Goal: Task Accomplishment & Management: Manage account settings

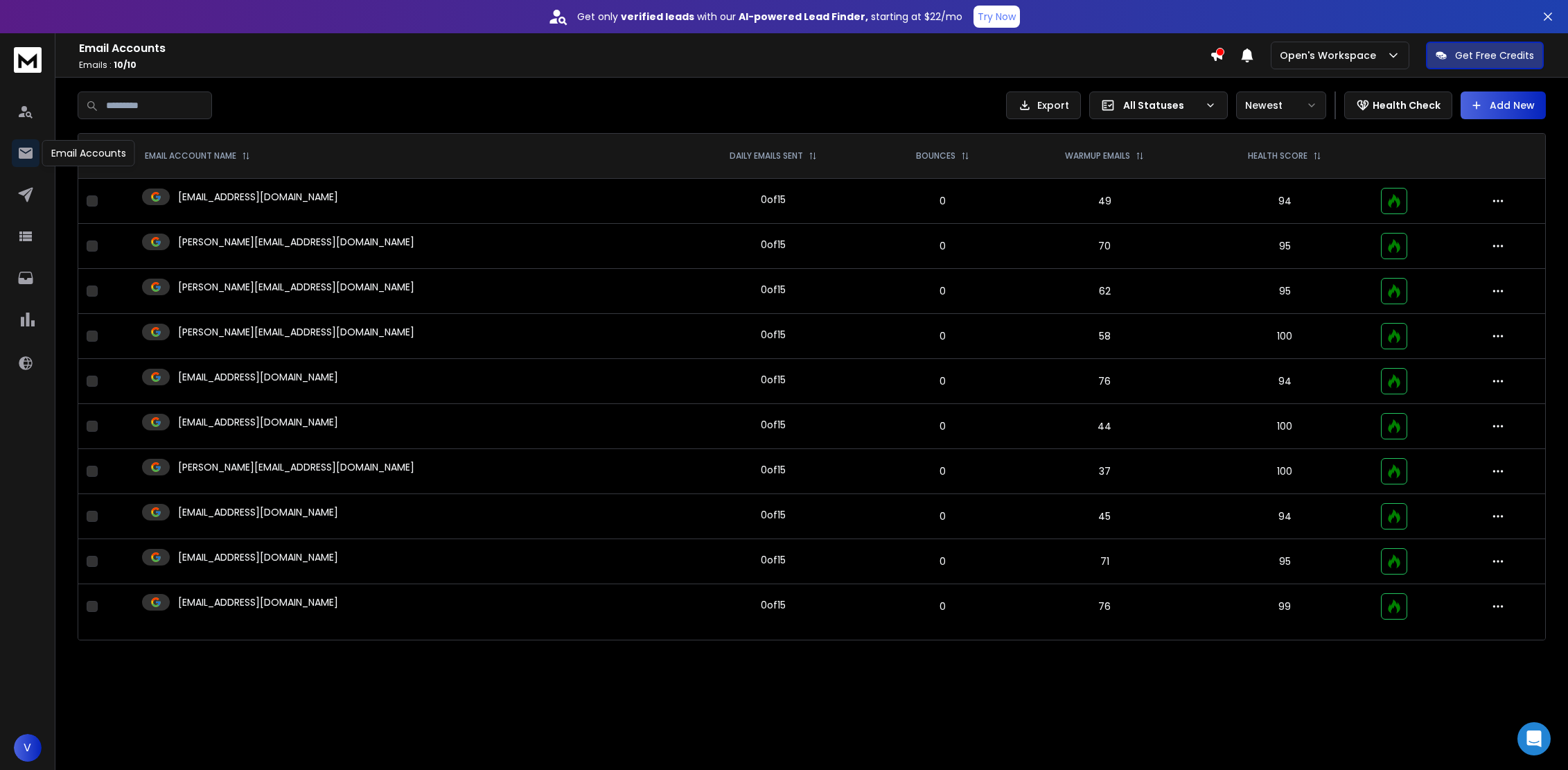
click at [16, 156] on link at bounding box center [25, 153] width 28 height 28
click at [25, 175] on div at bounding box center [28, 235] width 32 height 293
click at [30, 194] on icon at bounding box center [25, 194] width 15 height 15
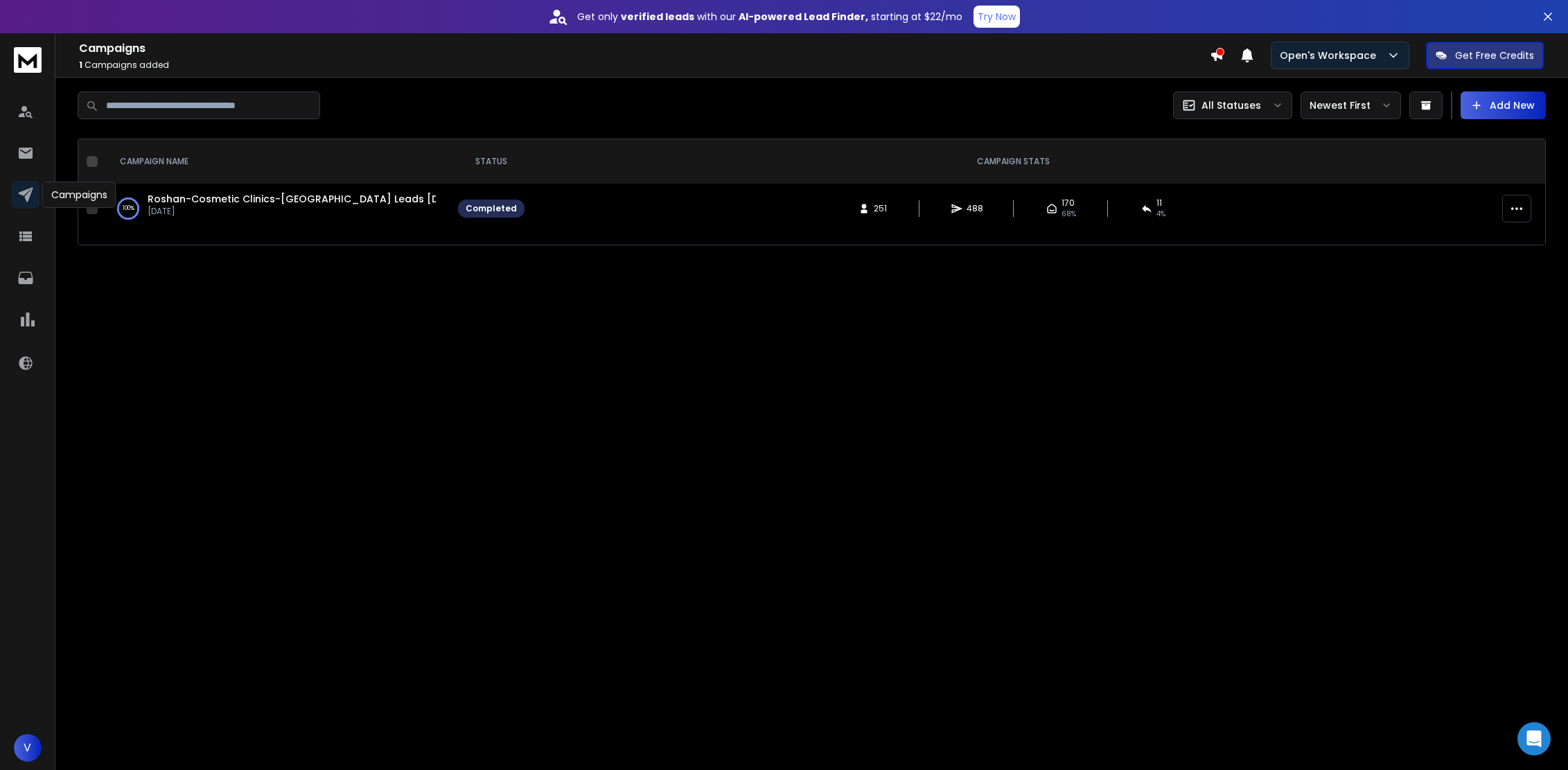
click at [1329, 62] on button "Open's Workspace" at bounding box center [1340, 55] width 139 height 28
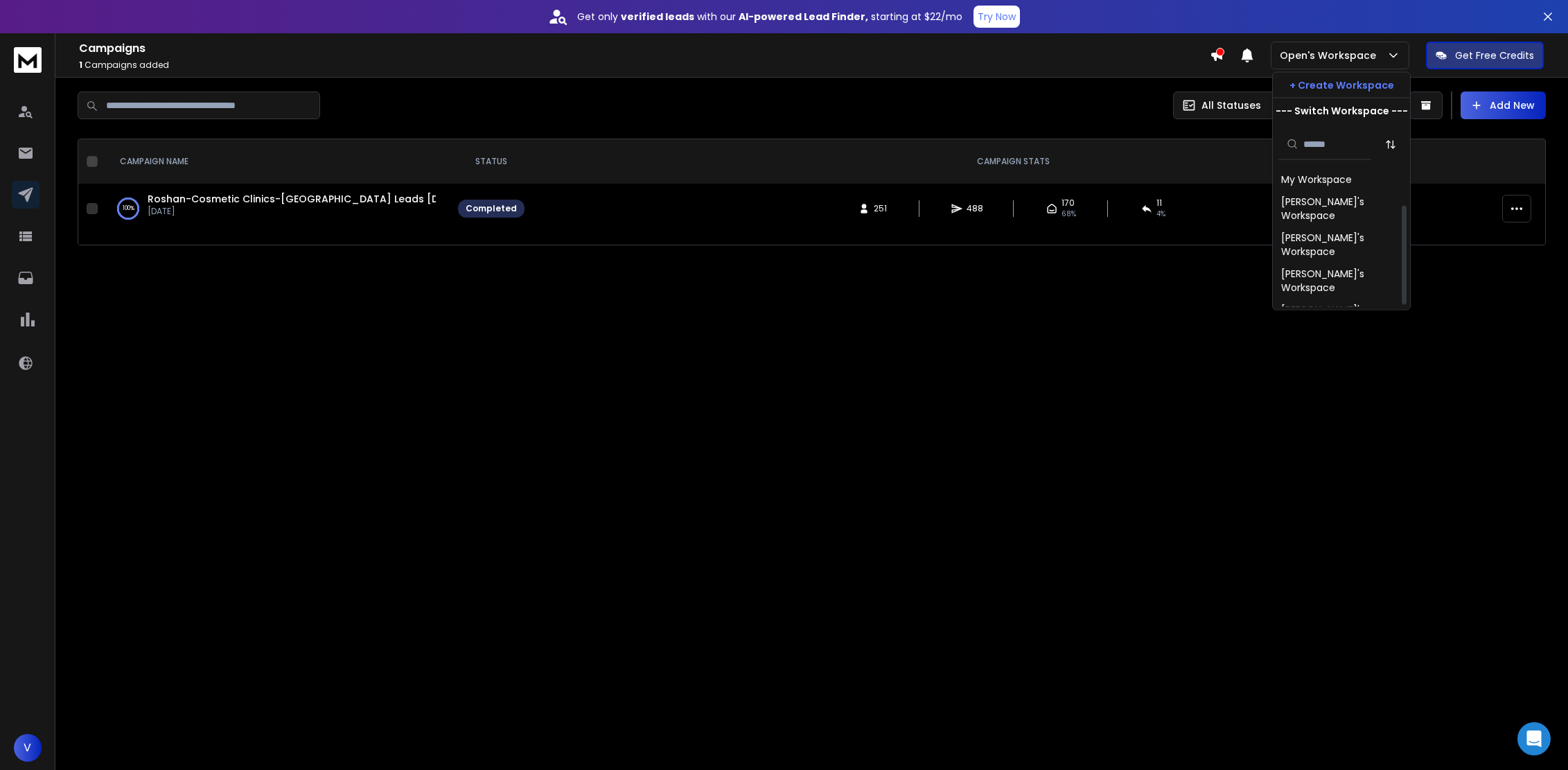
scroll to position [52, 0]
click at [1341, 308] on div "[PERSON_NAME]'s Workspace" at bounding box center [1341, 322] width 121 height 28
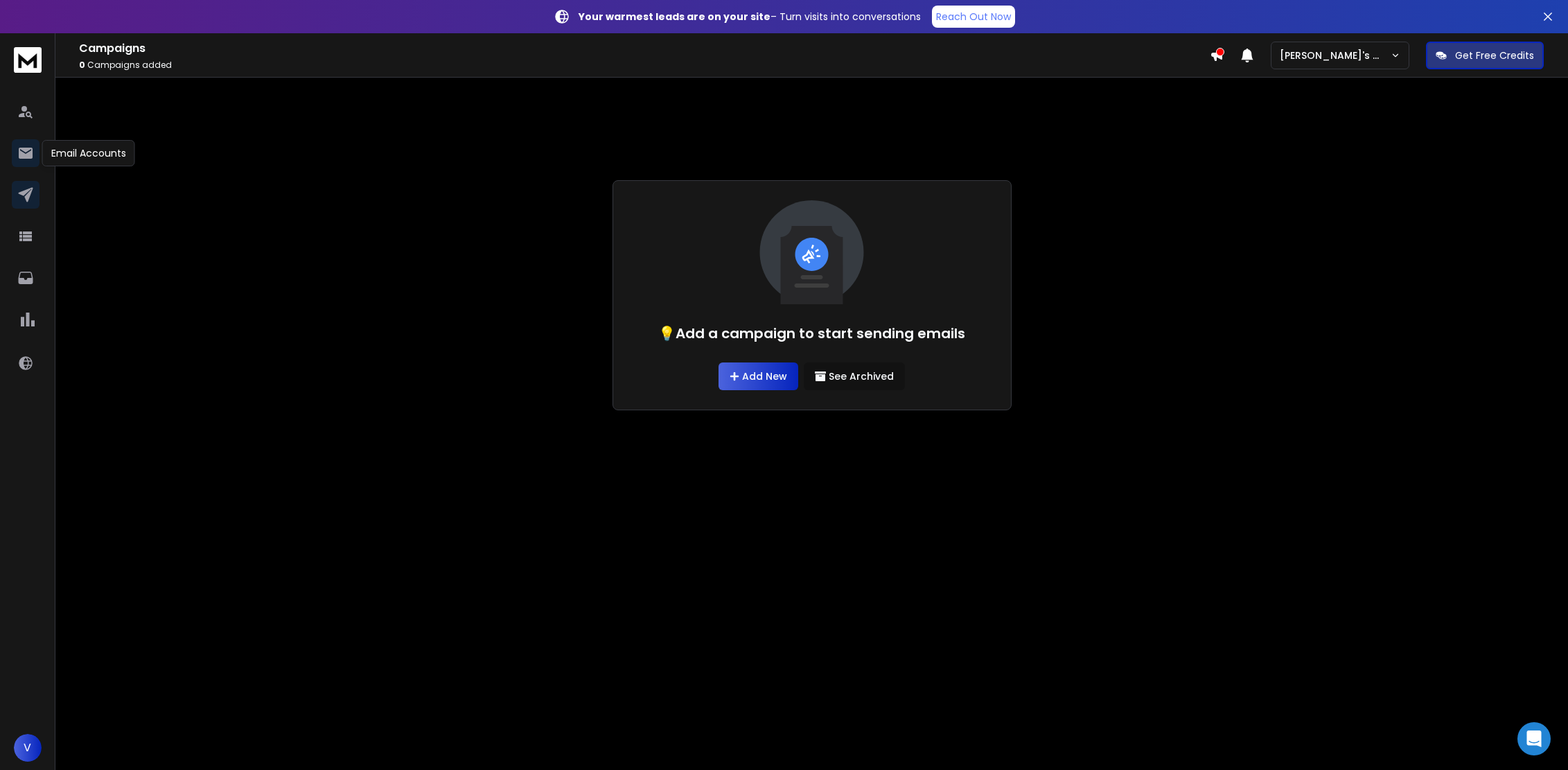
click at [28, 154] on icon at bounding box center [25, 153] width 14 height 11
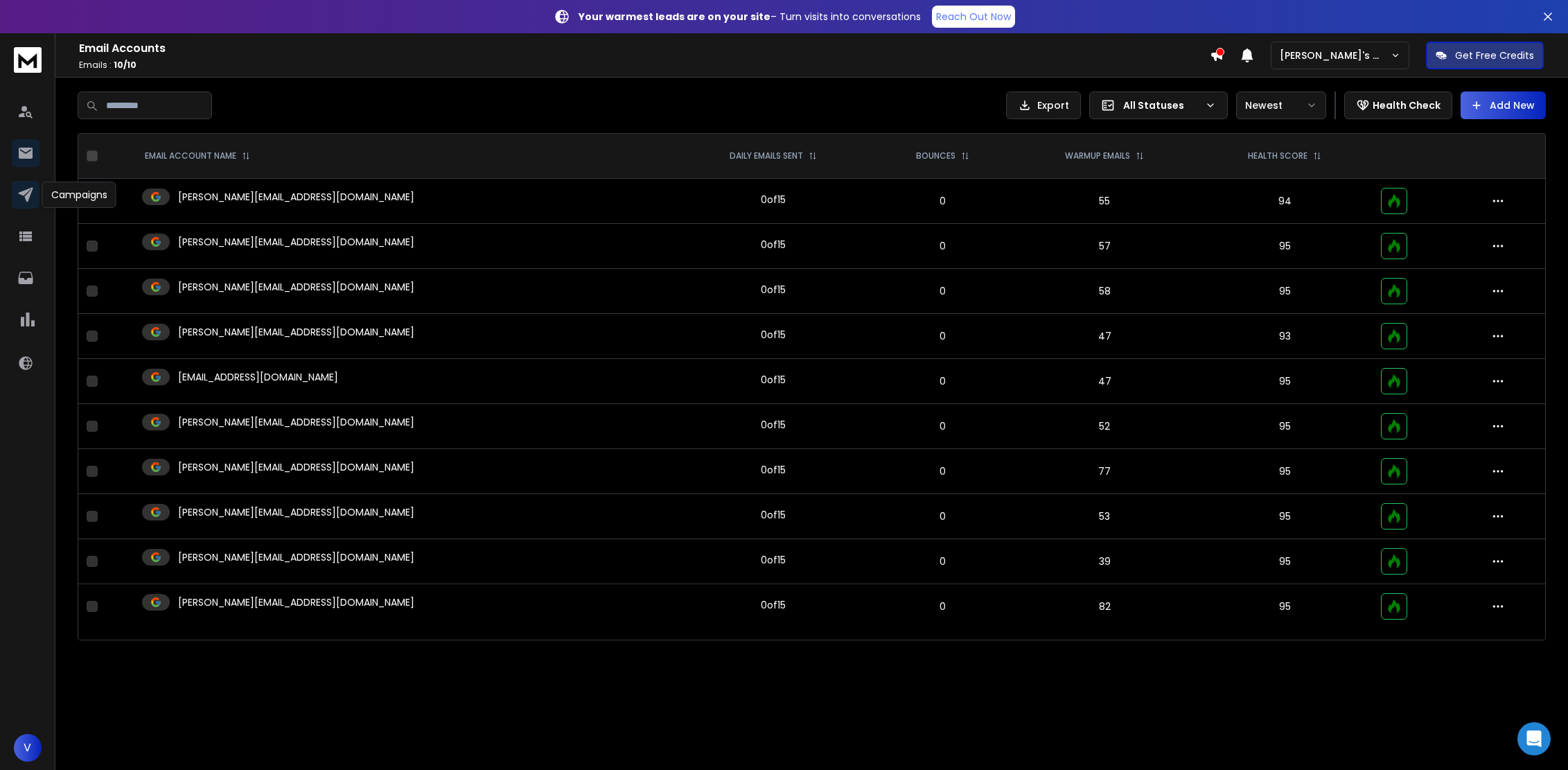
click at [24, 194] on icon at bounding box center [25, 194] width 15 height 15
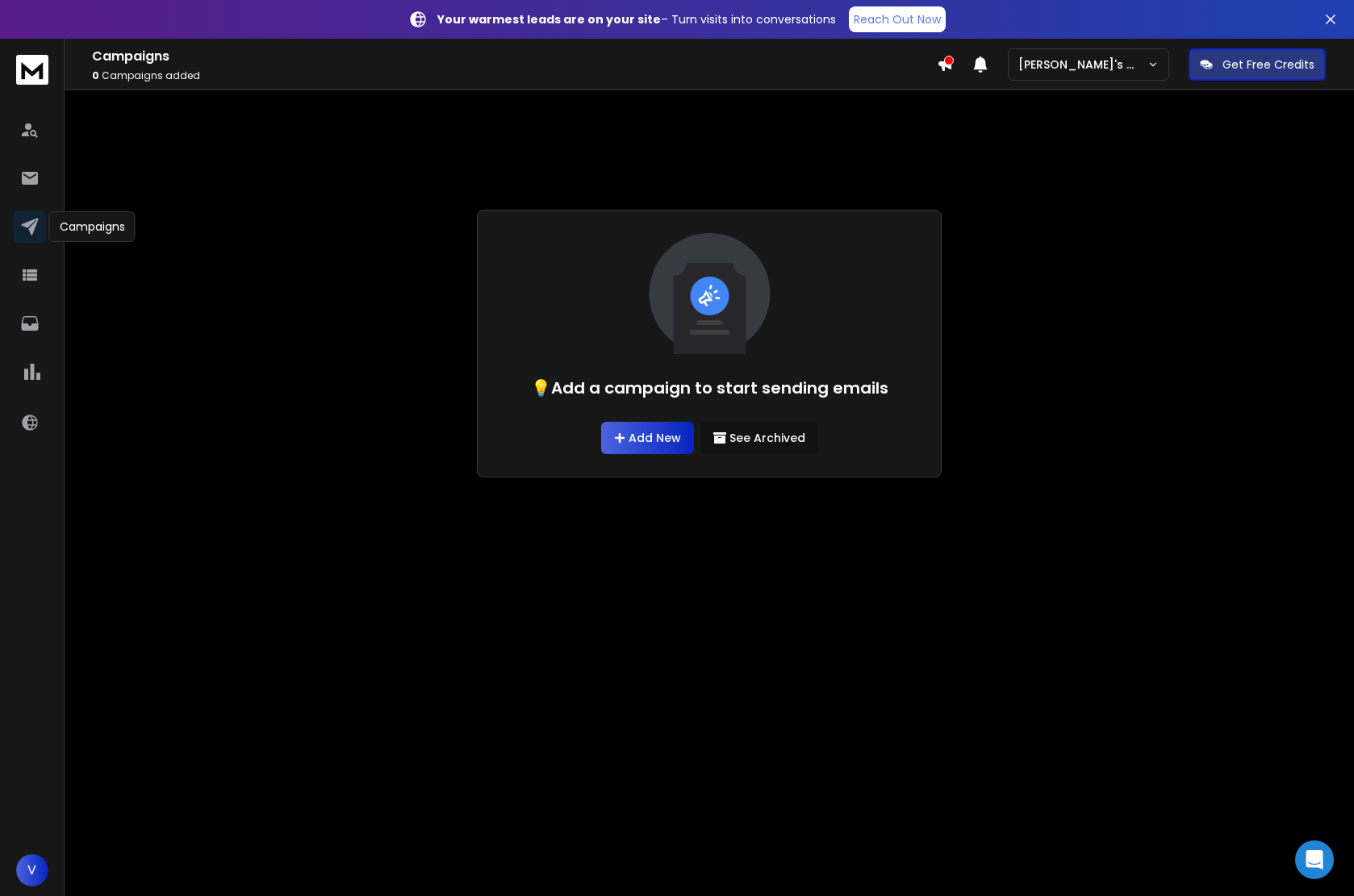
click at [644, 440] on link "Add New" at bounding box center [647, 438] width 93 height 32
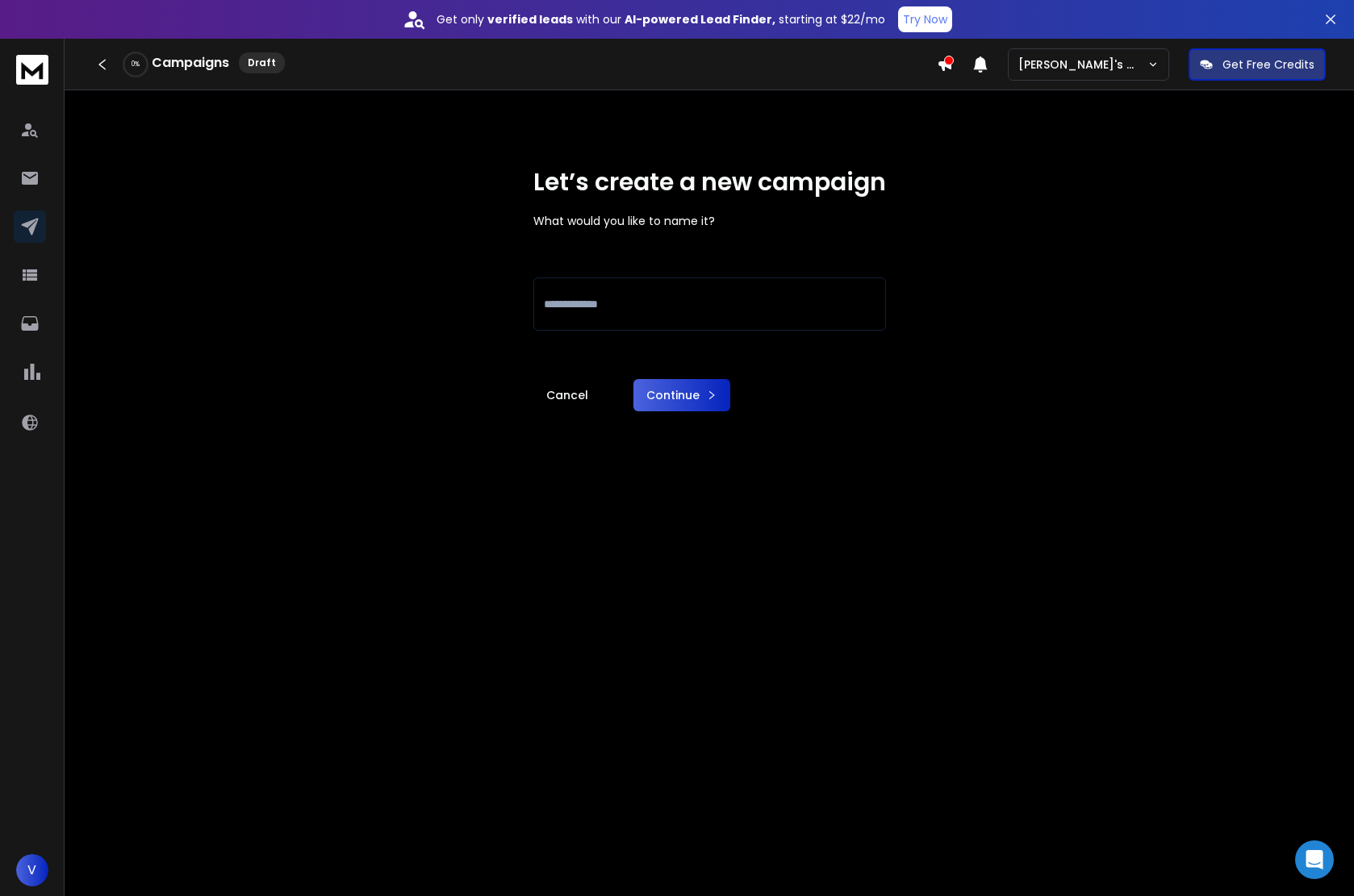
click at [590, 307] on input at bounding box center [710, 304] width 352 height 53
paste input "**********"
drag, startPoint x: 793, startPoint y: 304, endPoint x: 1193, endPoint y: 330, distance: 400.8
click at [1193, 330] on div "**********" at bounding box center [677, 225] width 1354 height 373
type input "**********"
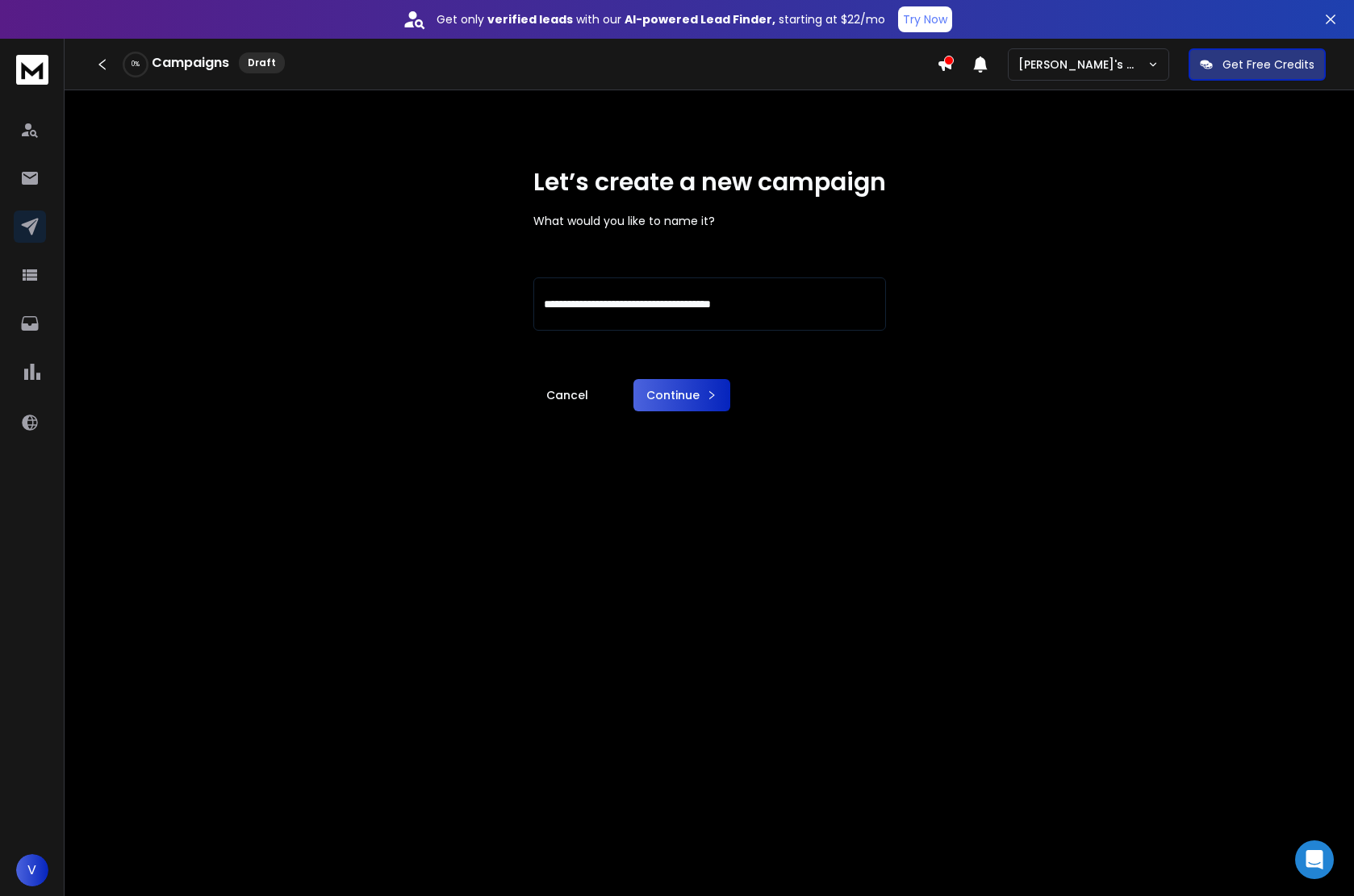
click at [724, 408] on button "Continue" at bounding box center [682, 395] width 97 height 32
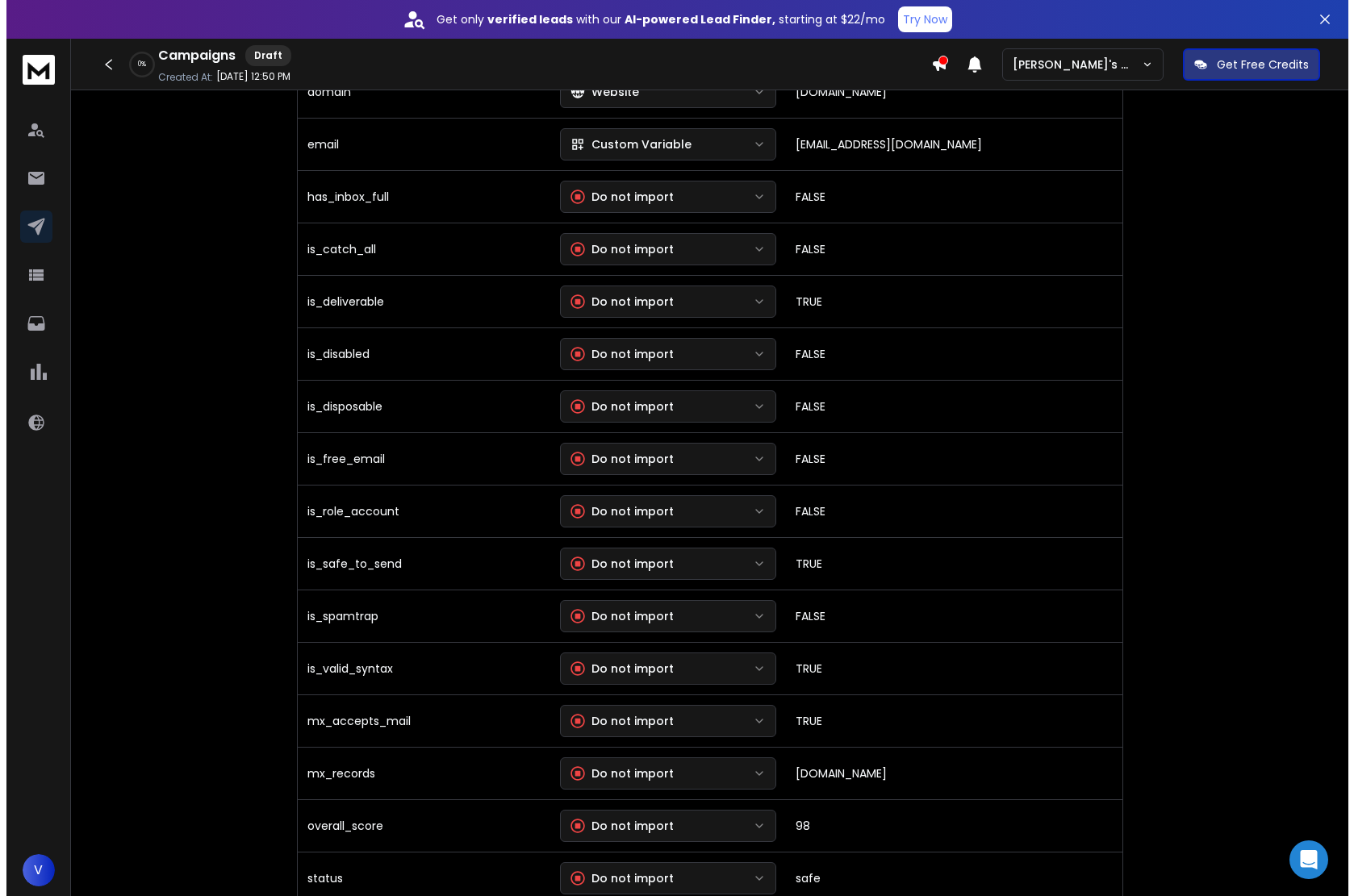
scroll to position [2301, 0]
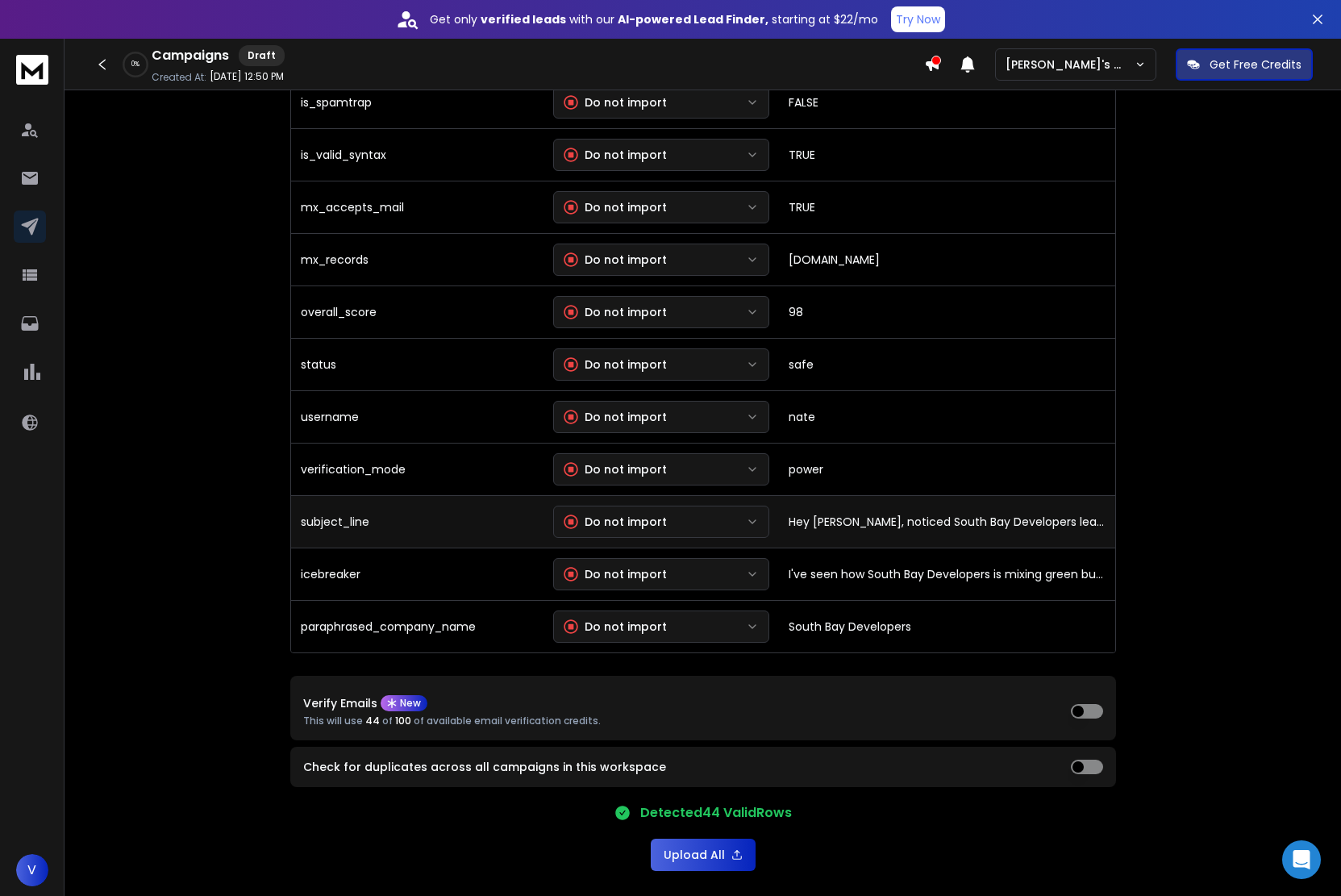
click at [620, 513] on div "Do not import" at bounding box center [615, 522] width 103 height 16
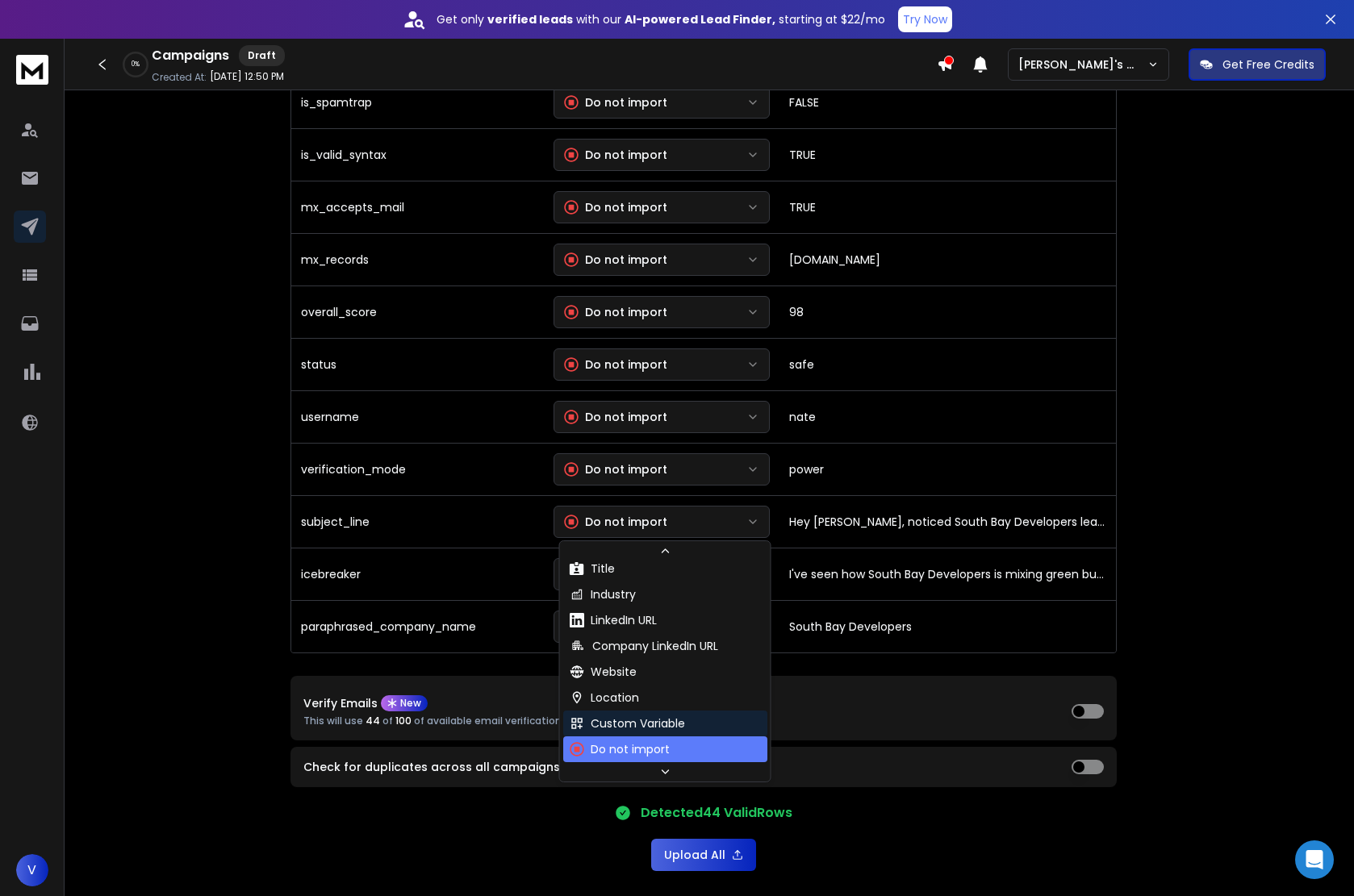
scroll to position [146, 0]
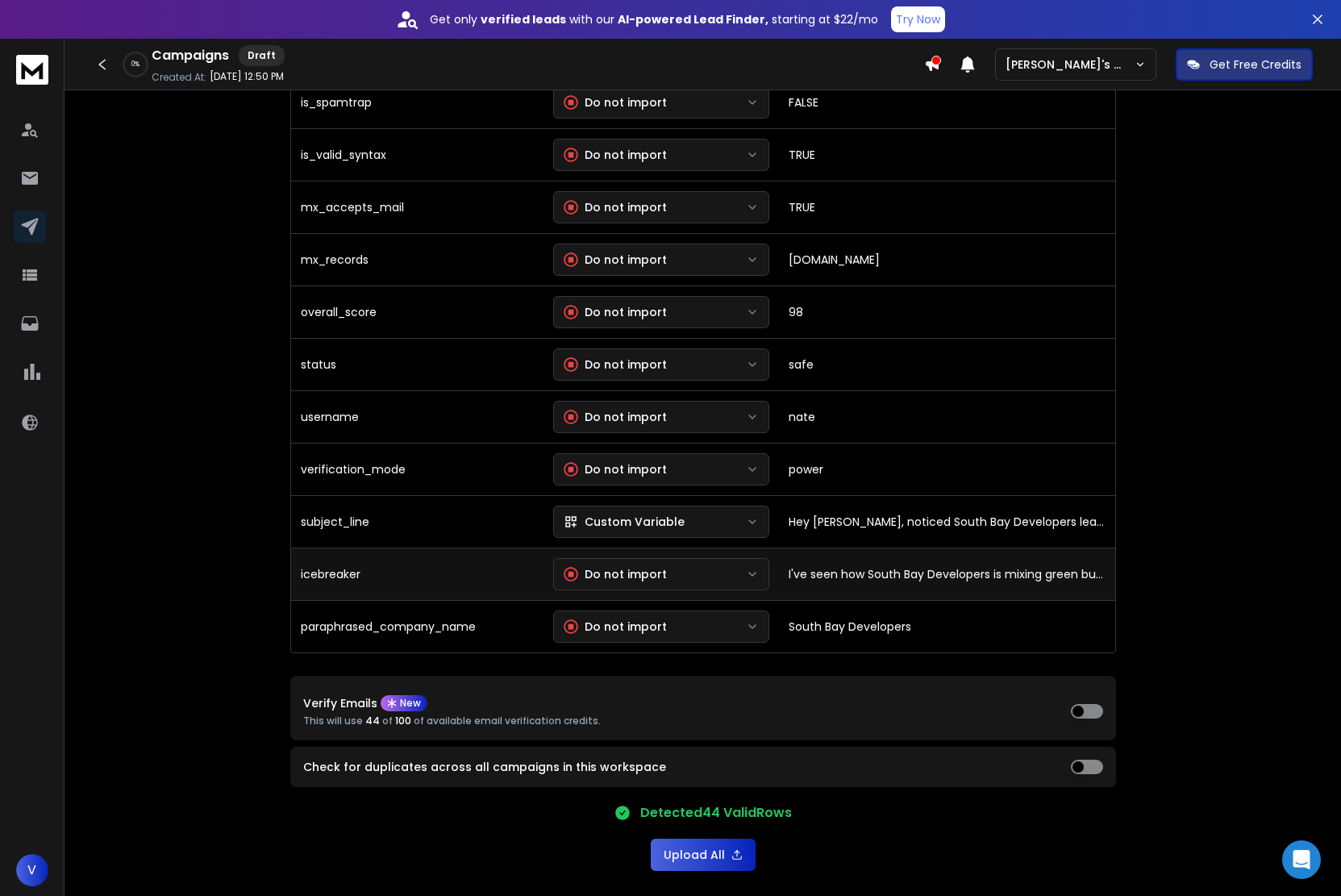
click at [661, 585] on button "Do not import" at bounding box center [661, 573] width 216 height 32
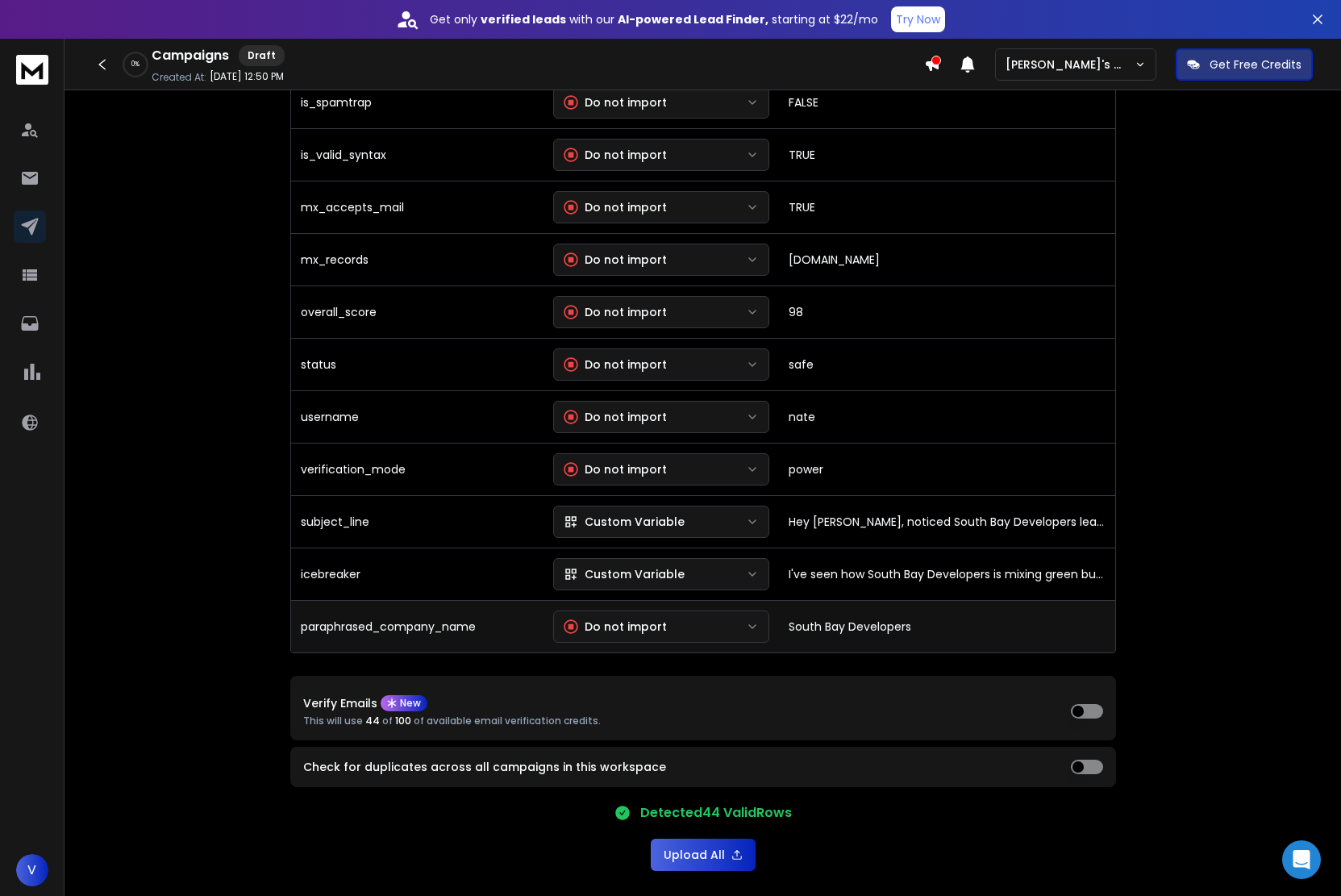
click at [633, 608] on td "Do not import" at bounding box center [661, 626] width 235 height 53
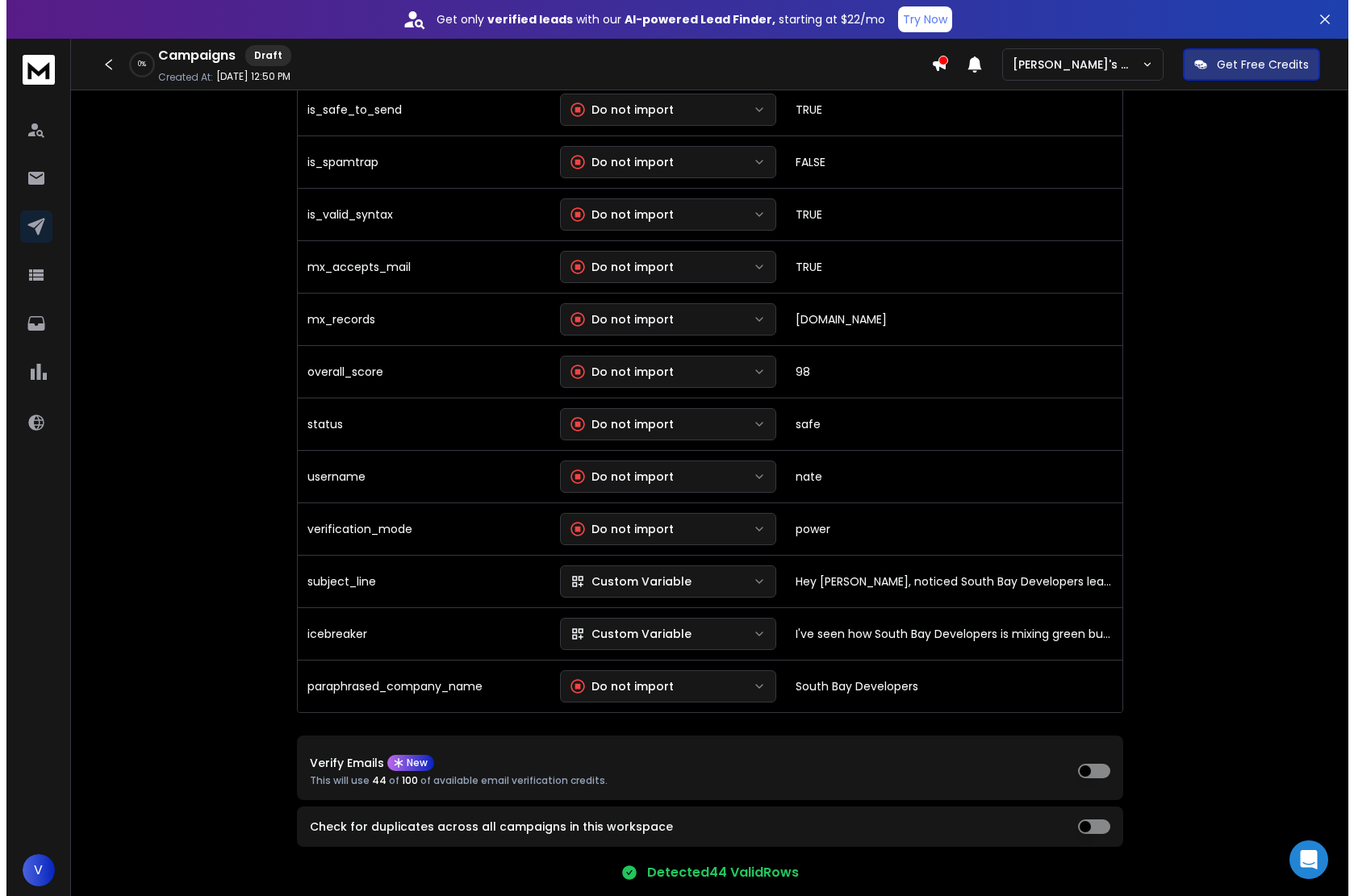
scroll to position [2301, 0]
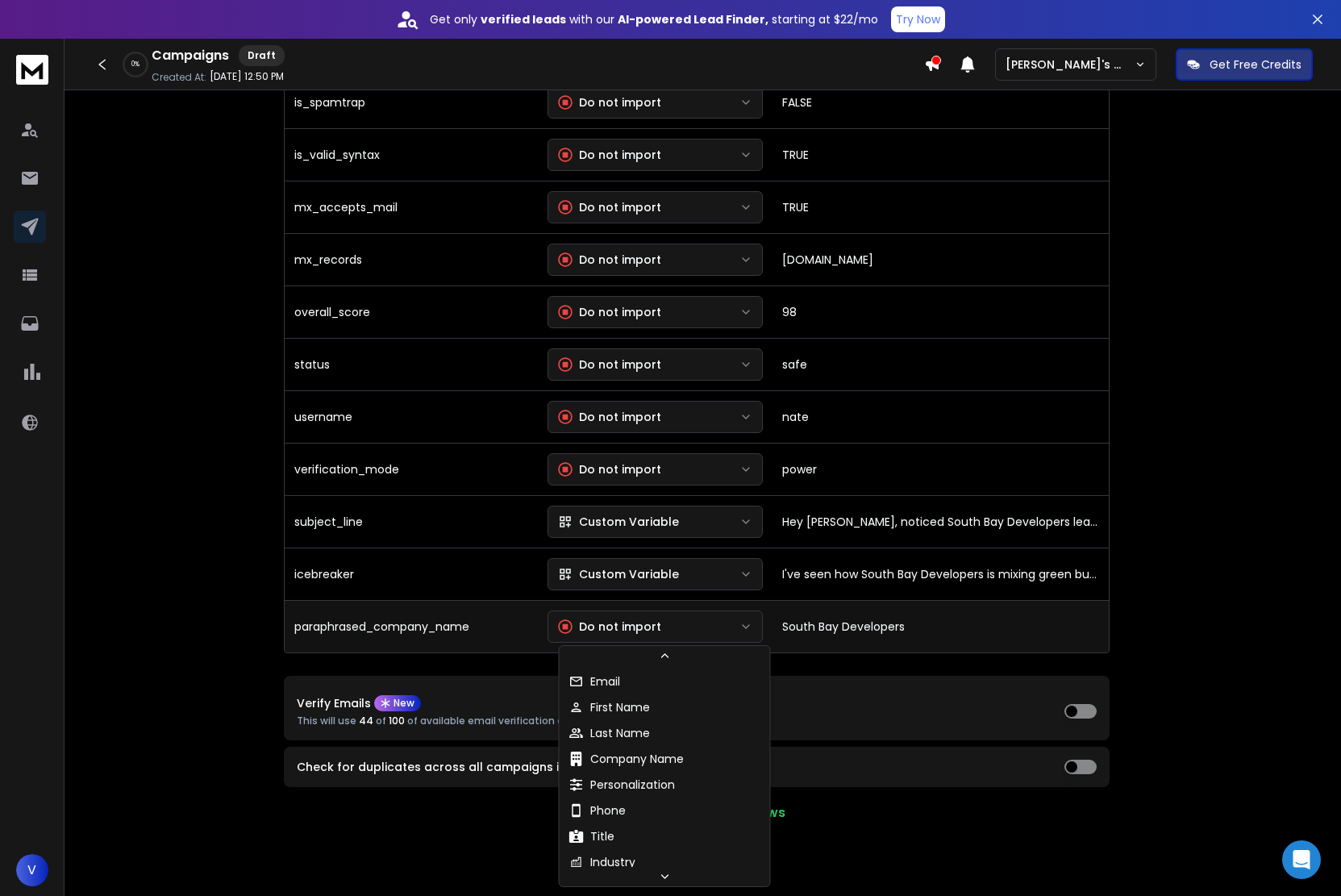
click at [638, 639] on button "Do not import" at bounding box center [656, 626] width 216 height 32
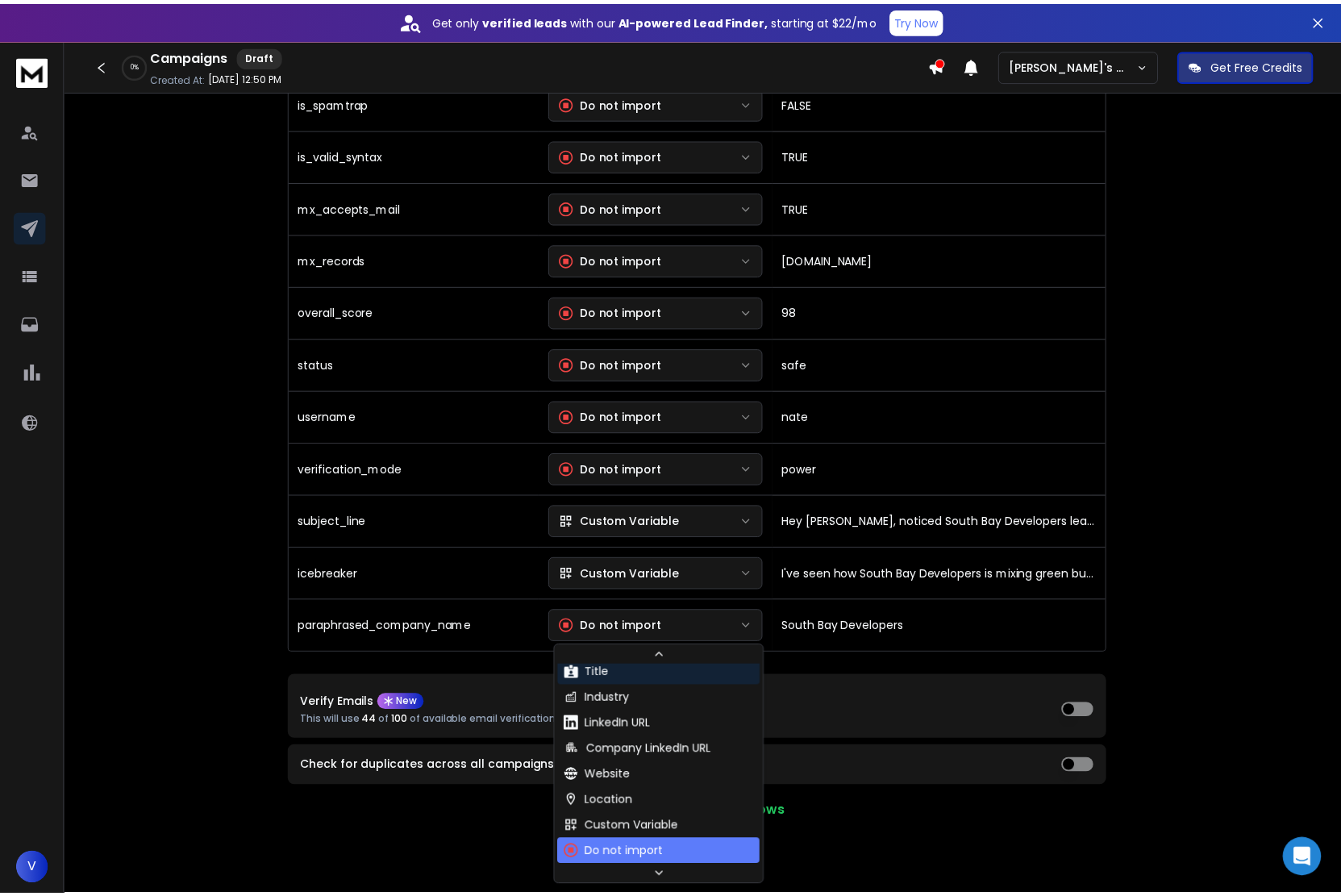
scroll to position [146, 0]
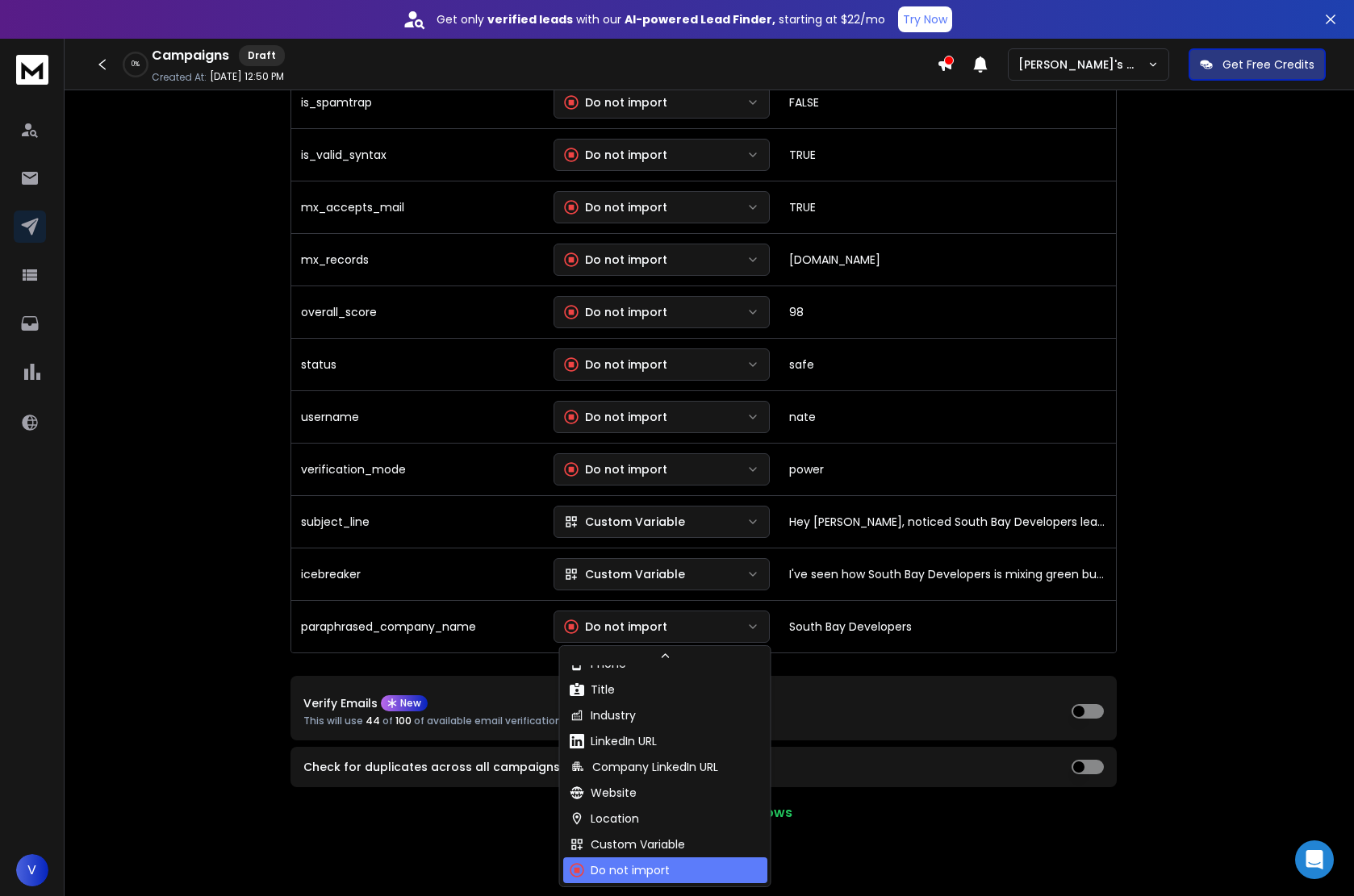
drag, startPoint x: 640, startPoint y: 842, endPoint x: 672, endPoint y: 830, distance: 34.2
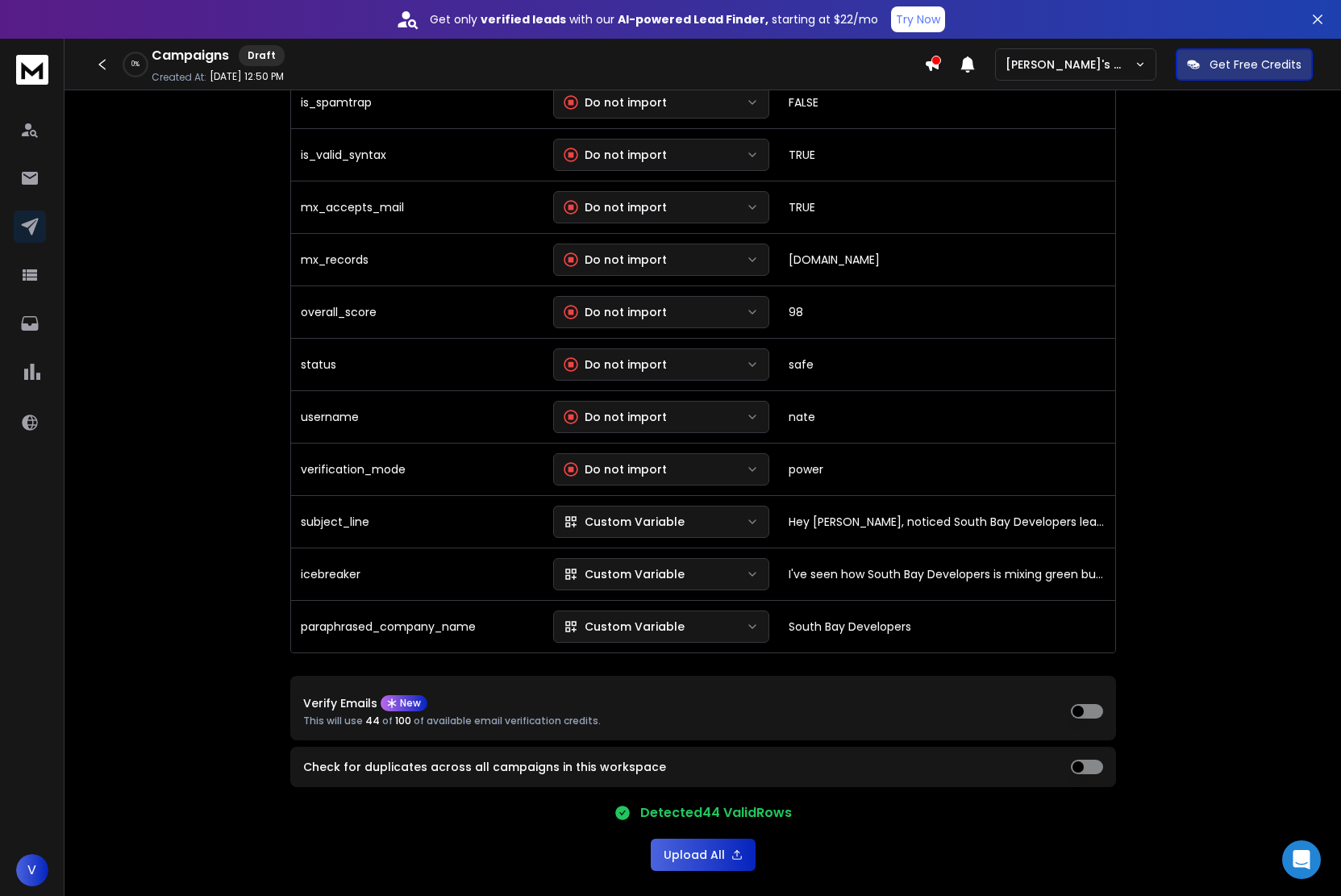
click at [708, 857] on button "Upload All" at bounding box center [703, 854] width 104 height 32
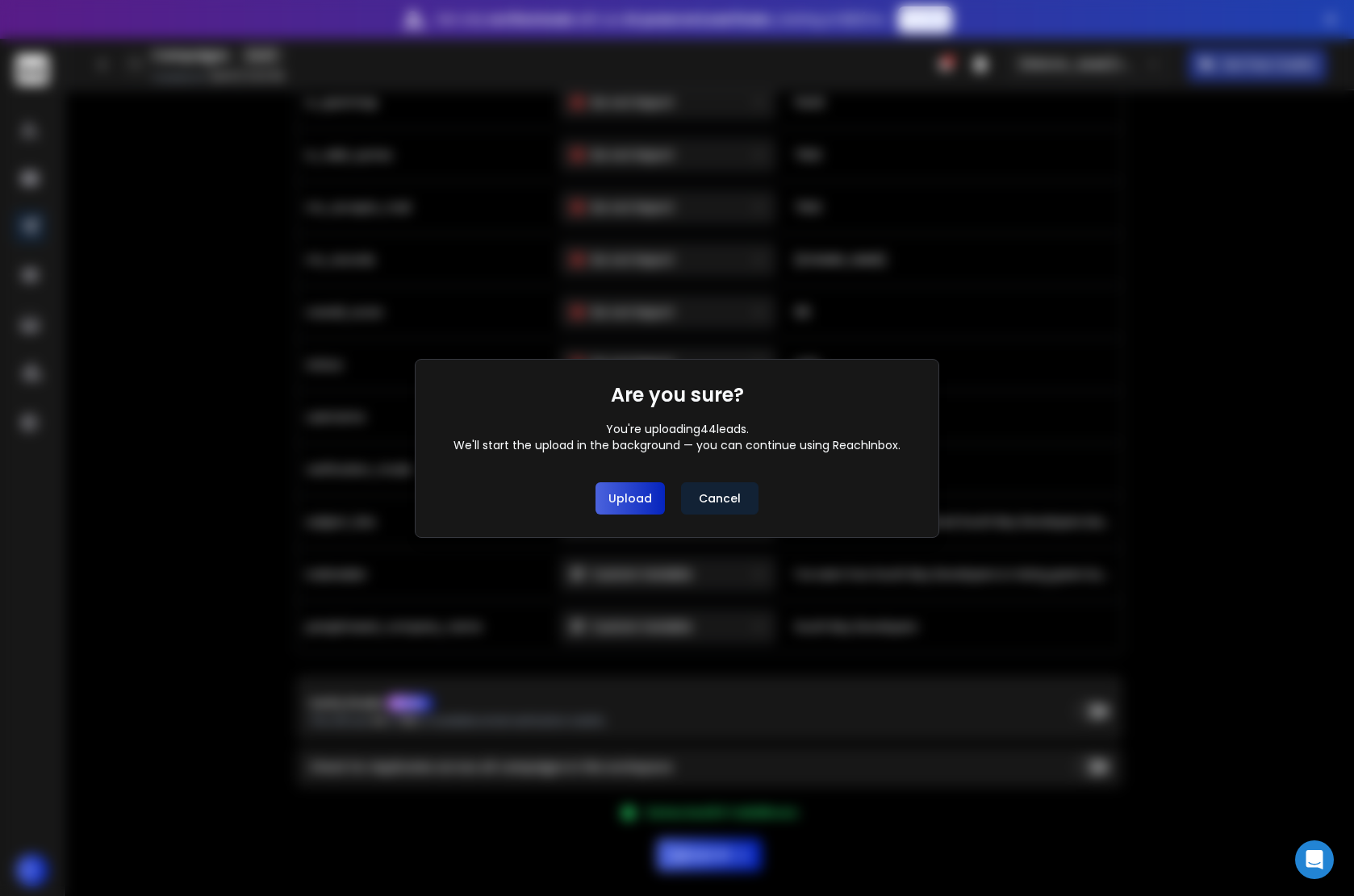
click at [636, 504] on button "Upload" at bounding box center [630, 498] width 69 height 32
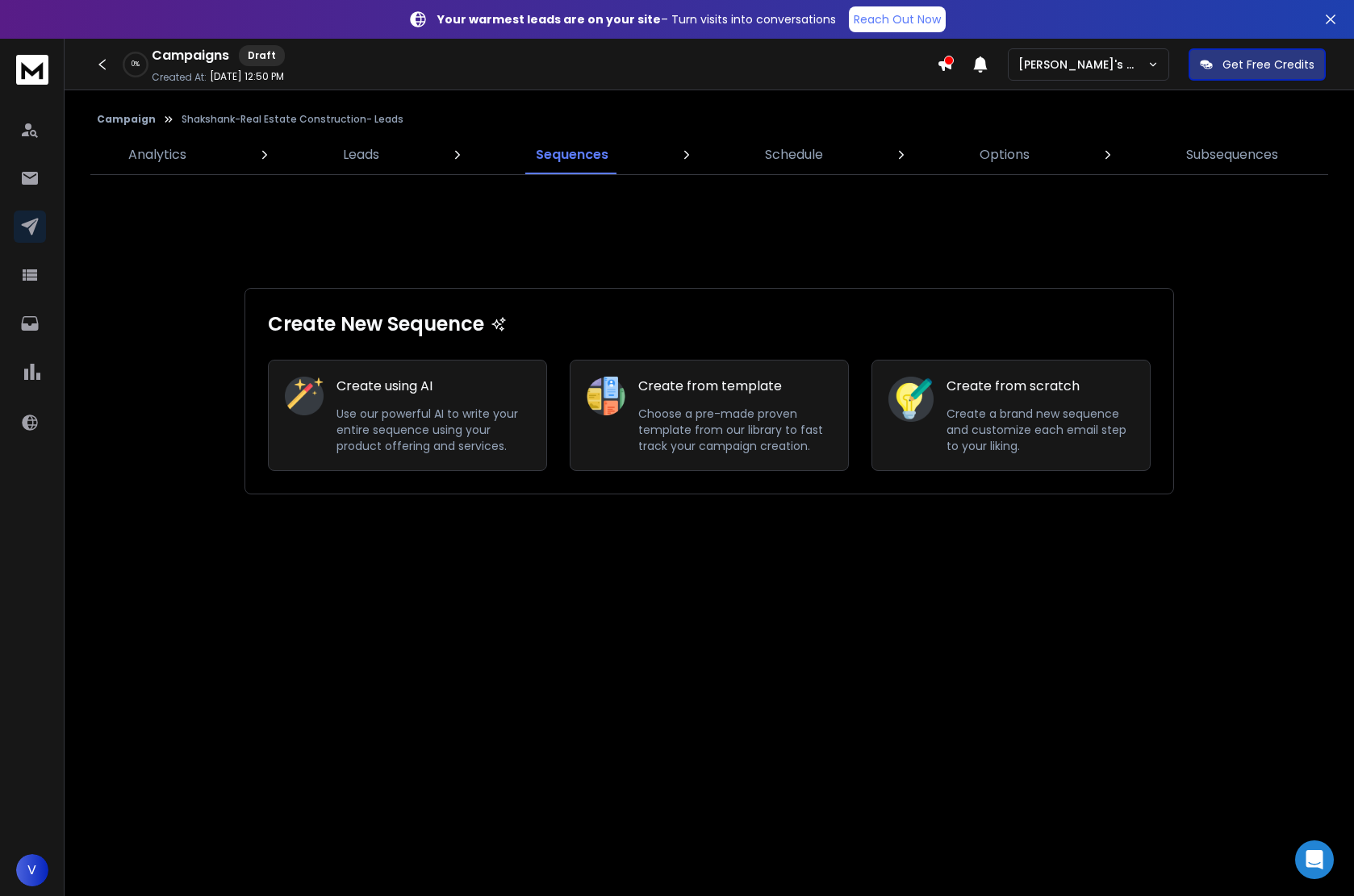
click at [964, 412] on p "Create a brand new sequence and customize each email step to your liking." at bounding box center [1040, 429] width 187 height 49
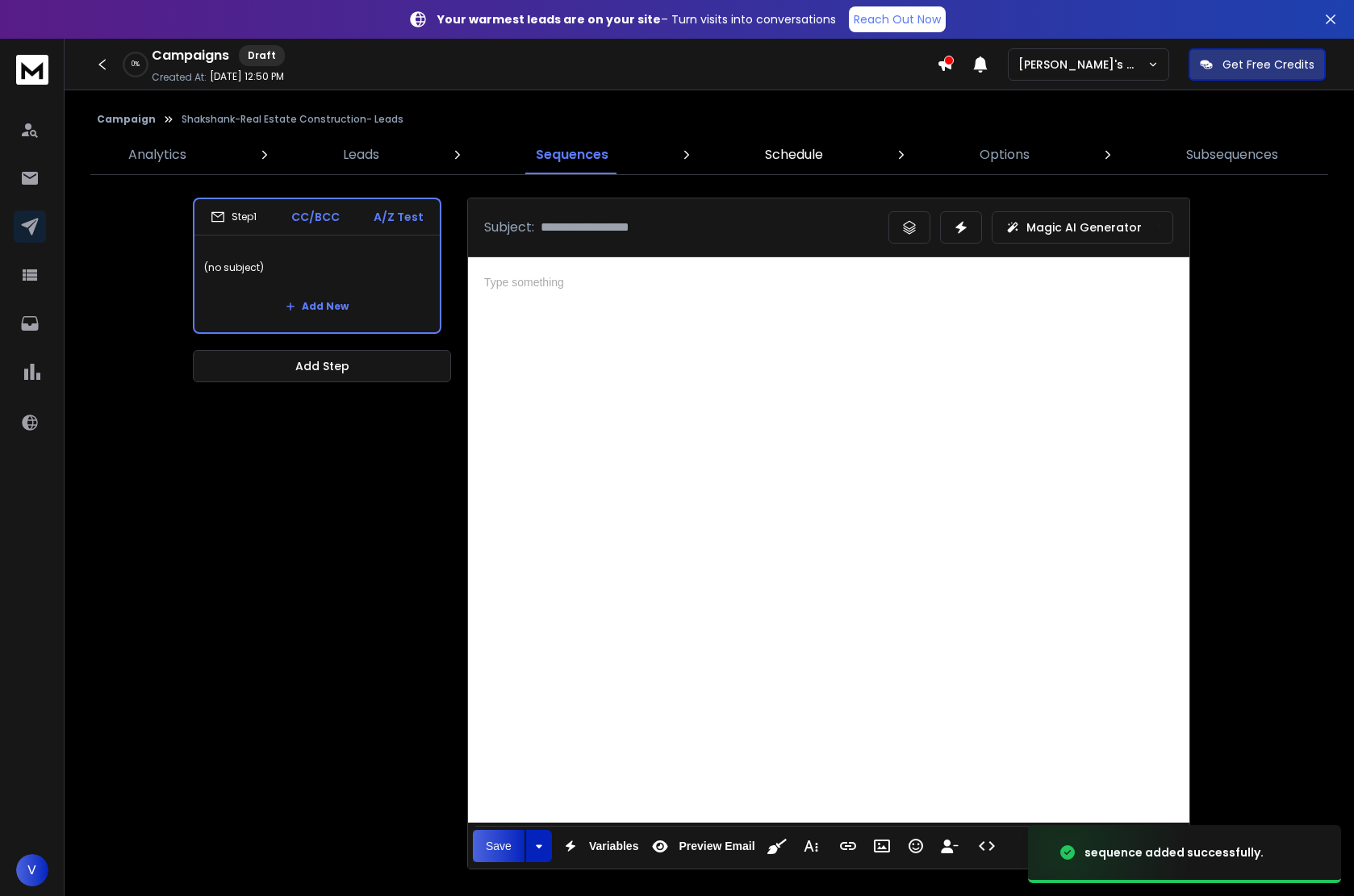
click at [777, 149] on p "Schedule" at bounding box center [793, 155] width 58 height 20
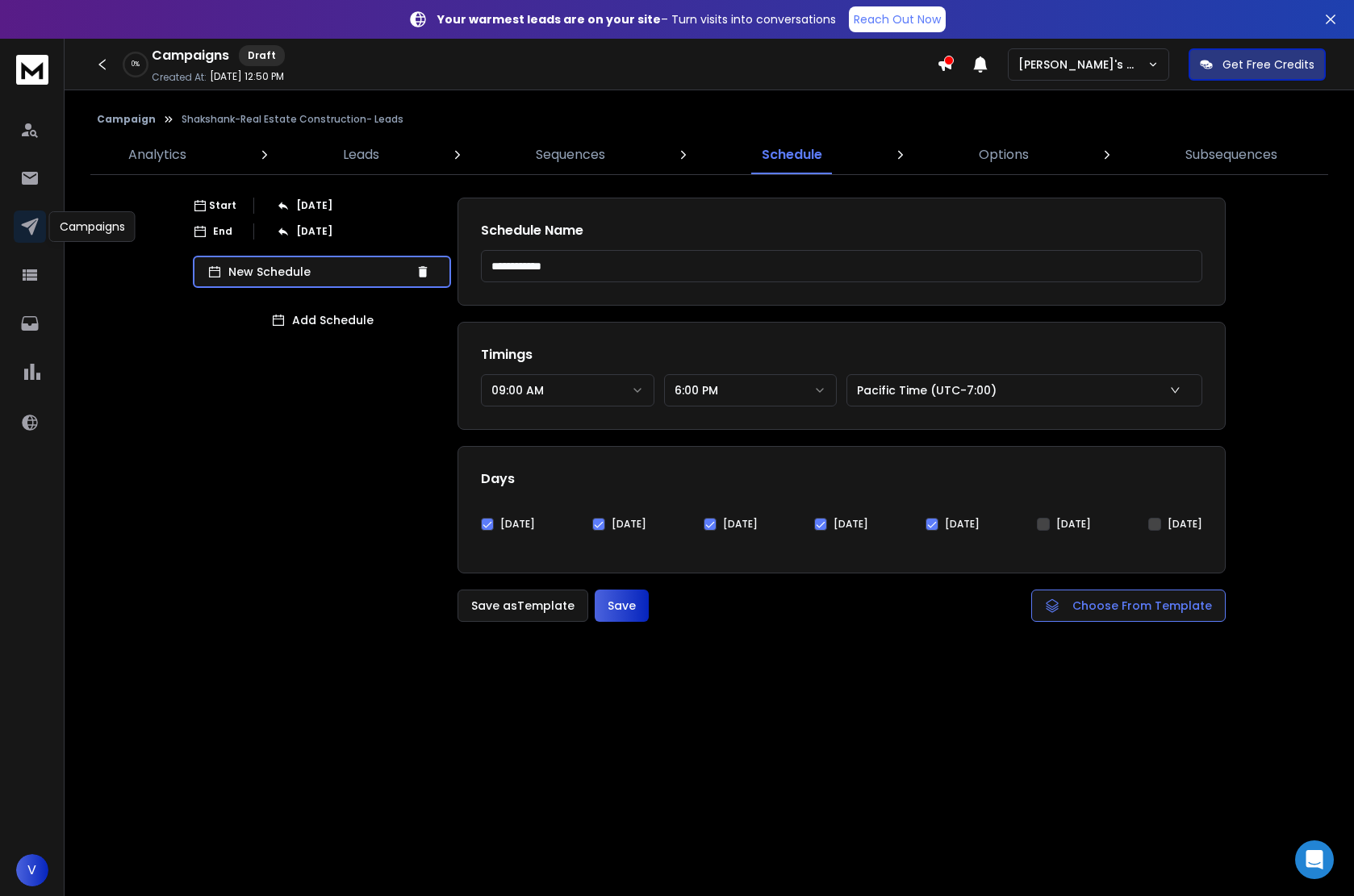
click at [34, 225] on icon at bounding box center [29, 226] width 17 height 17
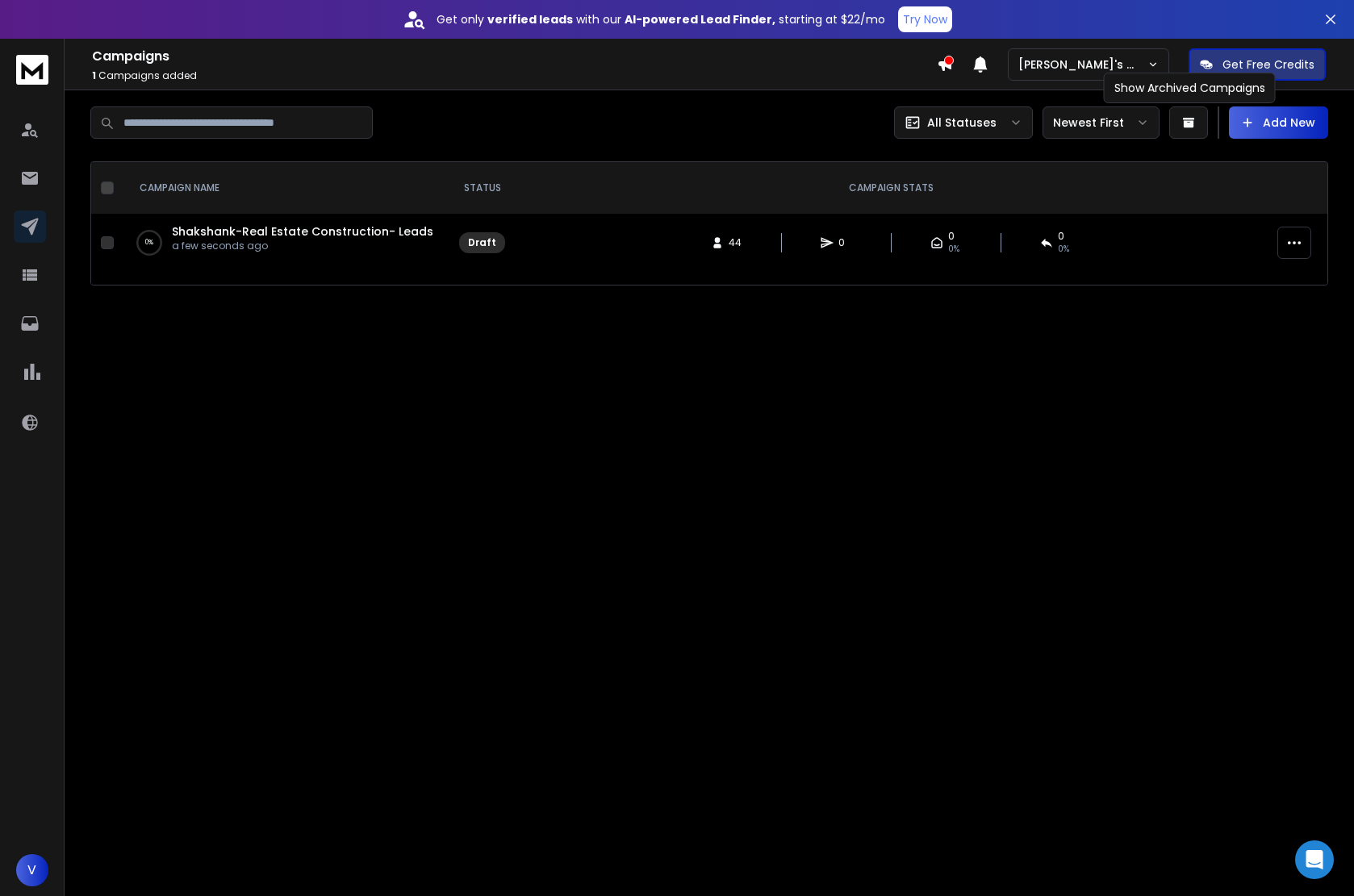
click at [1133, 76] on div "Show Archived Campaigns" at bounding box center [1189, 87] width 172 height 30
click at [1097, 77] on button "[PERSON_NAME]'s Workspace" at bounding box center [1088, 64] width 161 height 32
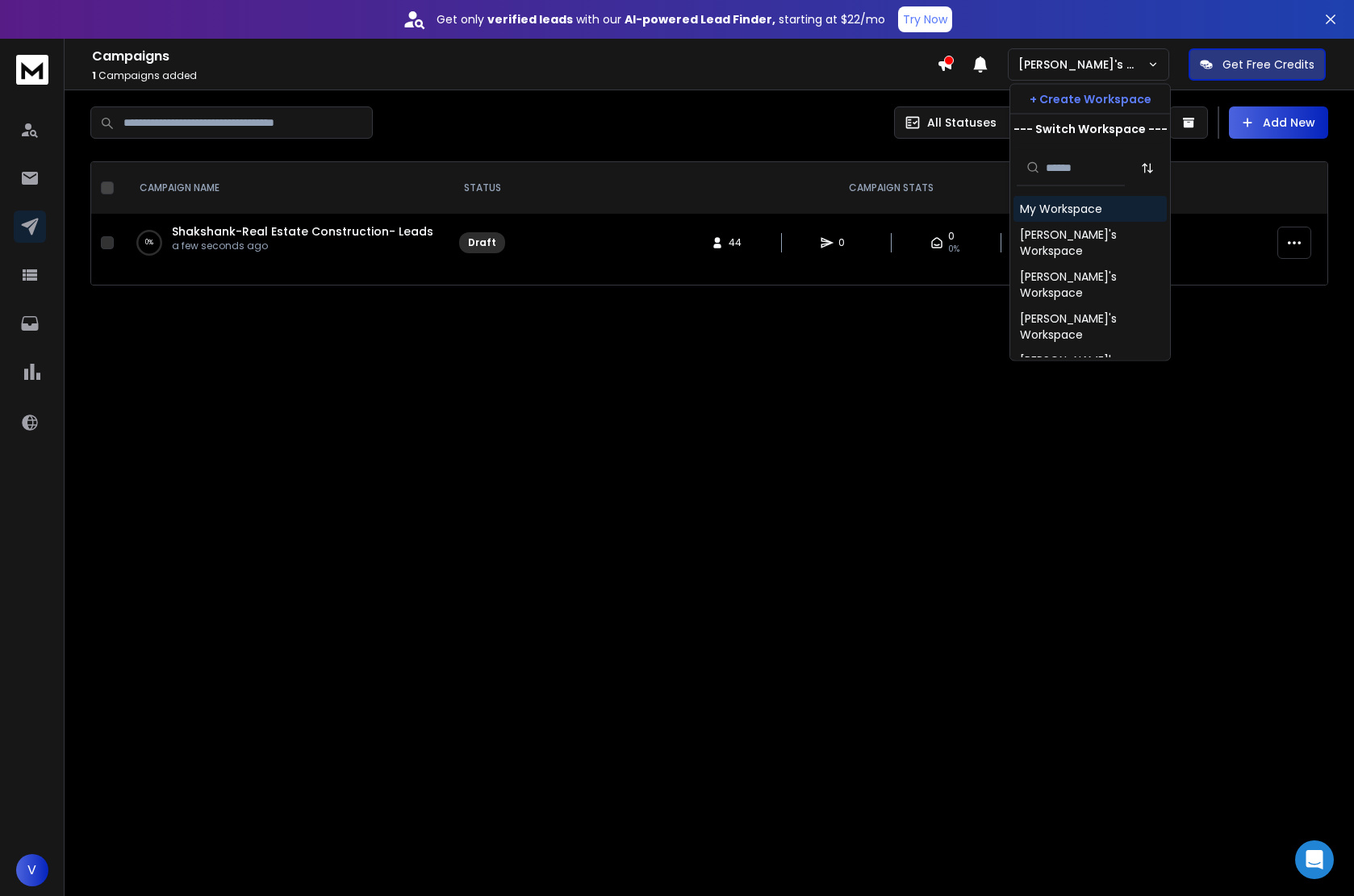
click at [1072, 101] on p "+ Create Workspace" at bounding box center [1091, 100] width 122 height 16
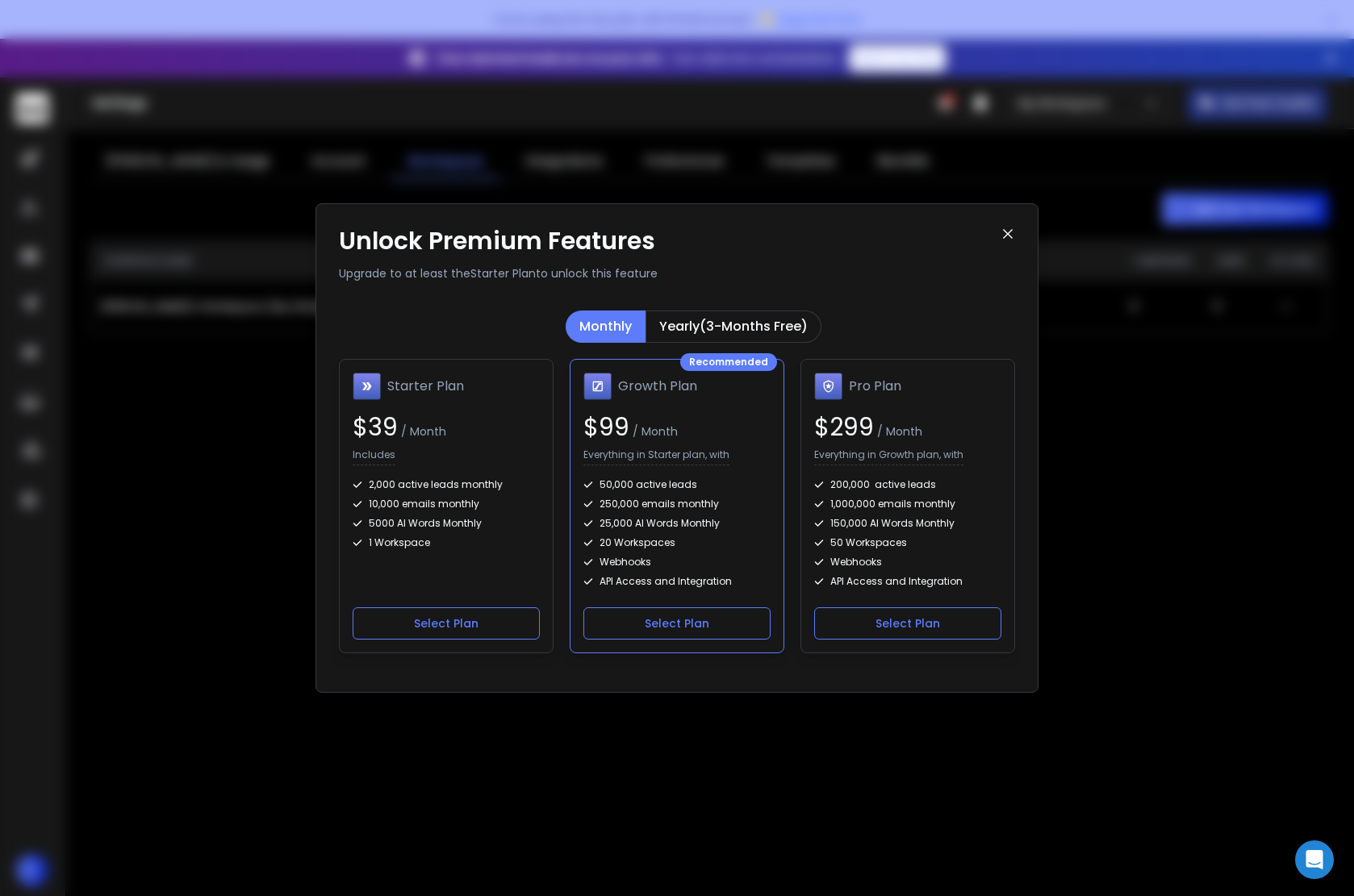
click at [1012, 235] on icon at bounding box center [1007, 234] width 15 height 15
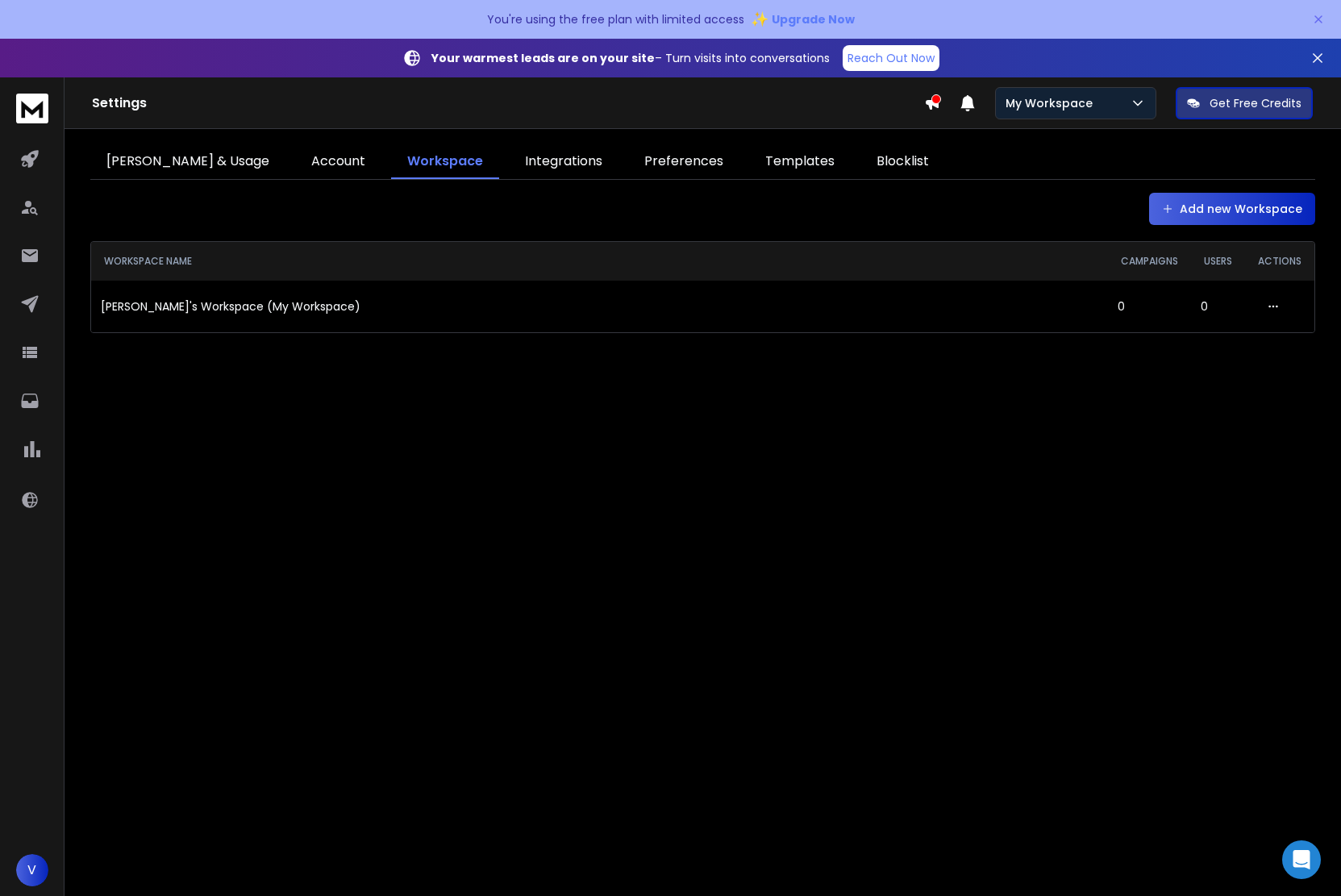
click at [1072, 113] on button "My Workspace" at bounding box center [1076, 103] width 161 height 32
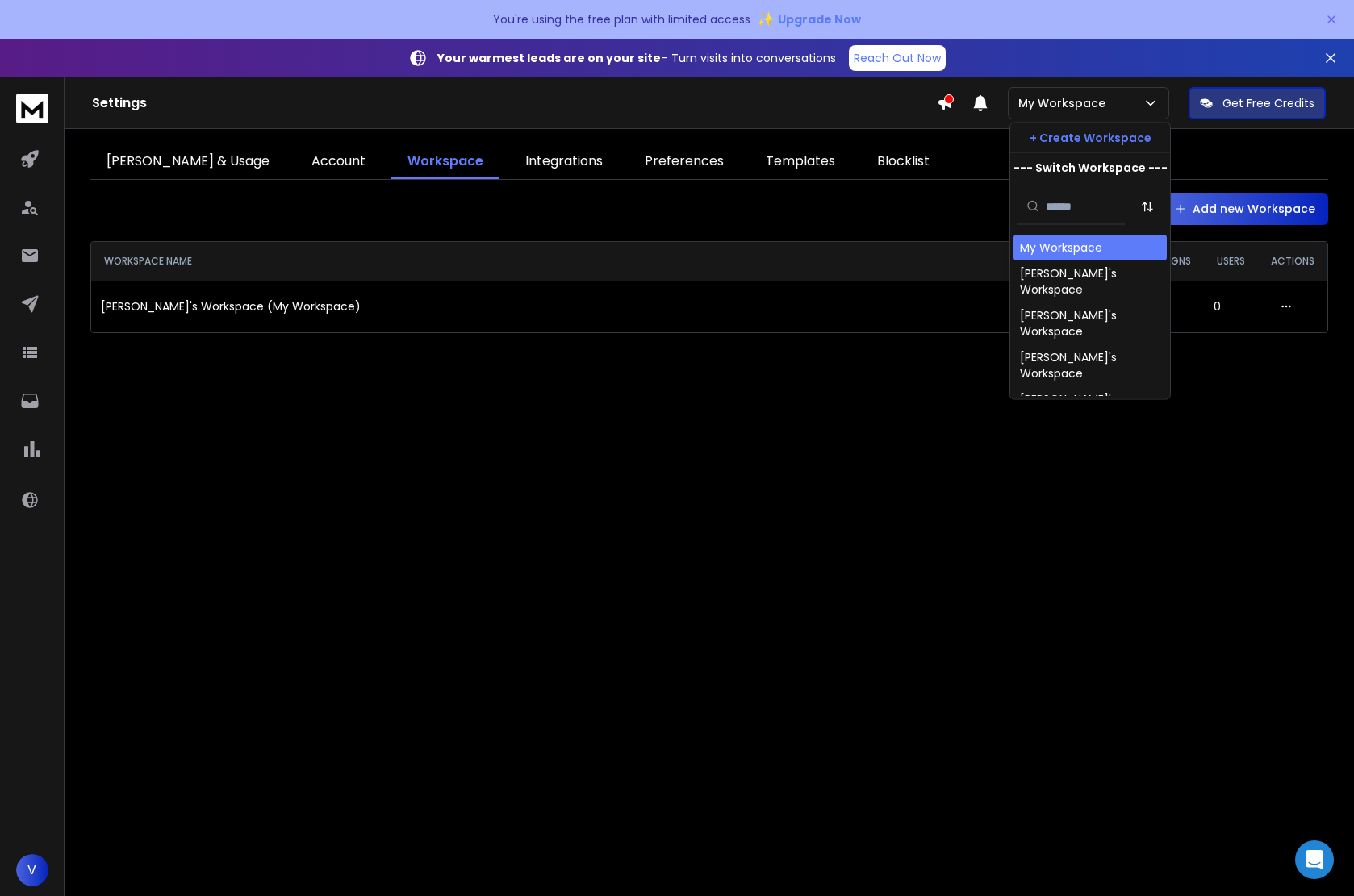
click at [1063, 197] on input "text" at bounding box center [1080, 206] width 69 height 35
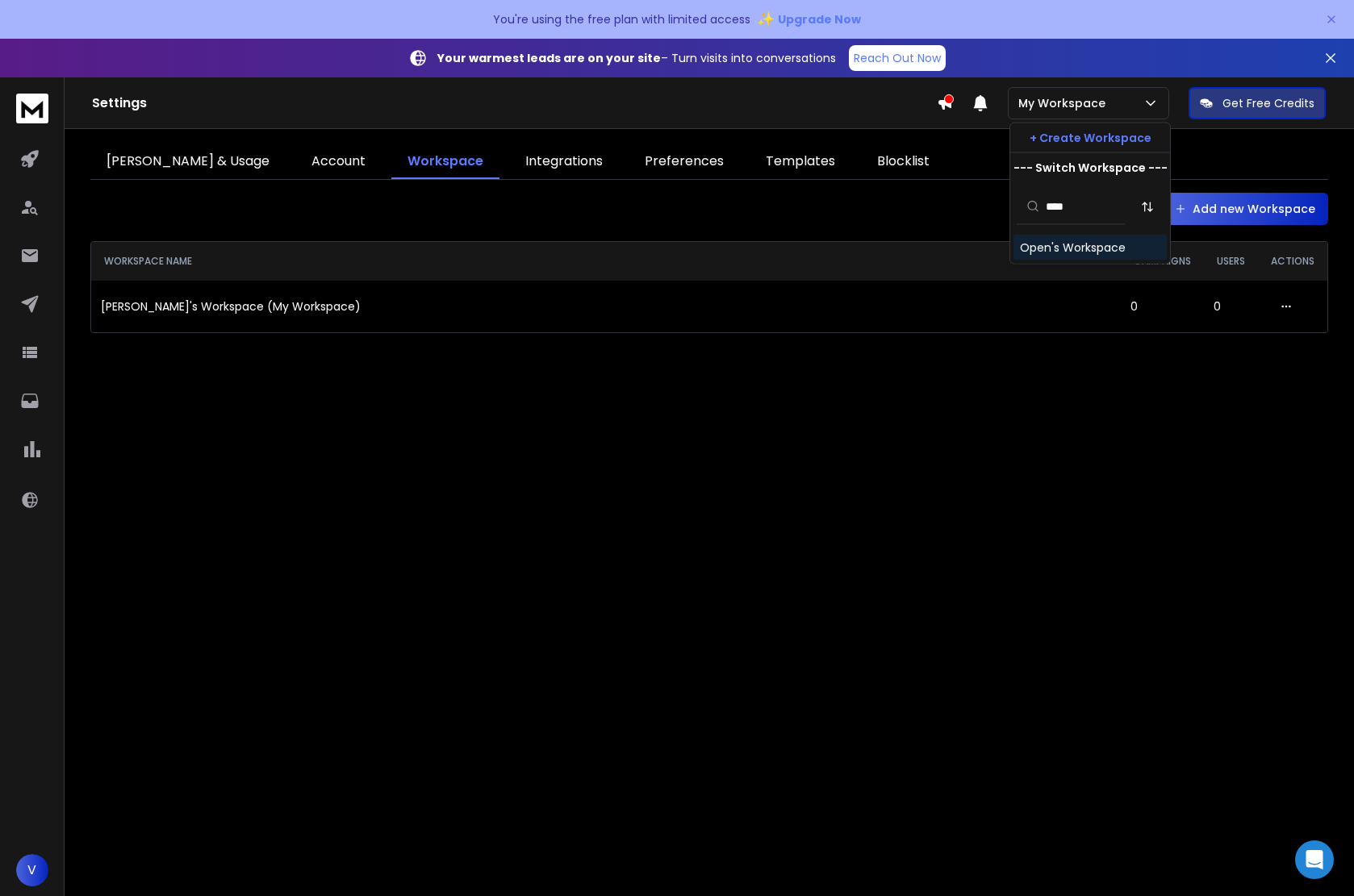
type input "****"
click at [1059, 251] on div "Open's Workspace" at bounding box center [1072, 248] width 105 height 16
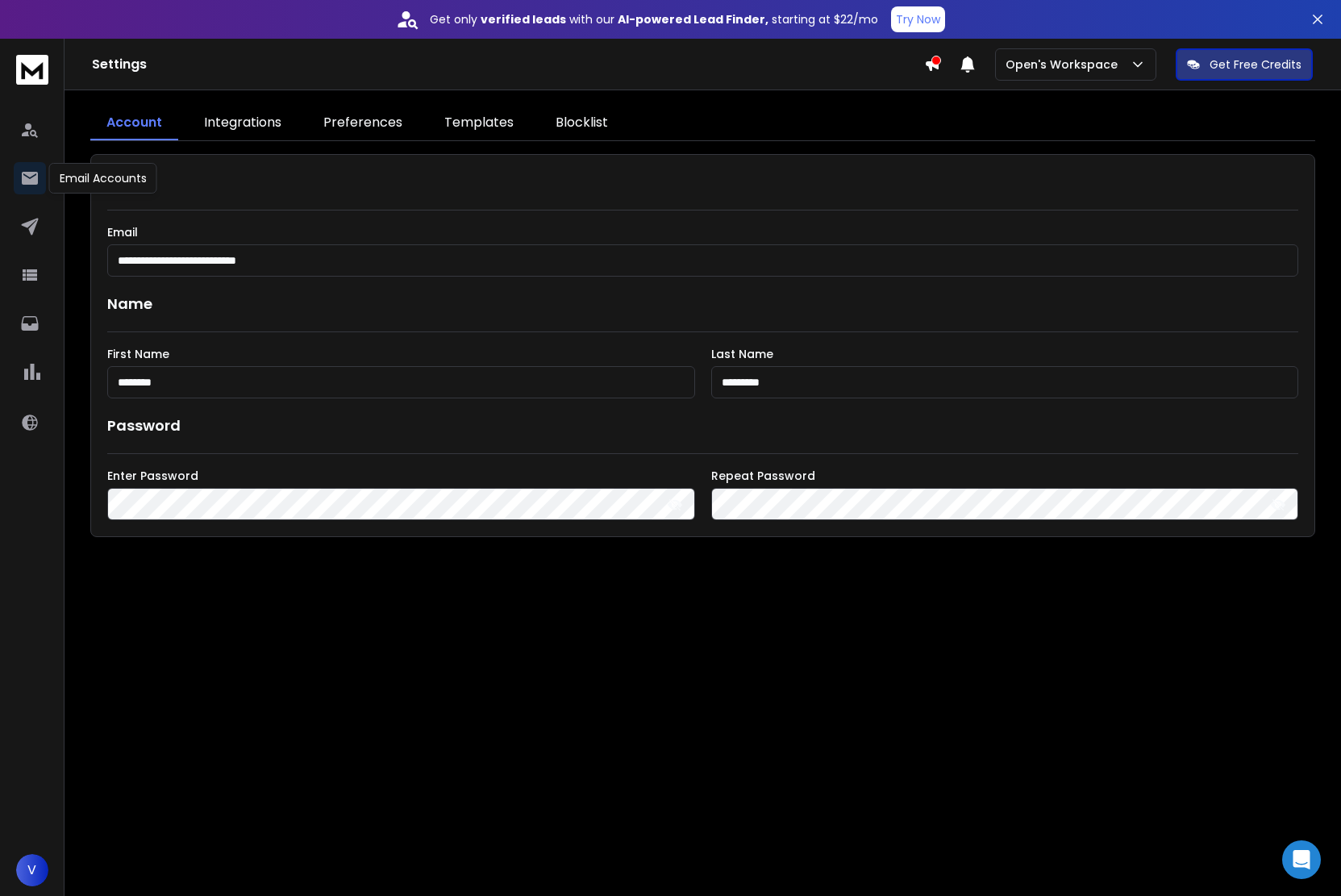
click at [31, 193] on link at bounding box center [30, 178] width 32 height 32
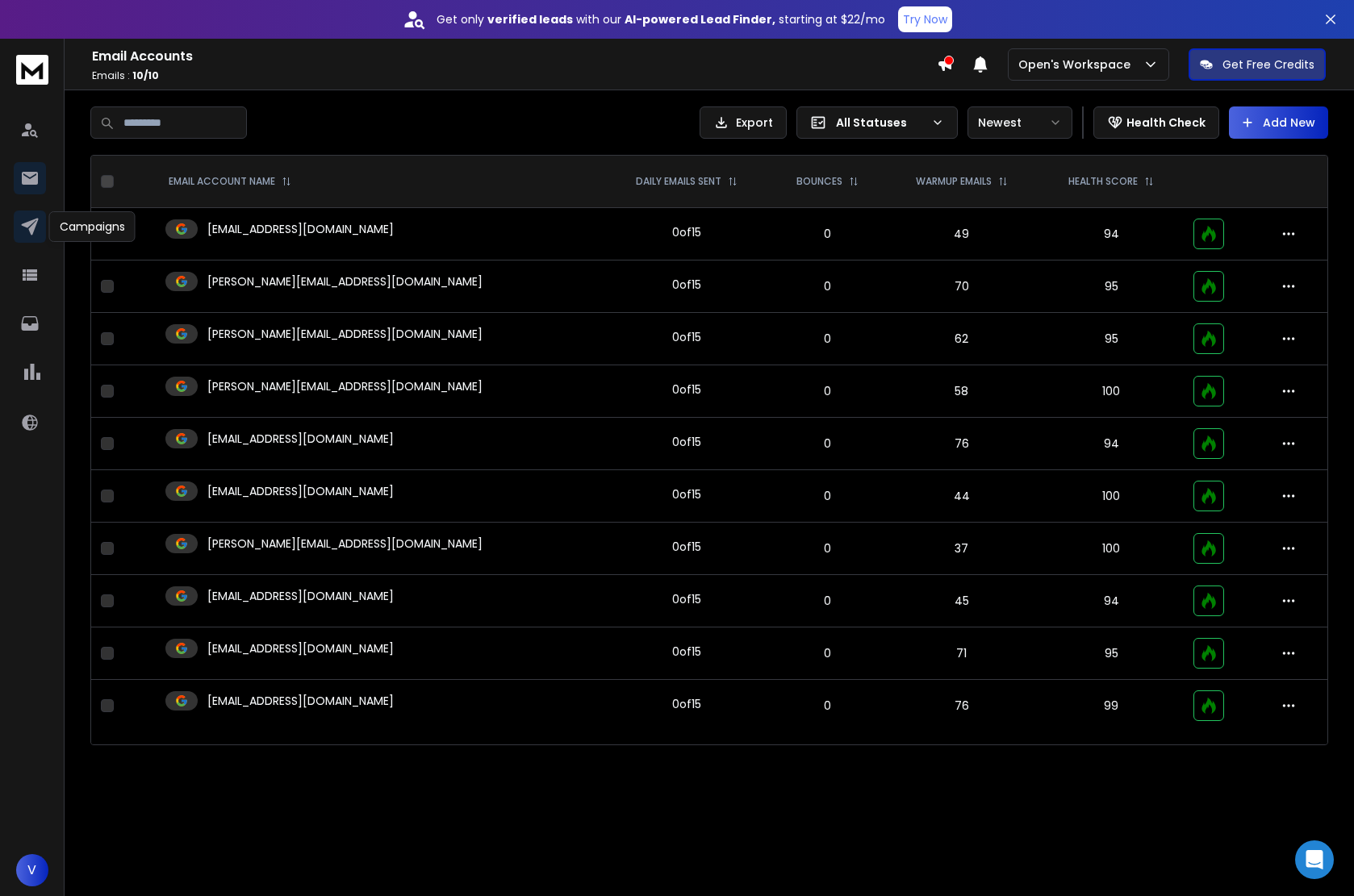
click at [34, 225] on icon at bounding box center [29, 226] width 17 height 17
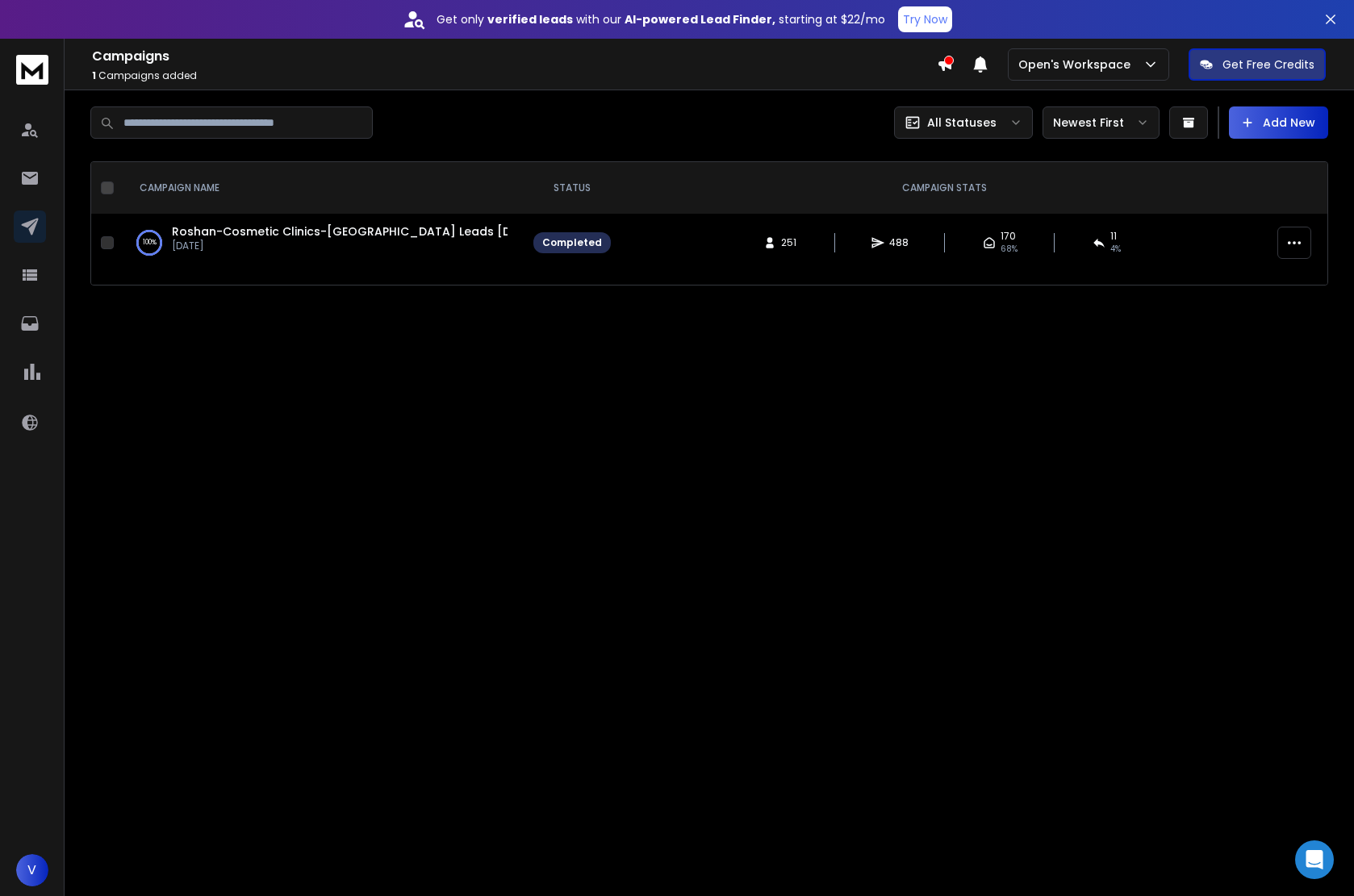
click at [241, 238] on span "Roshan-Cosmetic Clinics-[GEOGRAPHIC_DATA] Leads [DATE]" at bounding box center [355, 232] width 365 height 16
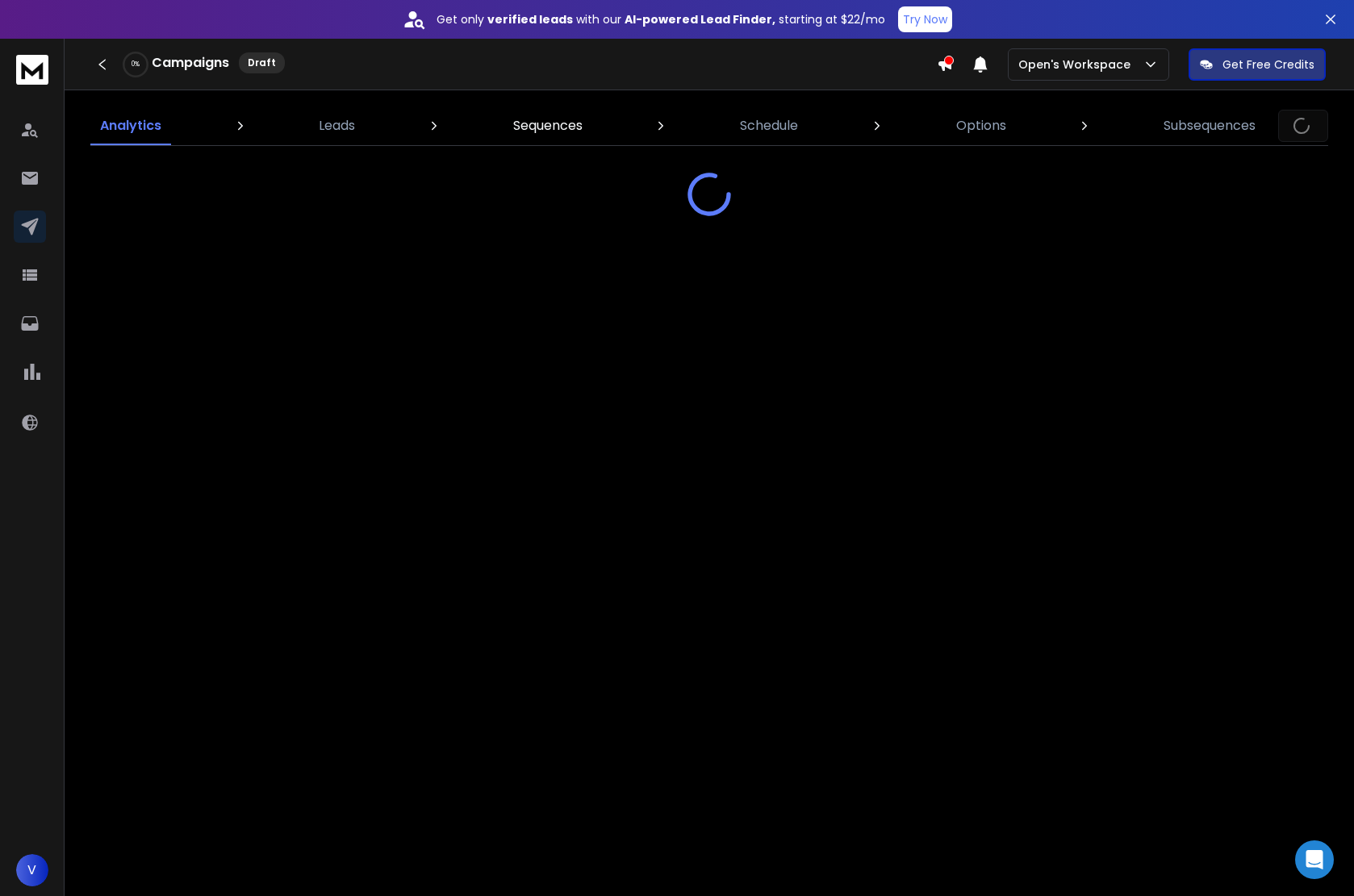
click at [533, 131] on p "Sequences" at bounding box center [547, 126] width 69 height 20
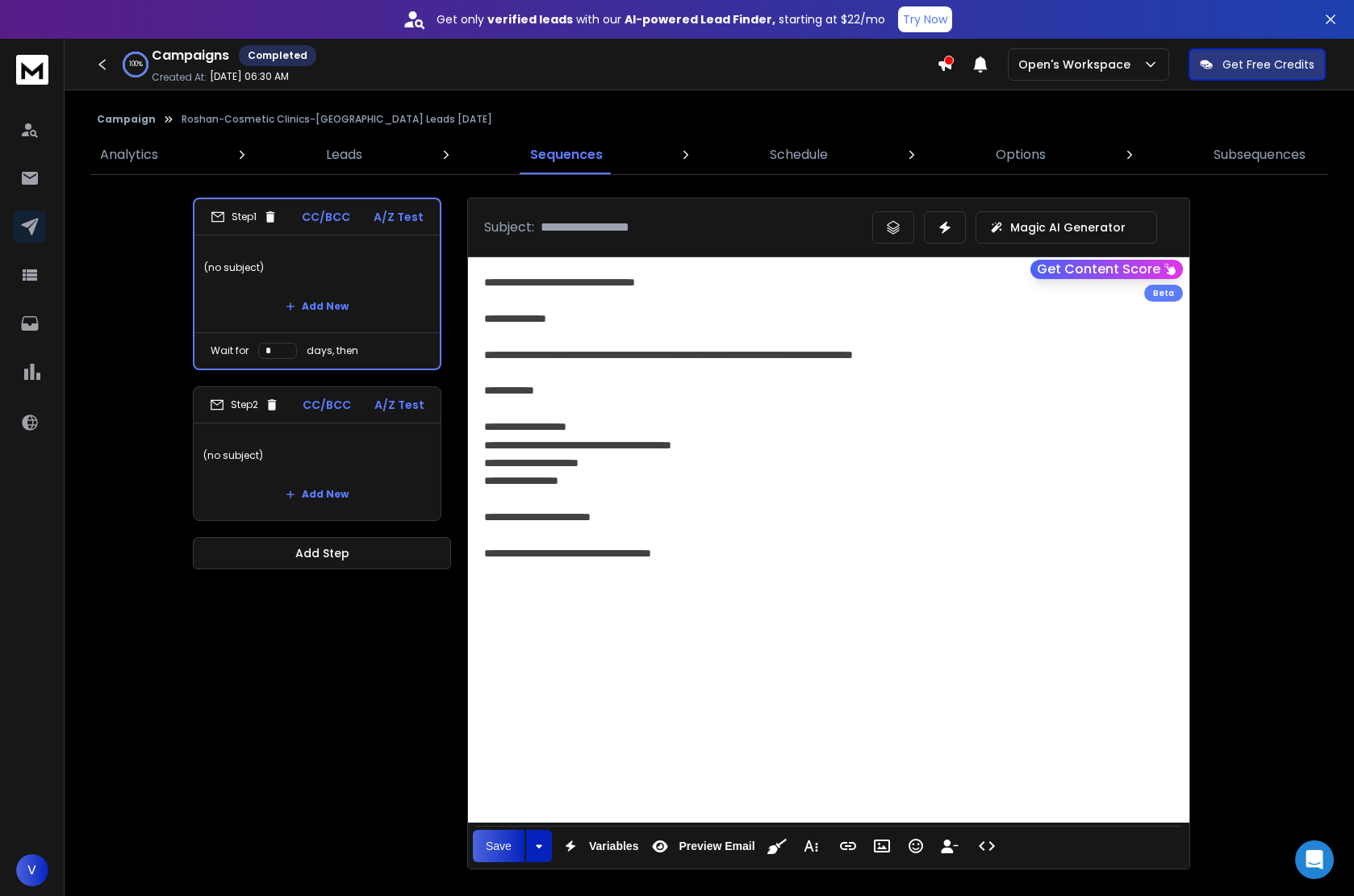
click at [562, 337] on div at bounding box center [828, 337] width 689 height 18
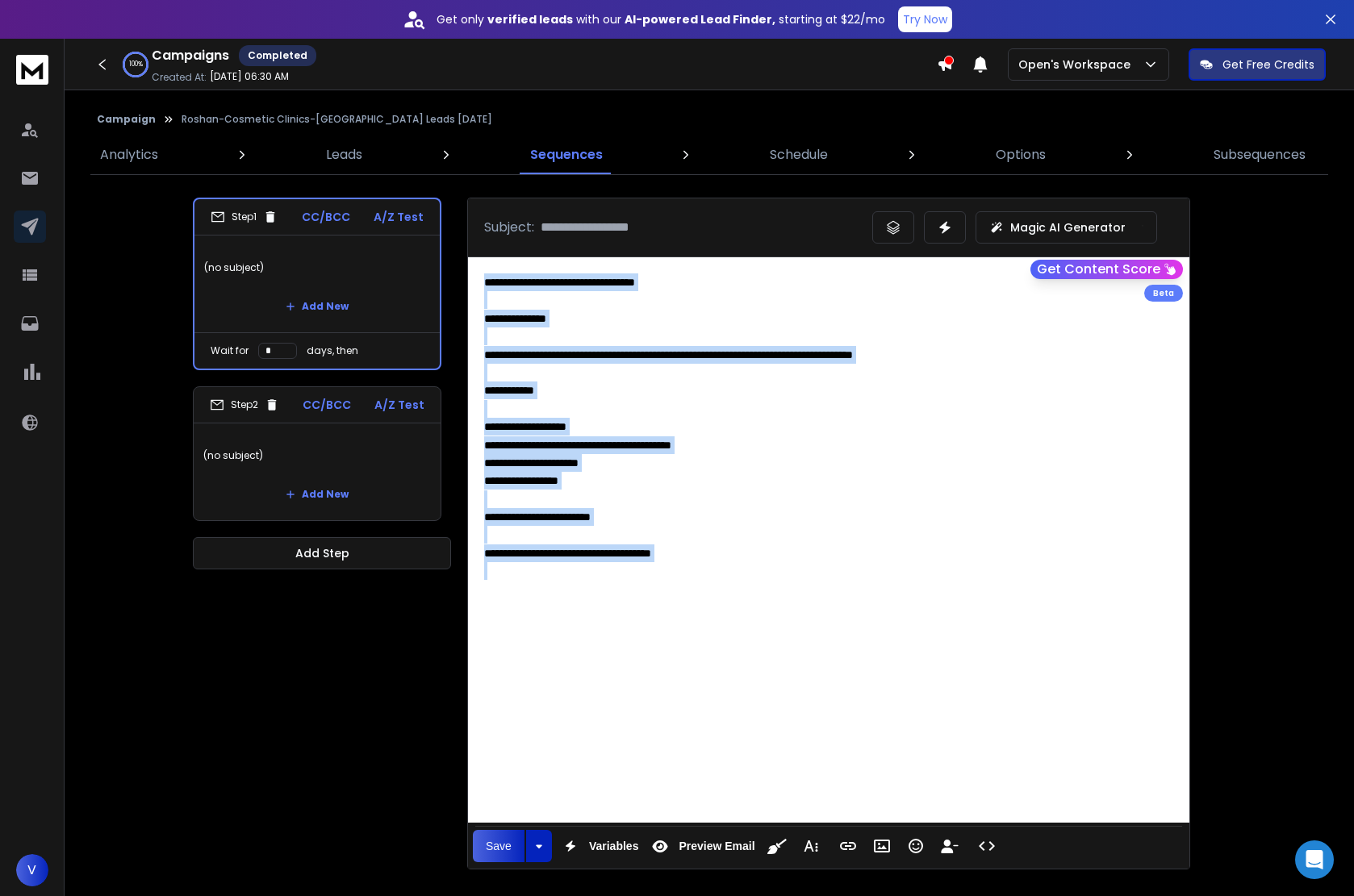
copy div "**********"
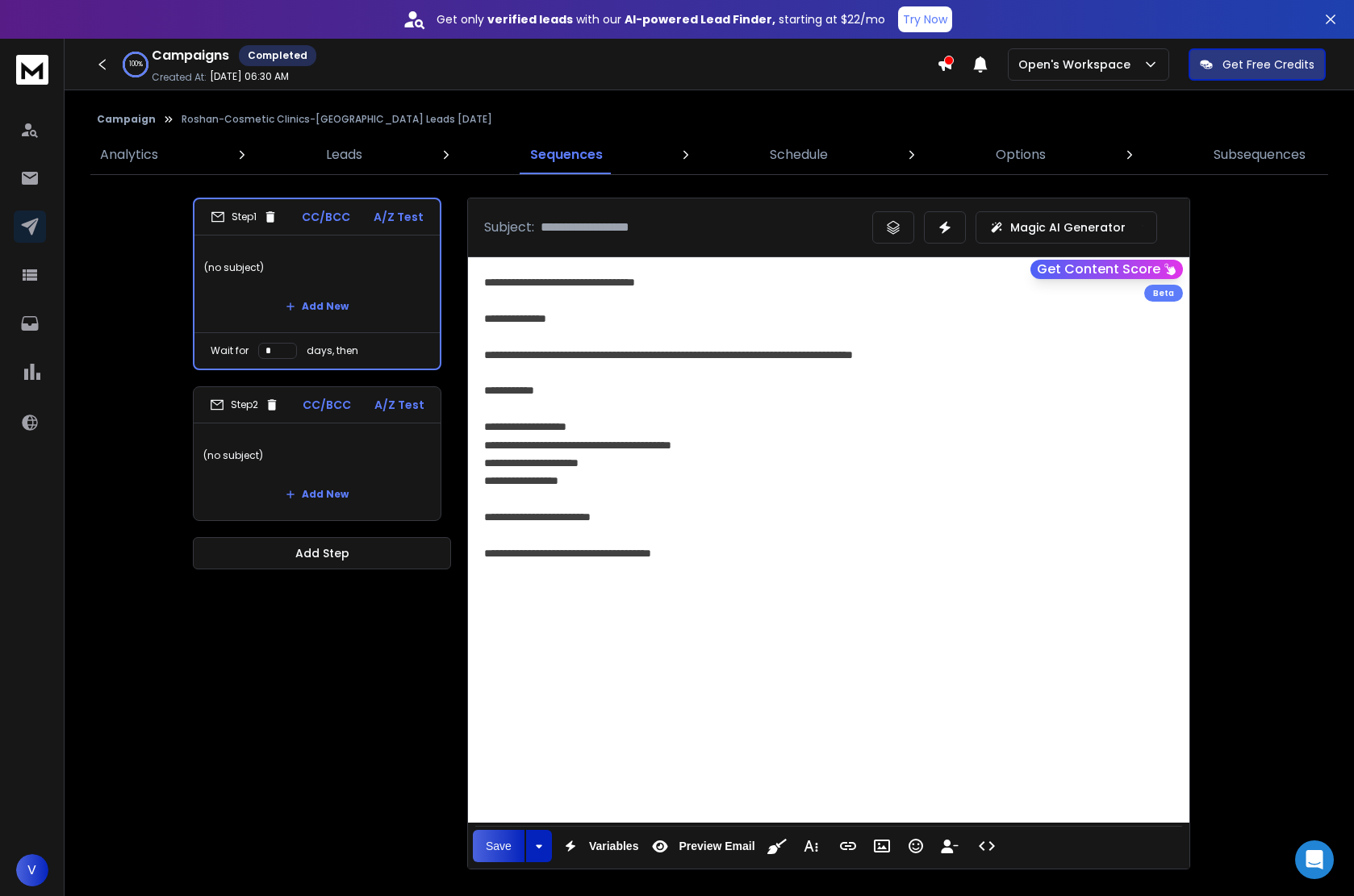
click at [683, 215] on div "Subject: Magic AI Generator Get Content Score Beta" at bounding box center [829, 228] width 721 height 59
click at [319, 242] on div "(no subject) Add New" at bounding box center [317, 284] width 245 height 97
click at [377, 450] on p "(no subject)" at bounding box center [317, 455] width 227 height 45
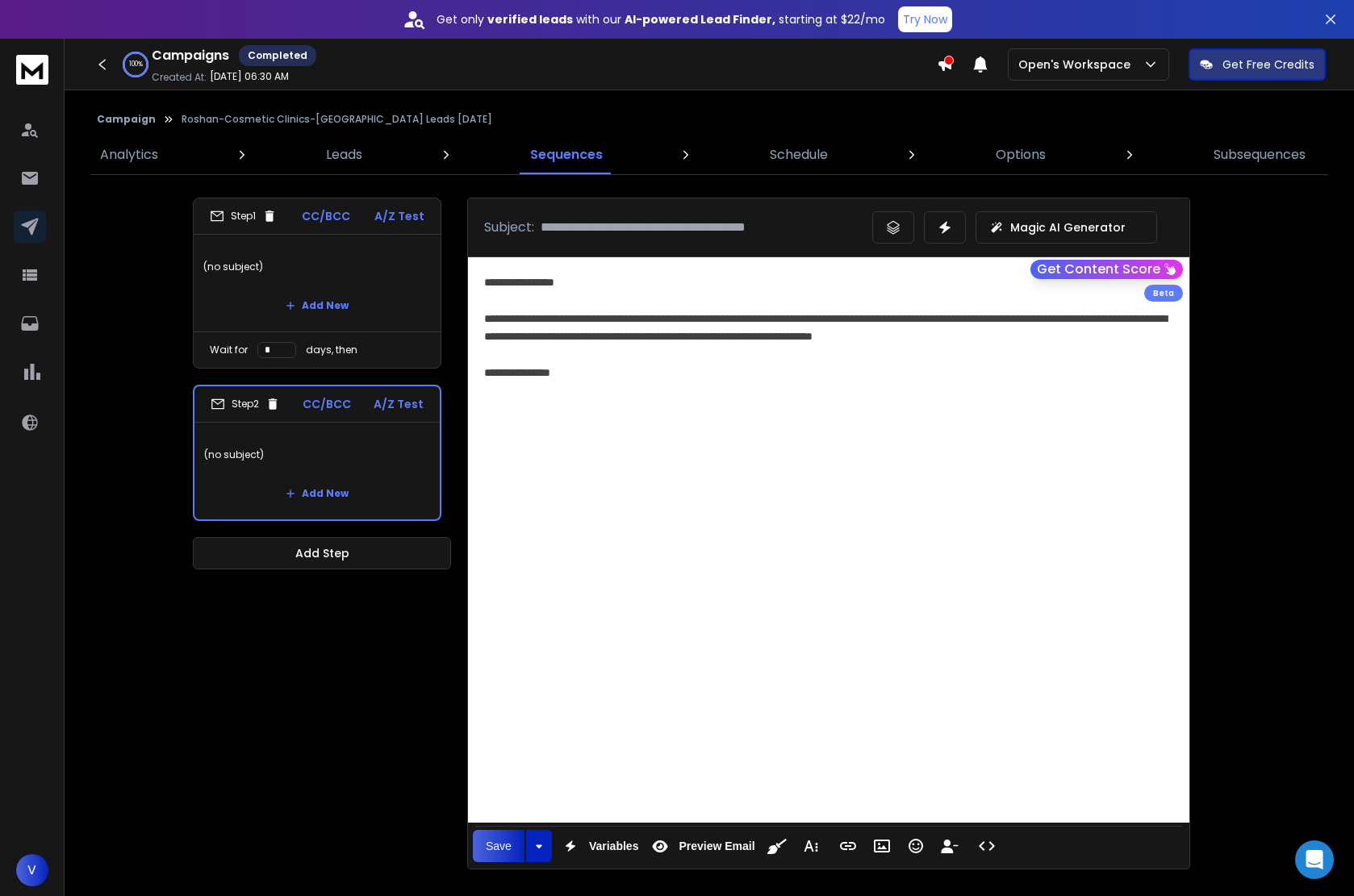
click at [366, 268] on p "(no subject)" at bounding box center [317, 267] width 227 height 45
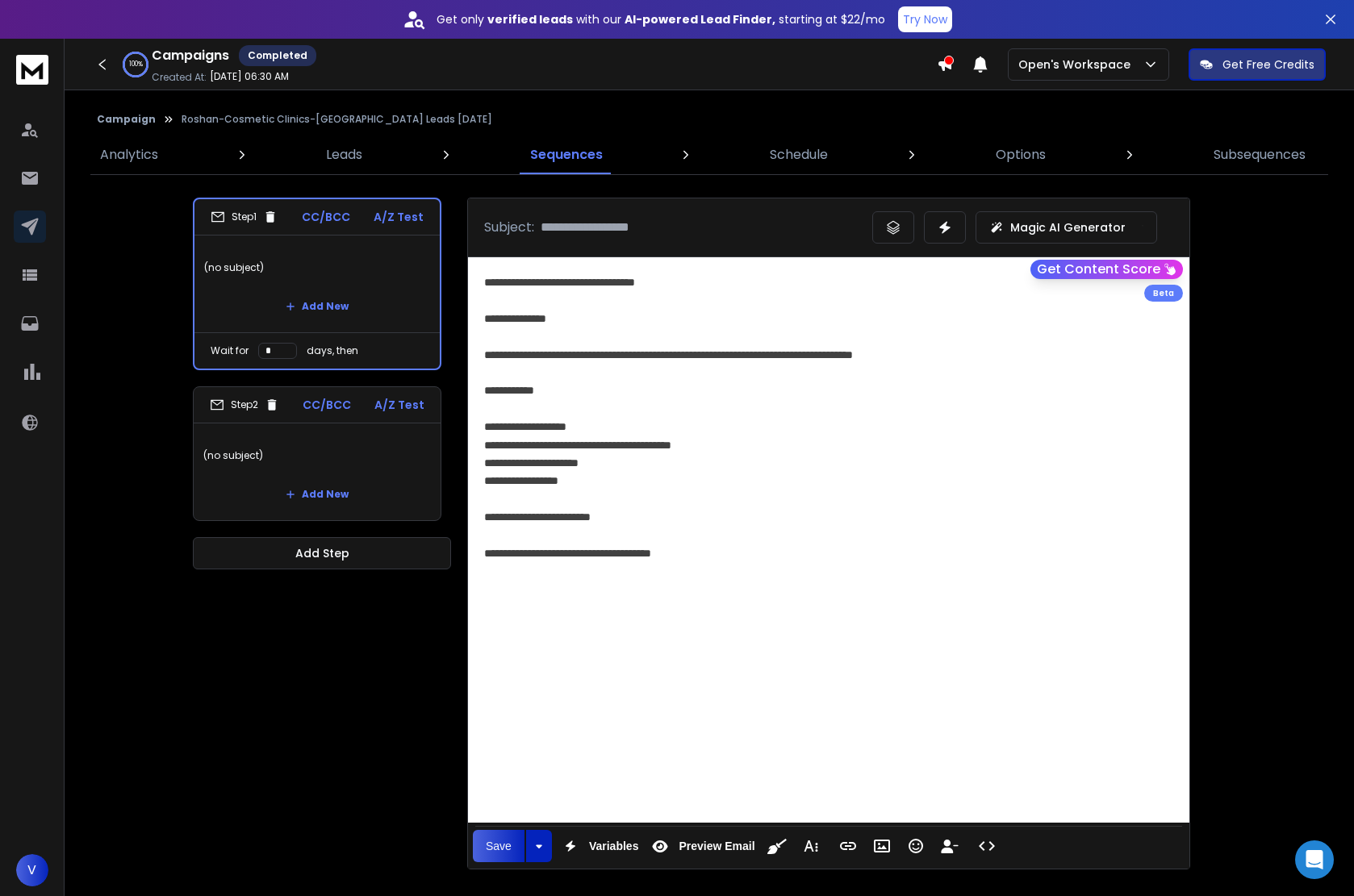
click at [587, 223] on input at bounding box center [698, 228] width 315 height 20
click at [329, 444] on p "(no subject)" at bounding box center [317, 455] width 227 height 45
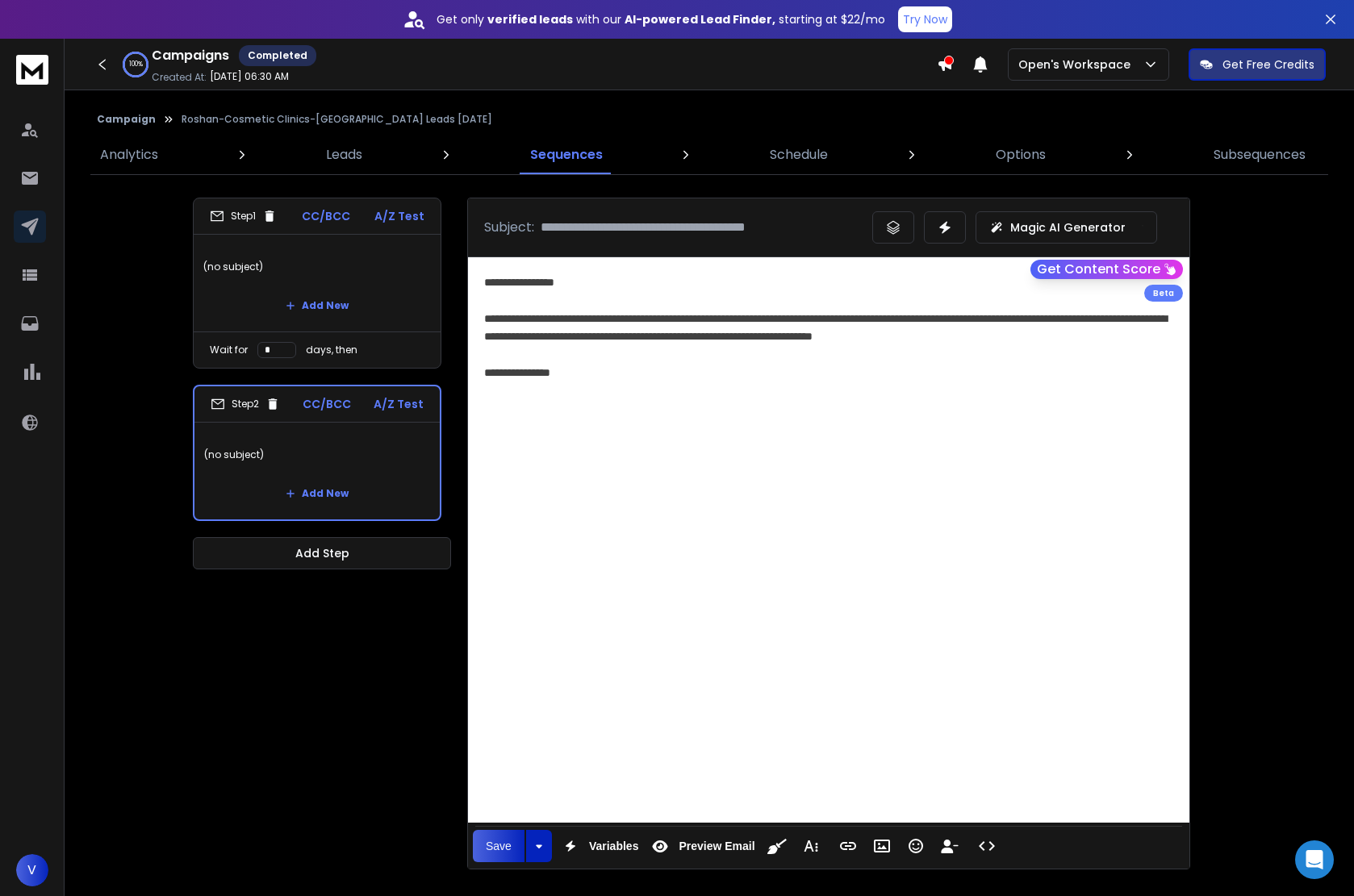
click at [747, 323] on div "**********" at bounding box center [828, 327] width 689 height 36
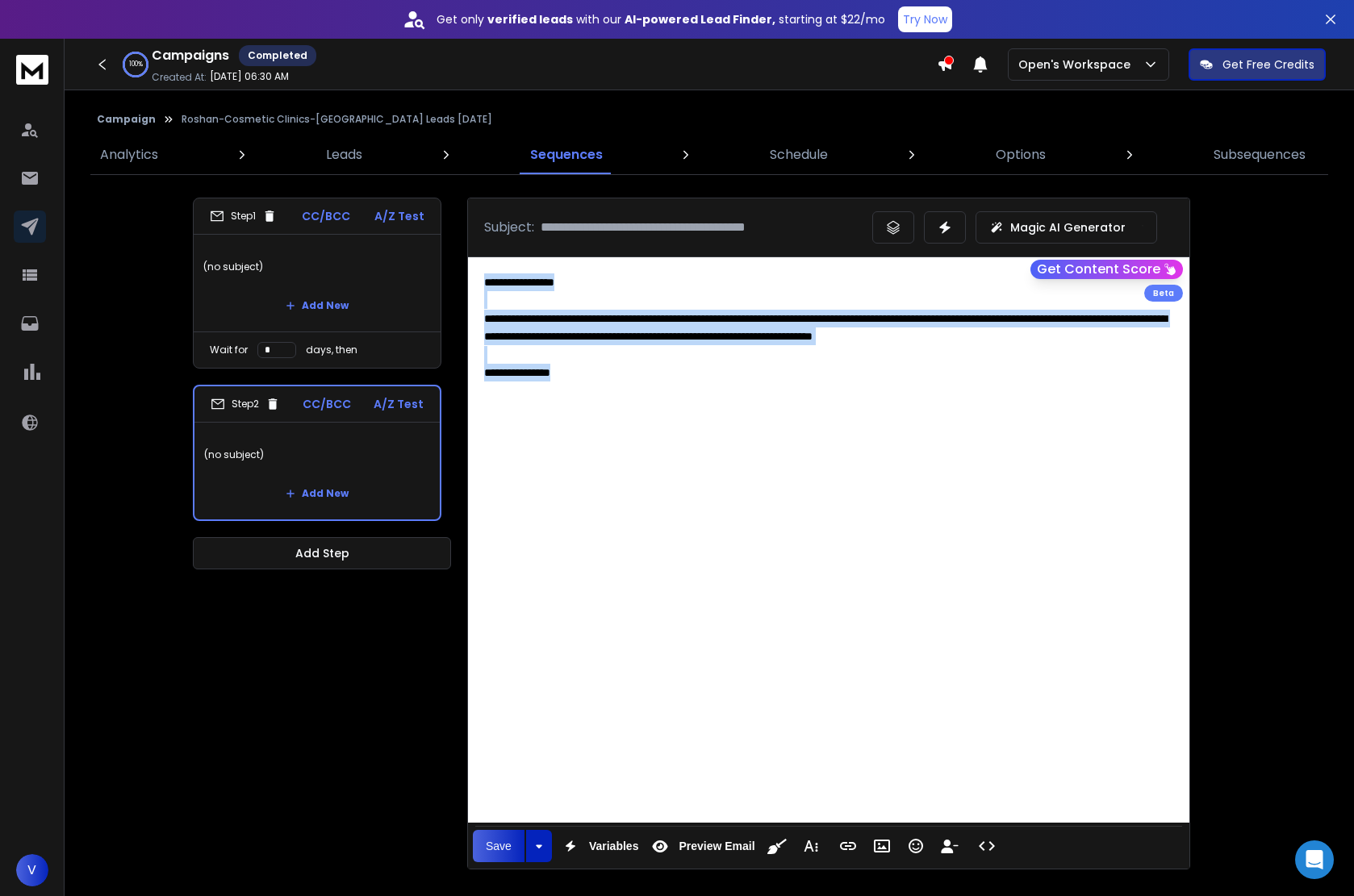
copy div "**********"
click at [695, 376] on div "**********" at bounding box center [828, 373] width 689 height 18
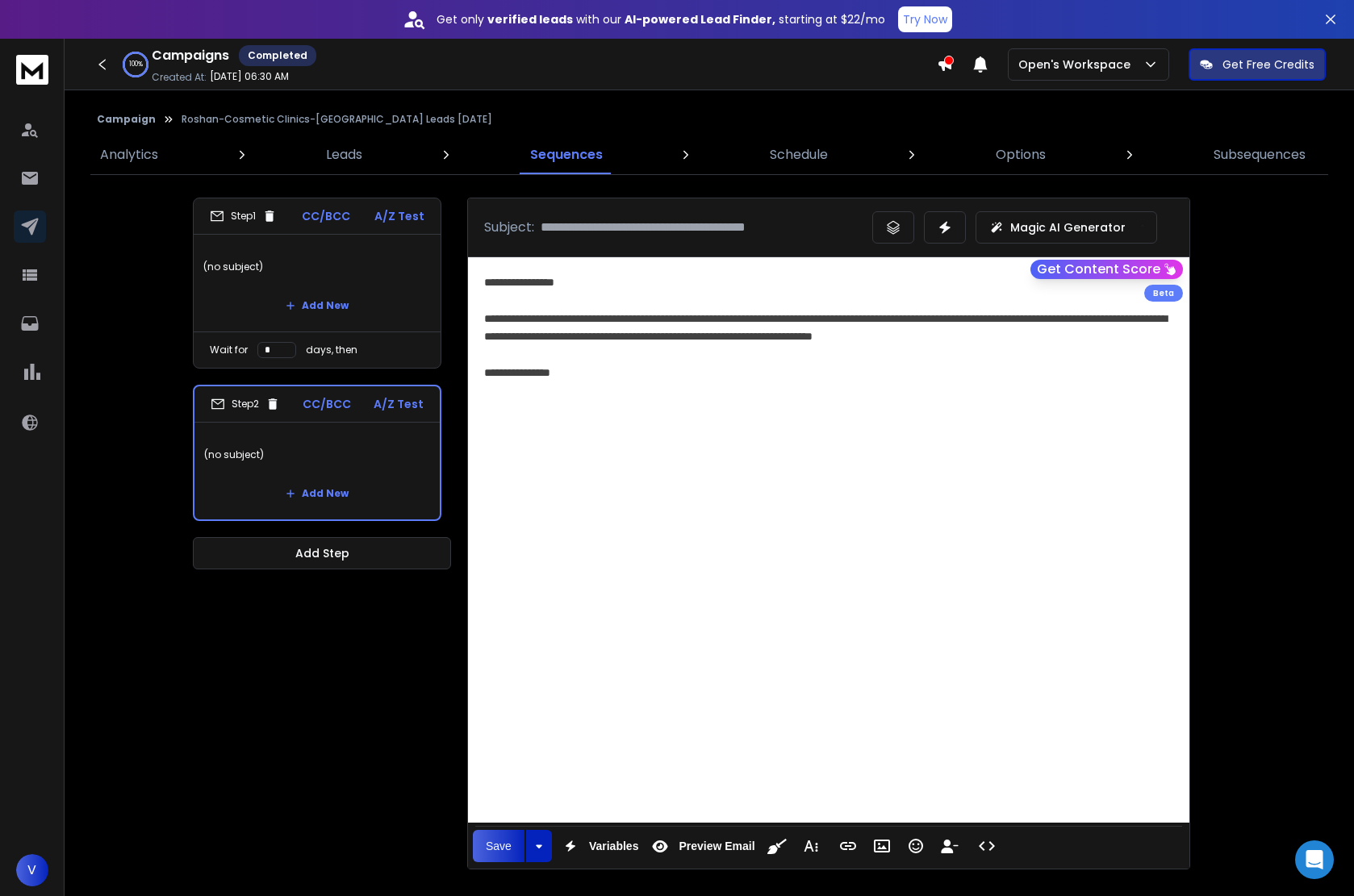
click at [317, 269] on p "(no subject)" at bounding box center [317, 267] width 227 height 45
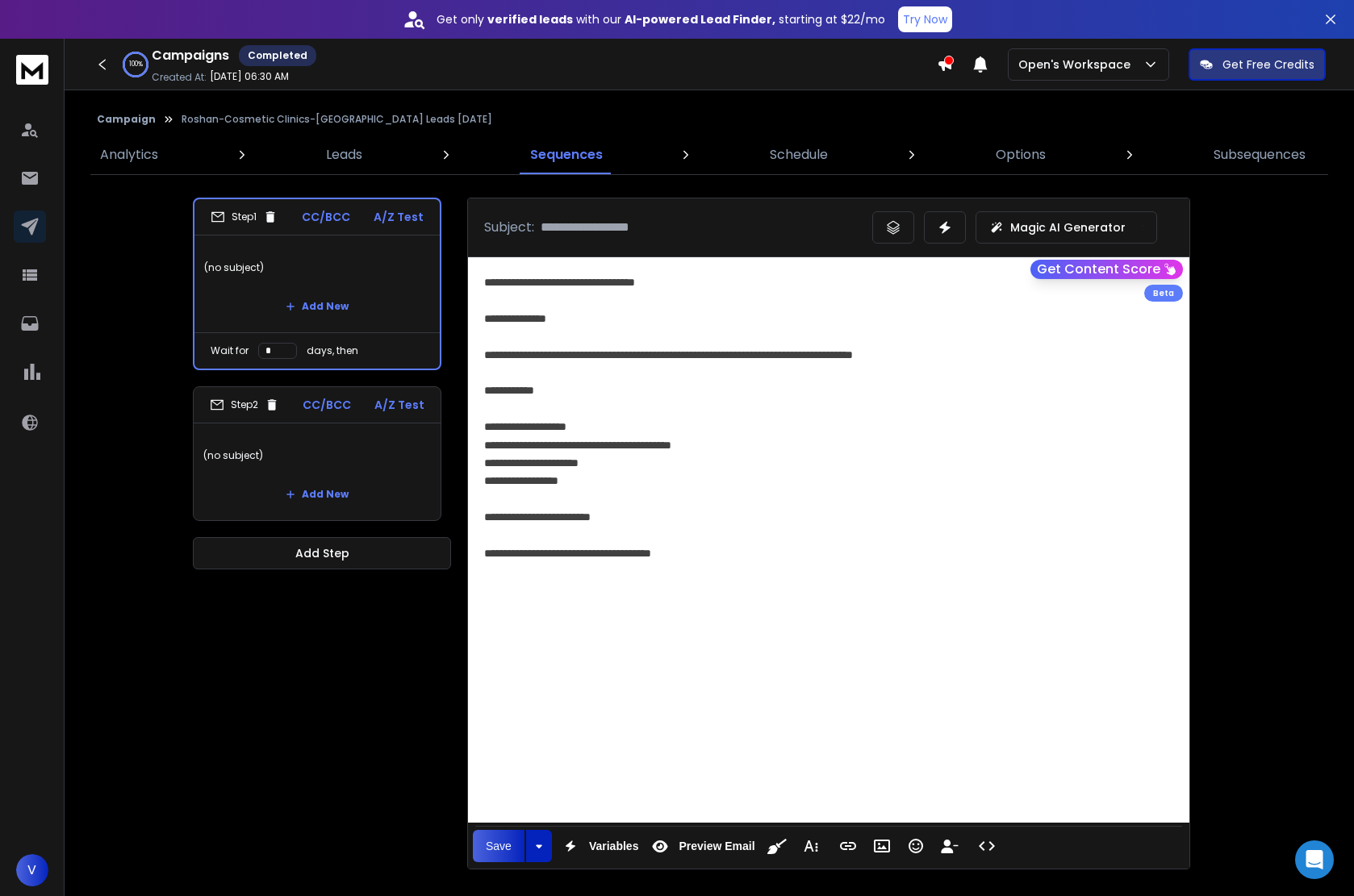
click at [651, 367] on div at bounding box center [828, 373] width 689 height 18
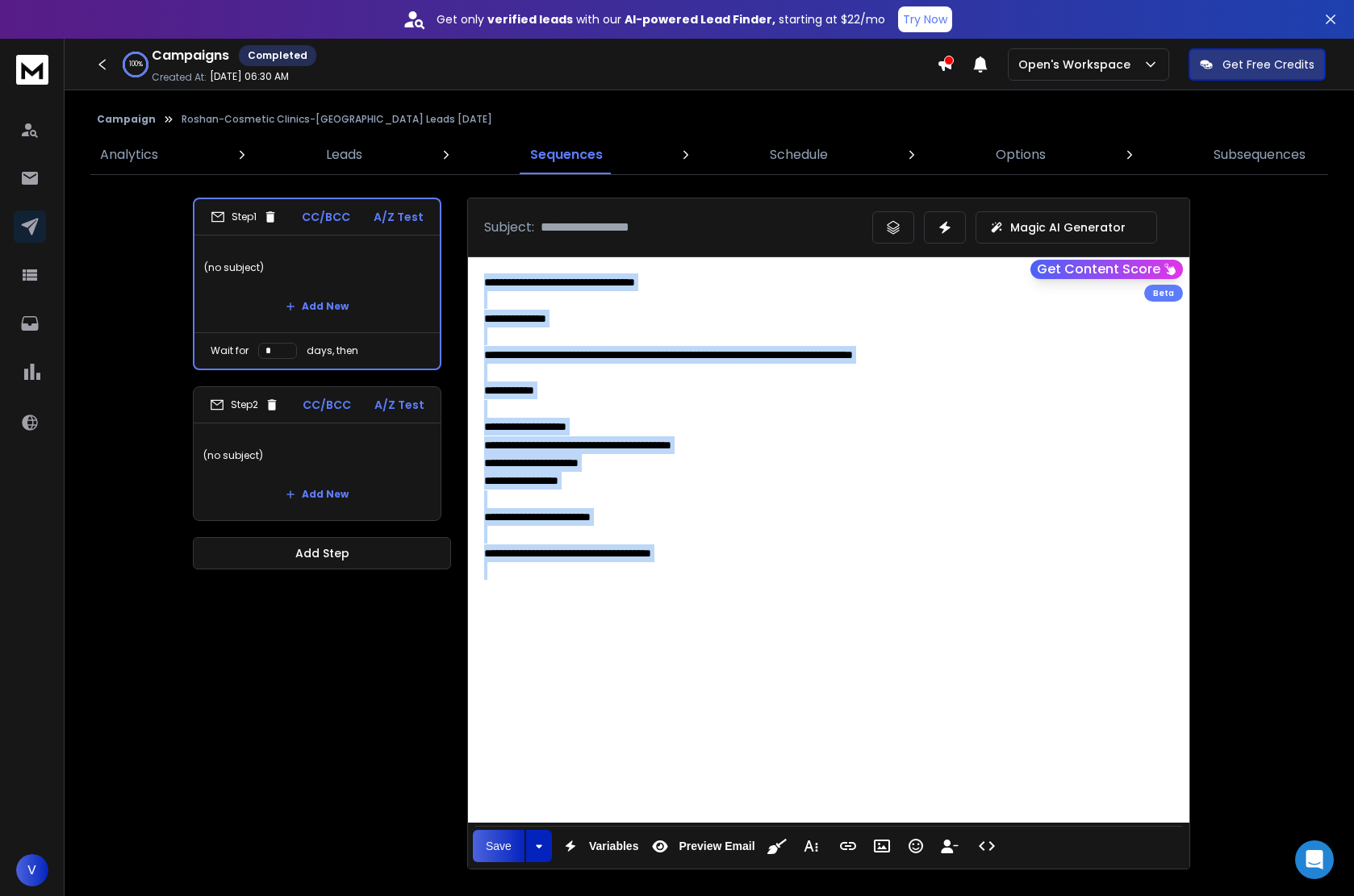
copy div "**********"
click at [40, 181] on link at bounding box center [30, 178] width 32 height 32
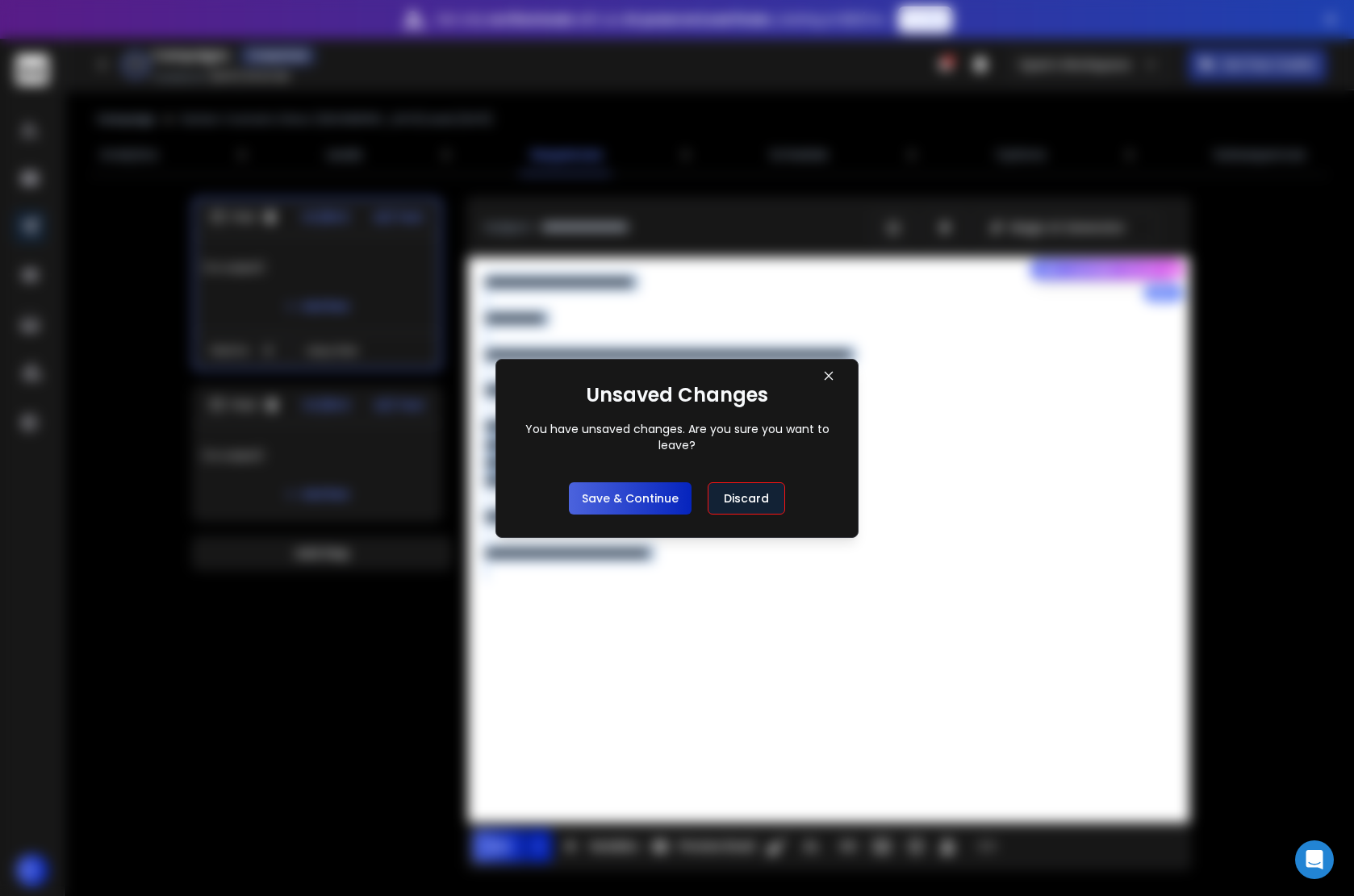
click at [610, 504] on button "Save & Continue" at bounding box center [630, 498] width 123 height 32
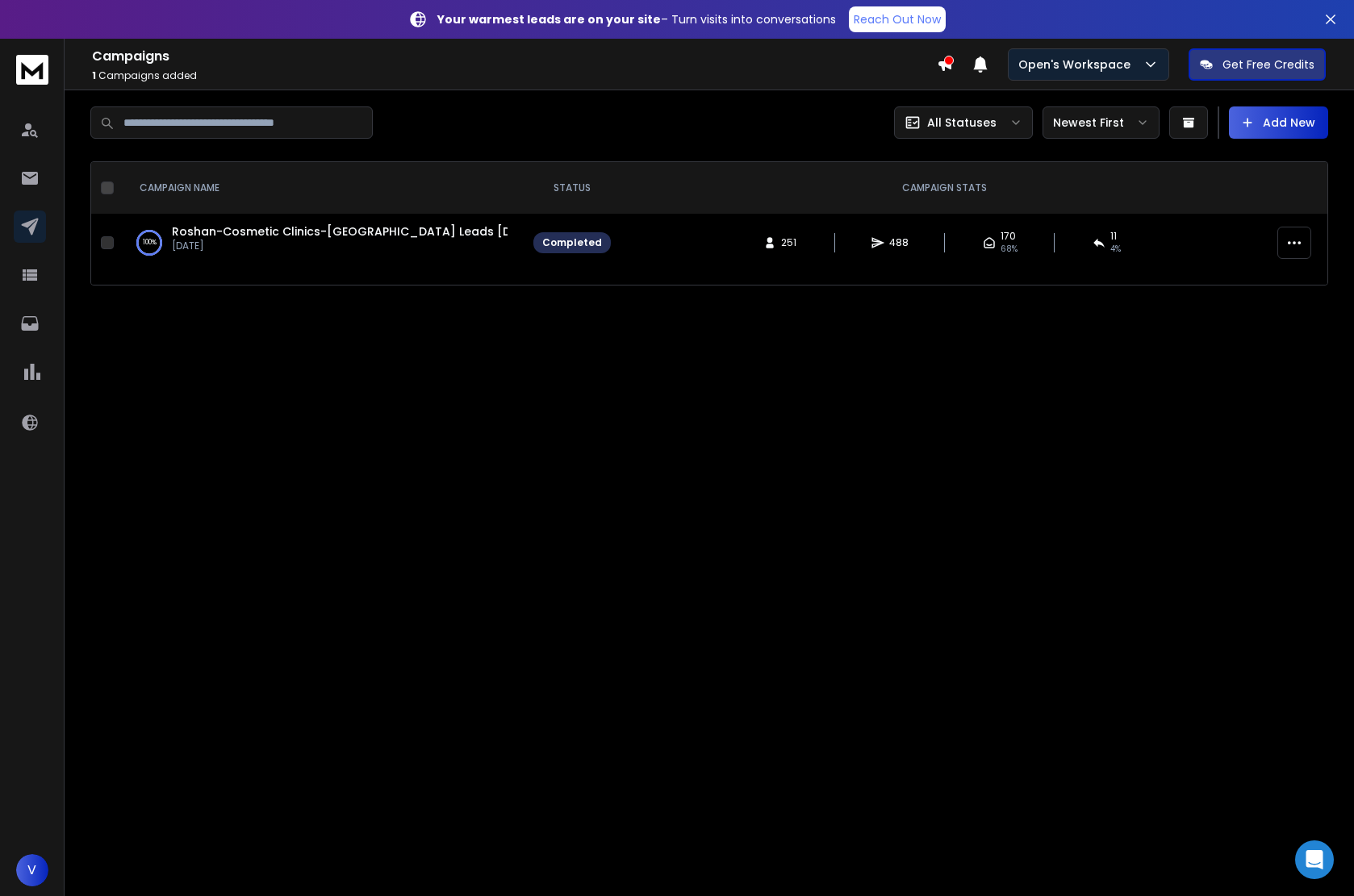
click at [1112, 63] on p "Open's Workspace" at bounding box center [1077, 65] width 119 height 16
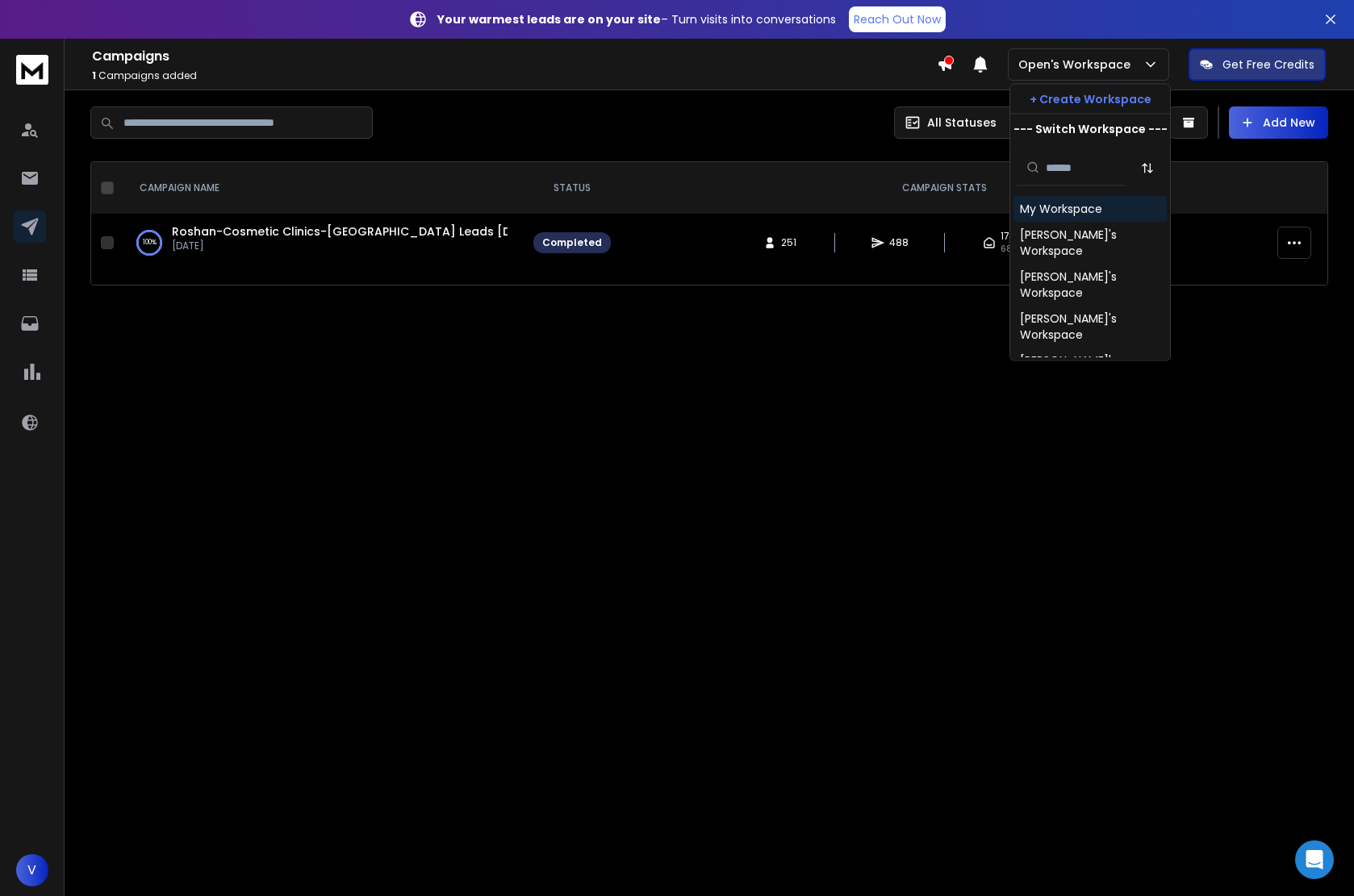
click at [1063, 169] on input "text" at bounding box center [1080, 167] width 69 height 35
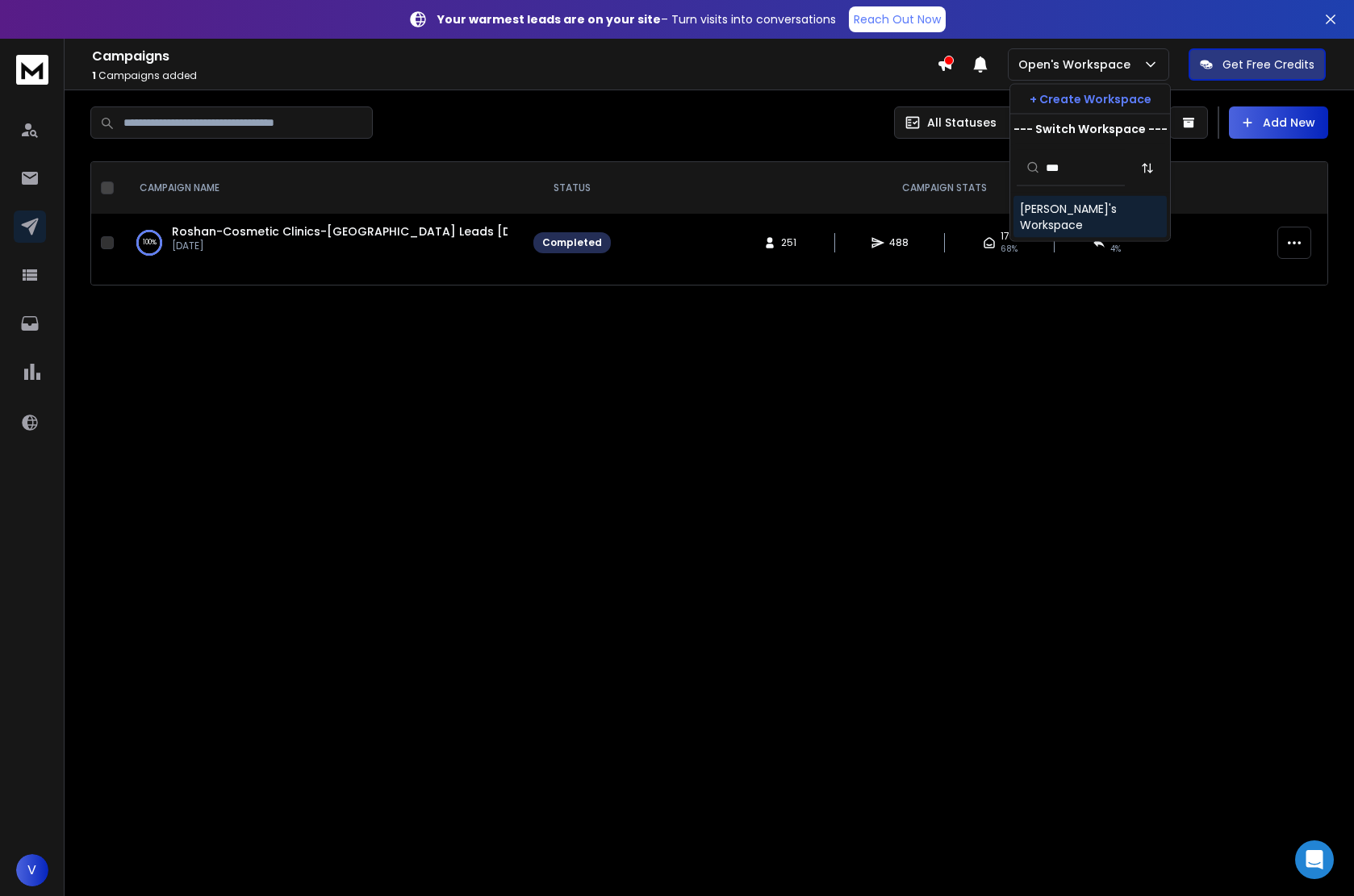
type input "***"
click at [1096, 196] on div "[PERSON_NAME]'s Workspace" at bounding box center [1090, 216] width 153 height 42
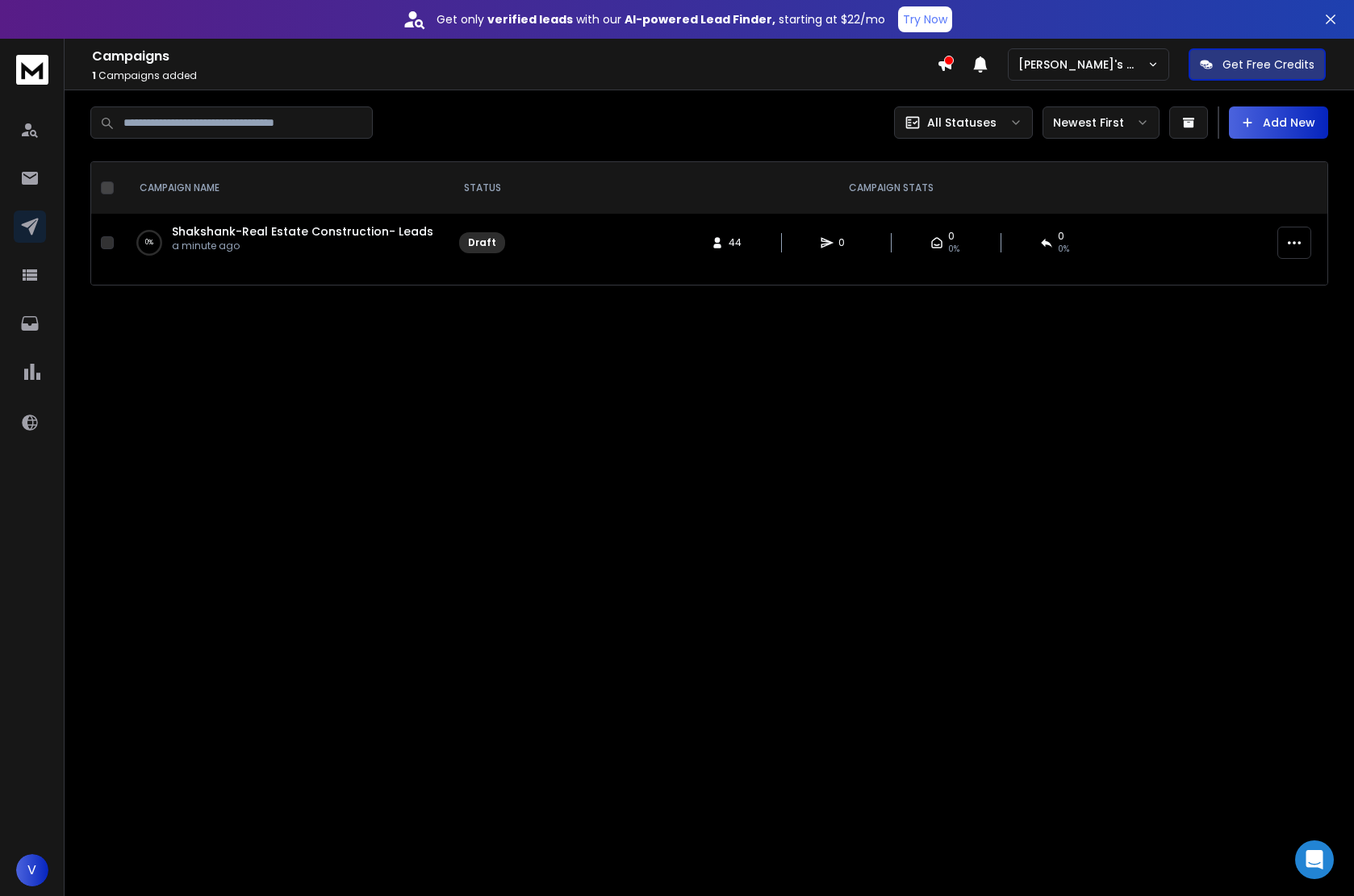
click at [230, 244] on p "a minute ago" at bounding box center [303, 246] width 262 height 13
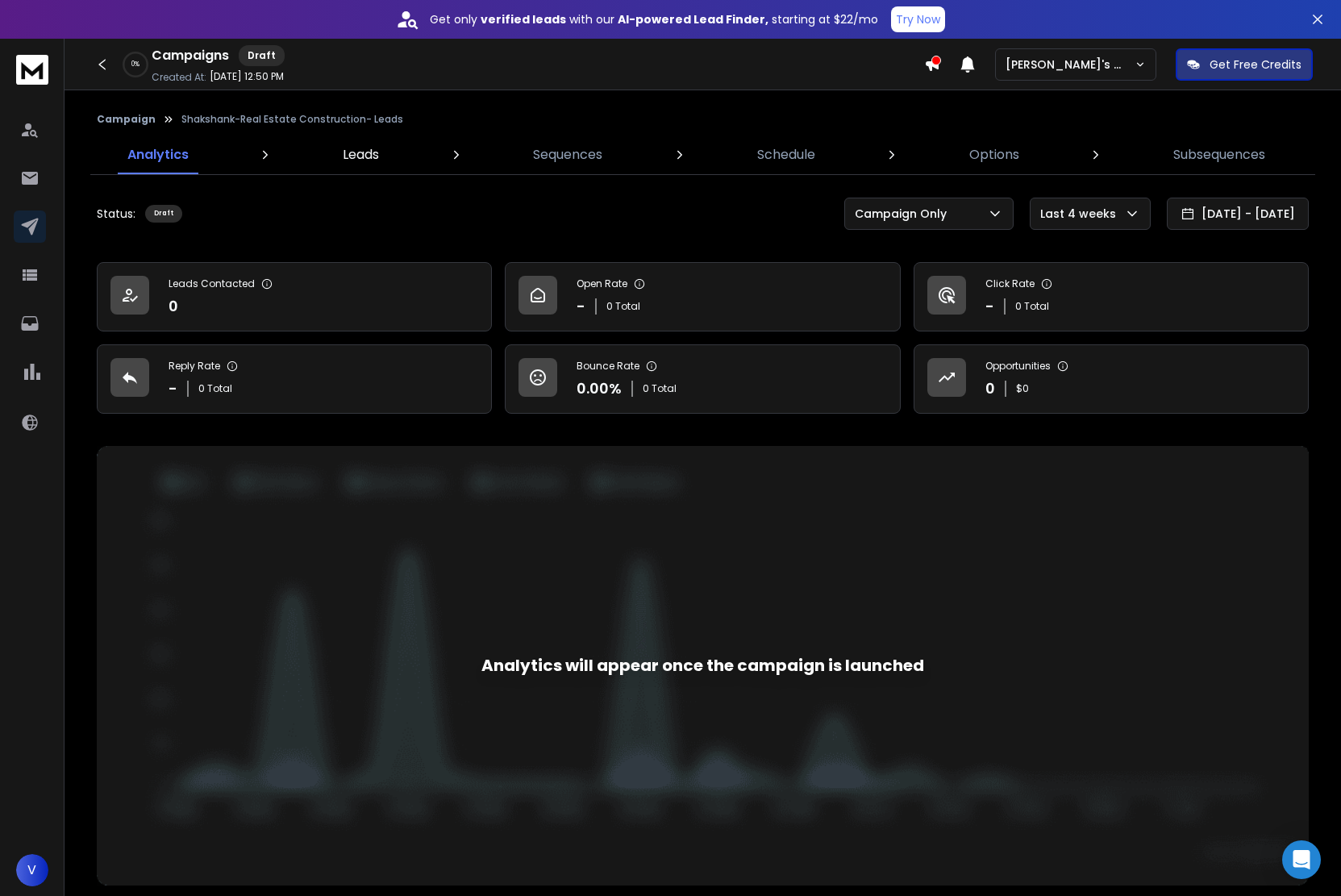
click at [346, 172] on link "Leads" at bounding box center [361, 155] width 56 height 39
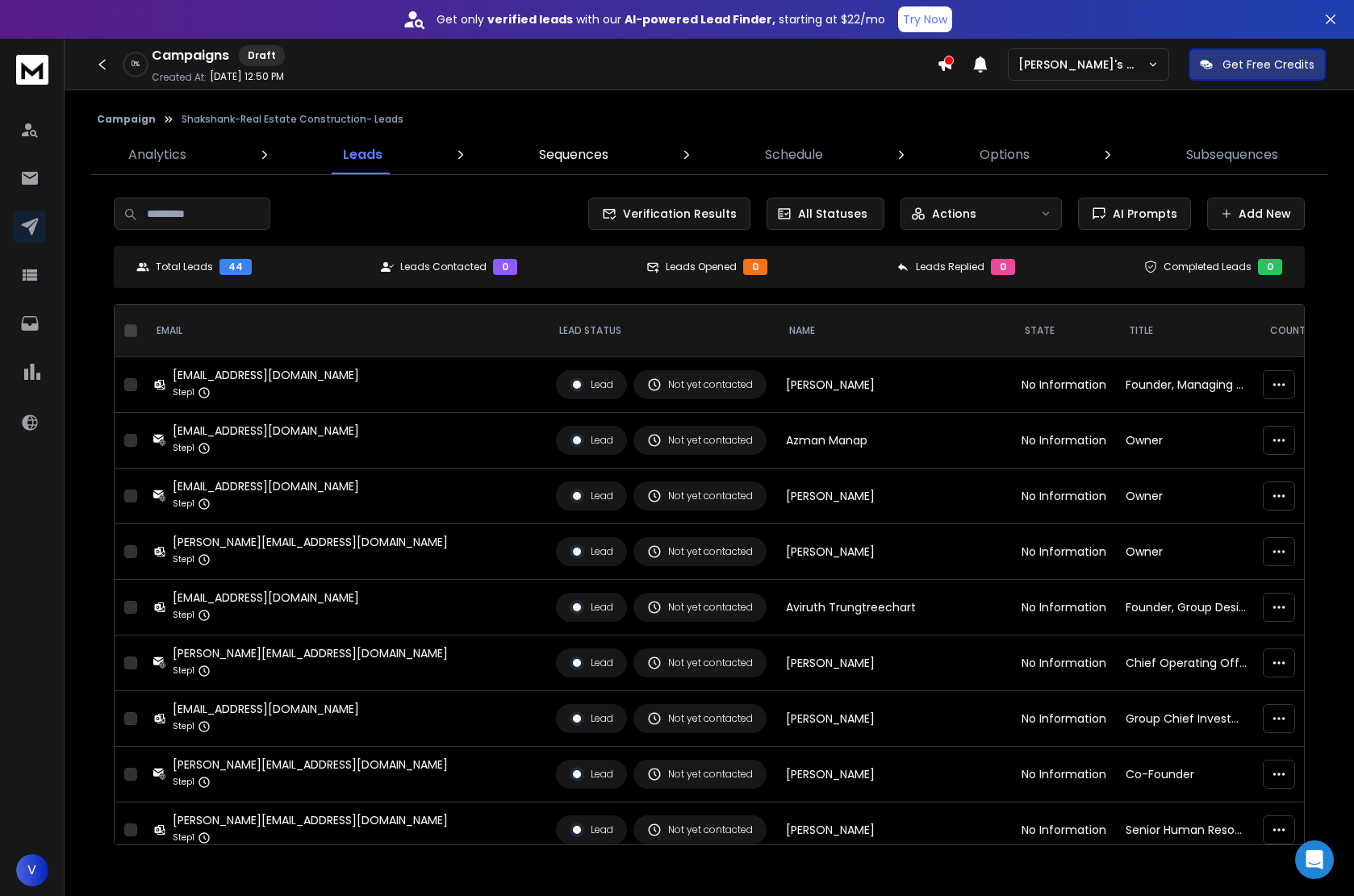
click at [566, 158] on p "Sequences" at bounding box center [574, 155] width 69 height 20
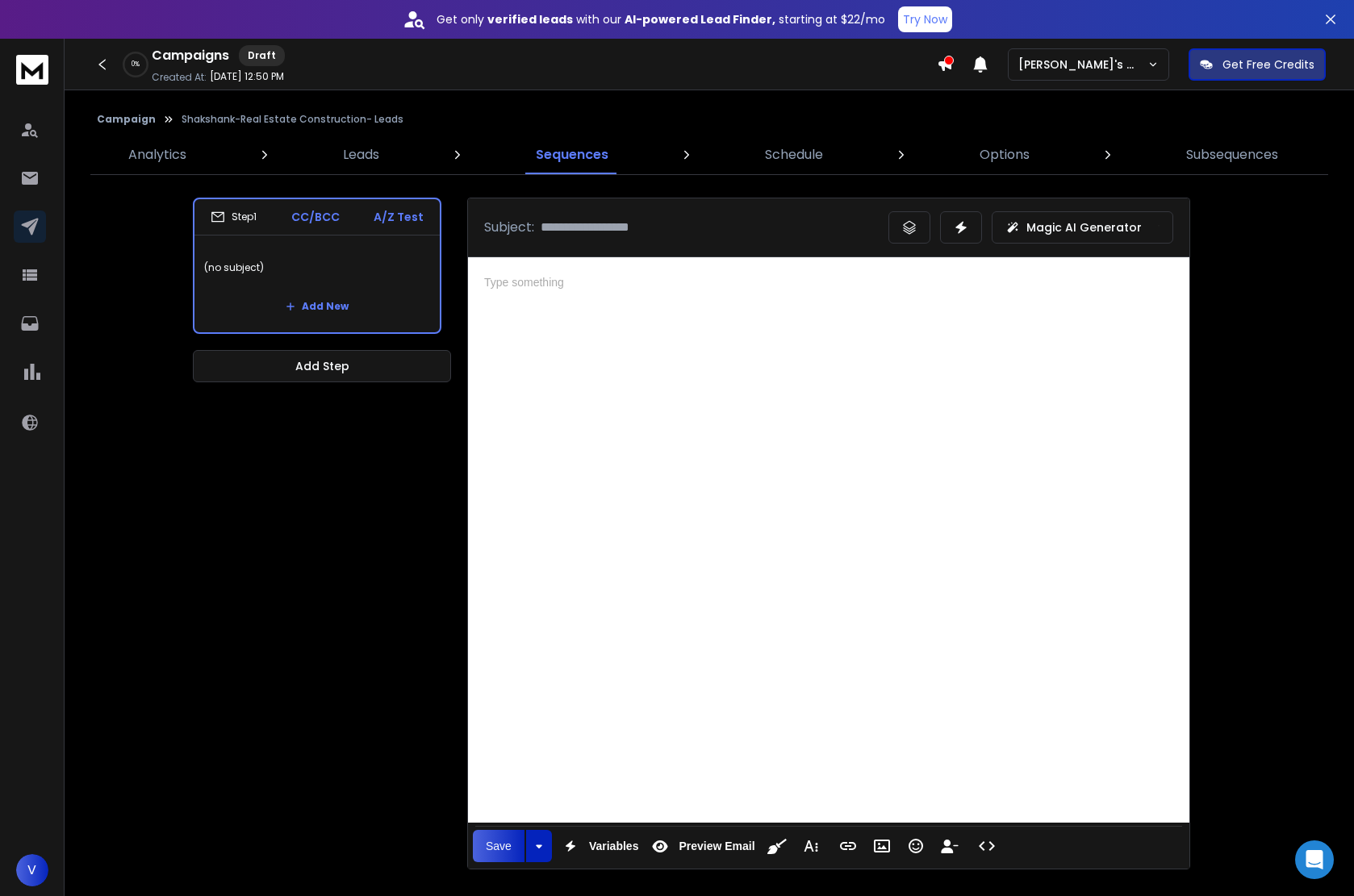
click at [510, 346] on div at bounding box center [829, 540] width 721 height 565
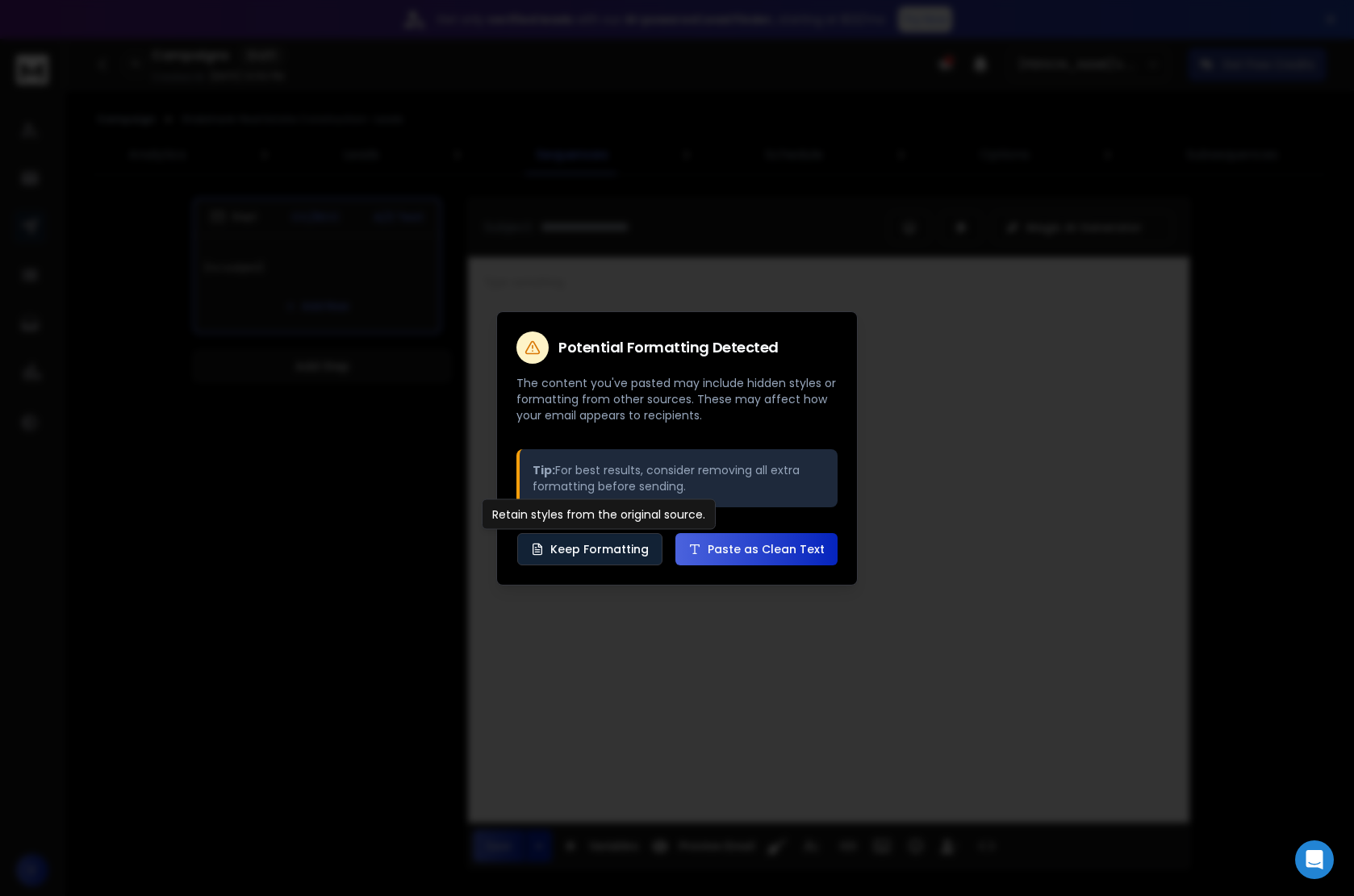
click at [654, 550] on button "Keep Formatting" at bounding box center [589, 549] width 145 height 32
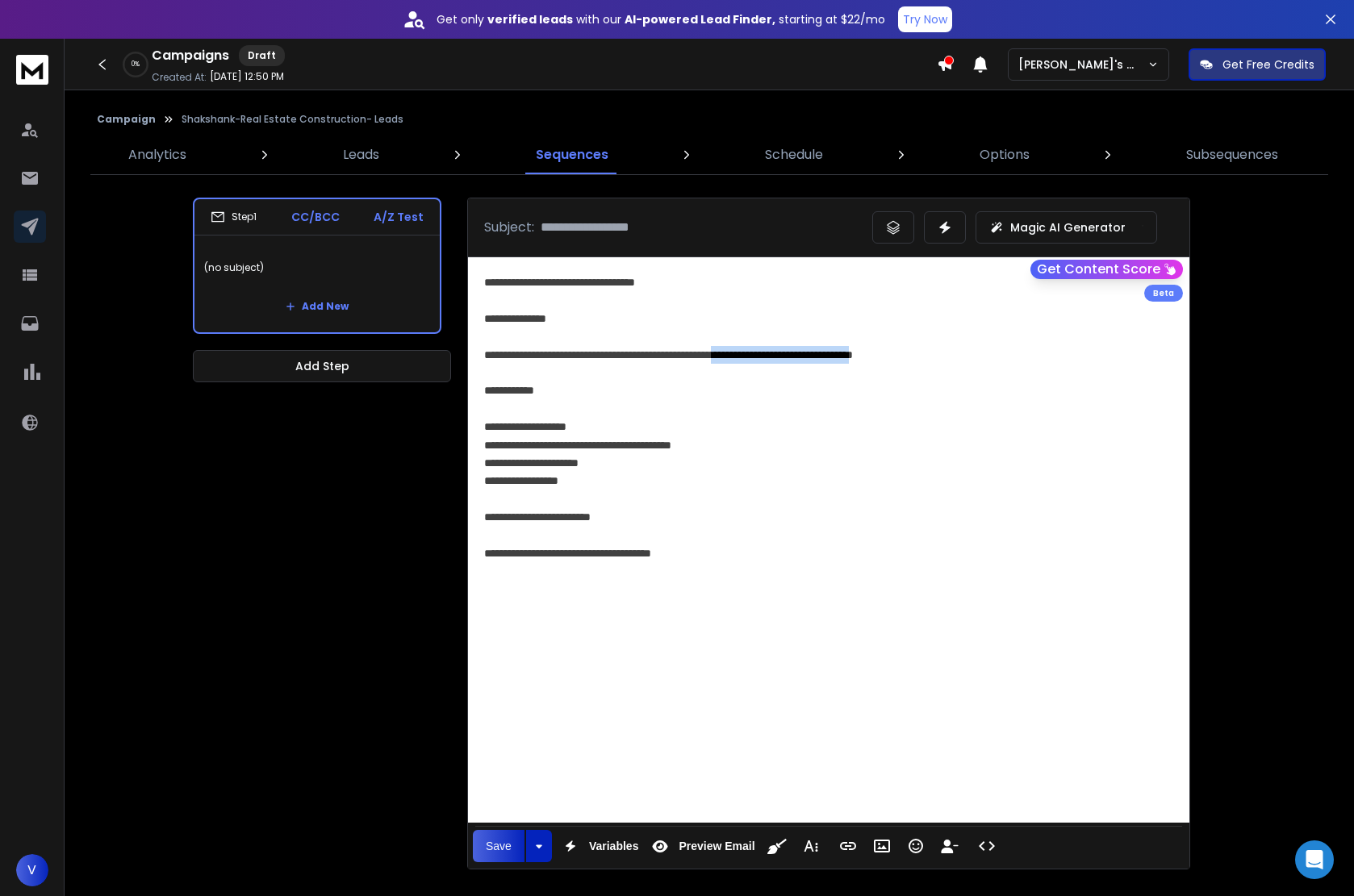
drag, startPoint x: 943, startPoint y: 352, endPoint x: 763, endPoint y: 360, distance: 180.2
click at [763, 360] on div "**********" at bounding box center [828, 355] width 689 height 18
click at [876, 352] on div "**********" at bounding box center [828, 355] width 689 height 18
click at [556, 251] on div "Subject: Magic AI Generator Get Content Score Beta" at bounding box center [829, 228] width 721 height 59
click at [565, 237] on div "Subject: Magic AI Generator Get Content Score Beta" at bounding box center [829, 228] width 721 height 59
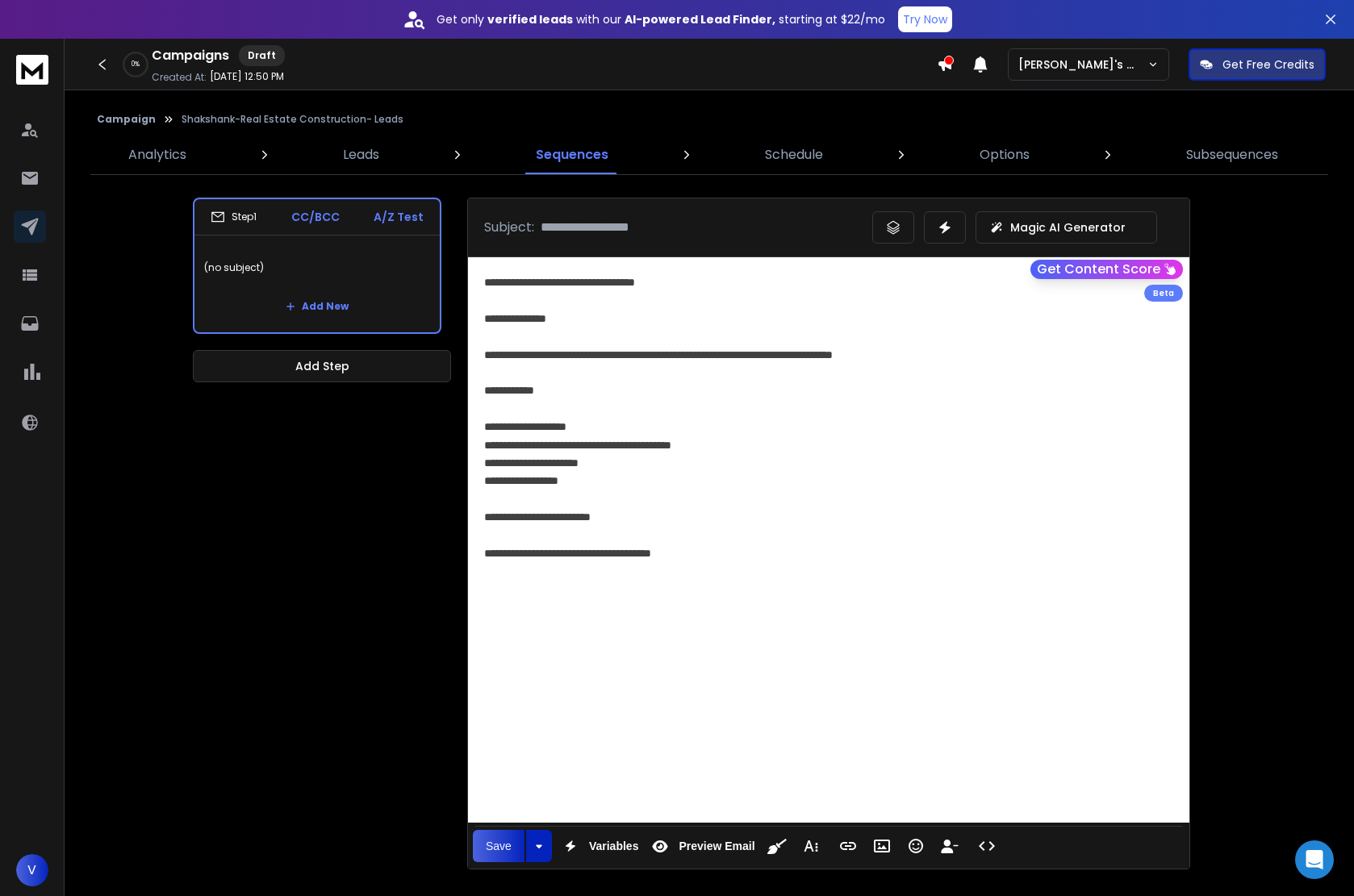
click at [571, 231] on input at bounding box center [698, 228] width 315 height 20
click at [905, 228] on button at bounding box center [893, 227] width 42 height 32
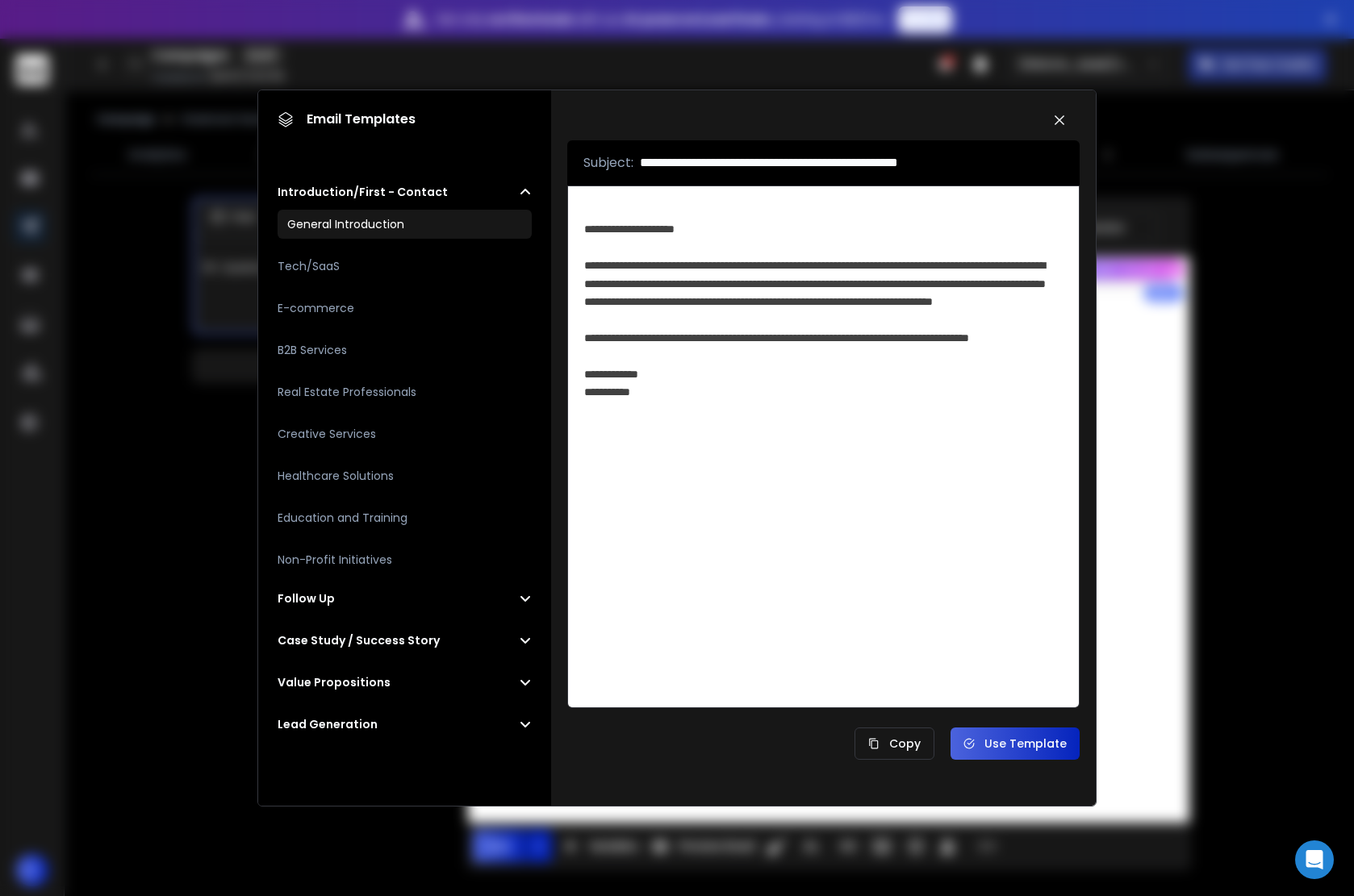
click at [1050, 115] on div at bounding box center [823, 120] width 512 height 40
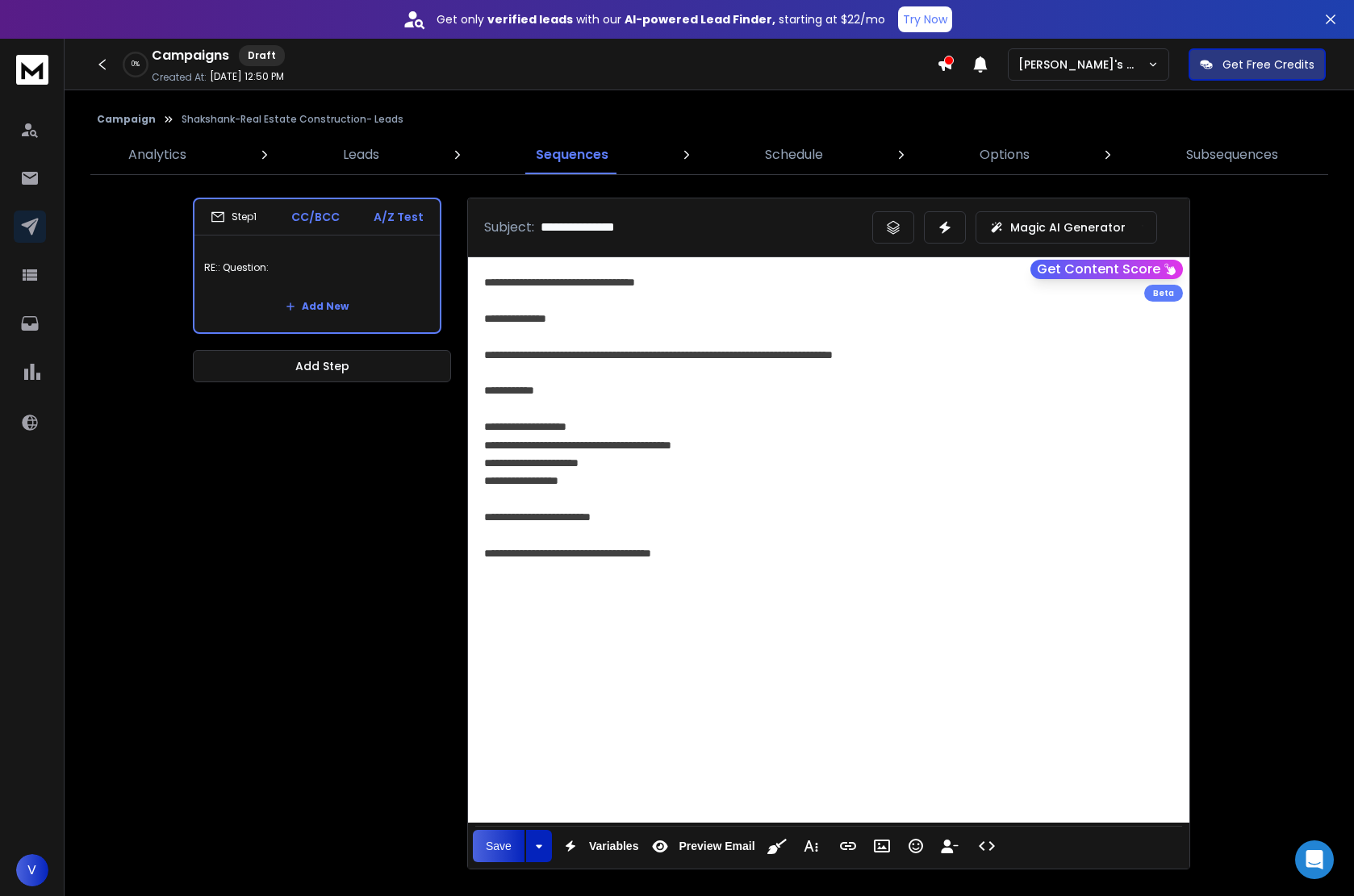
click at [804, 234] on input "**********" at bounding box center [698, 228] width 315 height 20
click at [939, 225] on icon "button" at bounding box center [945, 228] width 15 height 15
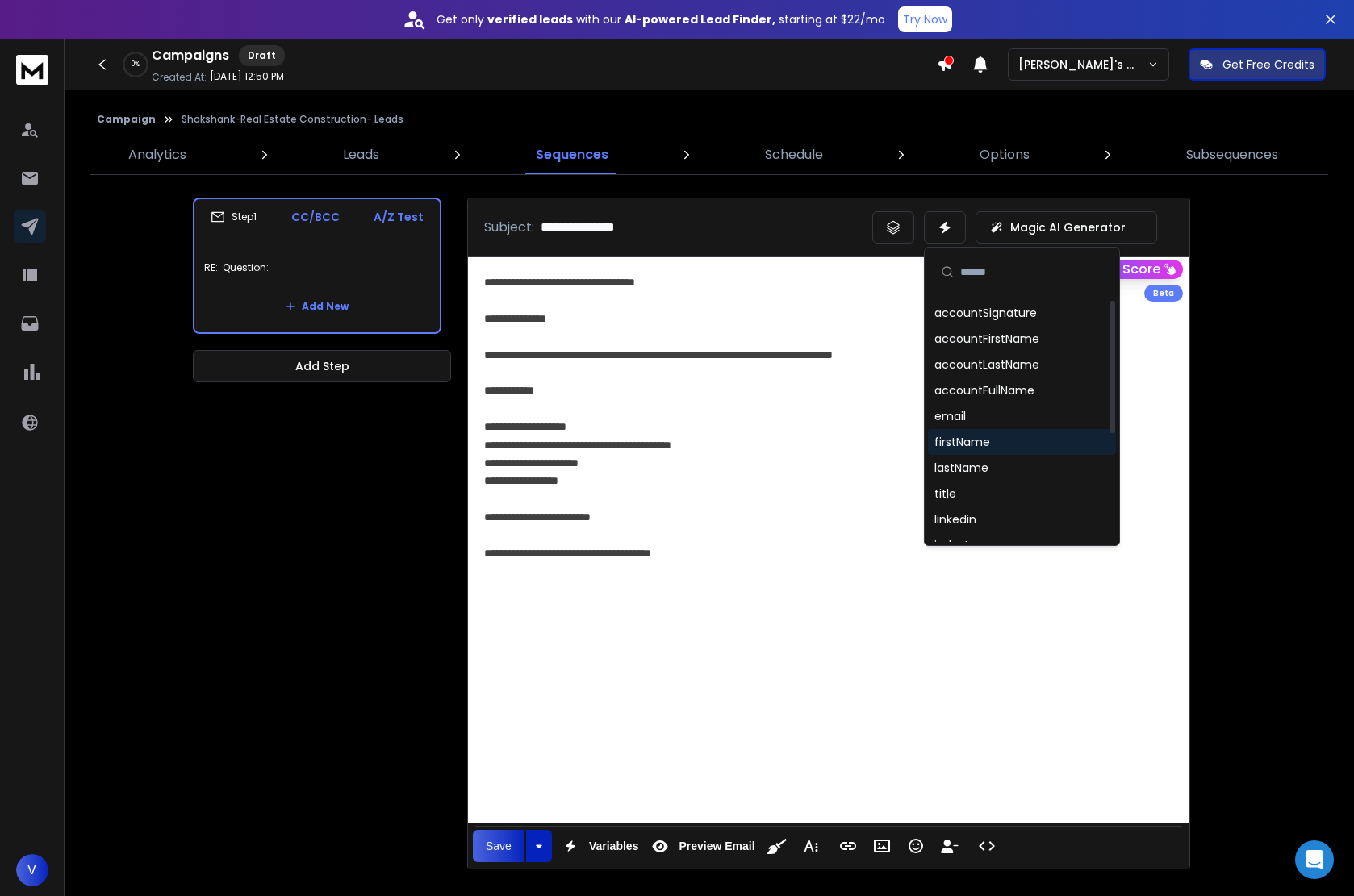
click at [981, 442] on div "firstName" at bounding box center [962, 442] width 56 height 16
type input "**********"
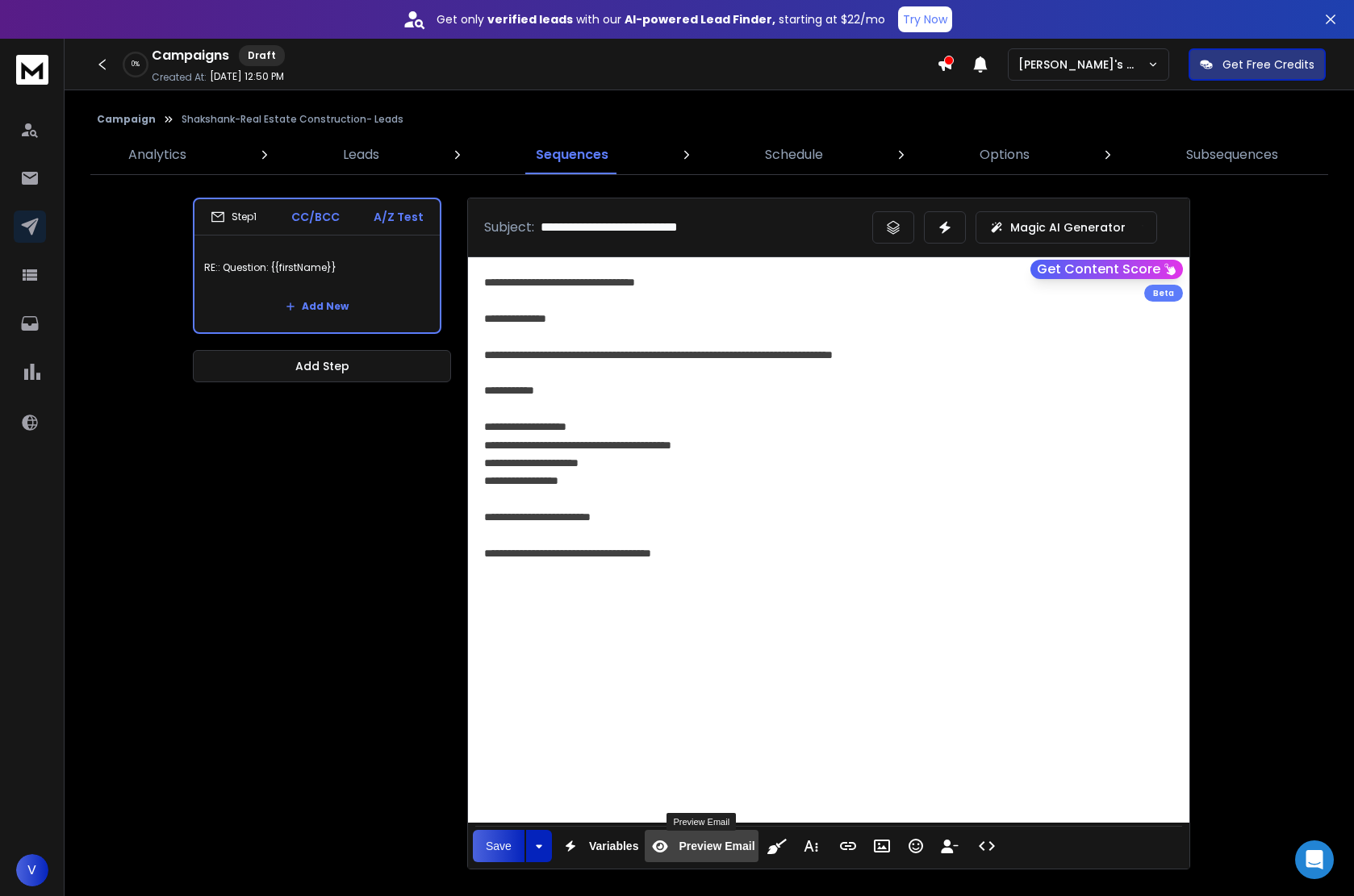
click at [699, 841] on span "Preview Email" at bounding box center [716, 846] width 82 height 14
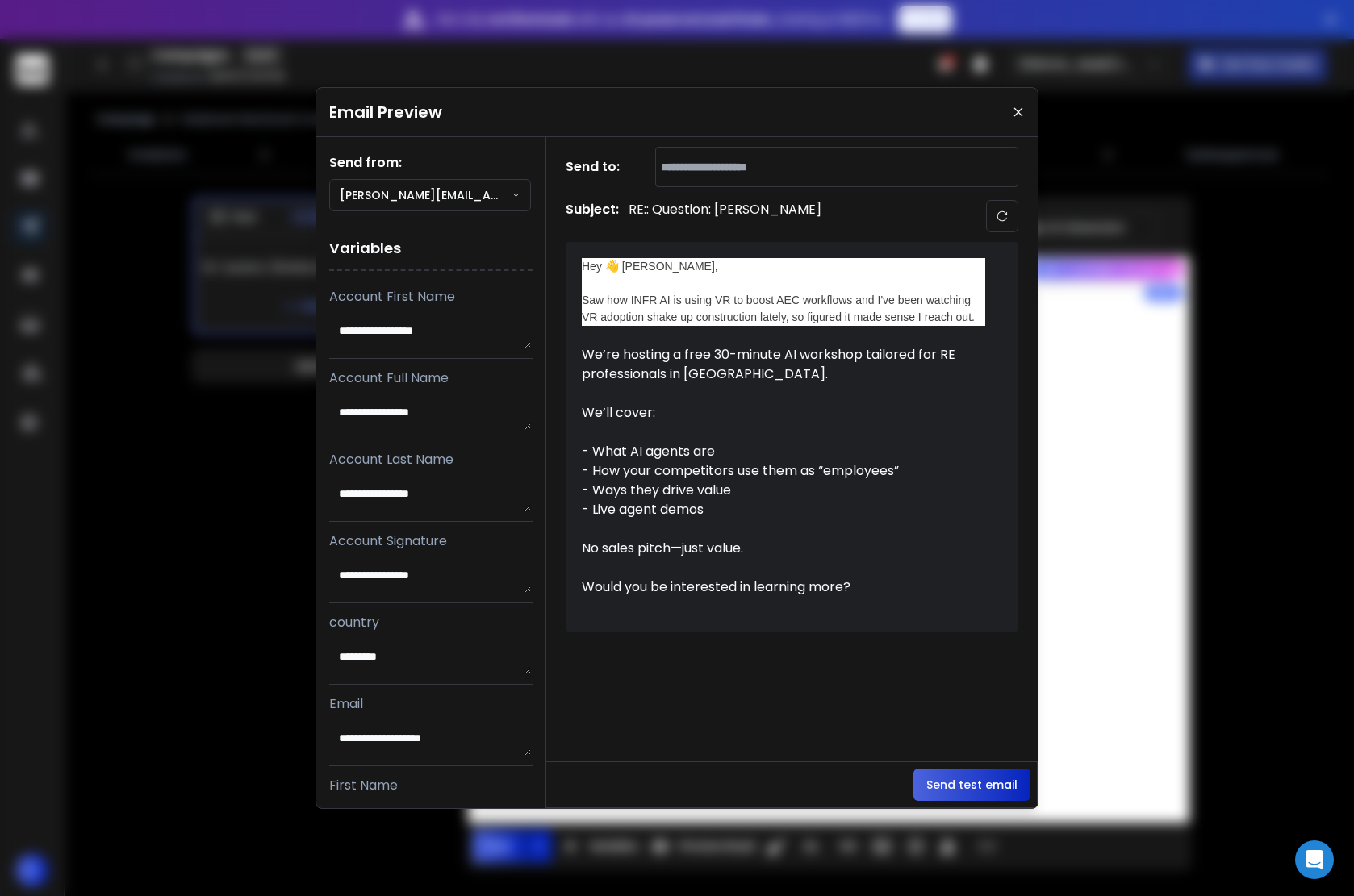
drag, startPoint x: 1012, startPoint y: 112, endPoint x: 1004, endPoint y: 117, distance: 9.4
click at [1012, 112] on icon at bounding box center [1018, 112] width 13 height 13
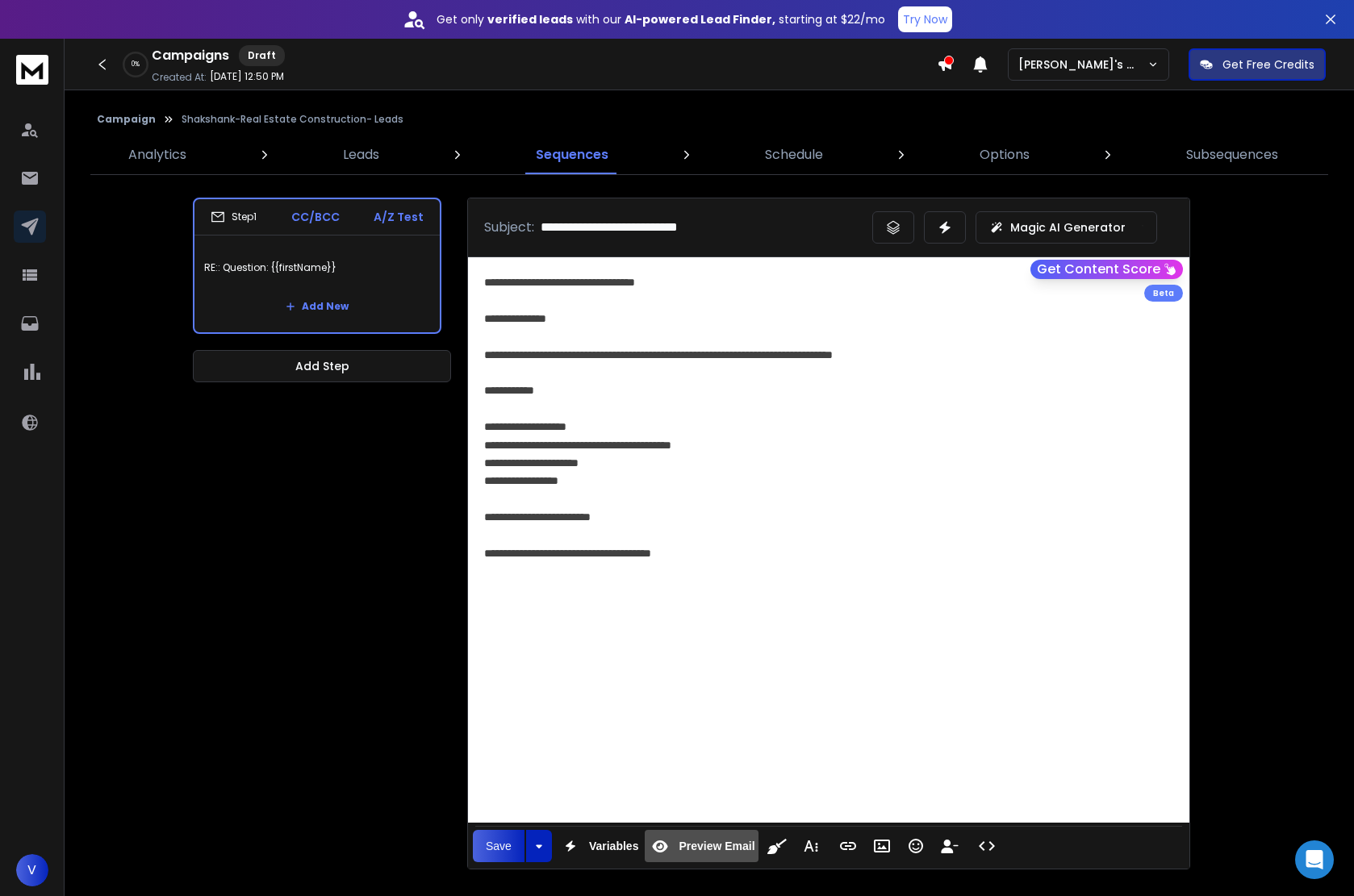
click at [727, 847] on span "Preview Email" at bounding box center [716, 846] width 82 height 14
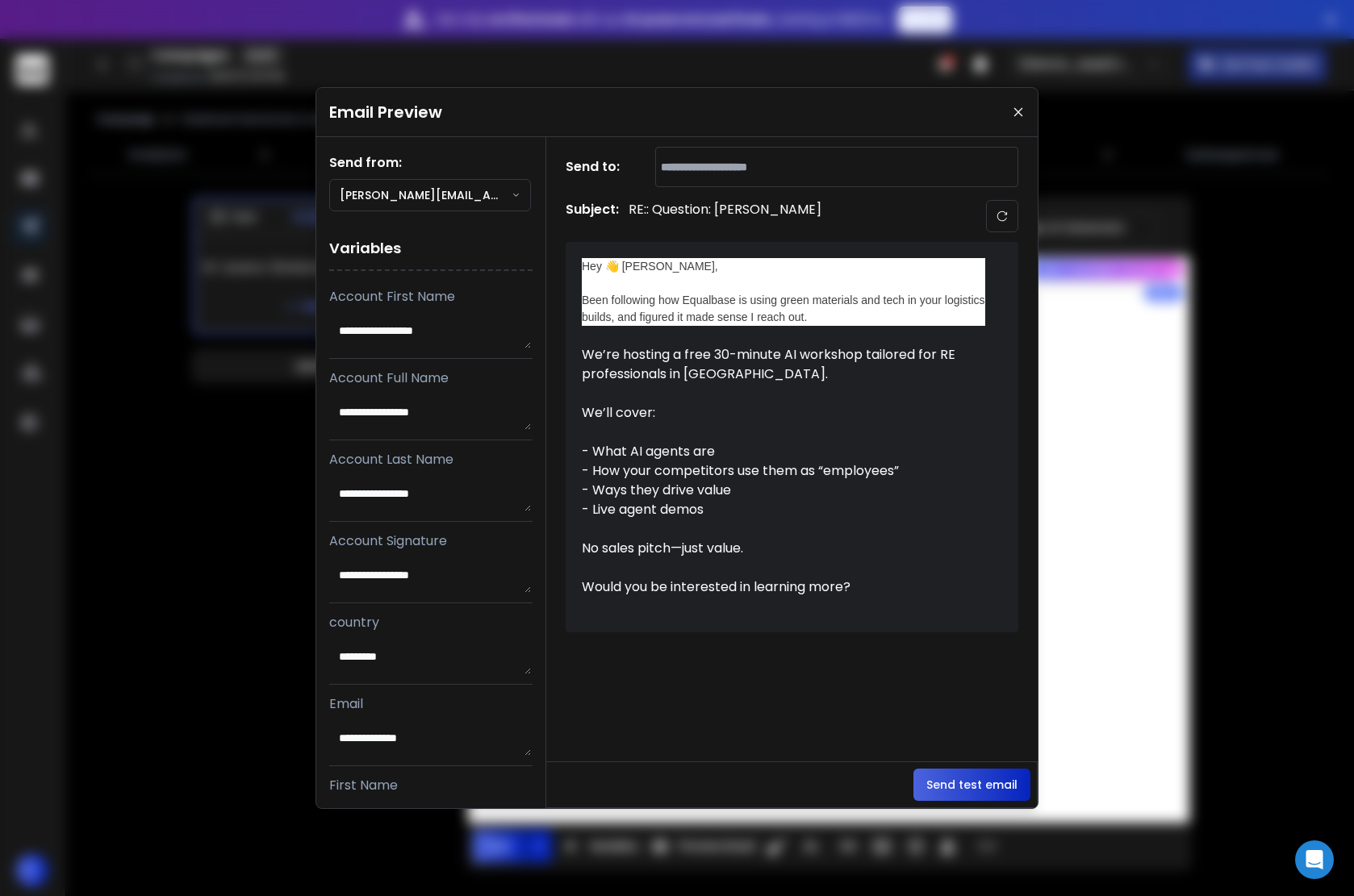
click at [1019, 114] on icon at bounding box center [1018, 112] width 13 height 13
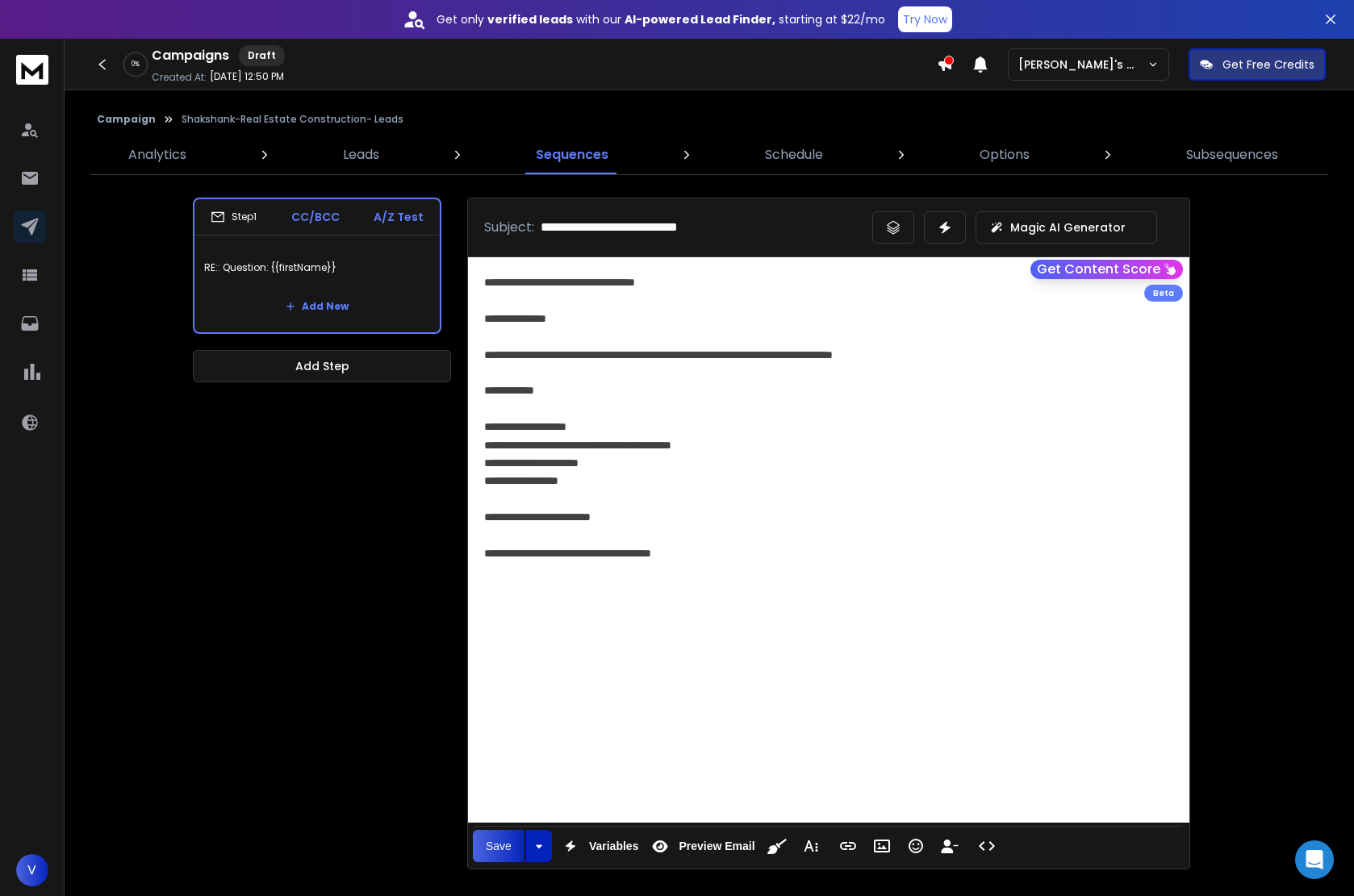
click at [777, 353] on div "**********" at bounding box center [828, 355] width 689 height 18
click at [919, 388] on div "**********" at bounding box center [828, 391] width 689 height 18
click at [405, 364] on button "Add Step" at bounding box center [322, 365] width 258 height 32
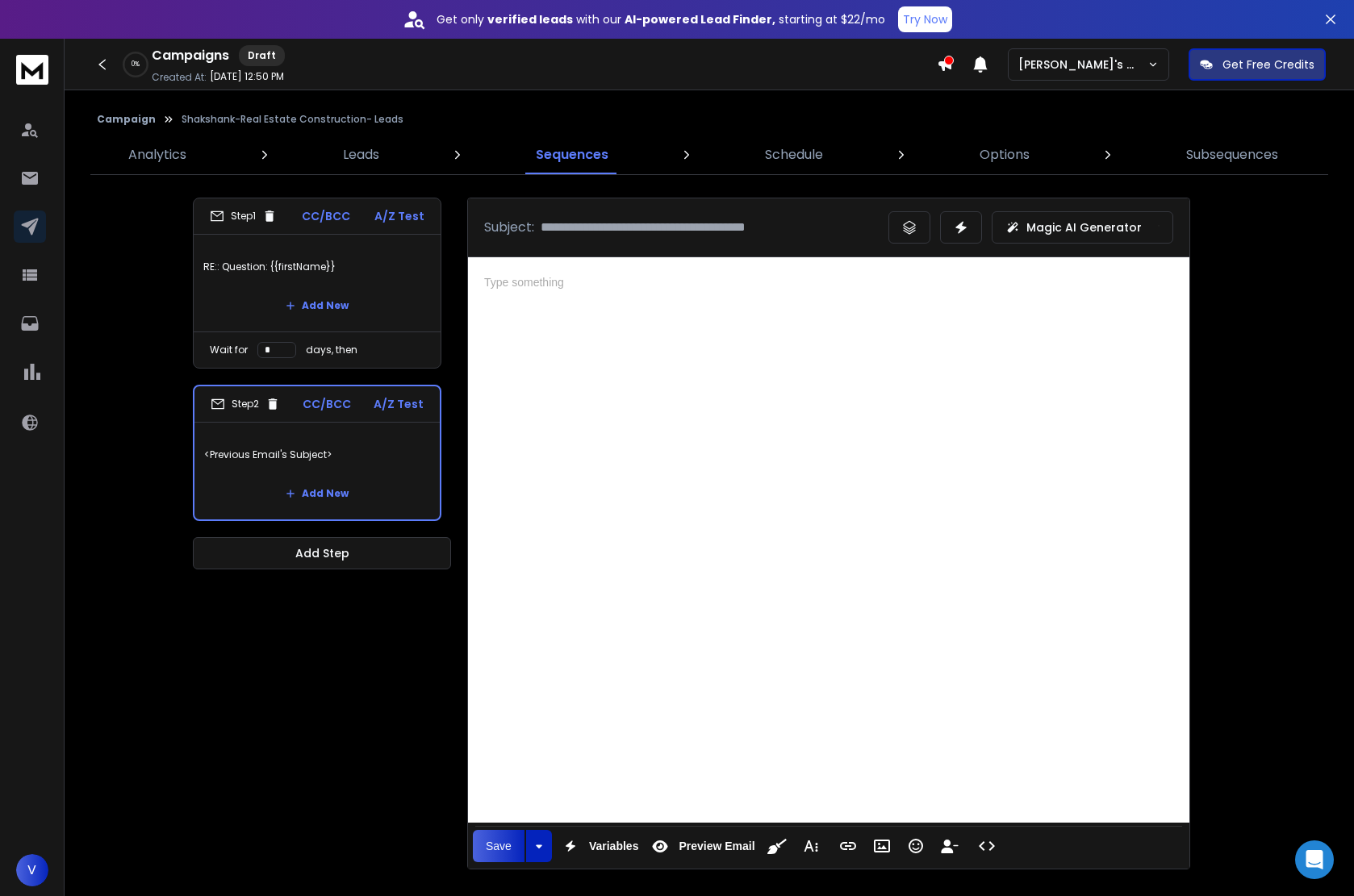
click at [287, 347] on input "*" at bounding box center [277, 351] width 39 height 16
drag, startPoint x: 283, startPoint y: 348, endPoint x: 254, endPoint y: 346, distance: 29.1
click at [254, 346] on div "Wait for * days, then" at bounding box center [317, 350] width 247 height 36
type input "**********"
type input "*"
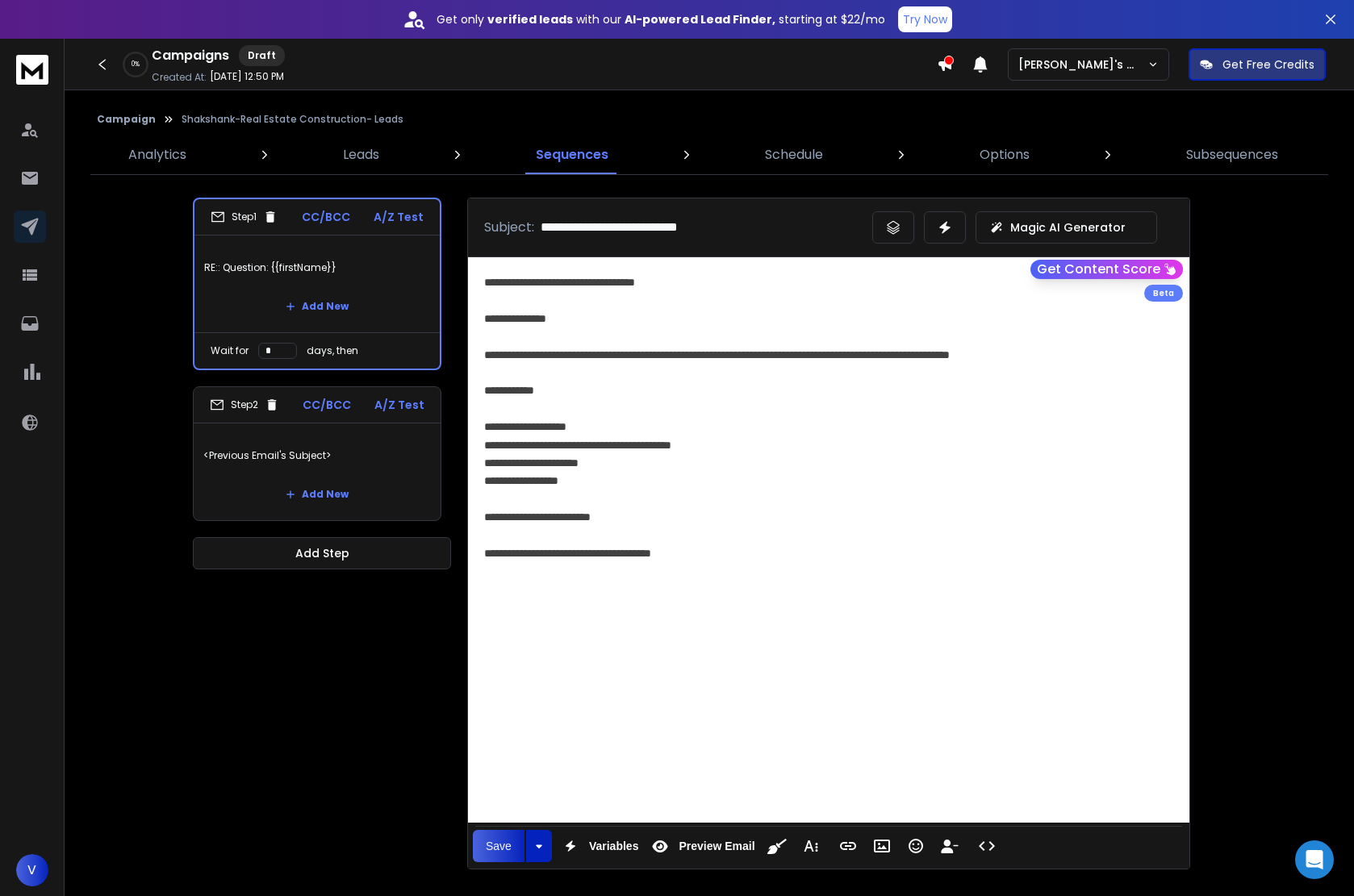
click at [402, 462] on p "<Previous Email's Subject>" at bounding box center [317, 455] width 227 height 45
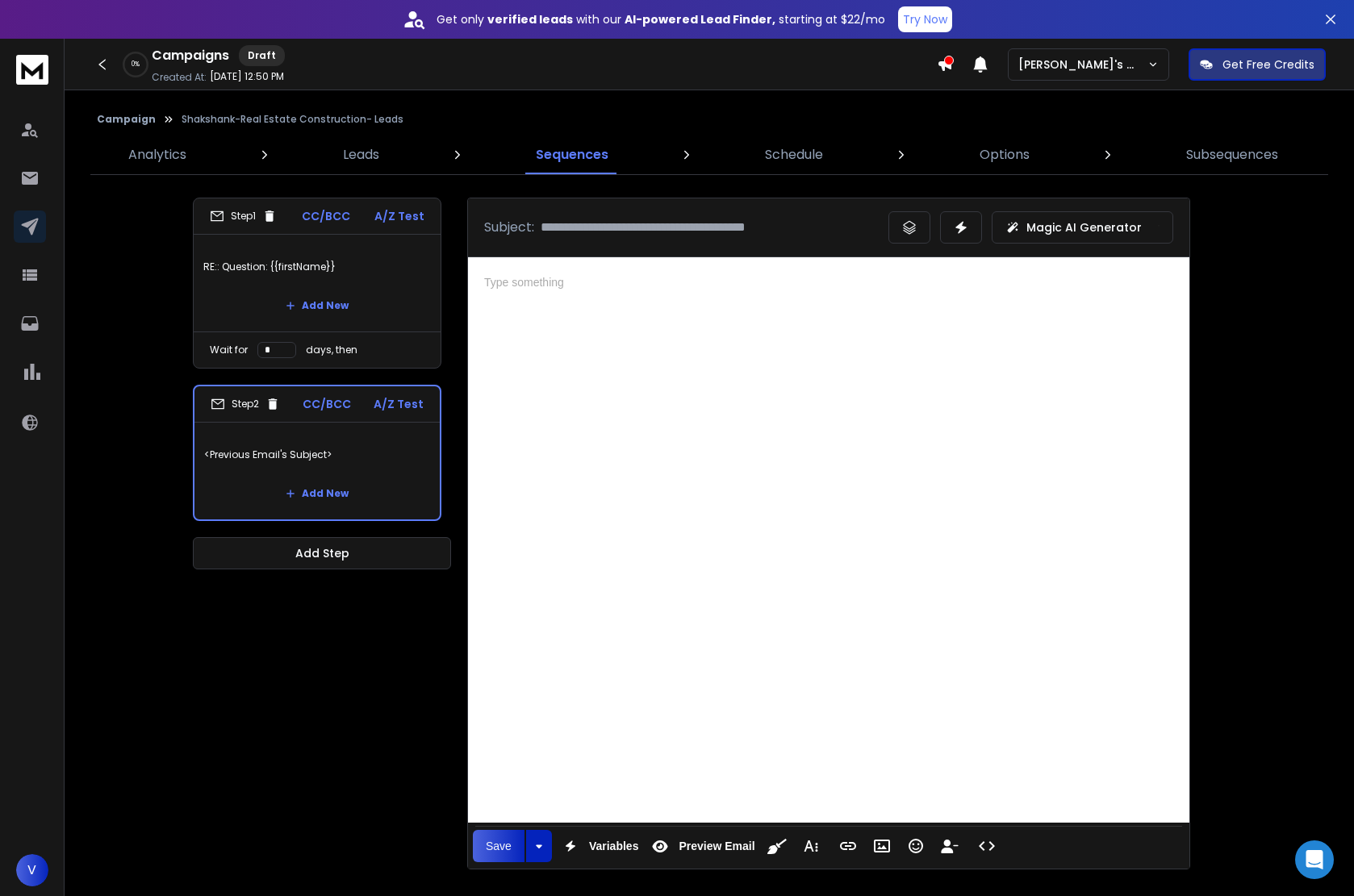
type input "*"
click at [635, 427] on div at bounding box center [829, 540] width 721 height 565
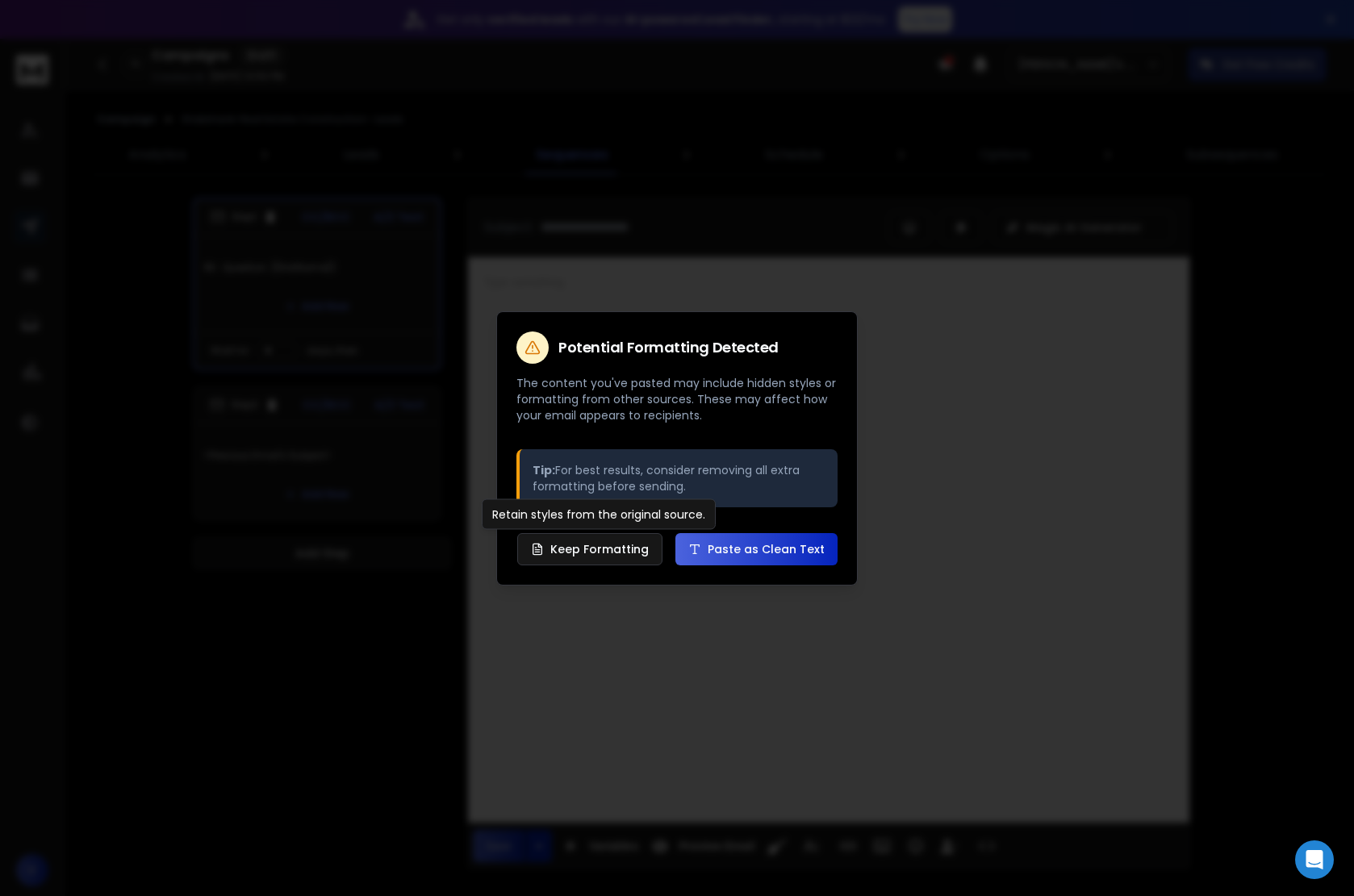
click at [589, 569] on div "Dialog Title Potential Formatting Detected The content you've pasted may includ…" at bounding box center [677, 448] width 361 height 274
click at [598, 541] on button "Keep Formatting" at bounding box center [589, 549] width 145 height 32
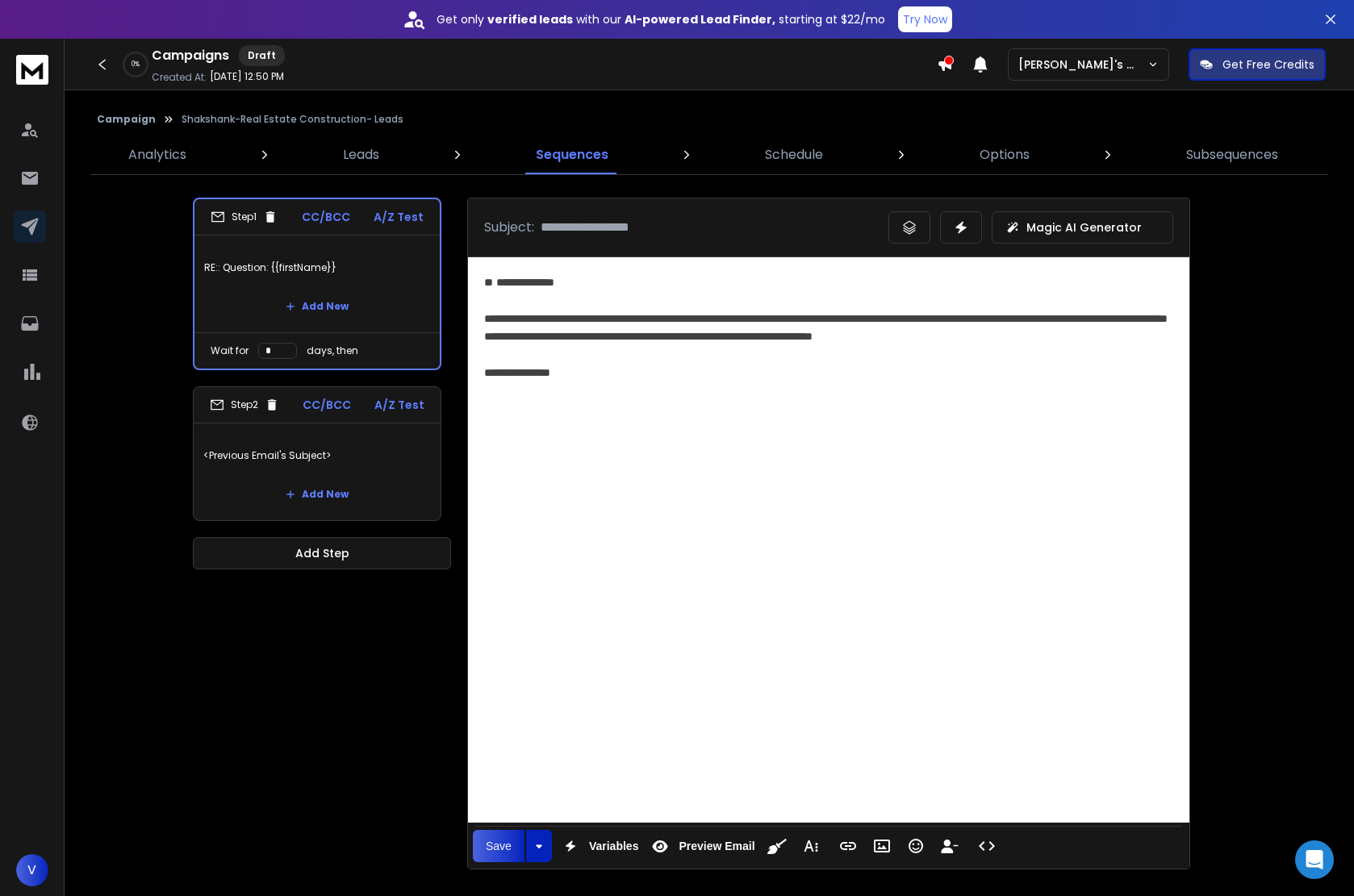
click at [347, 425] on div "<Previous Email's Subject> Add New" at bounding box center [317, 472] width 247 height 97
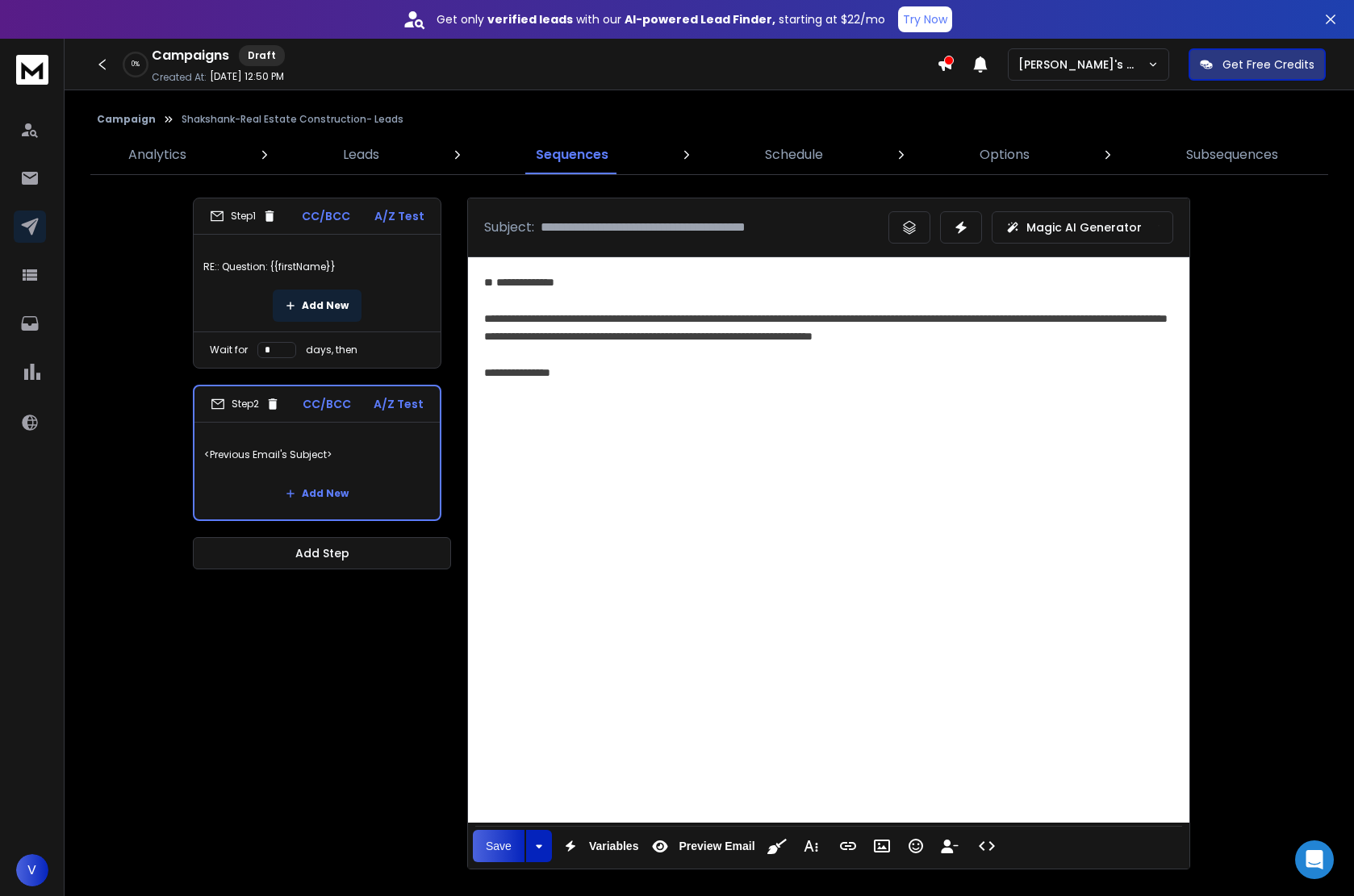
click at [358, 298] on button "Add New" at bounding box center [317, 305] width 89 height 32
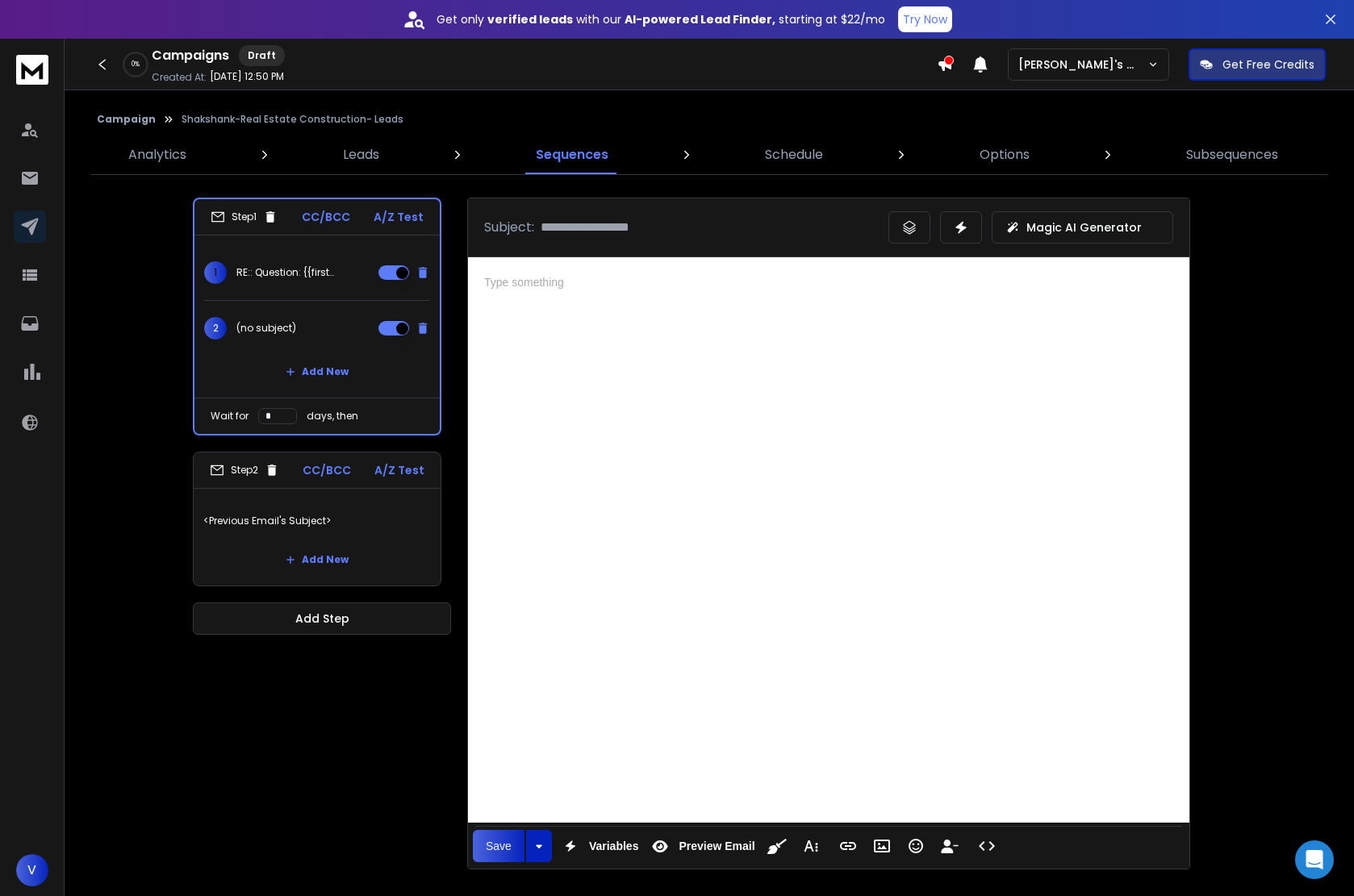
click at [429, 327] on icon at bounding box center [423, 328] width 15 height 15
type input "**********"
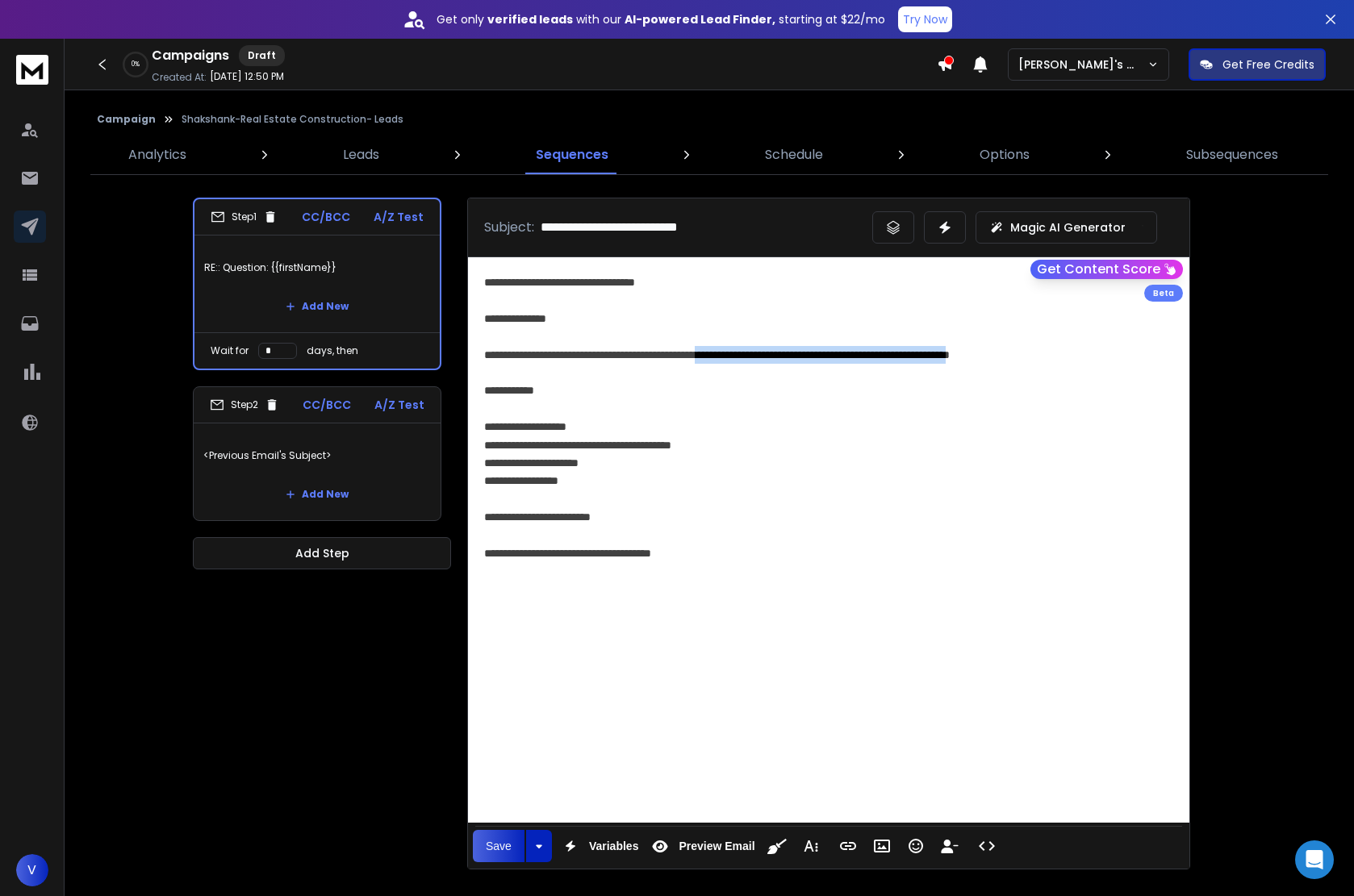
drag, startPoint x: 1054, startPoint y: 355, endPoint x: 746, endPoint y: 355, distance: 308.0
click at [746, 355] on div "**********" at bounding box center [828, 355] width 689 height 18
copy div "**********"
click at [324, 452] on p "<Previous Email's Subject>" at bounding box center [317, 455] width 227 height 45
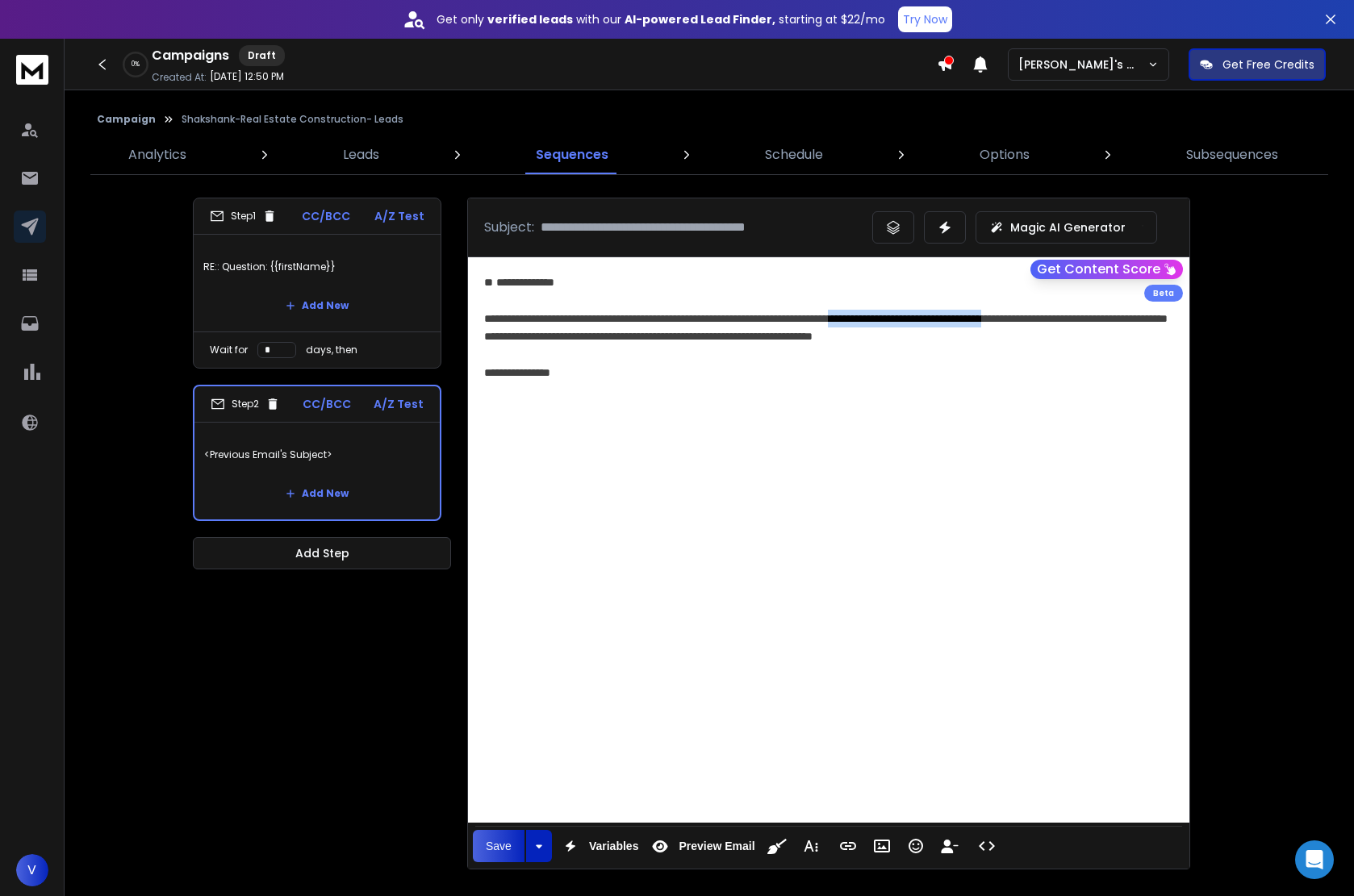
drag, startPoint x: 909, startPoint y: 318, endPoint x: 1105, endPoint y: 318, distance: 196.0
click at [1105, 318] on div "**********" at bounding box center [828, 327] width 689 height 36
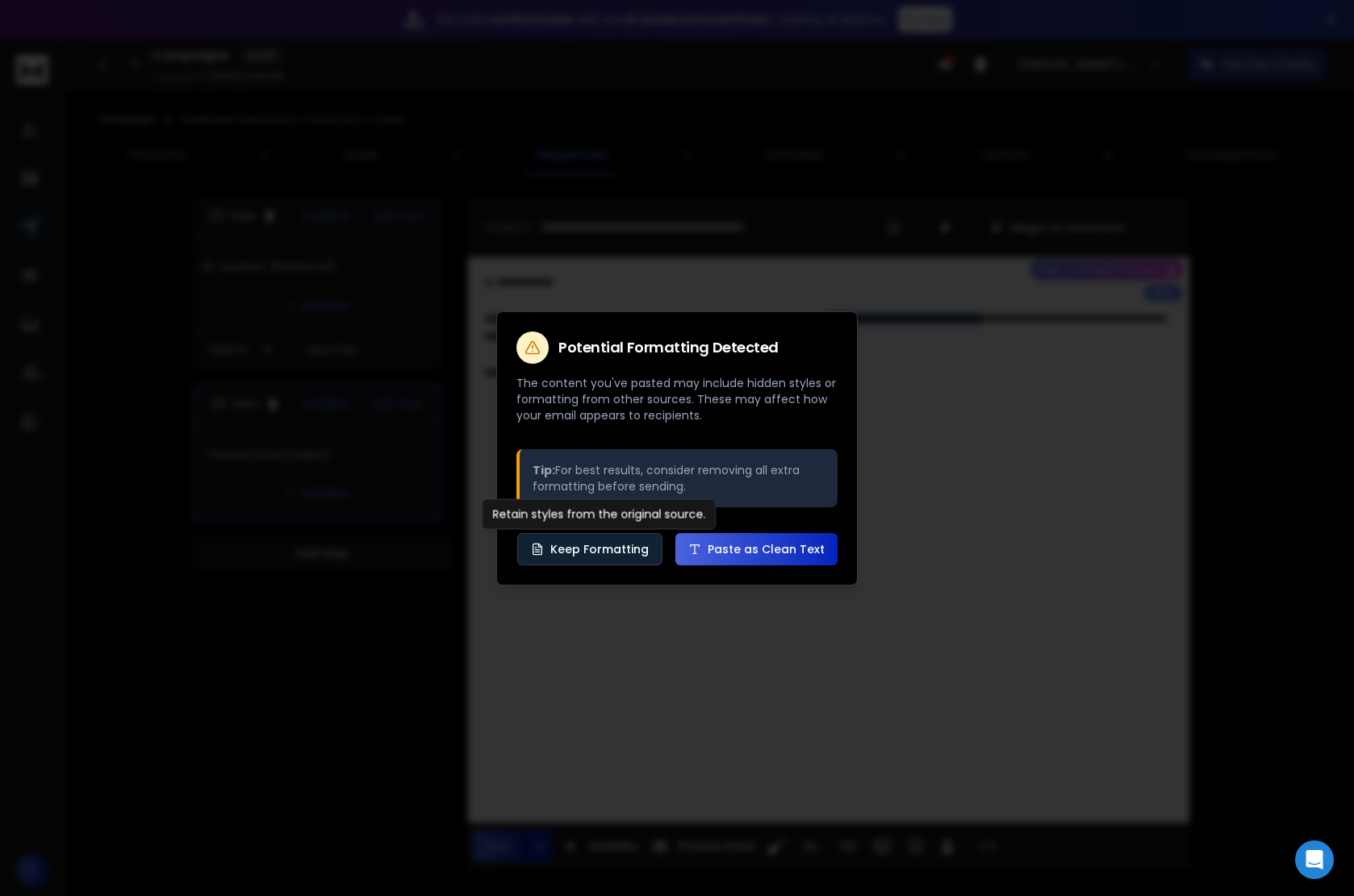
click at [630, 541] on button "Keep Formatting" at bounding box center [589, 549] width 145 height 32
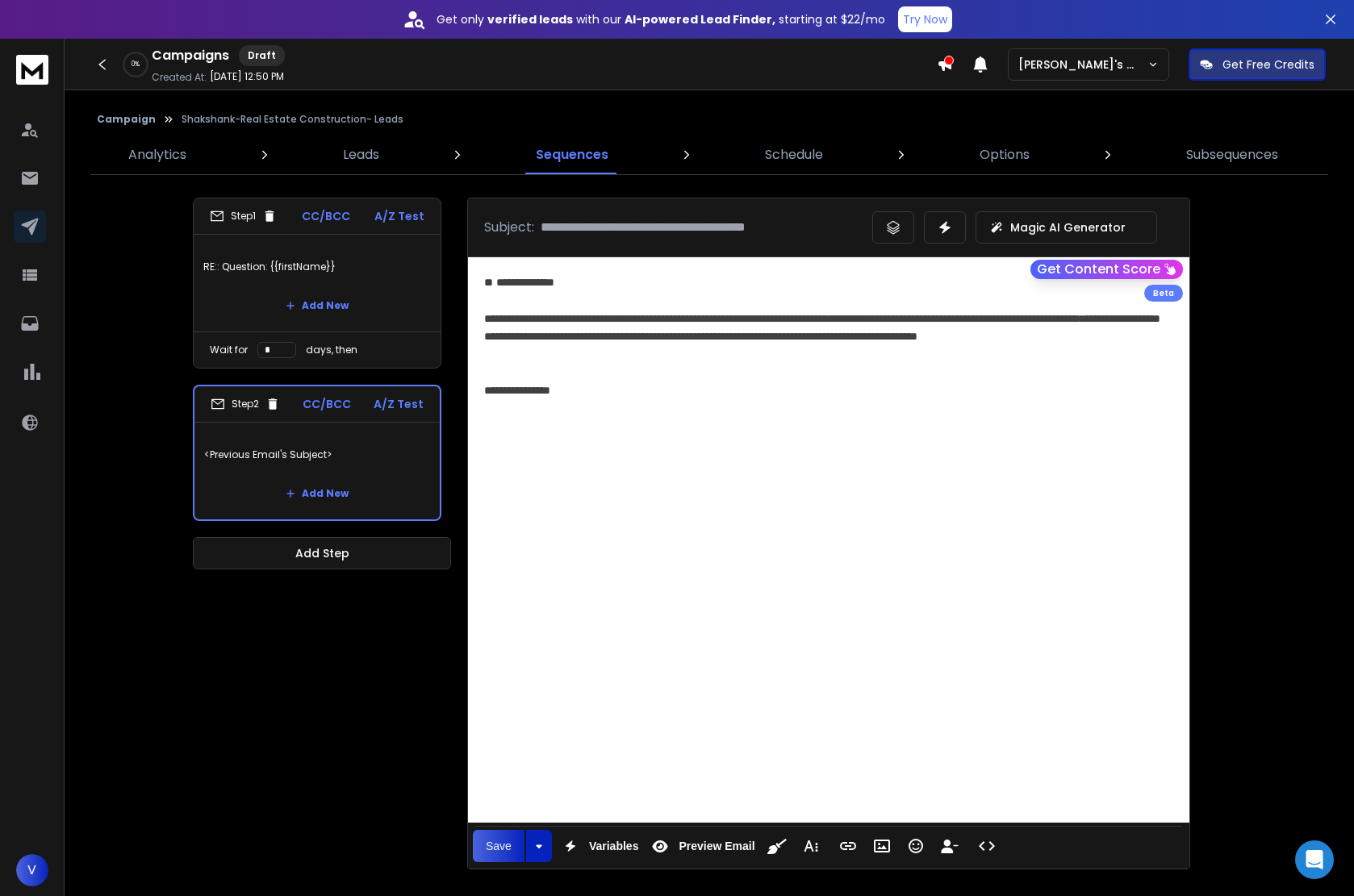
click at [1008, 341] on div "**********" at bounding box center [828, 337] width 689 height 54
click at [600, 416] on div "**********" at bounding box center [828, 409] width 689 height 18
drag, startPoint x: 577, startPoint y: 412, endPoint x: 465, endPoint y: 411, distance: 112.0
click at [465, 411] on div "**********" at bounding box center [709, 533] width 1033 height 672
click at [607, 436] on div "**********" at bounding box center [829, 540] width 721 height 565
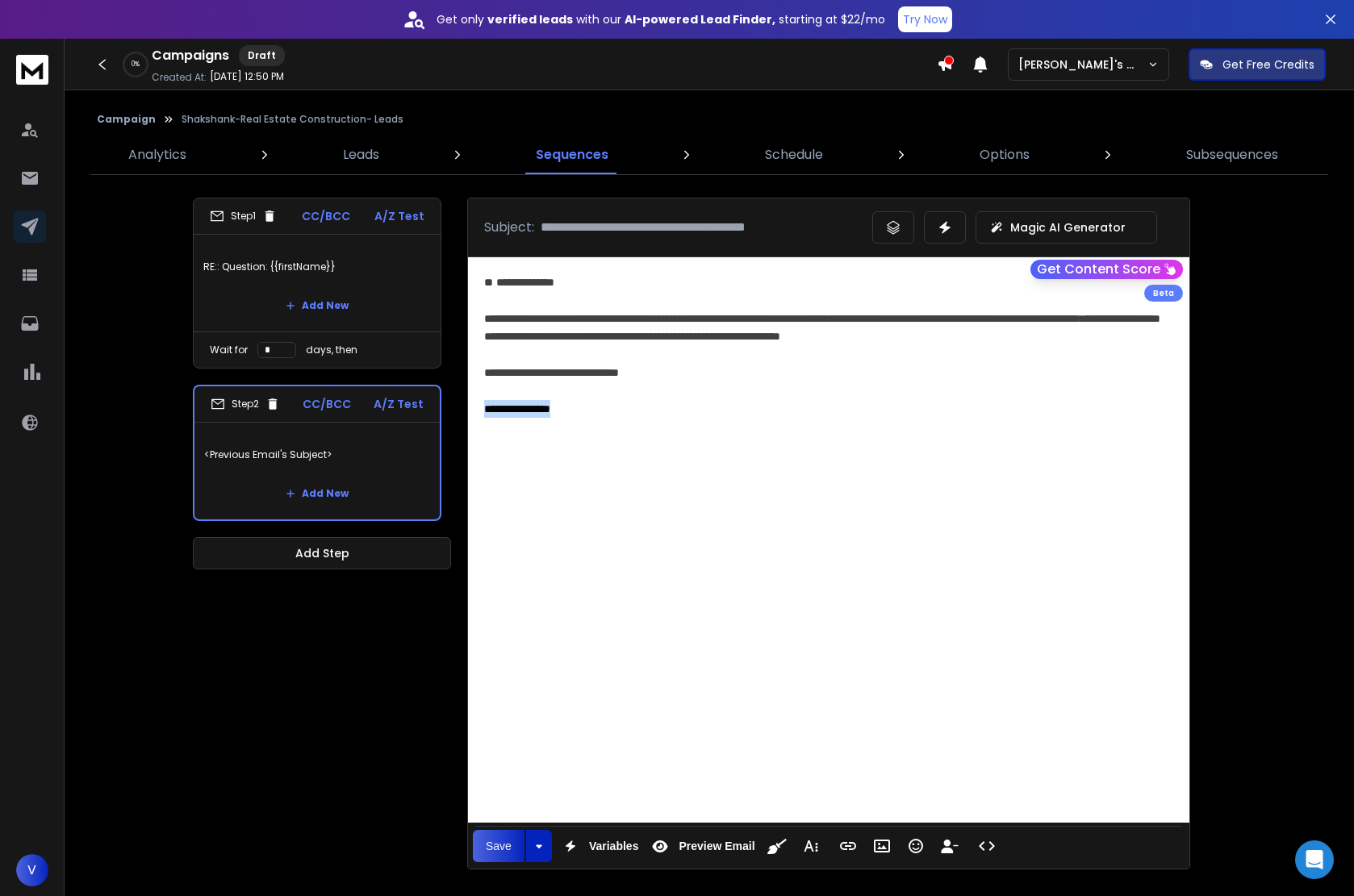
drag, startPoint x: 581, startPoint y: 412, endPoint x: 473, endPoint y: 413, distance: 108.0
click at [473, 413] on div "**********" at bounding box center [829, 540] width 721 height 565
click at [814, 844] on icon "button" at bounding box center [811, 847] width 20 height 20
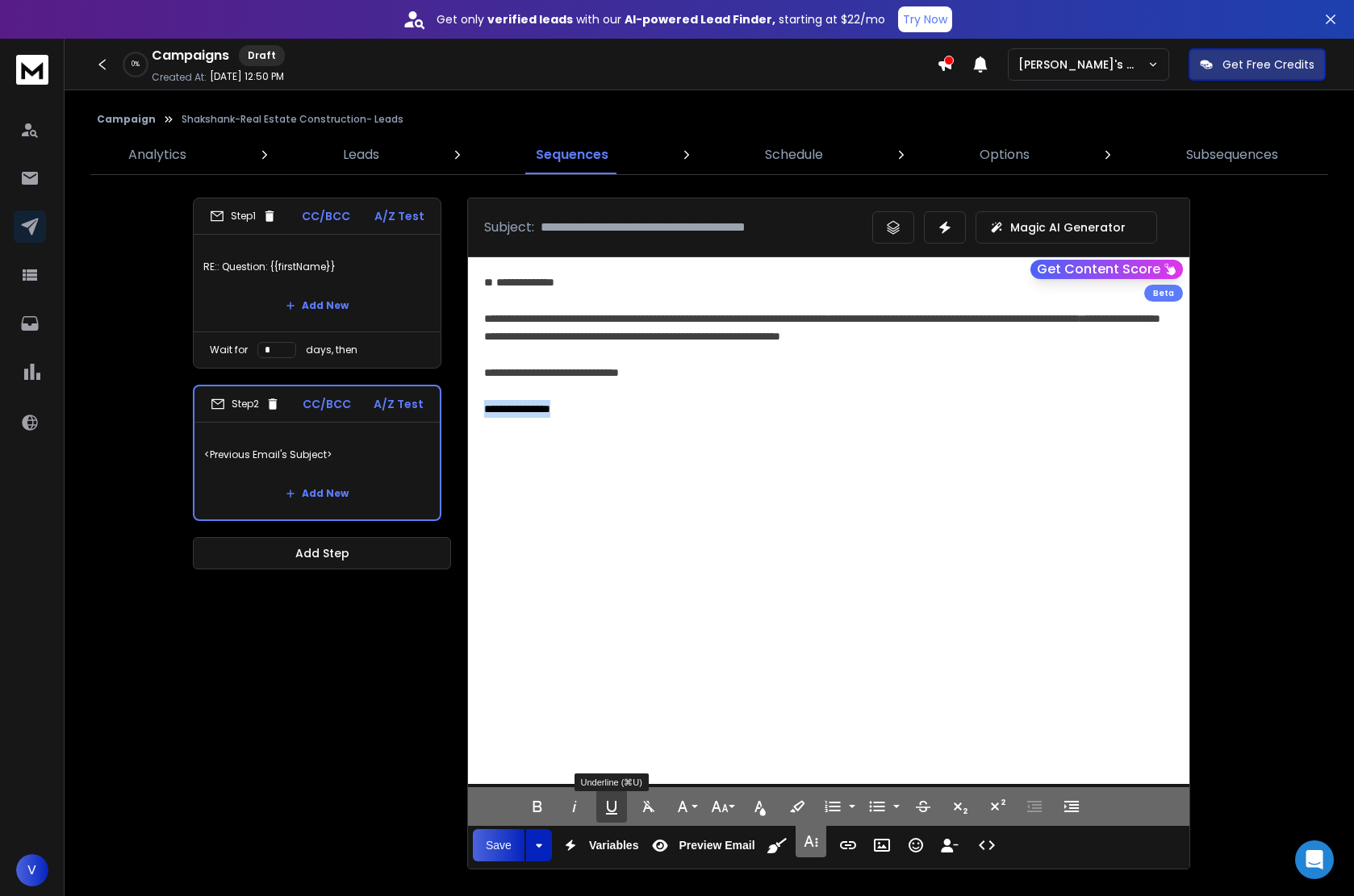
click at [613, 811] on icon "button" at bounding box center [612, 807] width 12 height 14
drag, startPoint x: 593, startPoint y: 462, endPoint x: 570, endPoint y: 435, distance: 35.5
click at [592, 461] on div "**********" at bounding box center [829, 521] width 721 height 527
drag, startPoint x: 576, startPoint y: 407, endPoint x: 468, endPoint y: 408, distance: 108.0
click at [468, 408] on div "**********" at bounding box center [829, 521] width 721 height 527
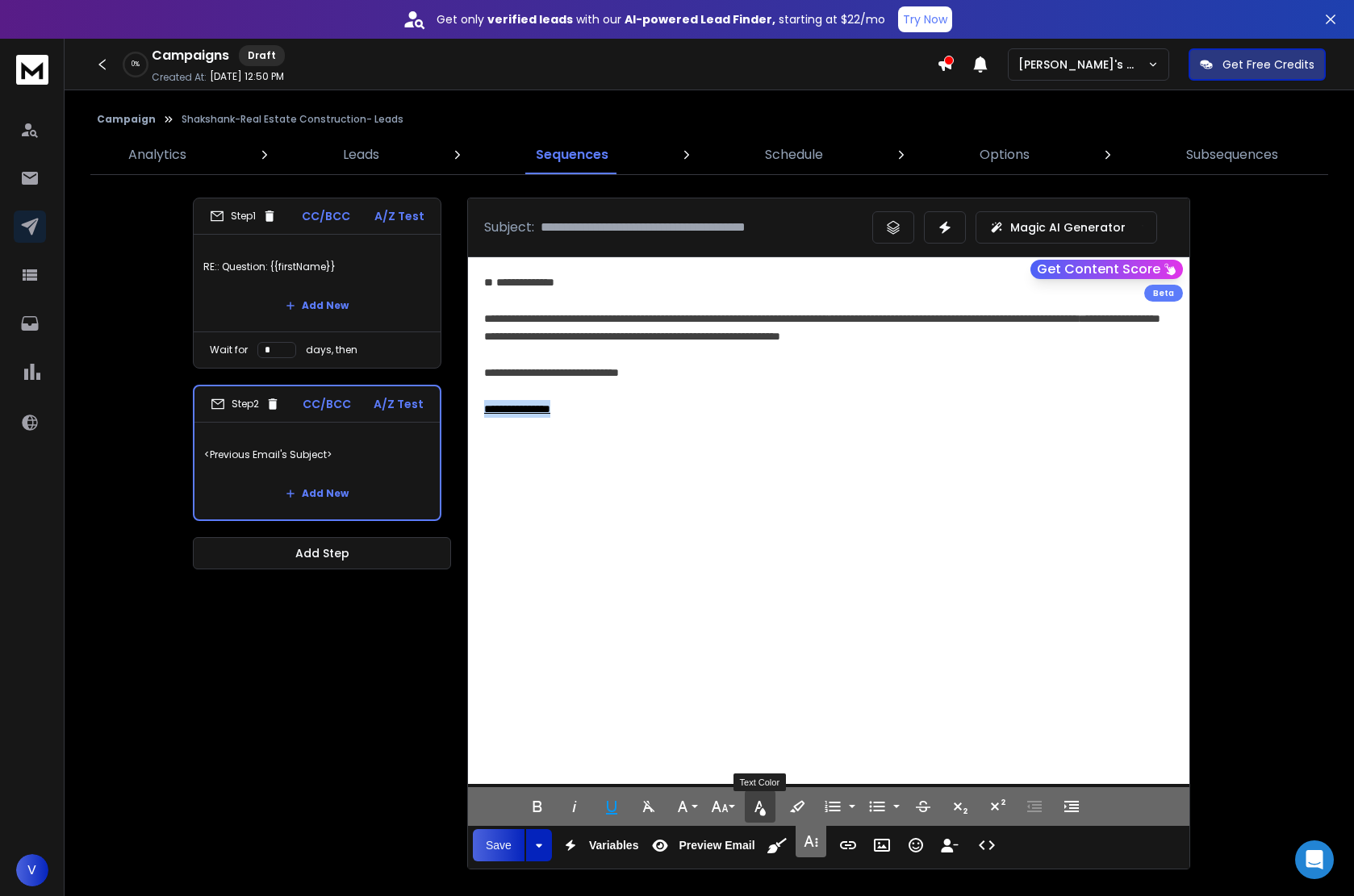
click at [764, 809] on icon "button" at bounding box center [761, 806] width 20 height 20
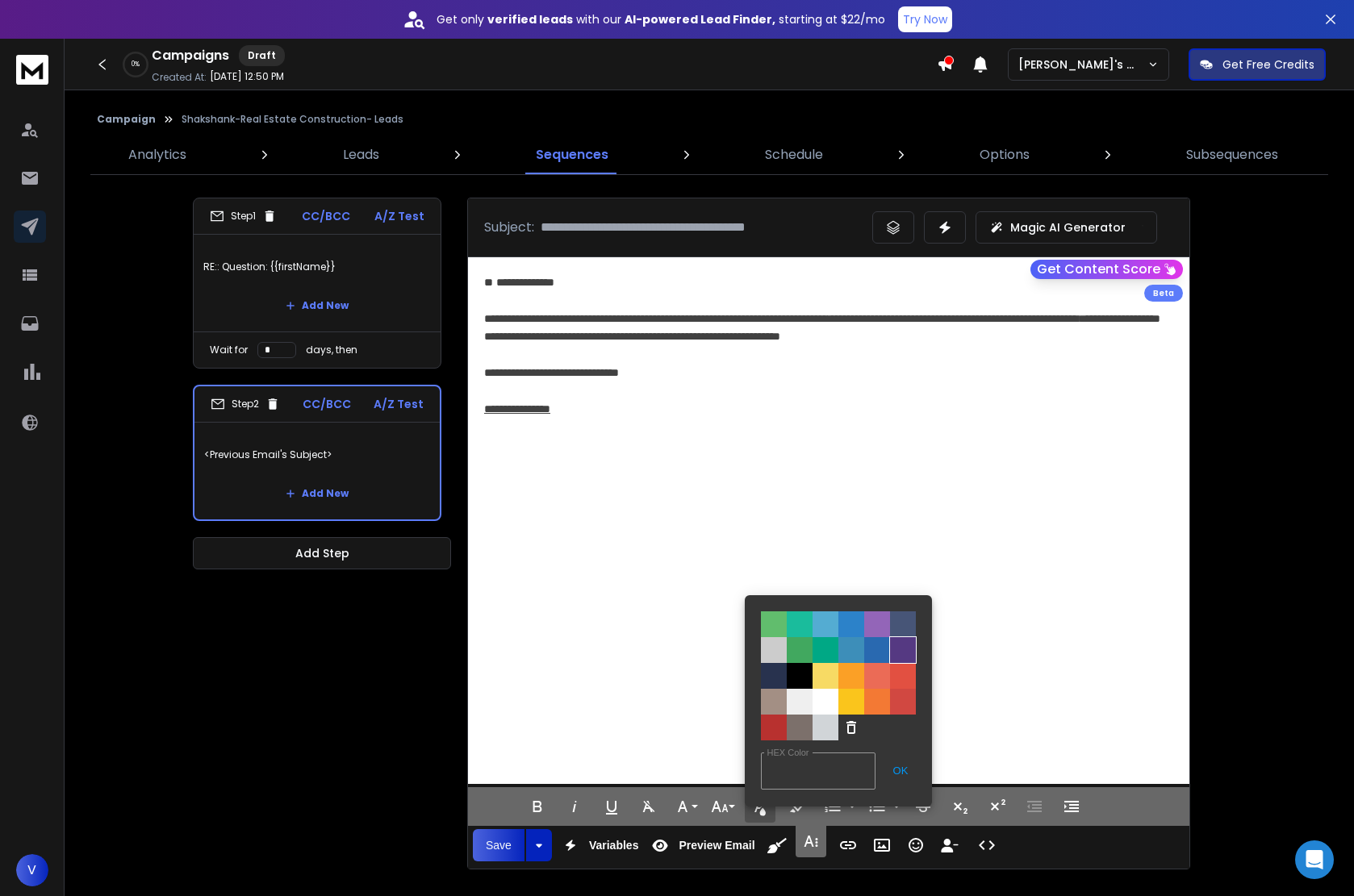
click at [896, 650] on span "Color#553982" at bounding box center [902, 649] width 26 height 26
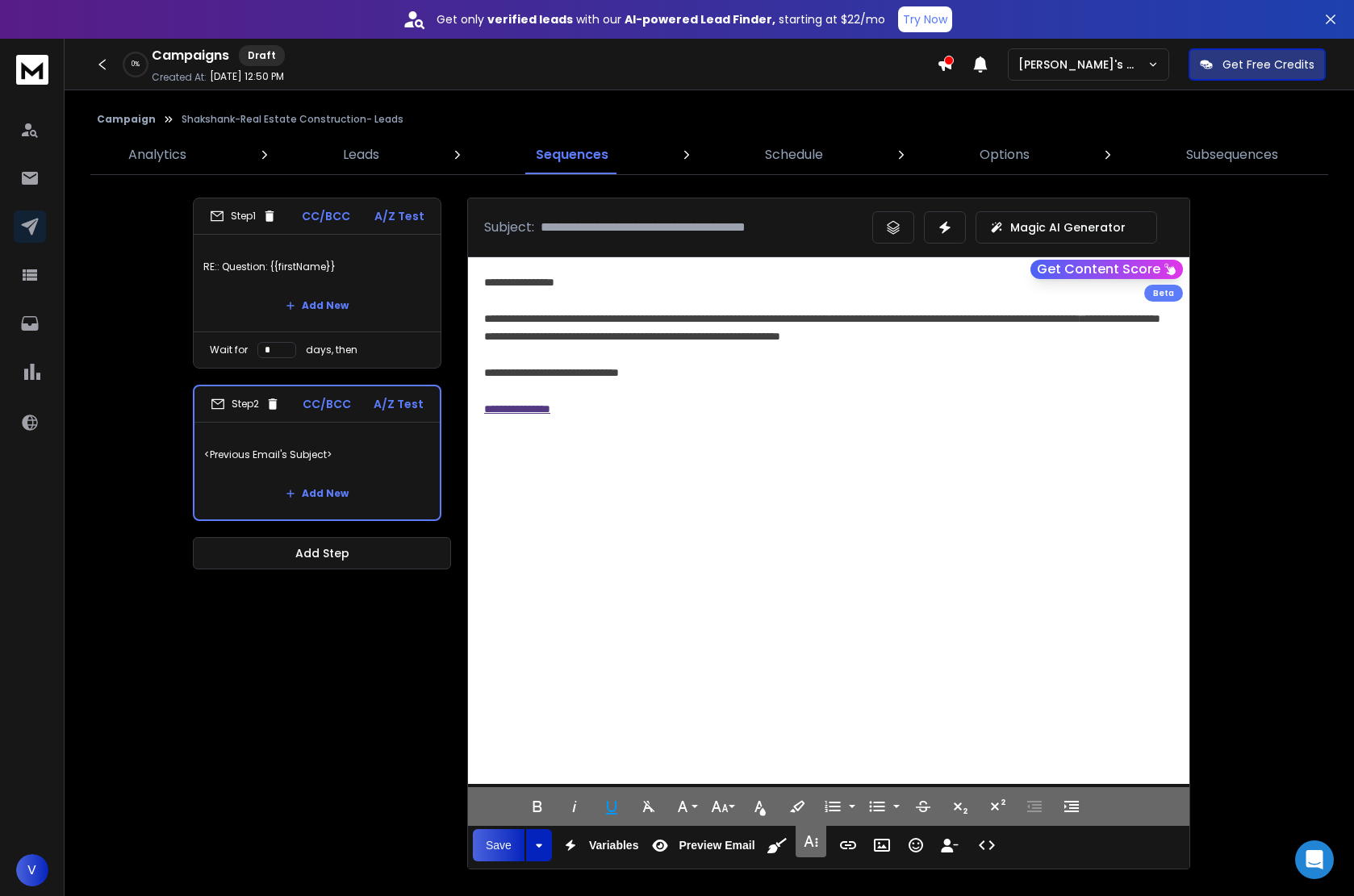
click at [720, 499] on div "**********" at bounding box center [829, 521] width 721 height 527
click at [684, 495] on div "**********" at bounding box center [829, 521] width 721 height 527
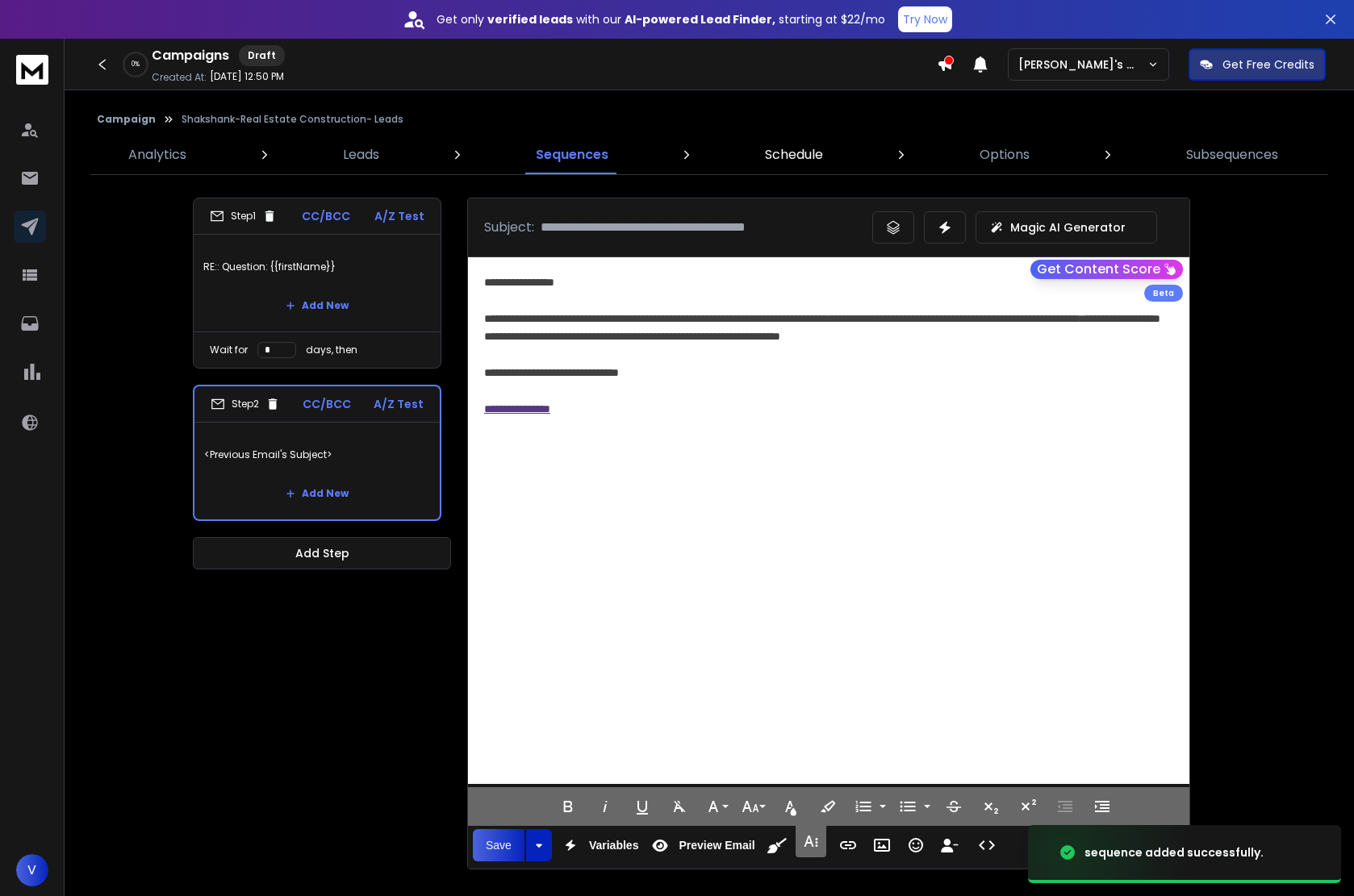
click at [798, 154] on p "Schedule" at bounding box center [793, 155] width 58 height 20
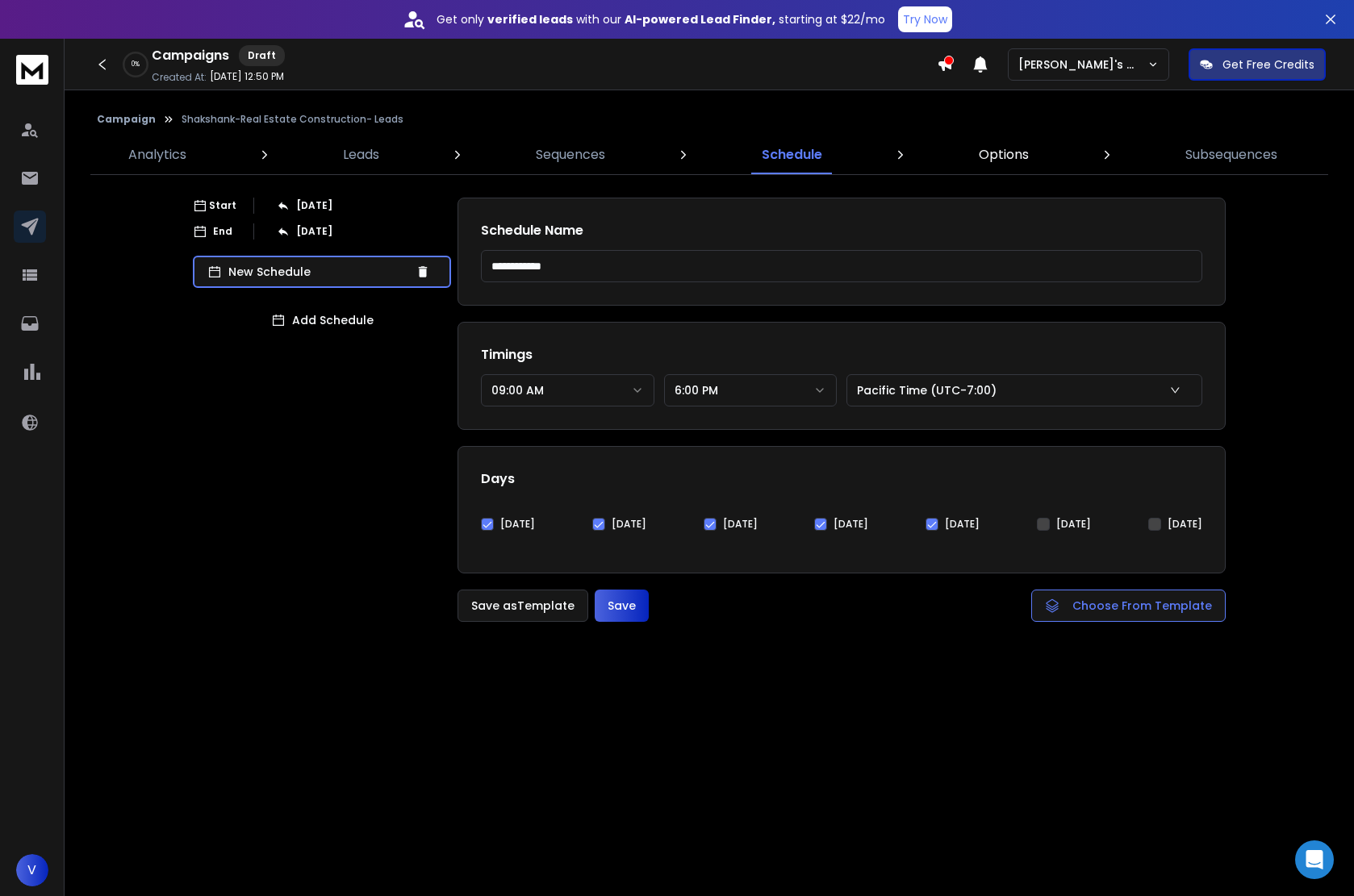
click at [995, 156] on p "Options" at bounding box center [1003, 155] width 50 height 20
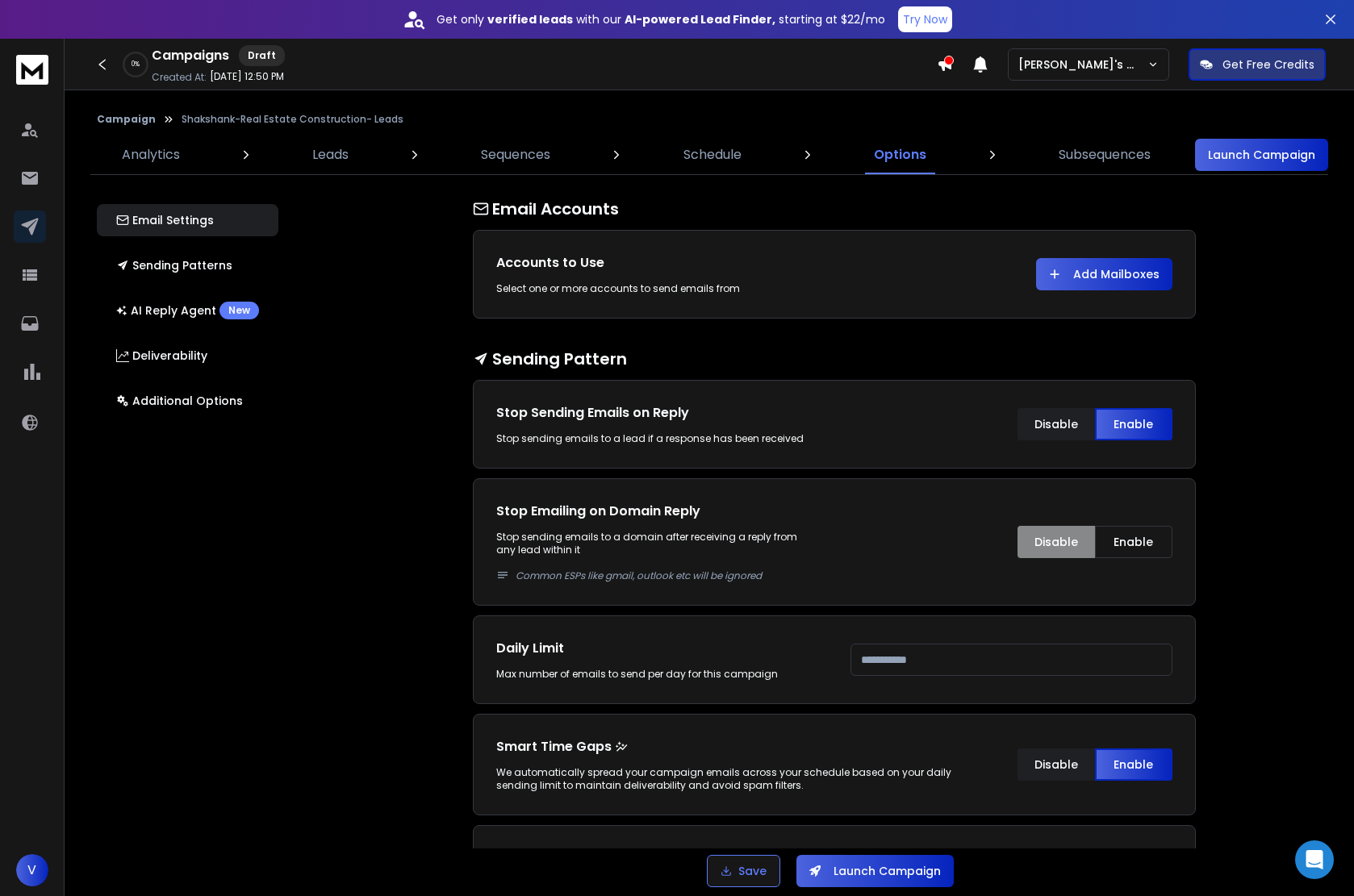
click at [1079, 281] on button "Add Mailboxes" at bounding box center [1105, 274] width 137 height 32
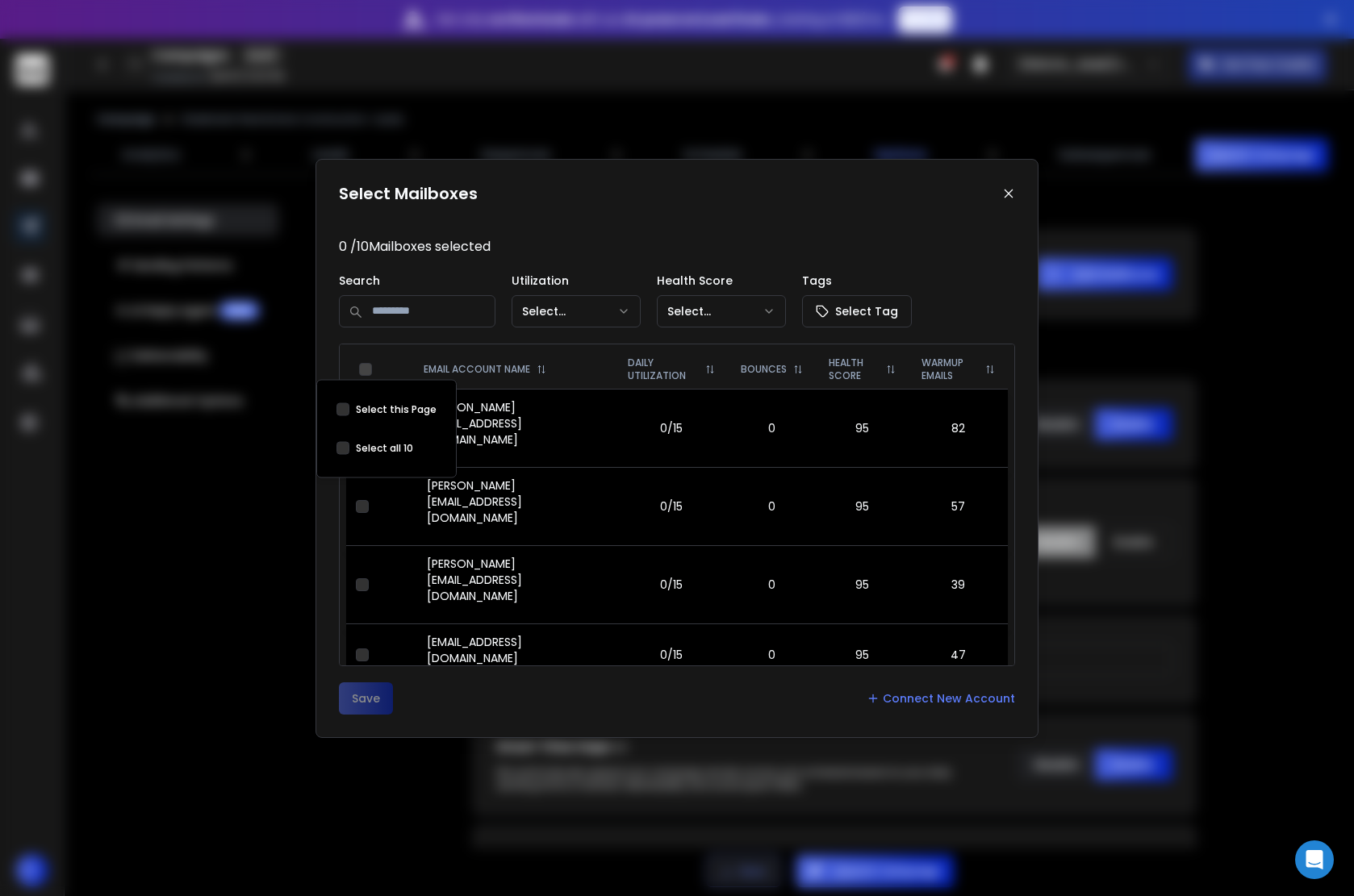
click at [362, 400] on div "Select this Page" at bounding box center [387, 409] width 100 height 32
click at [355, 405] on div "Select this Page" at bounding box center [387, 410] width 100 height 13
click at [343, 452] on button "Select this Page" at bounding box center [343, 448] width 13 height 13
click at [373, 699] on button "Save" at bounding box center [366, 698] width 54 height 32
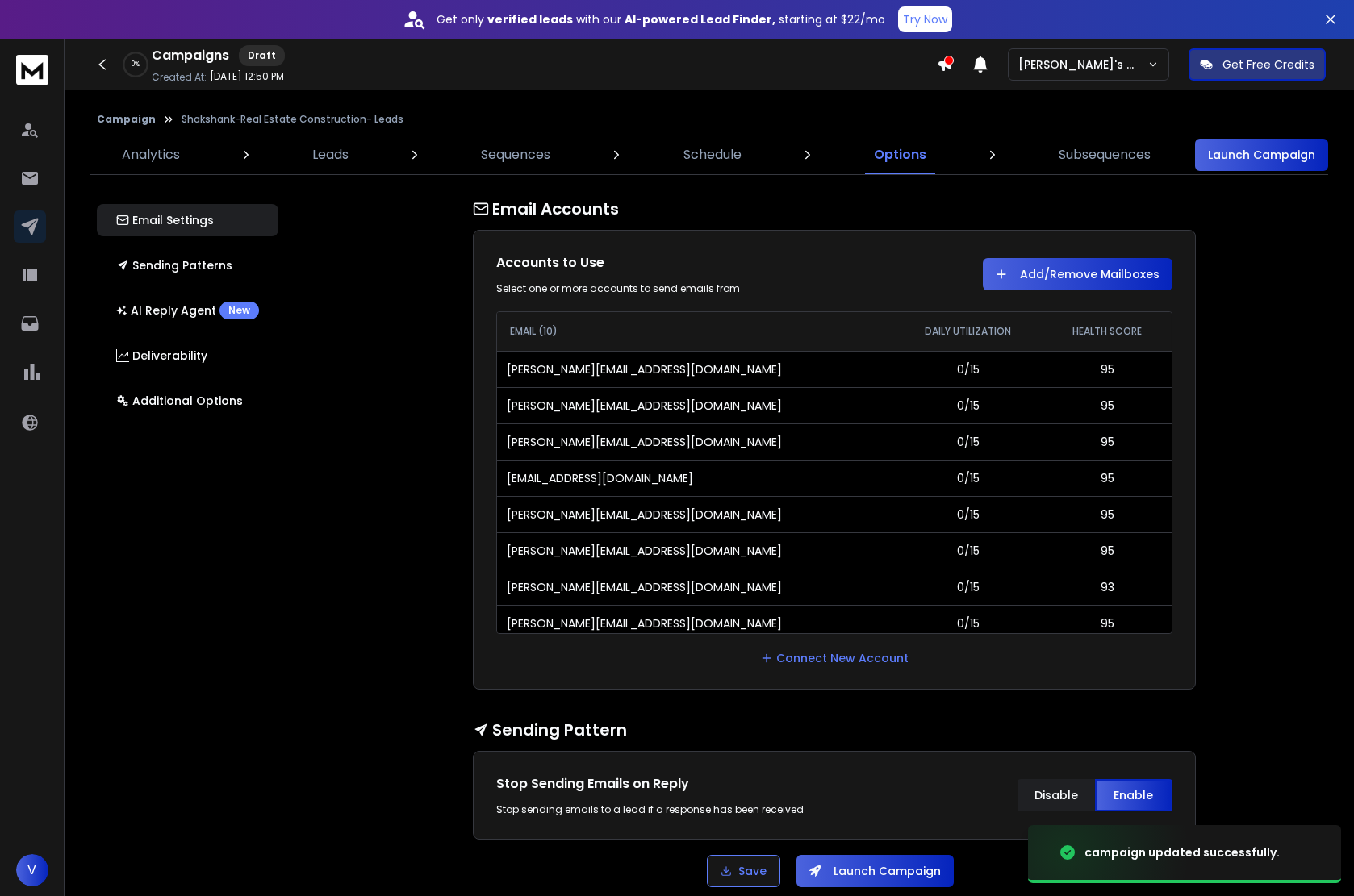
click at [866, 874] on button "Launch Campaign" at bounding box center [874, 870] width 157 height 32
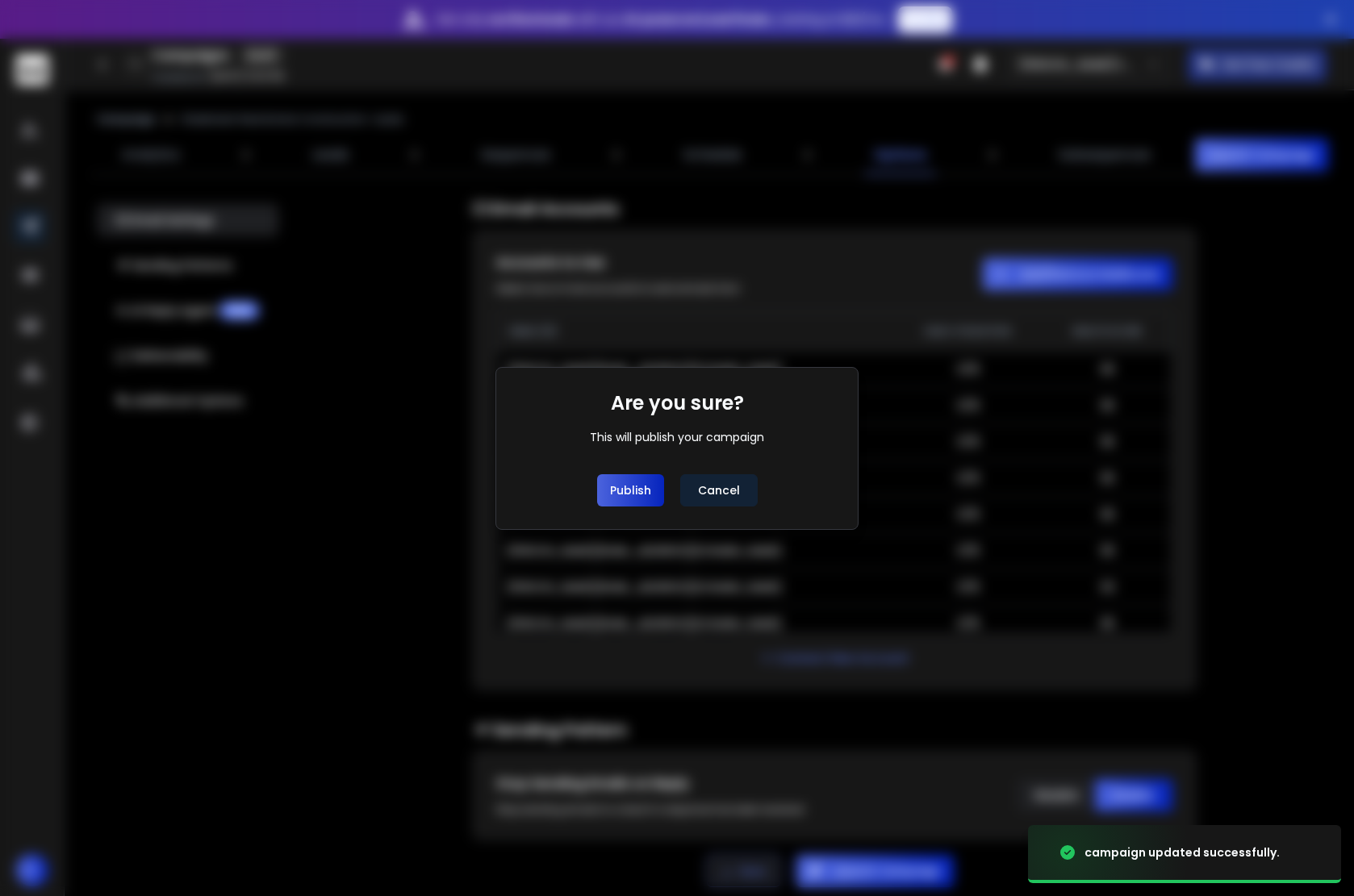
click at [650, 491] on button "Publish" at bounding box center [630, 490] width 67 height 32
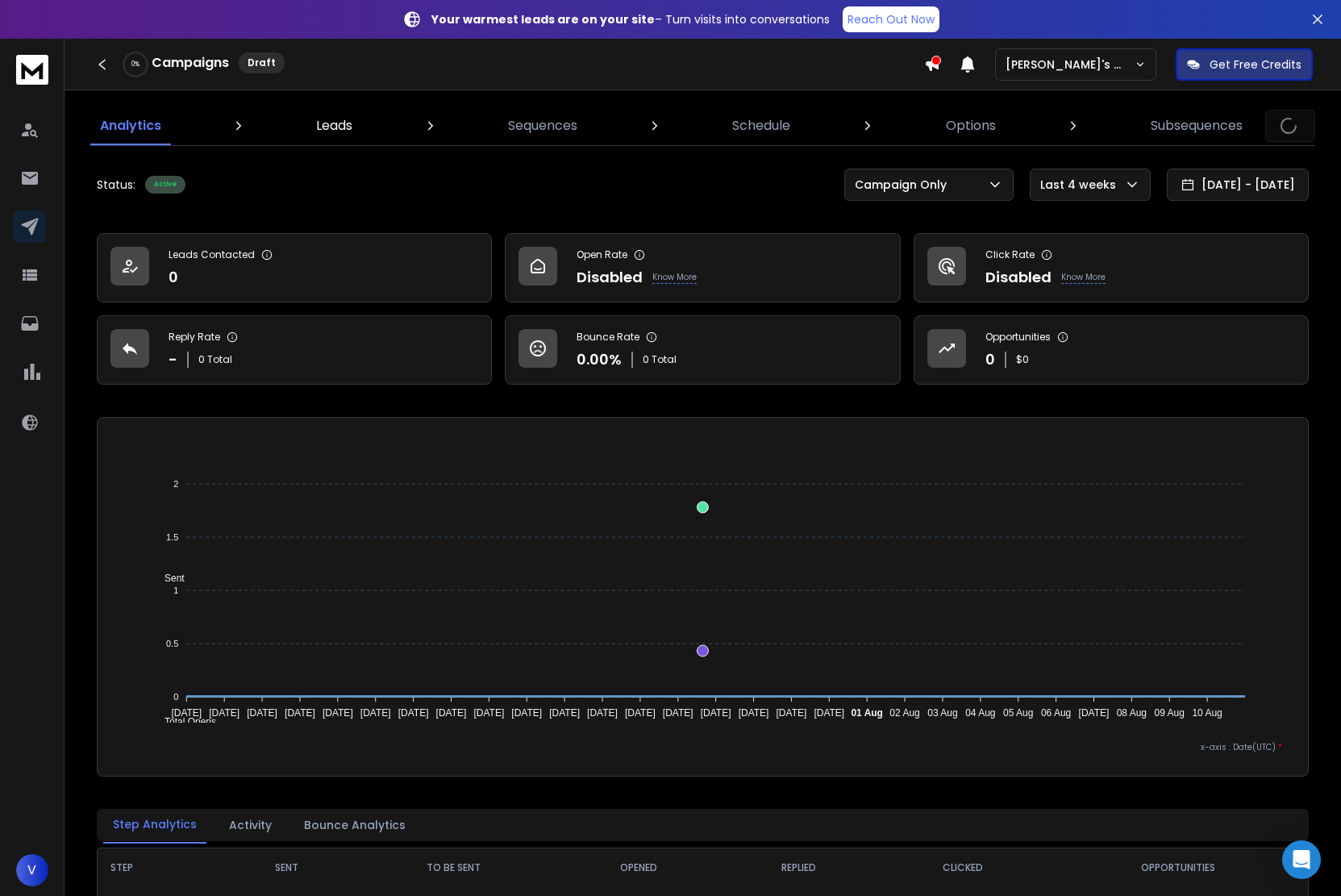
click at [336, 133] on p "Leads" at bounding box center [334, 126] width 36 height 20
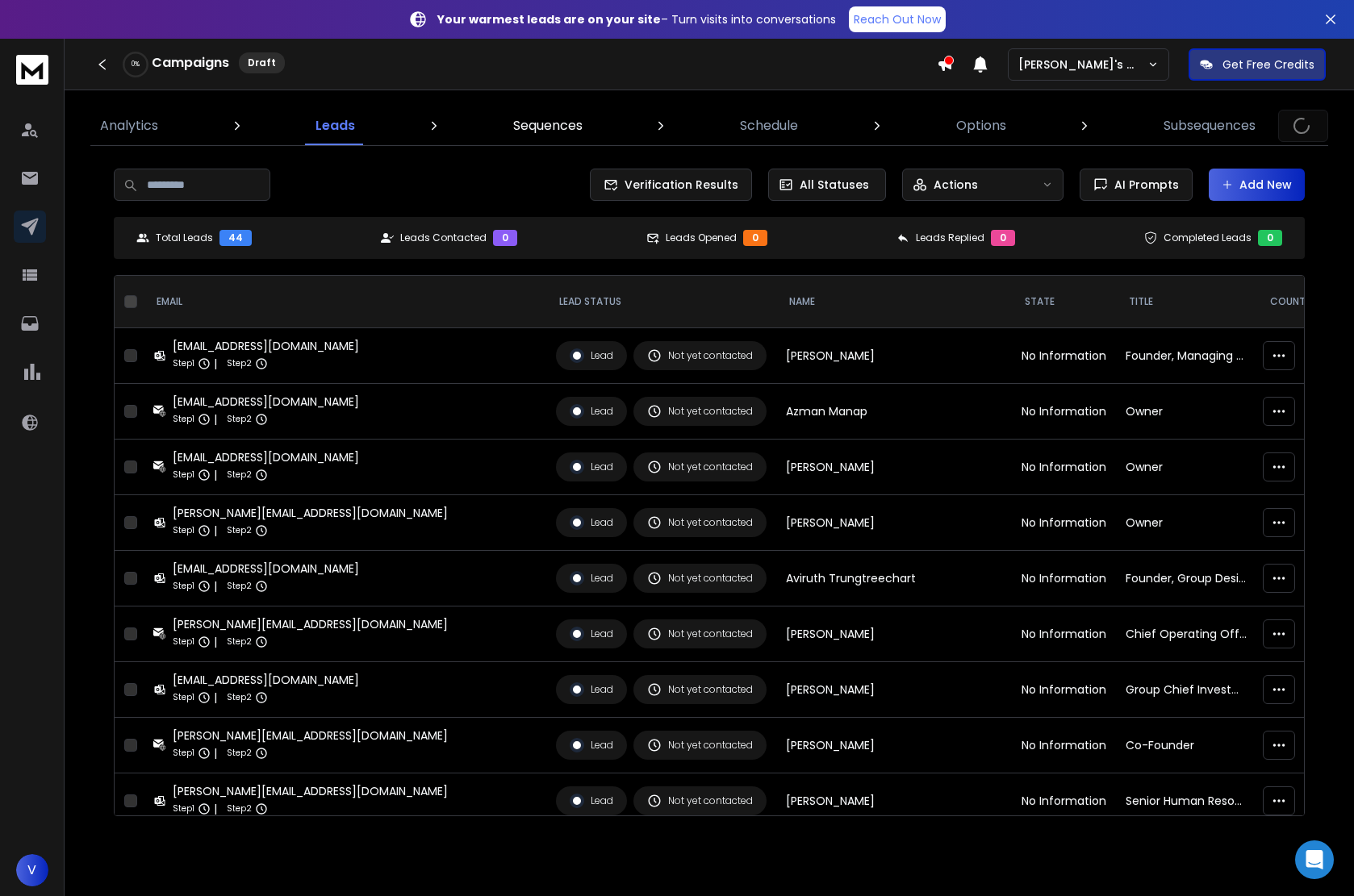
click at [559, 135] on p "Sequences" at bounding box center [547, 126] width 69 height 20
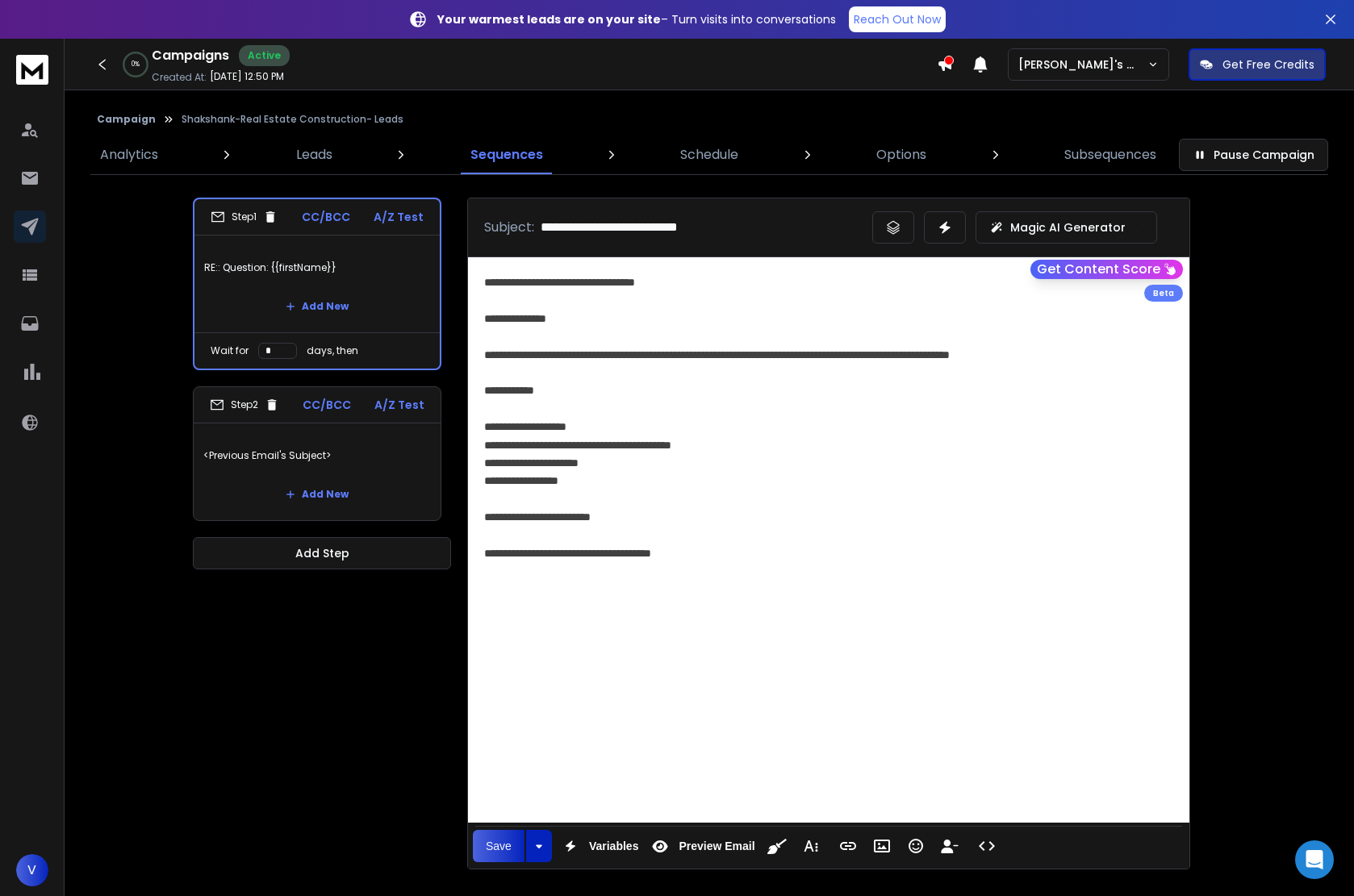
click at [332, 439] on p "<Previous Email's Subject>" at bounding box center [317, 455] width 227 height 45
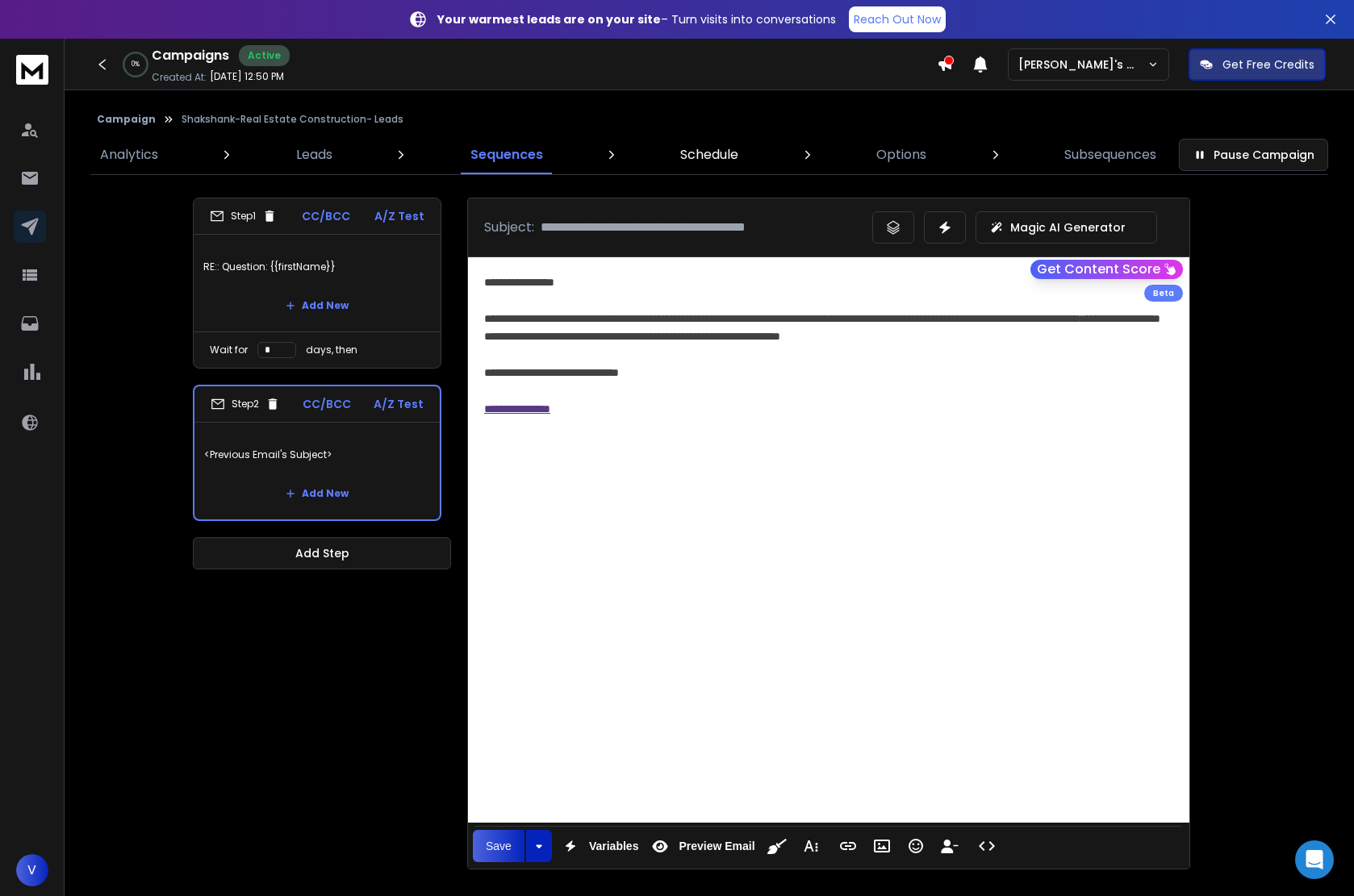
click at [738, 147] on link "Schedule" at bounding box center [710, 155] width 77 height 39
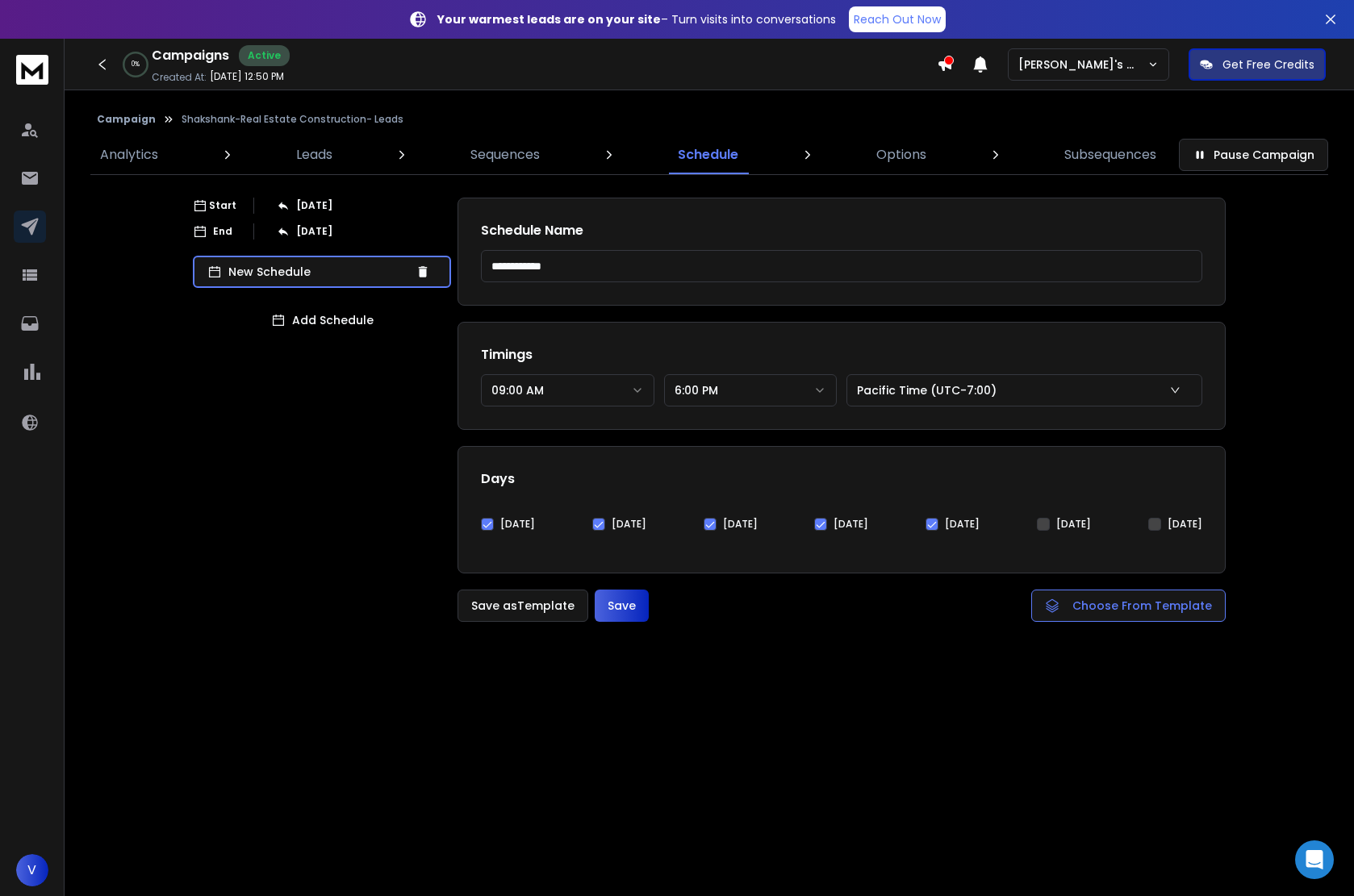
click at [850, 156] on div "Analytics Leads Sequences Schedule Options Subsequences" at bounding box center [628, 155] width 1076 height 39
click at [942, 158] on div "Analytics Leads Sequences Schedule Options Subsequences" at bounding box center [628, 155] width 1076 height 39
click at [921, 154] on p "Options" at bounding box center [901, 155] width 50 height 20
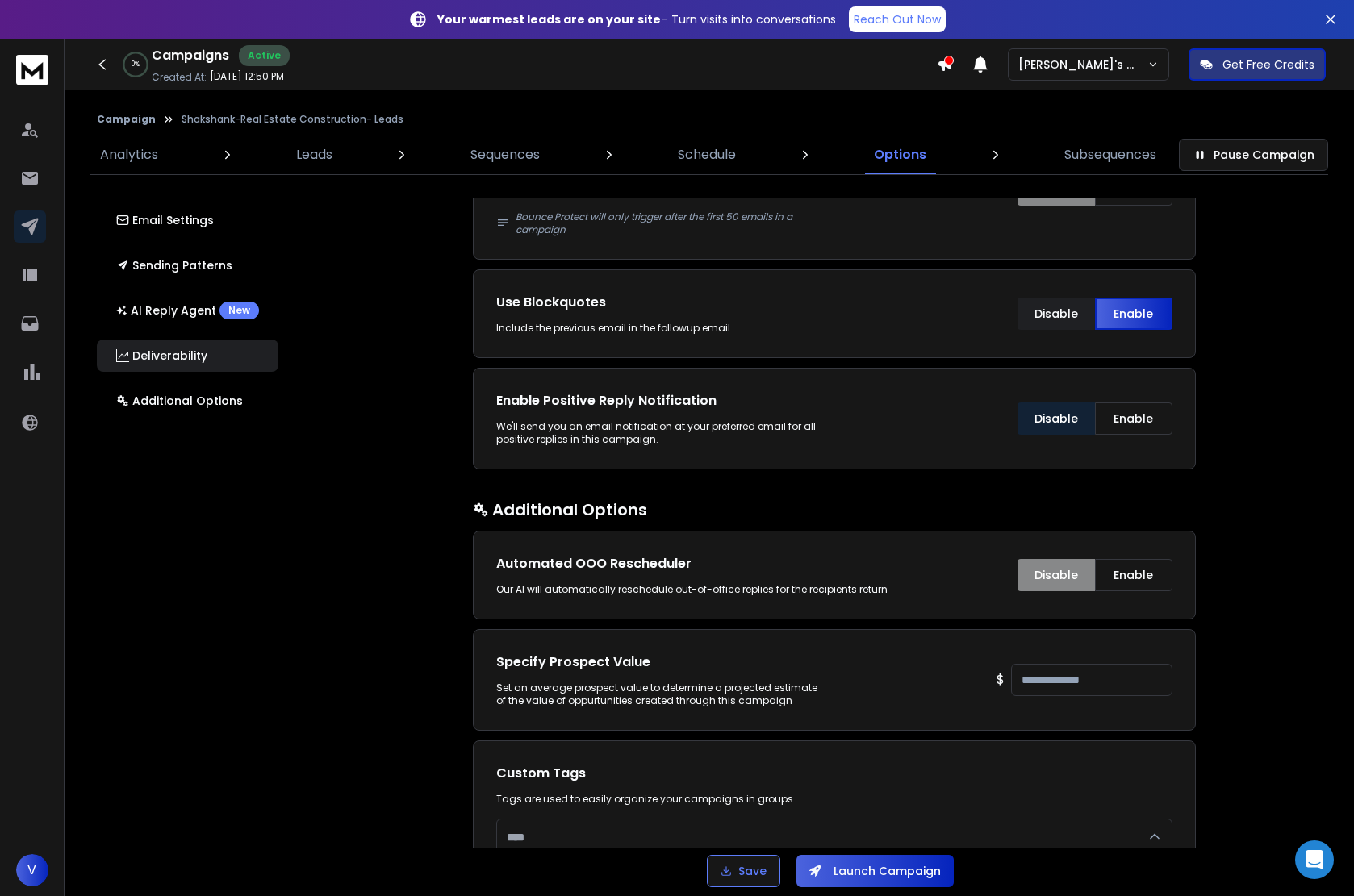
scroll to position [2963, 0]
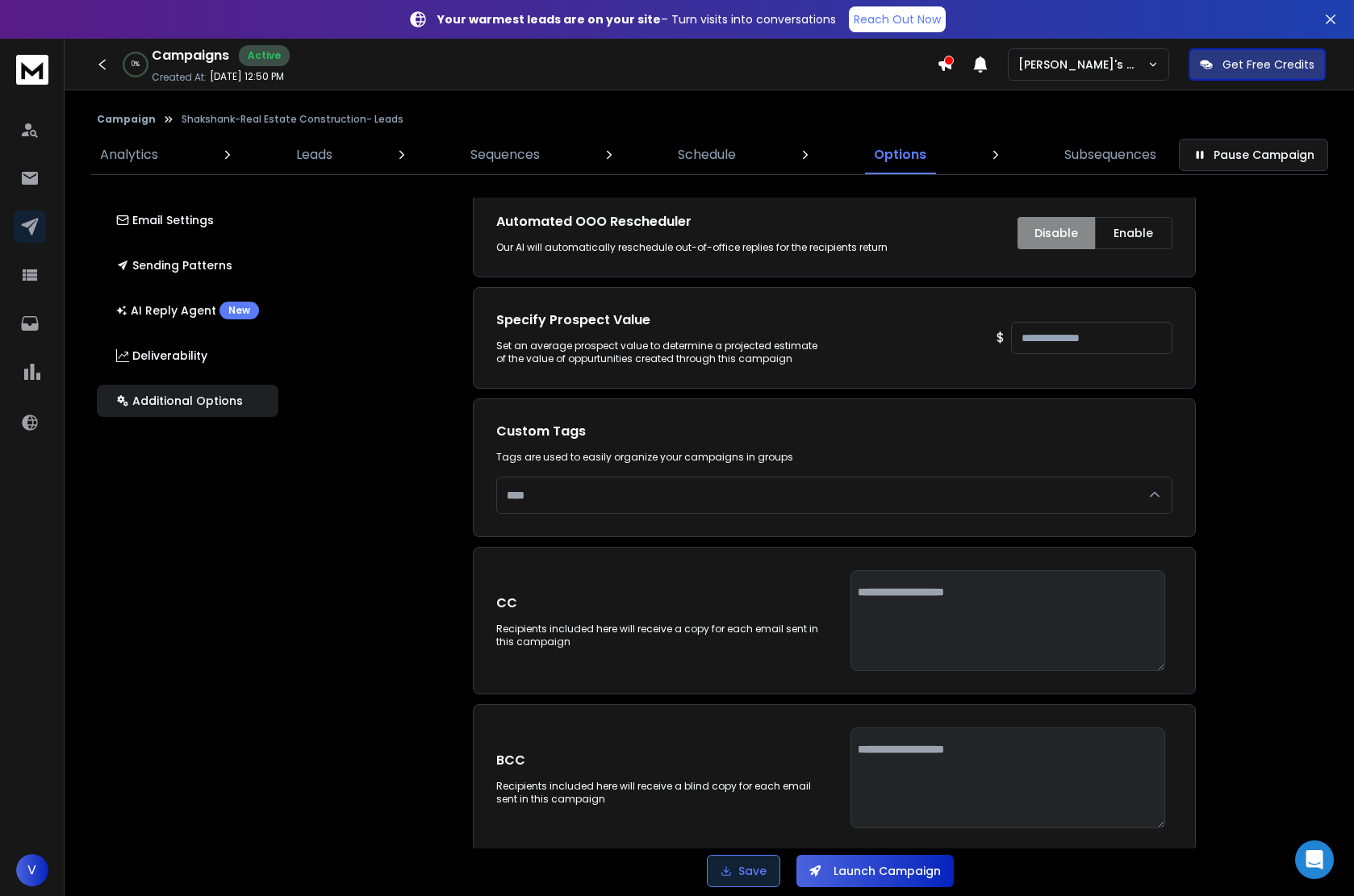
click at [756, 870] on button "Save" at bounding box center [743, 870] width 73 height 32
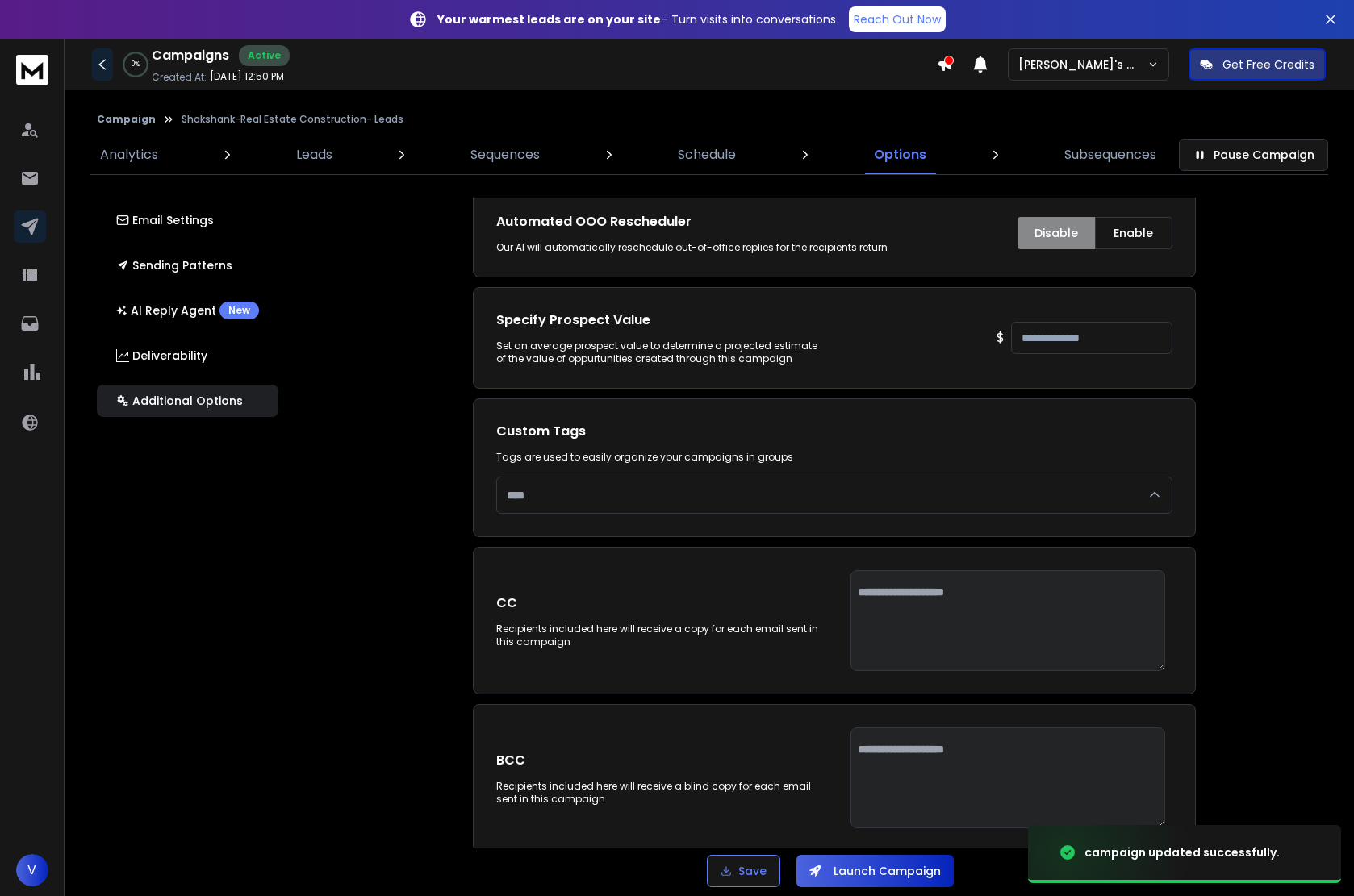
click at [101, 67] on icon at bounding box center [103, 65] width 15 height 15
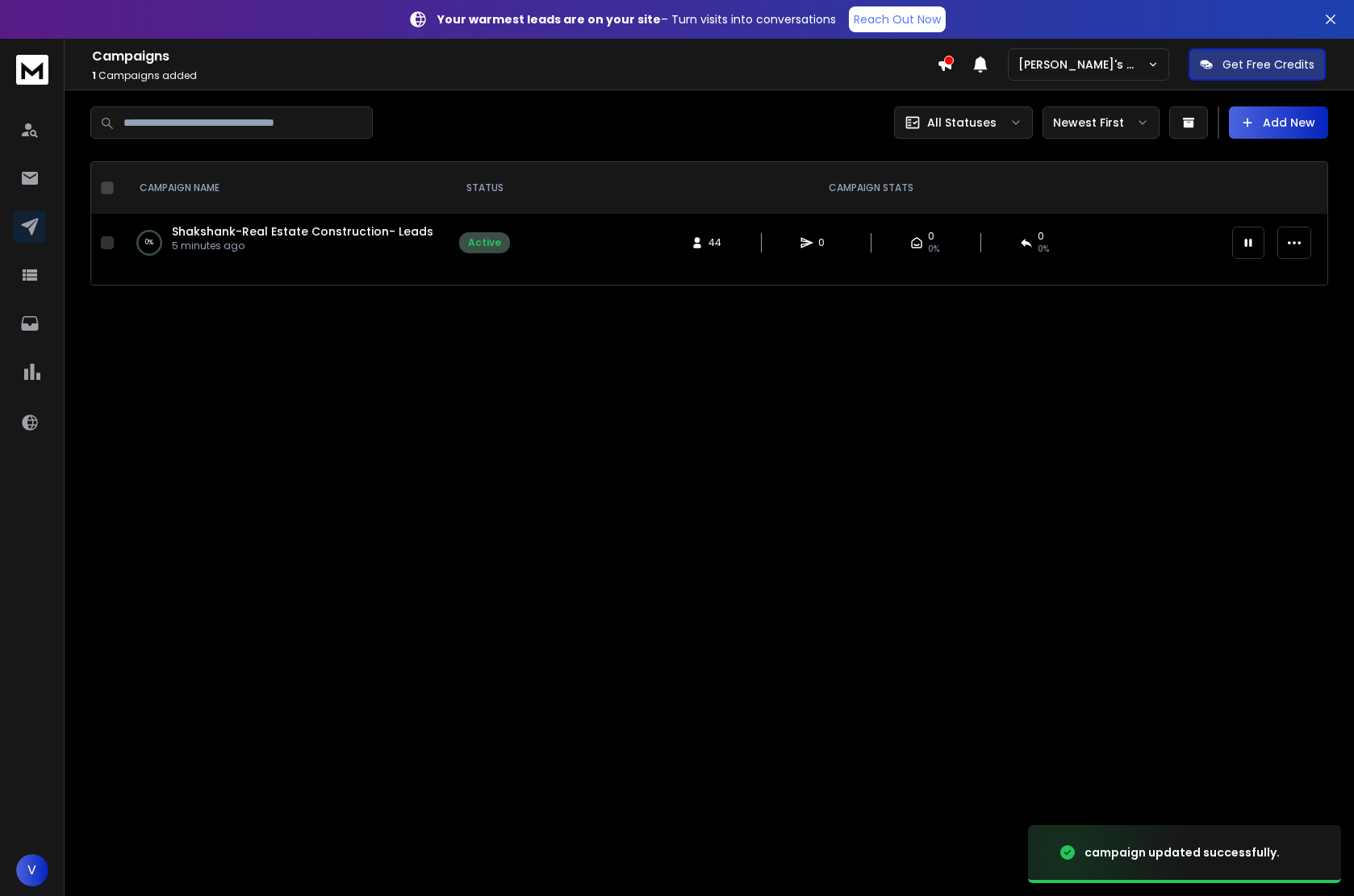
click at [1296, 238] on icon "button" at bounding box center [1294, 243] width 16 height 16
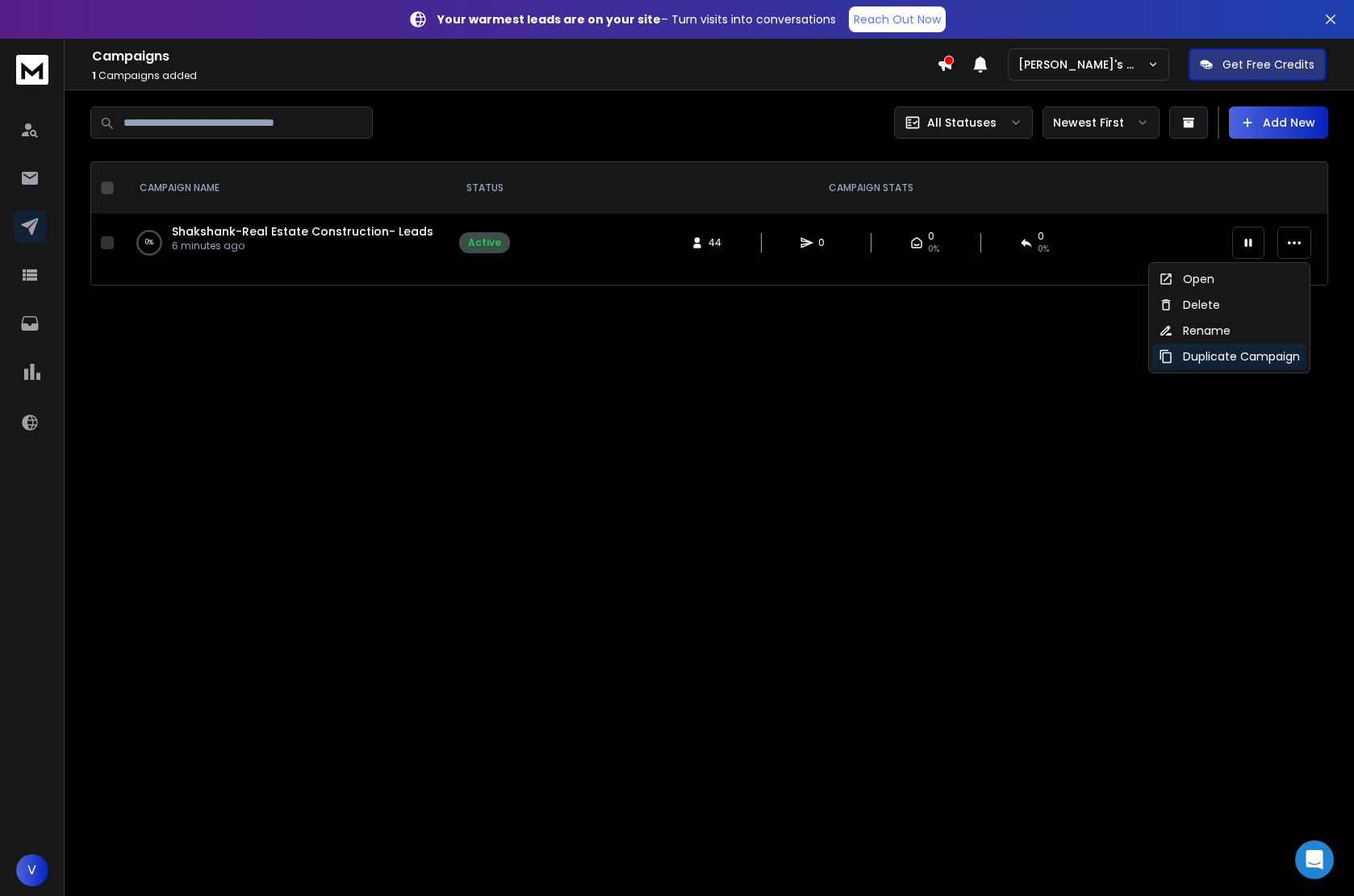
drag, startPoint x: 1219, startPoint y: 348, endPoint x: 1169, endPoint y: 342, distance: 50.4
click at [1219, 348] on div "Duplicate Campaign" at bounding box center [1230, 356] width 142 height 16
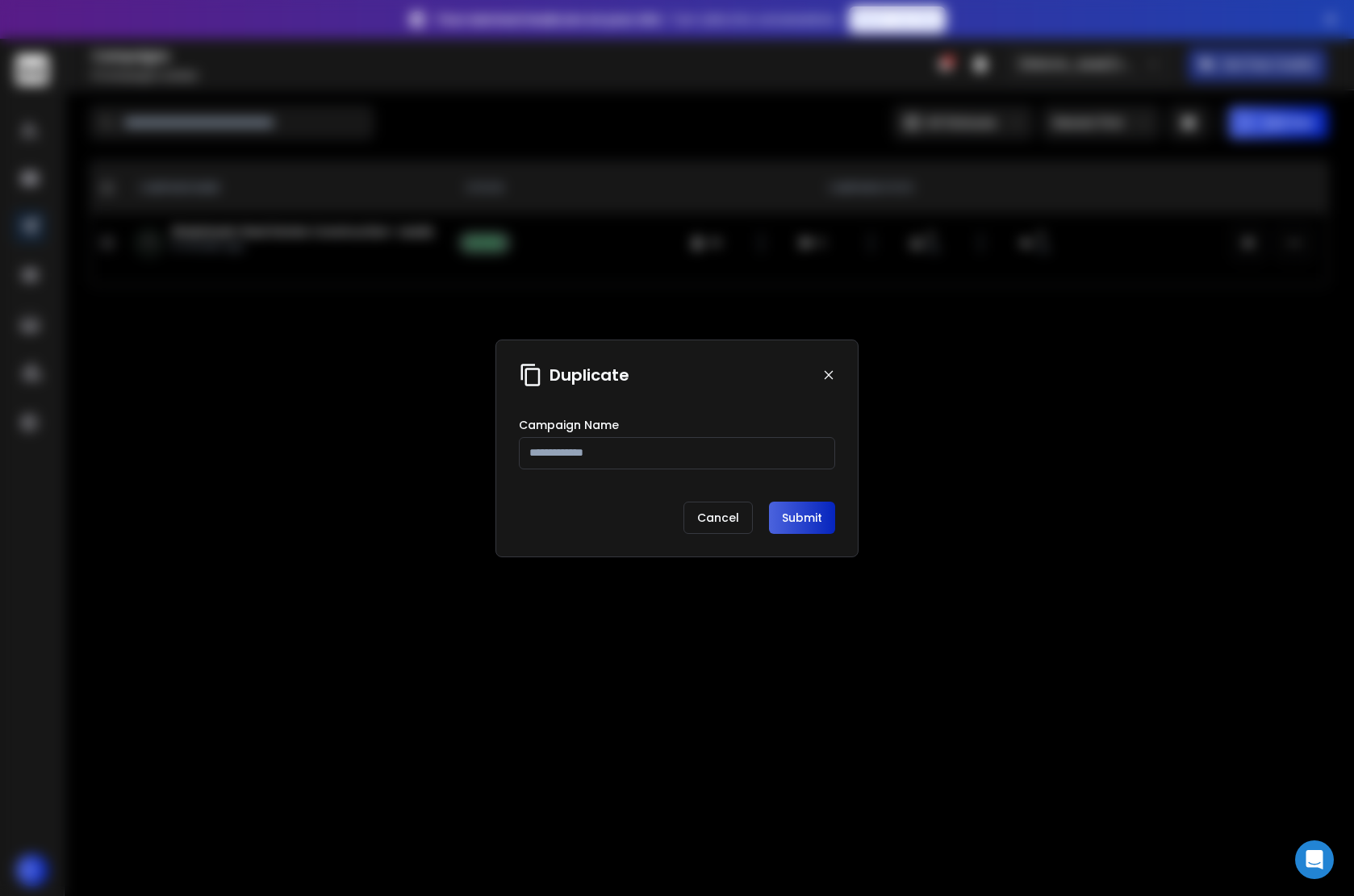
click at [658, 455] on input "text" at bounding box center [677, 453] width 316 height 32
paste input "**********"
drag, startPoint x: 722, startPoint y: 455, endPoint x: 900, endPoint y: 460, distance: 178.1
click at [903, 458] on div "**********" at bounding box center [677, 448] width 1354 height 250
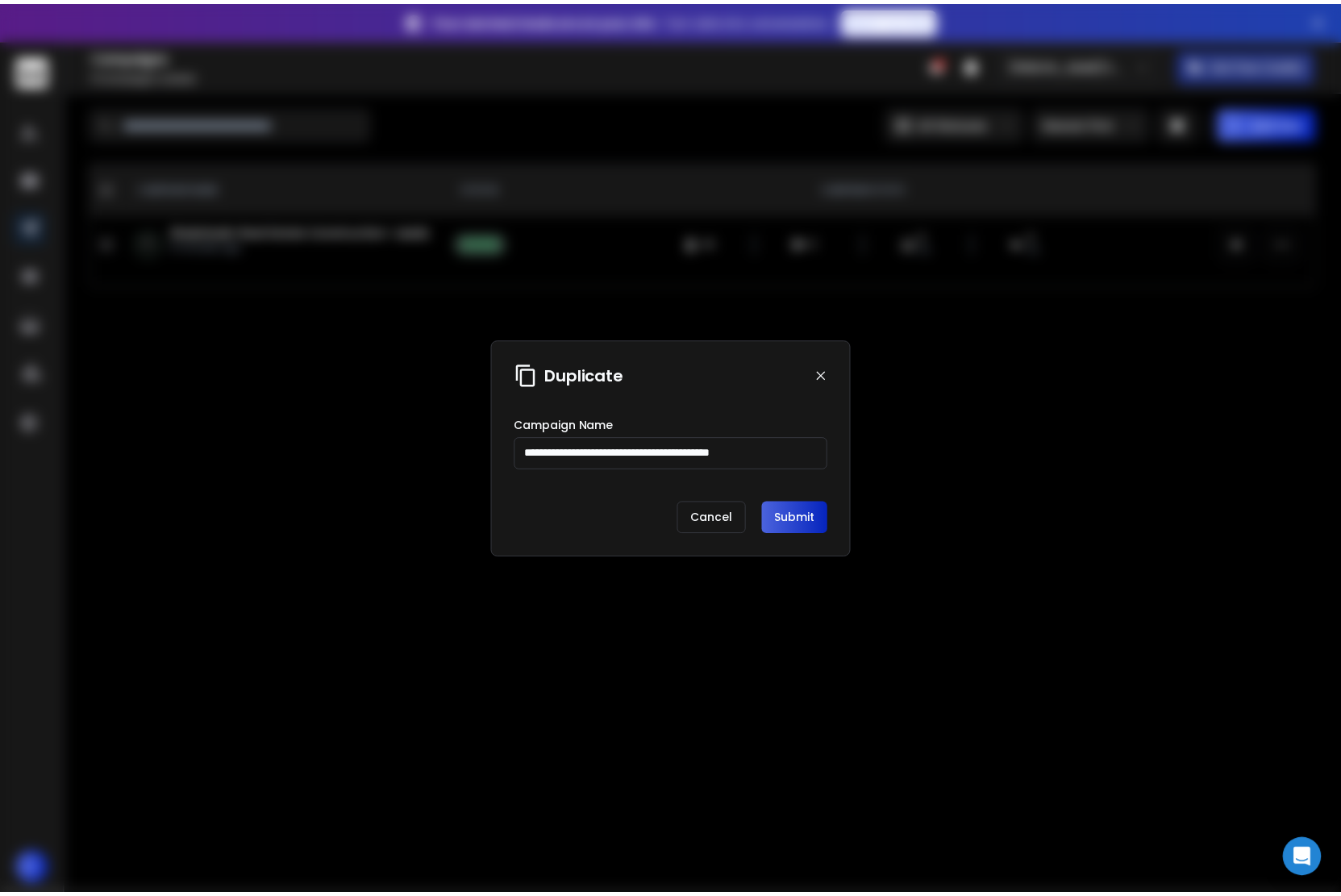
scroll to position [0, 0]
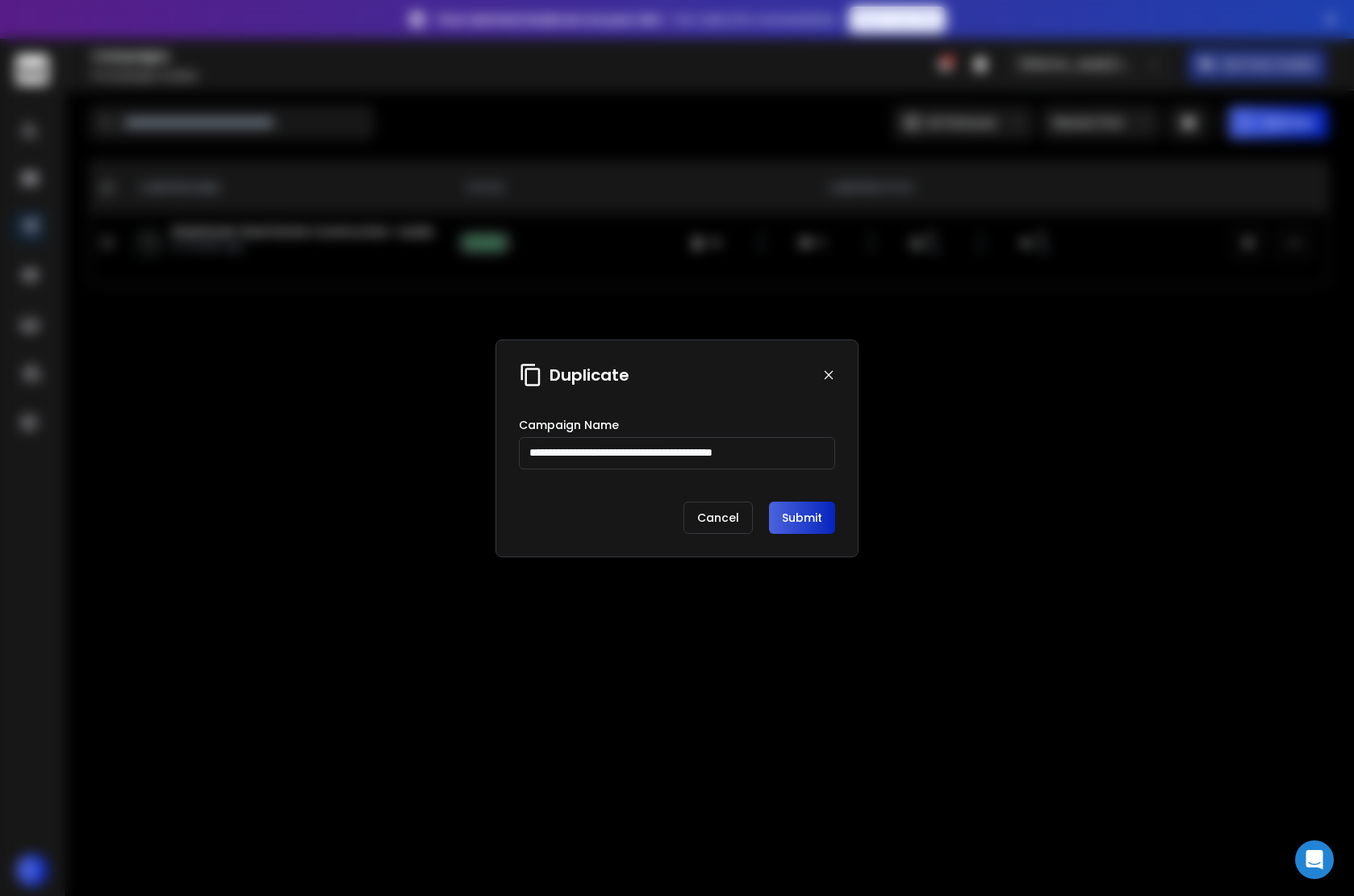
type input "**********"
click at [815, 517] on button "Submit" at bounding box center [802, 518] width 66 height 32
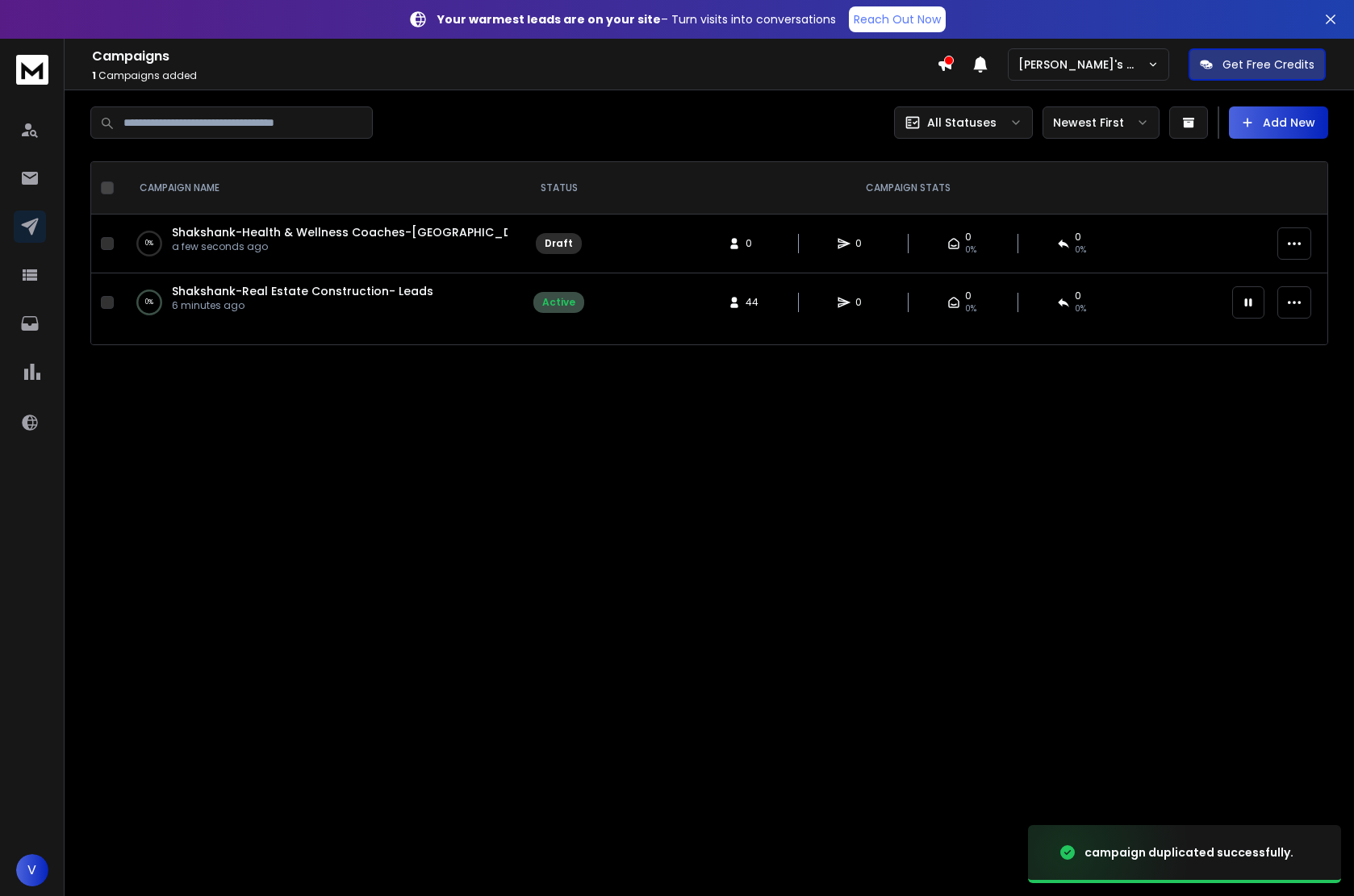
click at [293, 243] on p "a few seconds ago" at bounding box center [340, 247] width 336 height 13
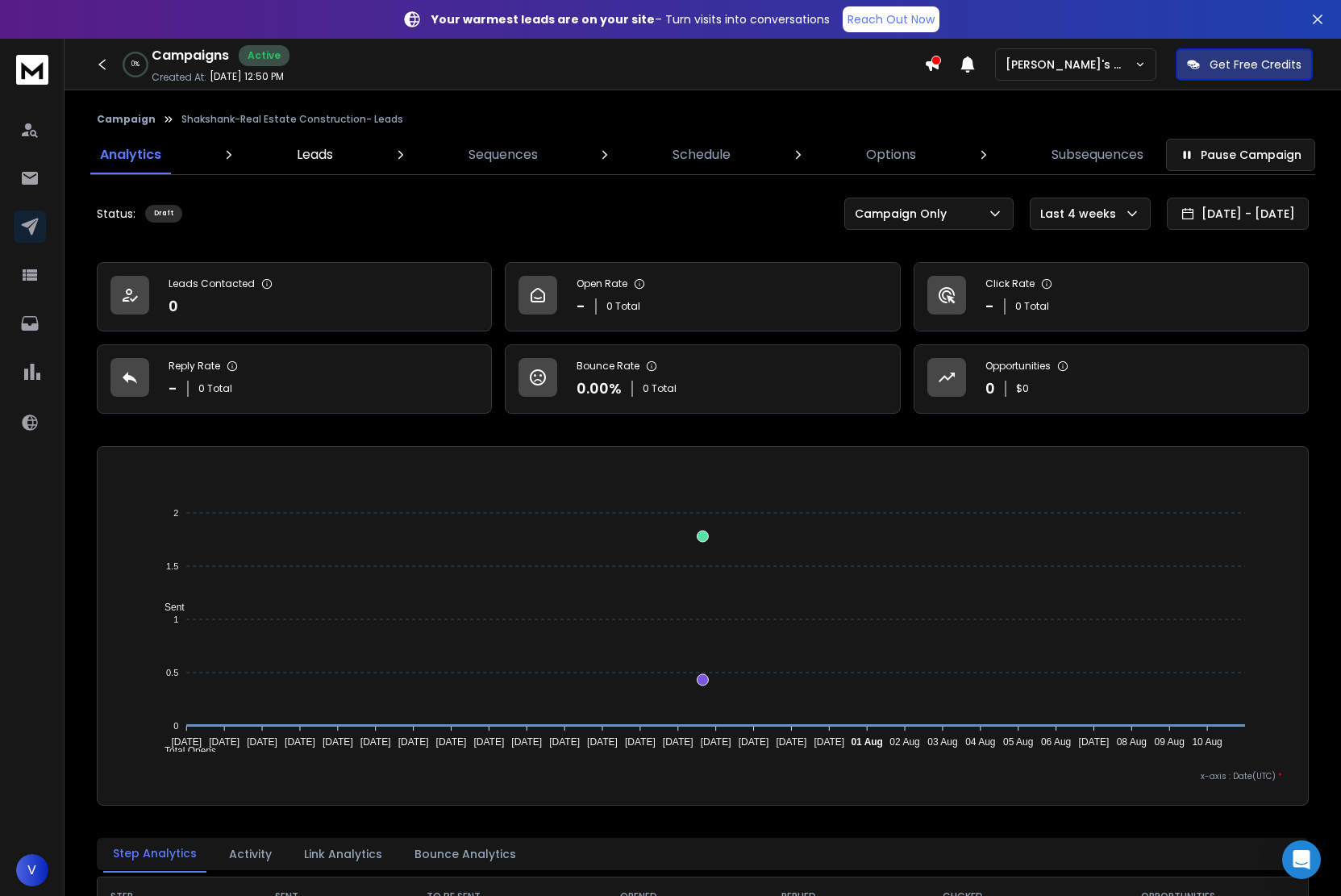
click at [299, 148] on p "Leads" at bounding box center [315, 155] width 36 height 20
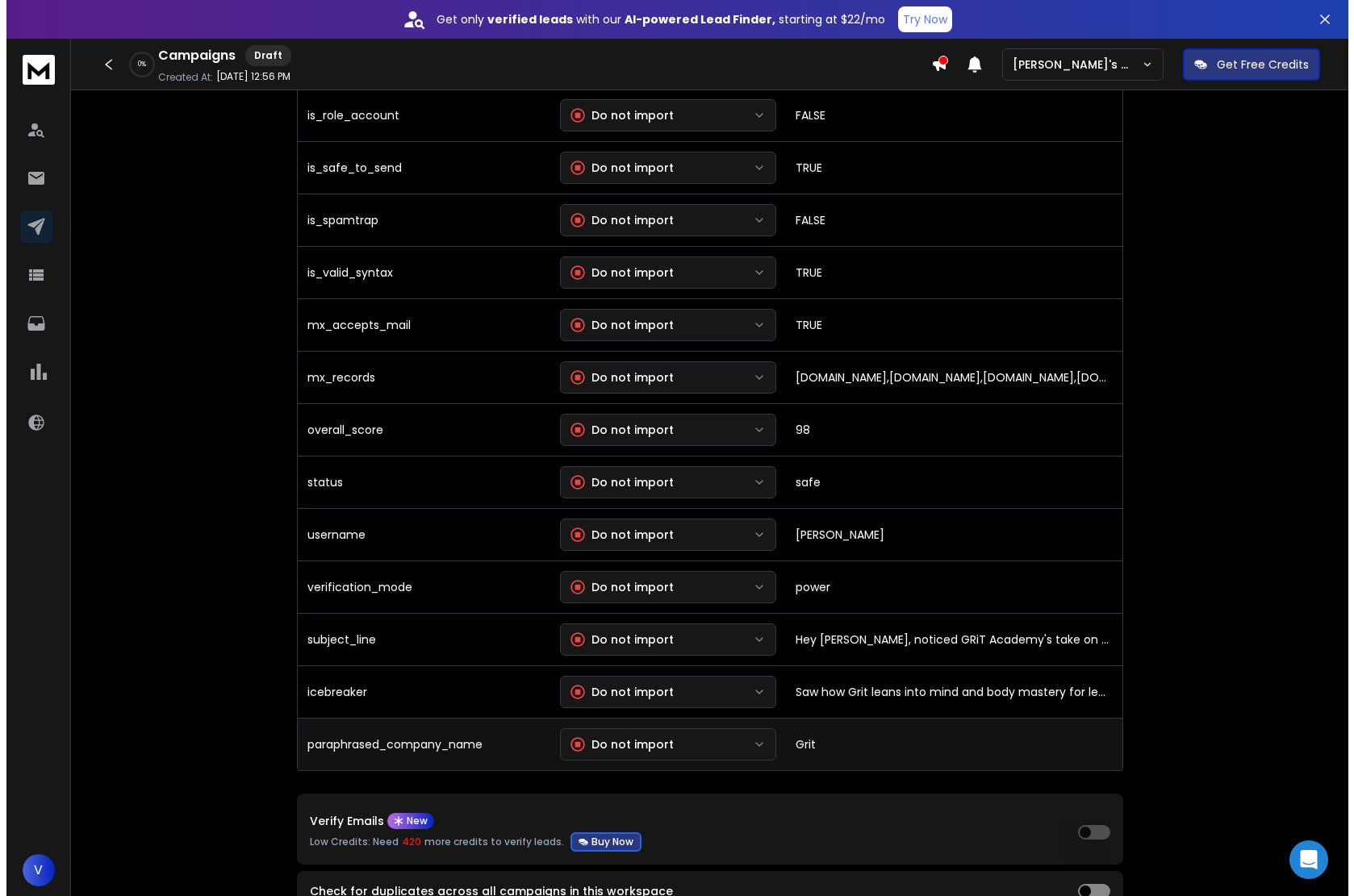
scroll to position [2779, 0]
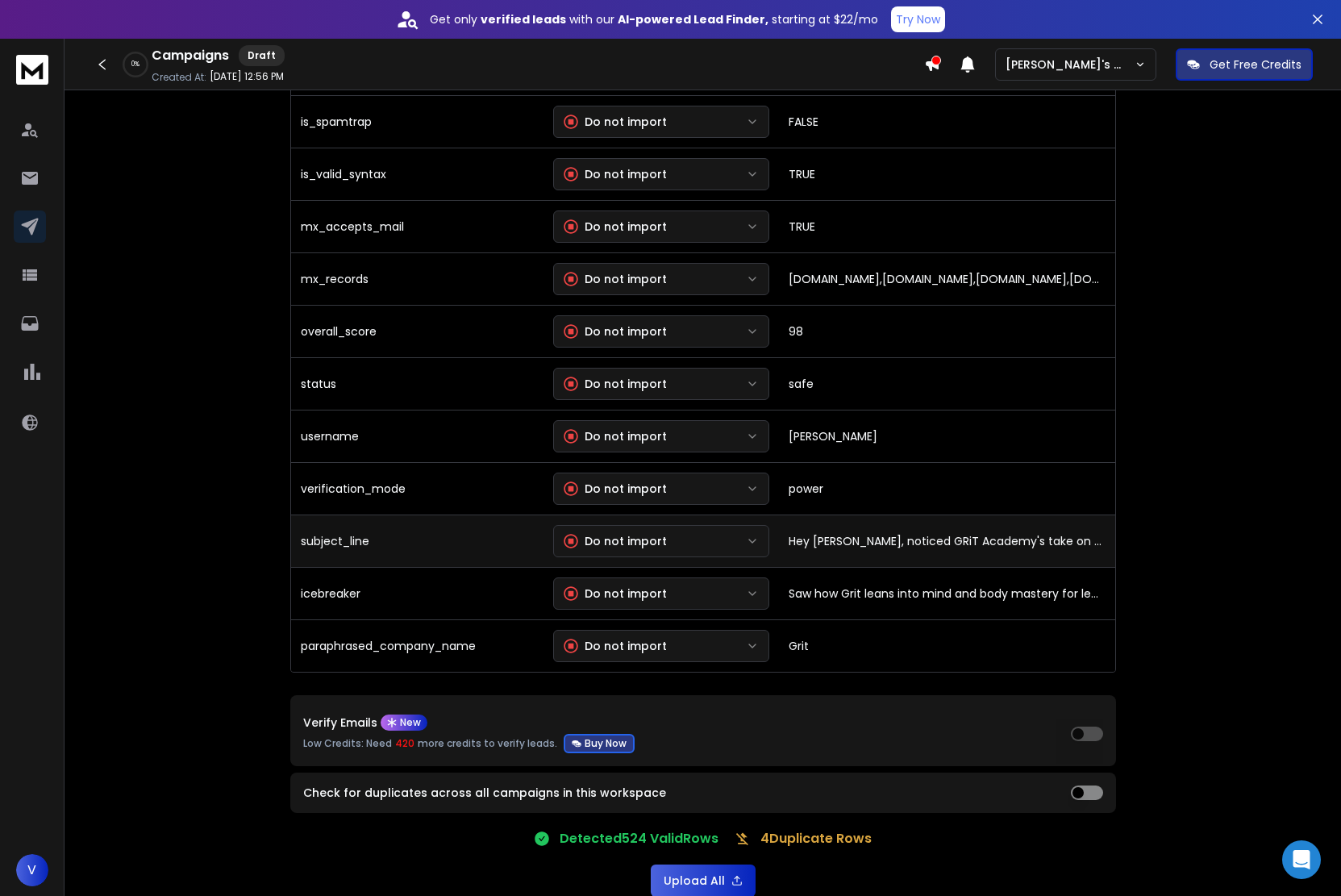
click at [631, 525] on button "Do not import" at bounding box center [661, 541] width 216 height 32
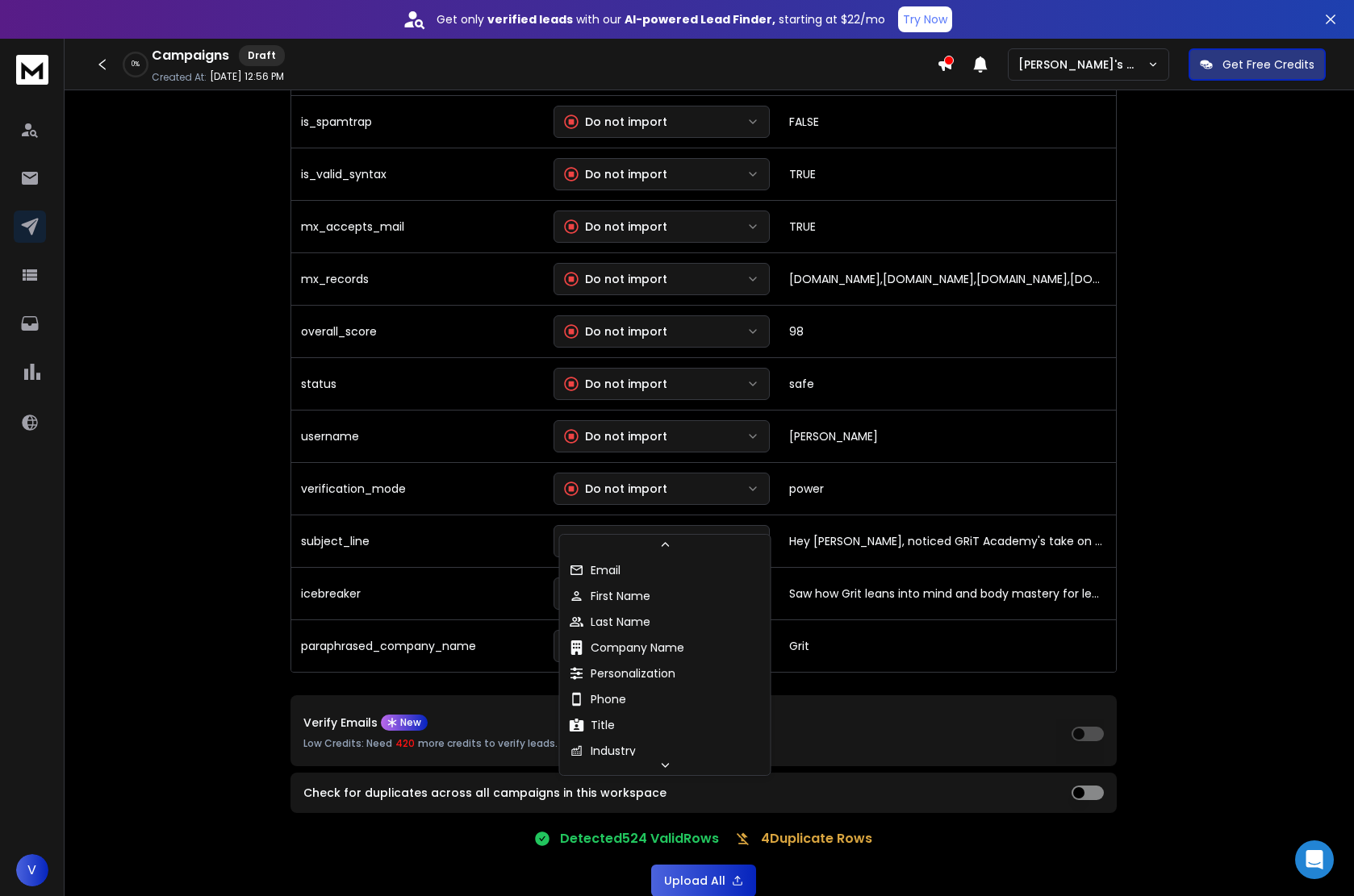
scroll to position [163, 0]
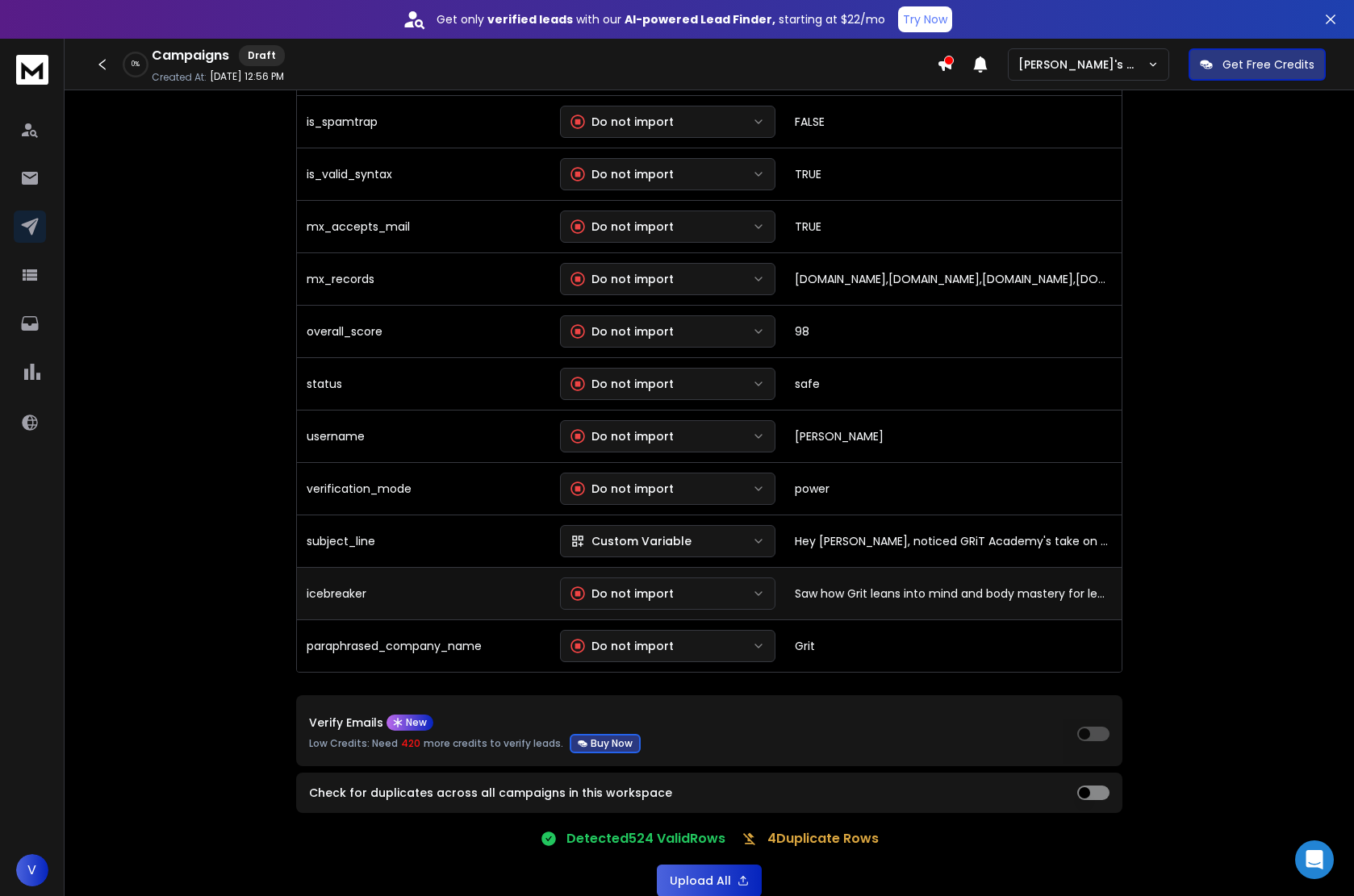
click at [640, 586] on div "Do not import" at bounding box center [621, 594] width 103 height 16
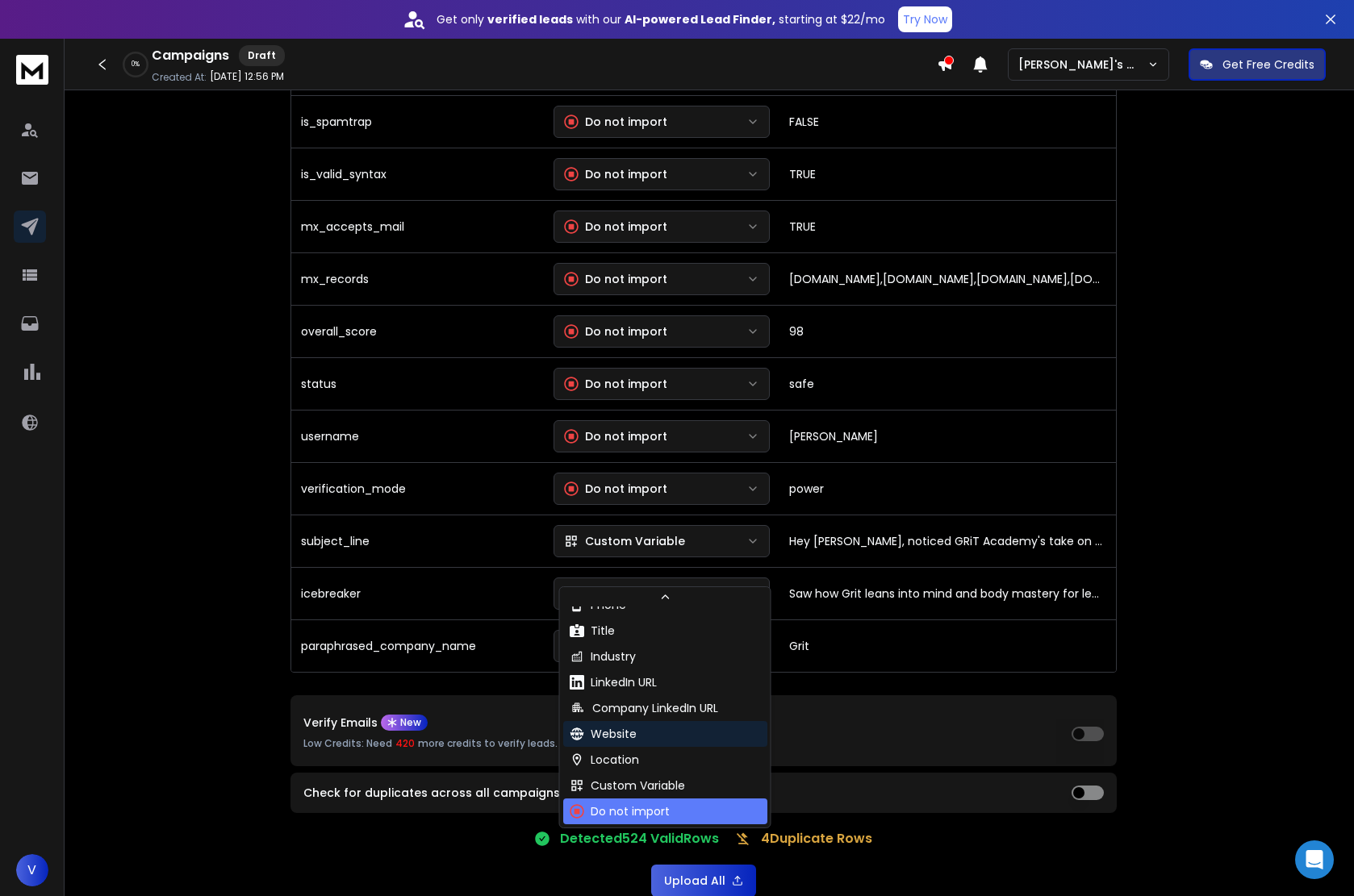
scroll to position [146, 0]
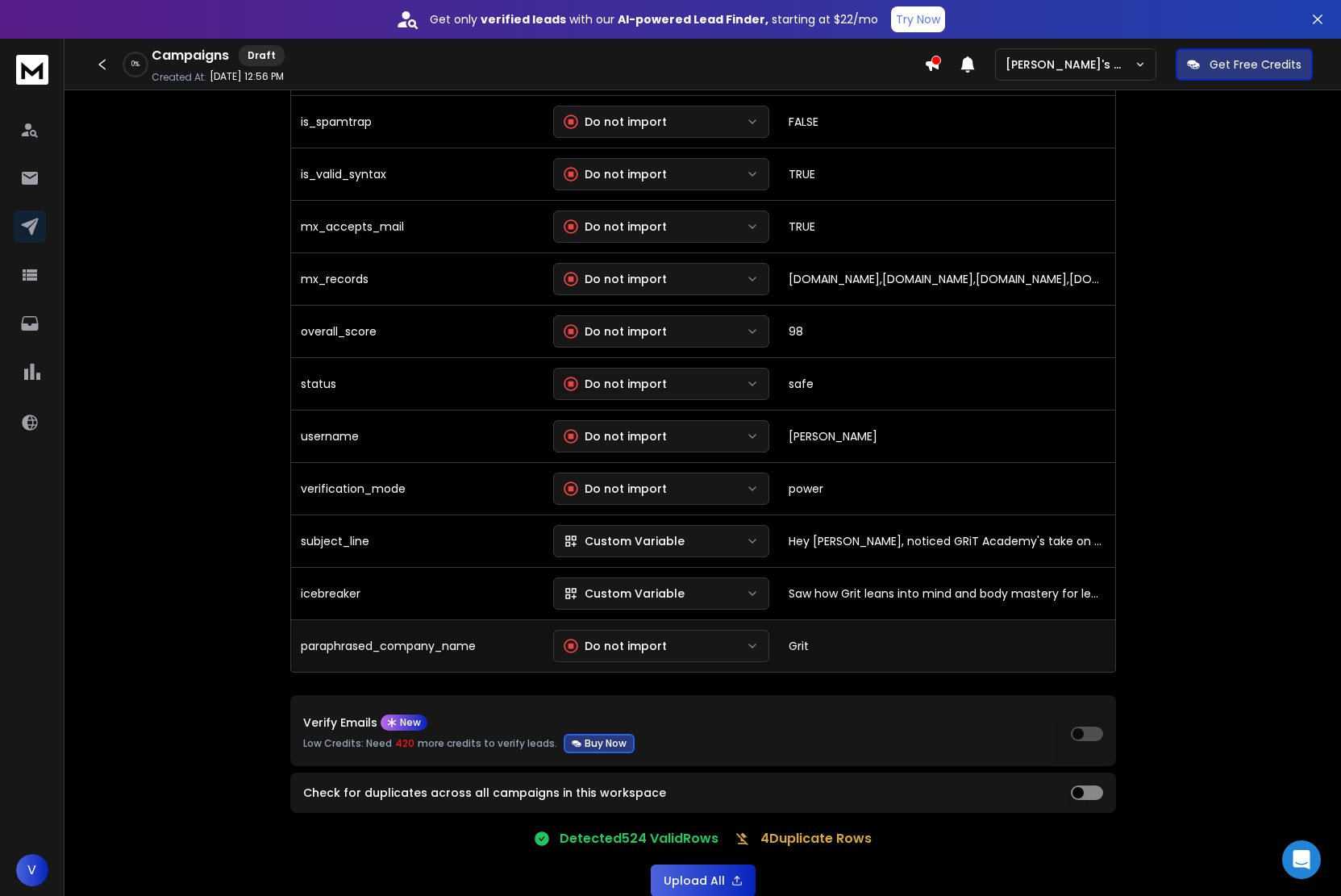
click at [669, 630] on button "Do not import" at bounding box center [661, 646] width 216 height 32
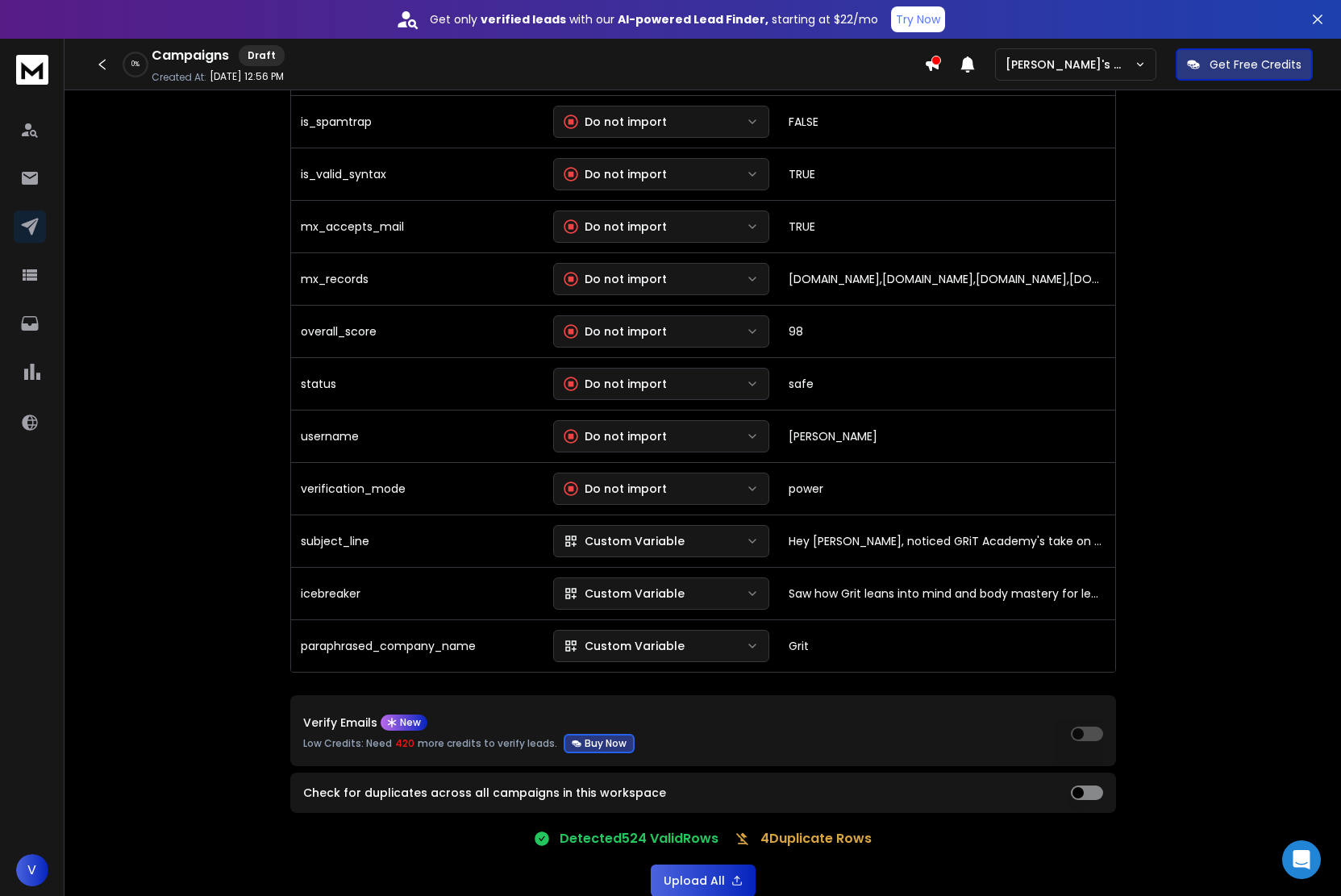
click at [715, 865] on button "Upload All" at bounding box center [703, 880] width 104 height 32
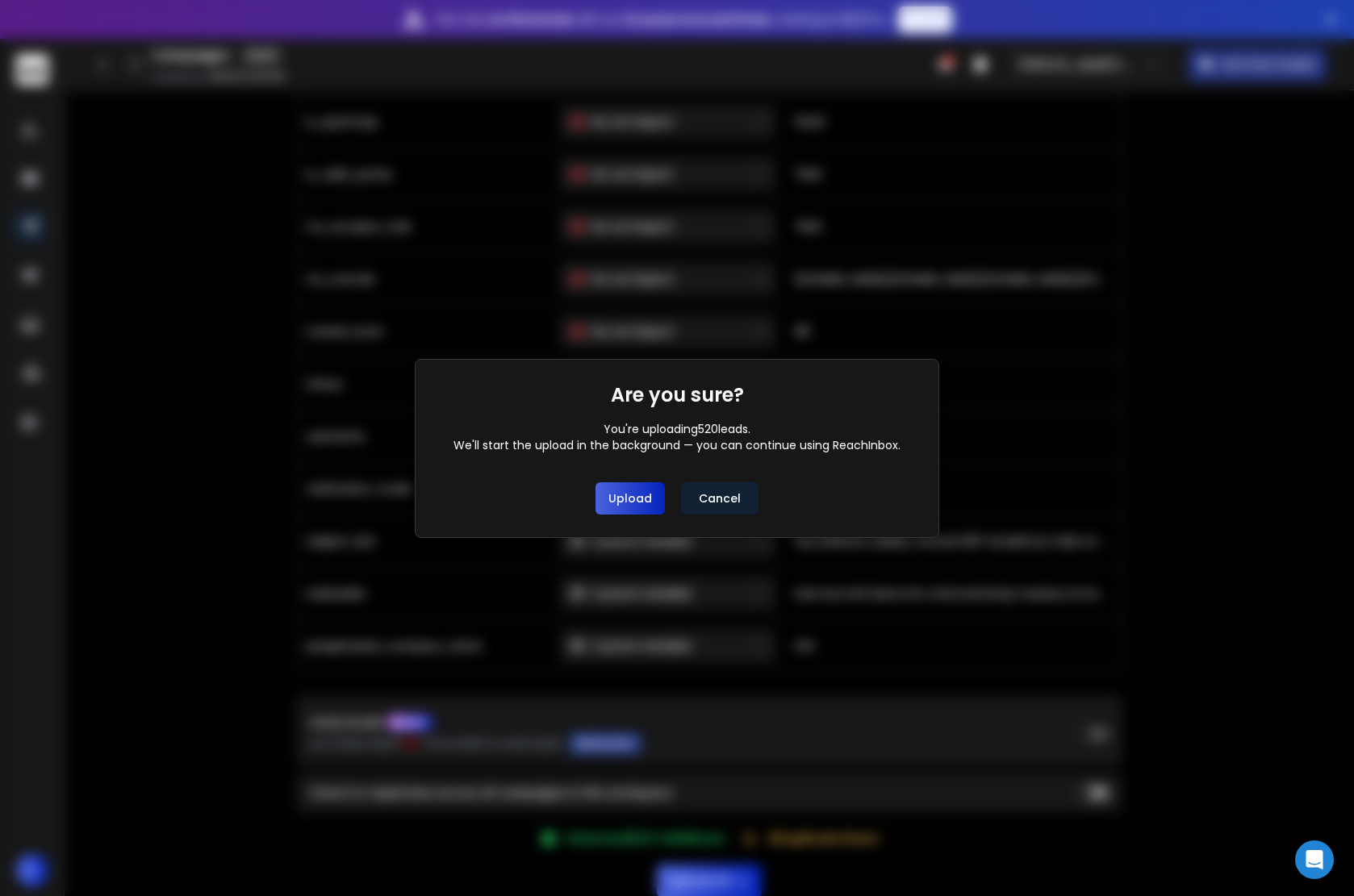
click at [639, 496] on button "Upload" at bounding box center [630, 498] width 69 height 32
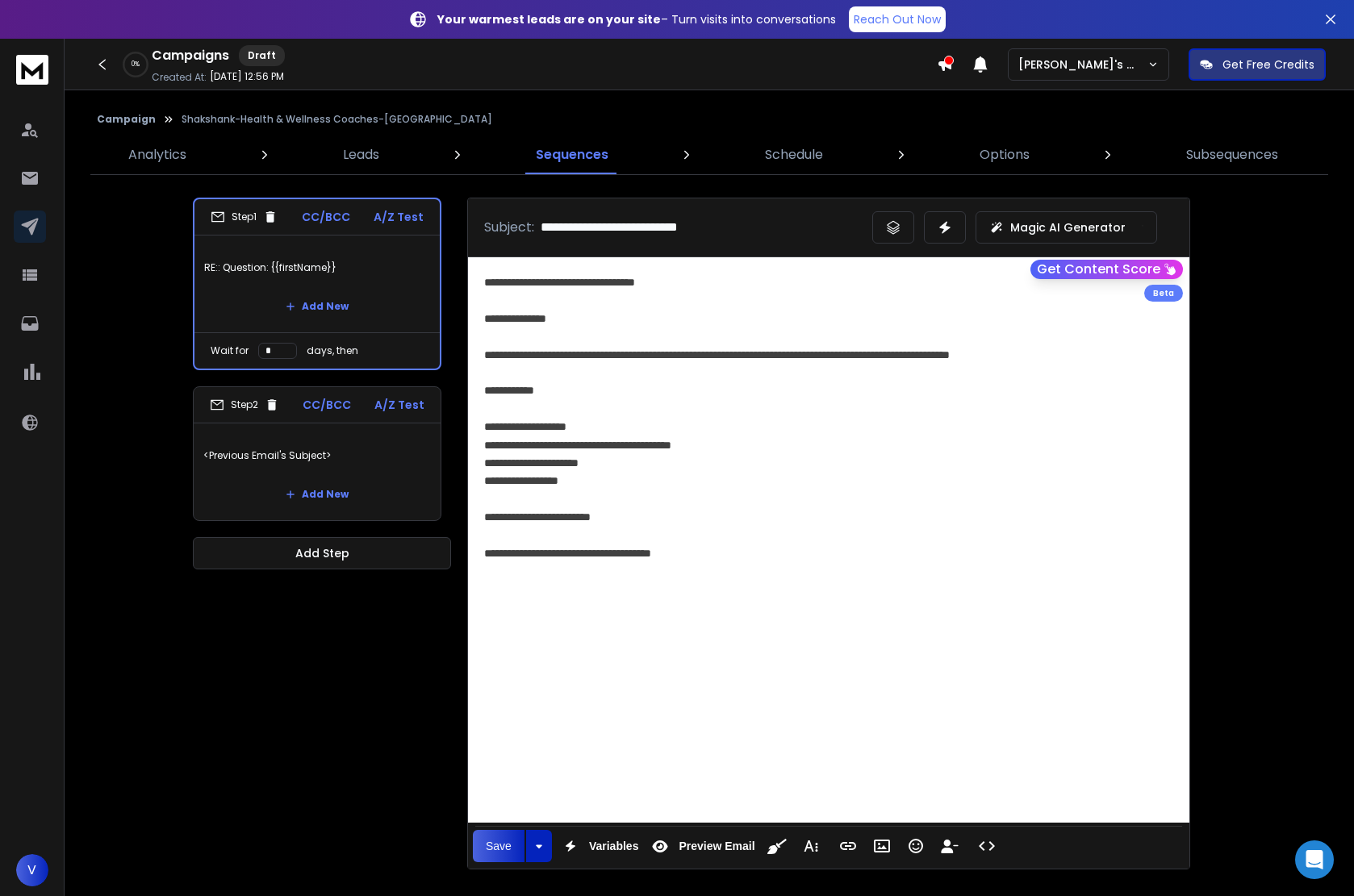
click at [640, 392] on div "**********" at bounding box center [828, 391] width 689 height 18
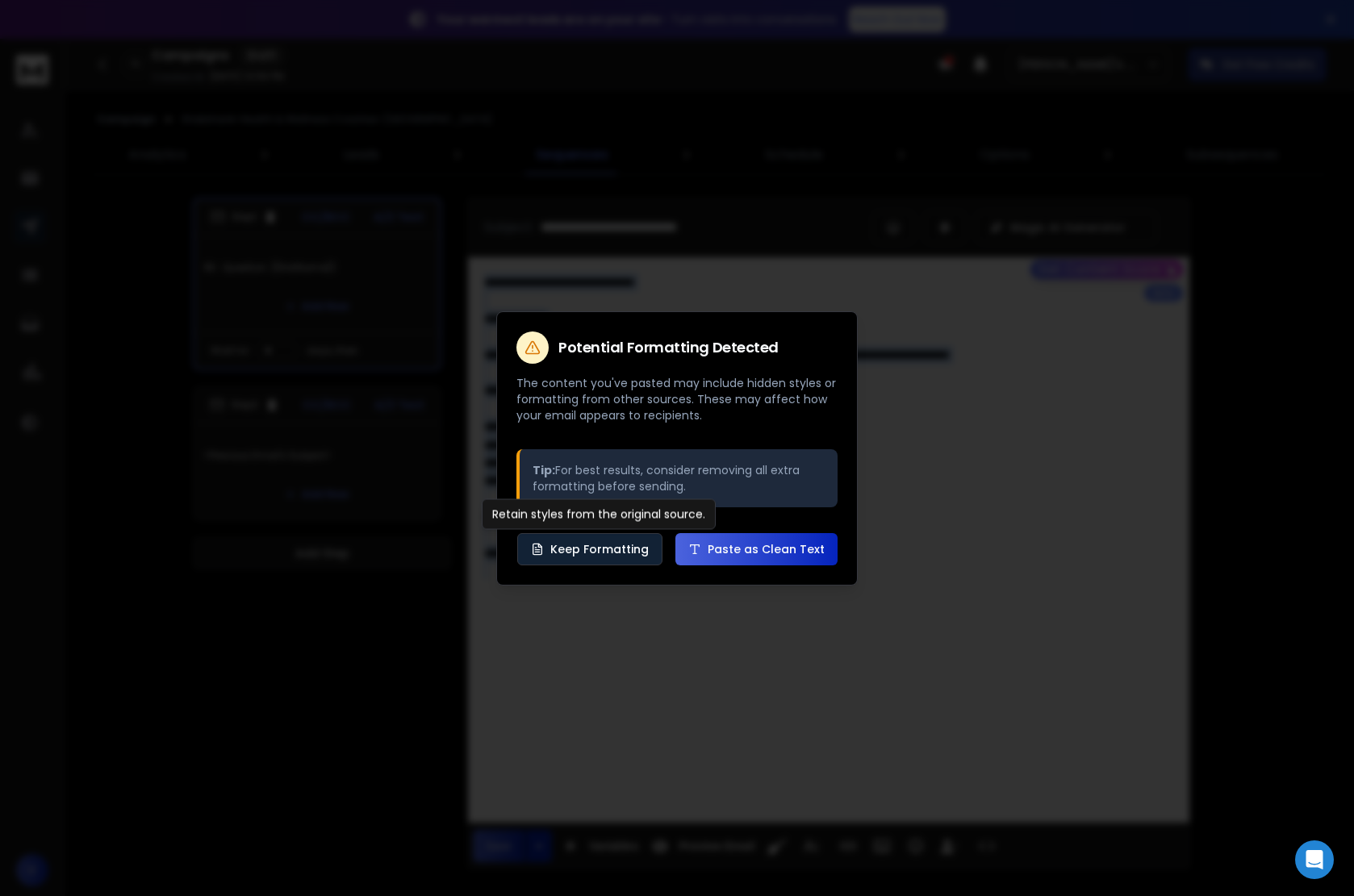
click at [621, 550] on button "Keep Formatting" at bounding box center [589, 549] width 145 height 32
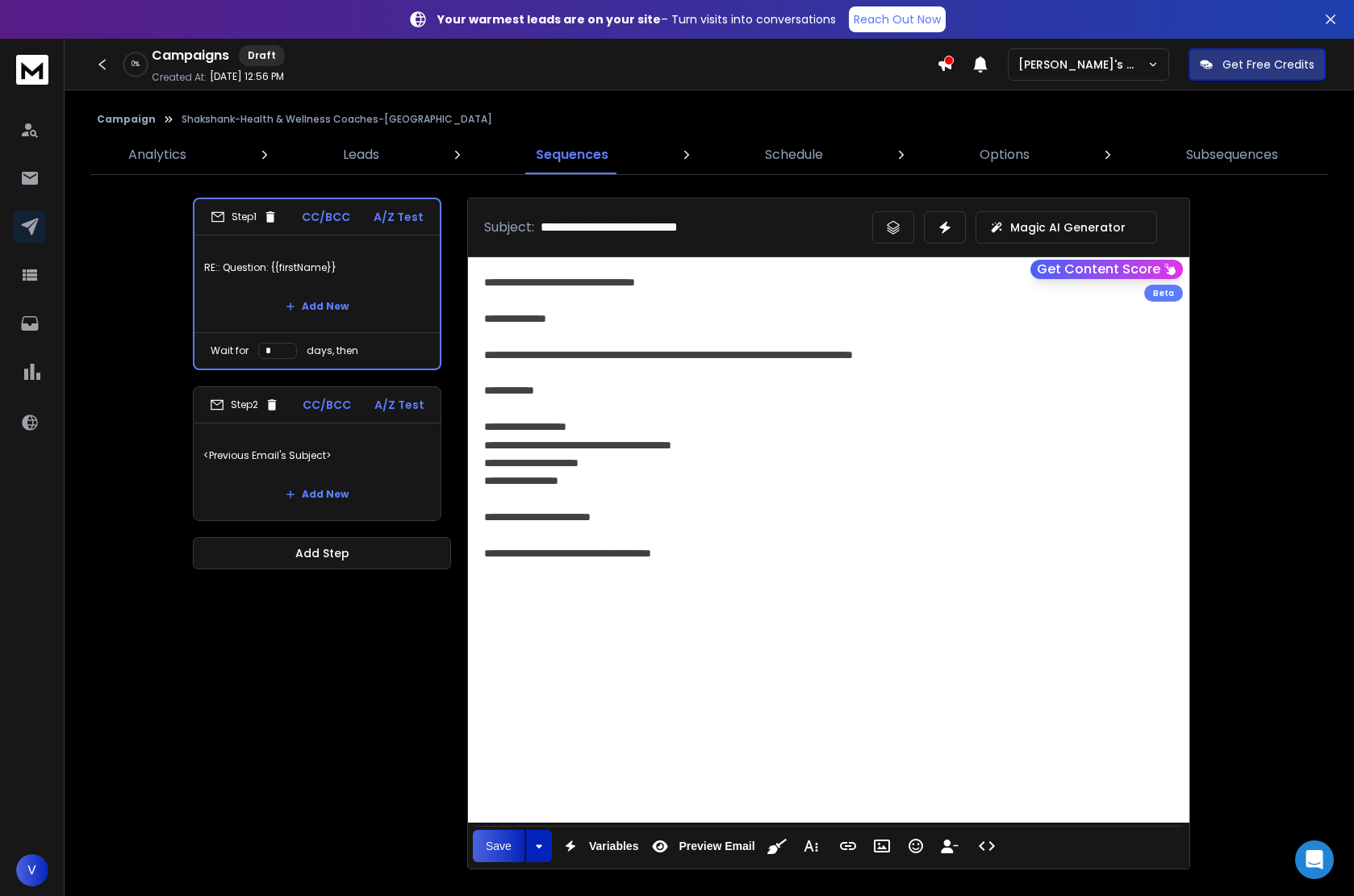
click at [803, 353] on div "**********" at bounding box center [828, 355] width 689 height 18
click at [962, 351] on div "**********" at bounding box center [828, 355] width 689 height 18
drag, startPoint x: 926, startPoint y: 441, endPoint x: 931, endPoint y: 434, distance: 8.6
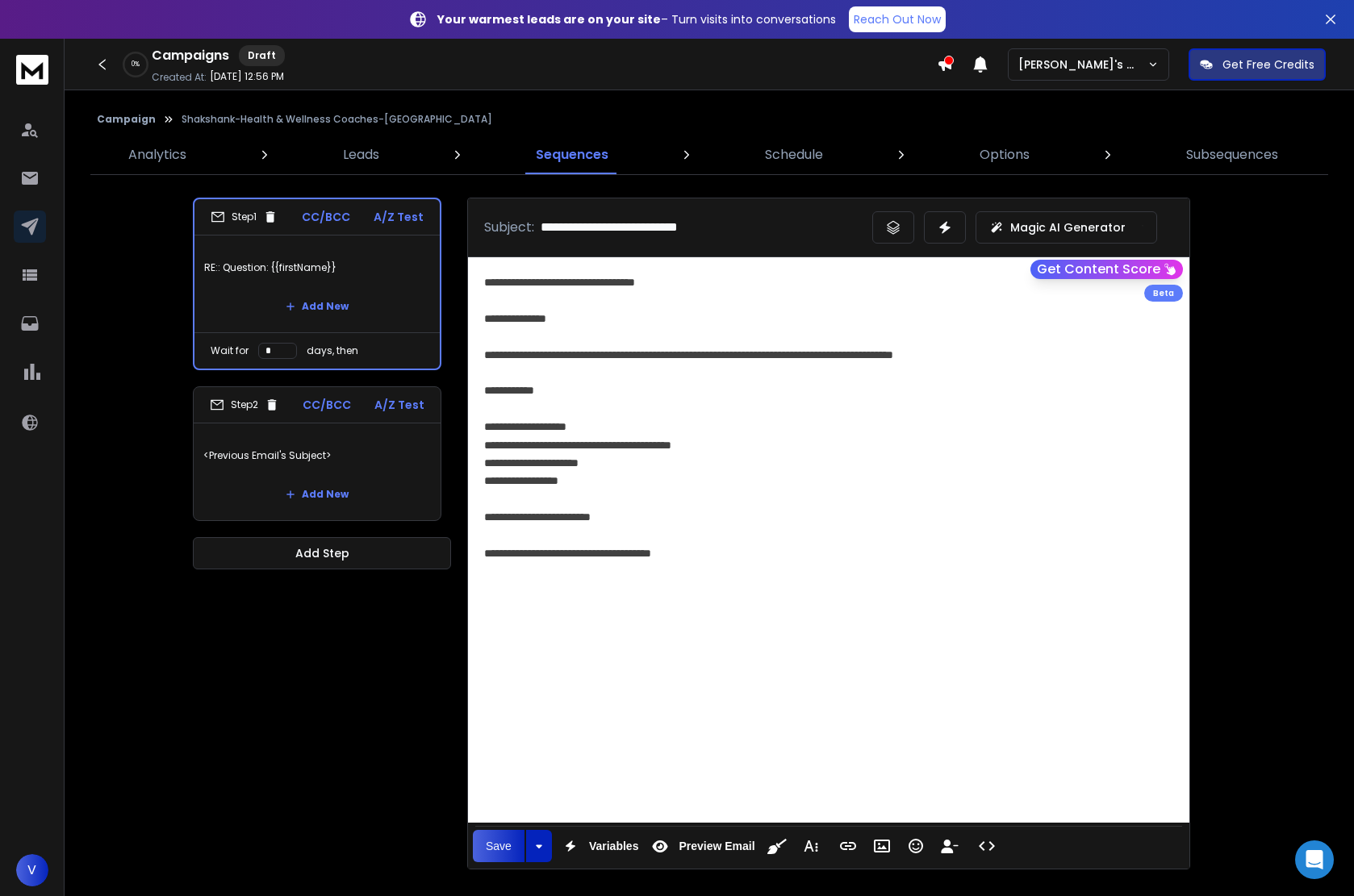
click at [926, 442] on div "**********" at bounding box center [828, 445] width 689 height 18
drag, startPoint x: 993, startPoint y: 353, endPoint x: 762, endPoint y: 356, distance: 231.0
click at [762, 356] on div "**********" at bounding box center [828, 355] width 689 height 18
copy div "**********"
click at [362, 432] on div "<Previous Email's Subject> Add New" at bounding box center [317, 472] width 247 height 97
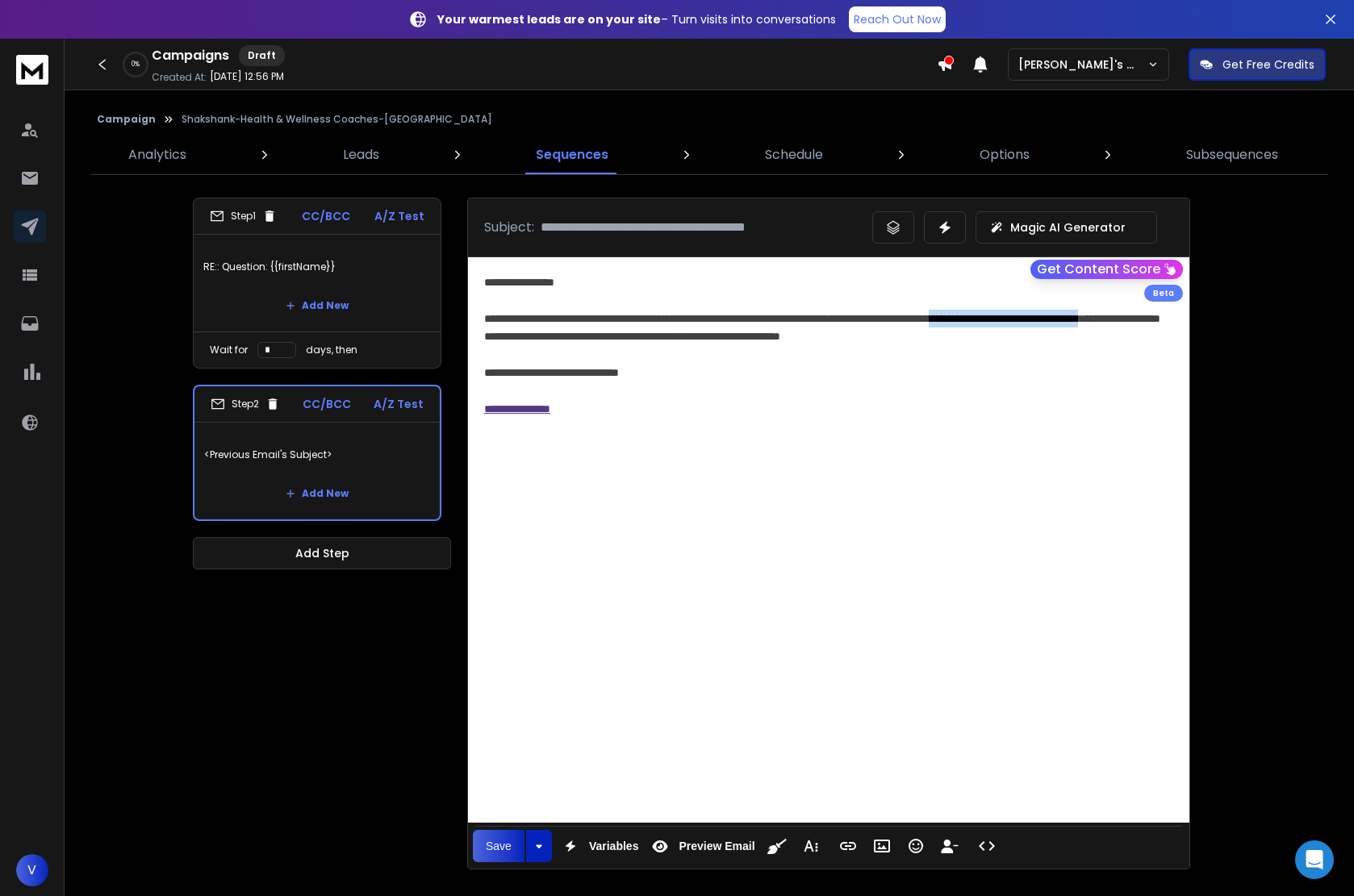
drag, startPoint x: 1027, startPoint y: 317, endPoint x: 534, endPoint y: 336, distance: 493.4
click at [828, 324] on span "**********" at bounding box center [953, 318] width 250 height 12
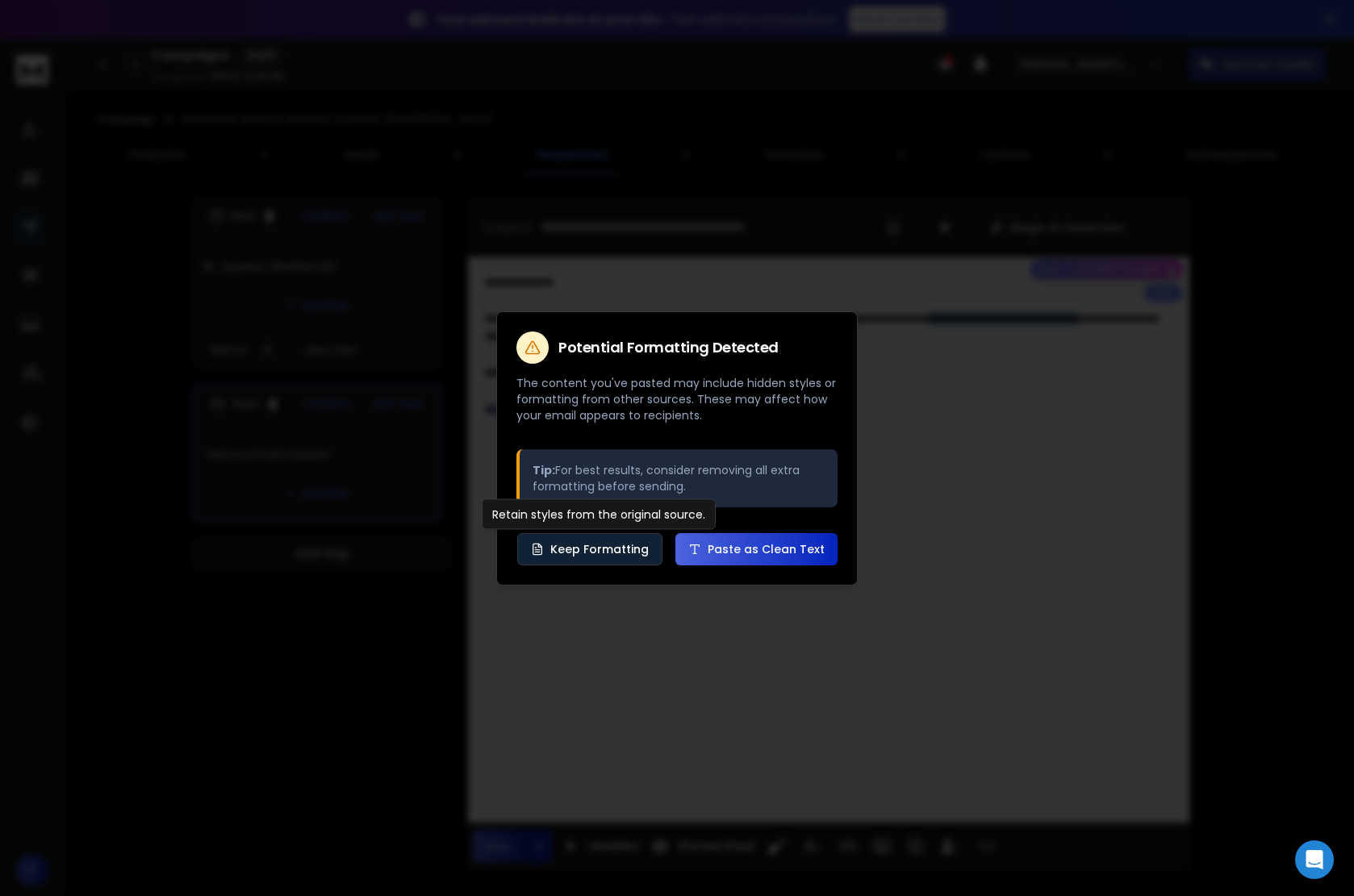
click at [649, 547] on button "Keep Formatting" at bounding box center [589, 549] width 145 height 32
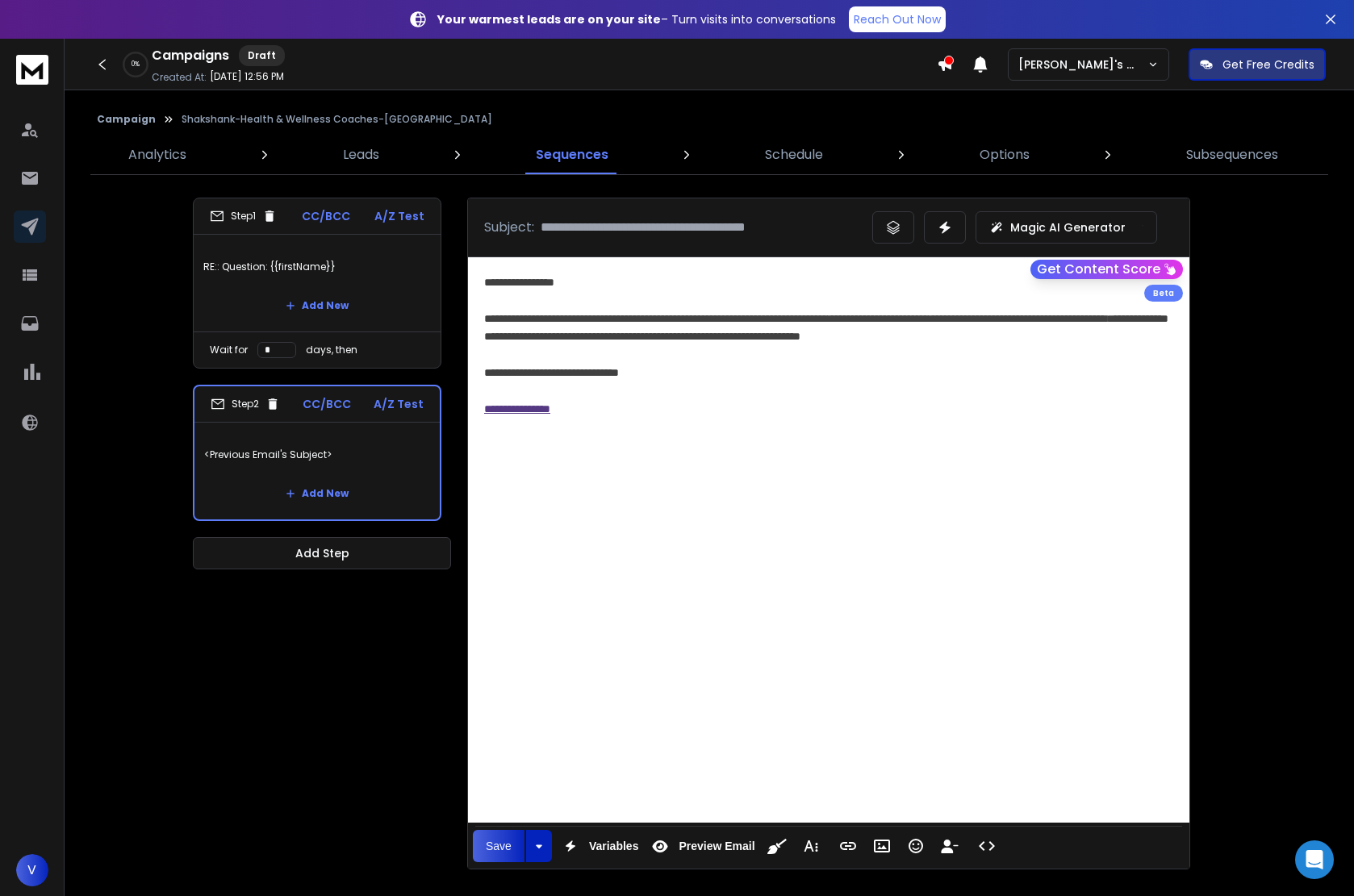
click at [710, 404] on div "**********" at bounding box center [828, 409] width 689 height 18
click at [783, 149] on p "Schedule" at bounding box center [793, 155] width 58 height 20
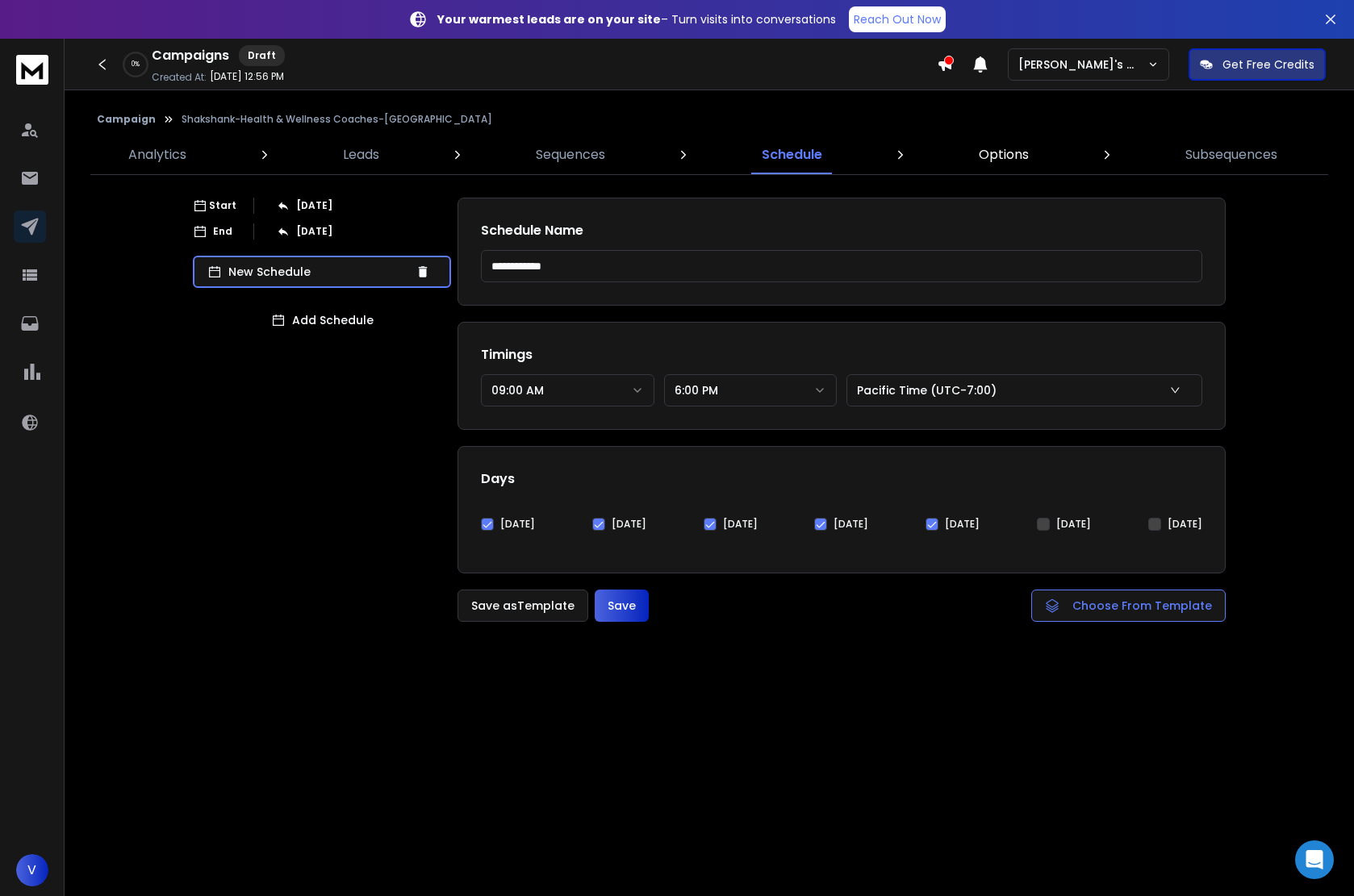
click at [993, 153] on p "Options" at bounding box center [1003, 155] width 50 height 20
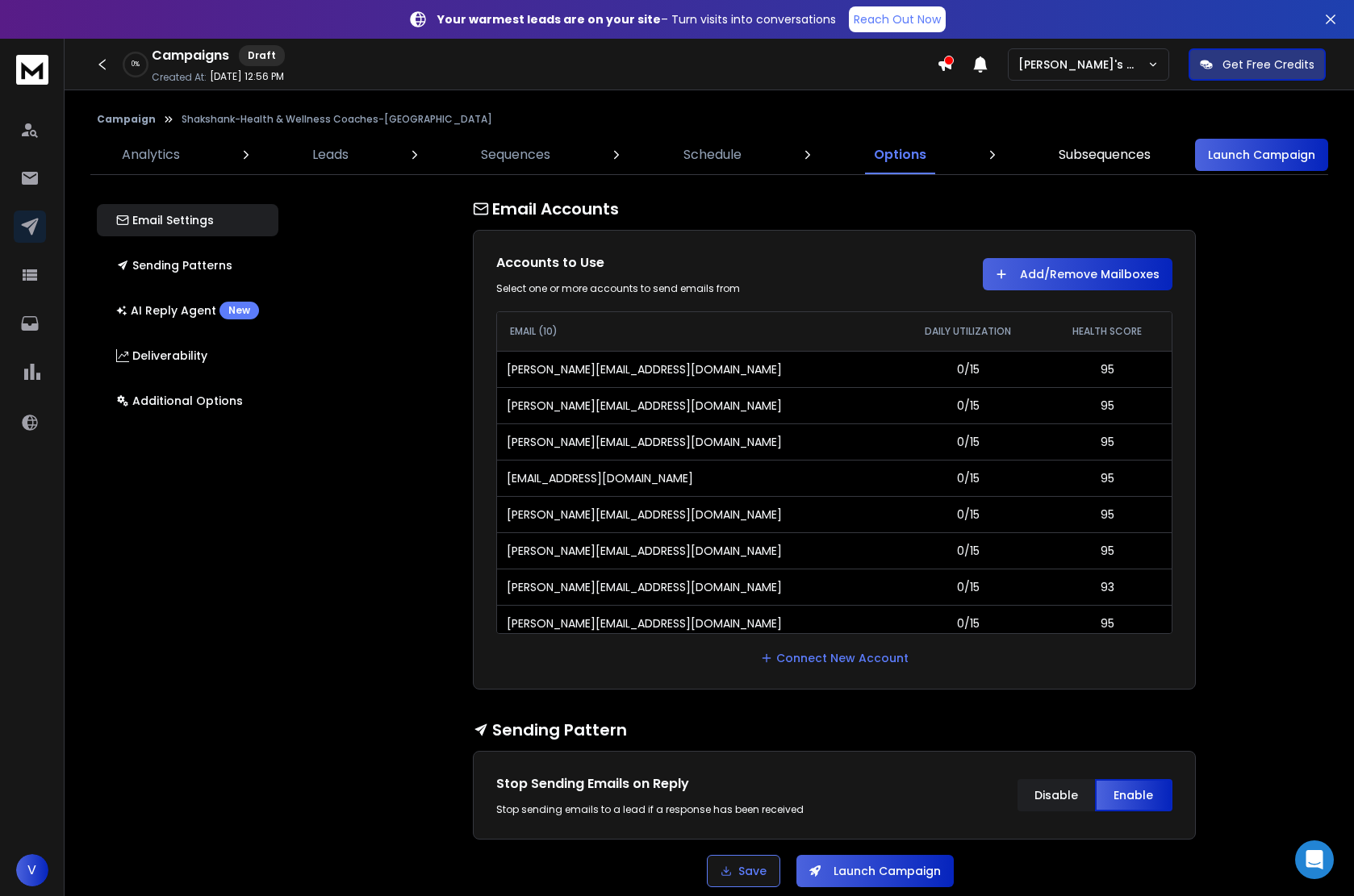
click at [1119, 160] on p "Subsequences" at bounding box center [1105, 155] width 92 height 20
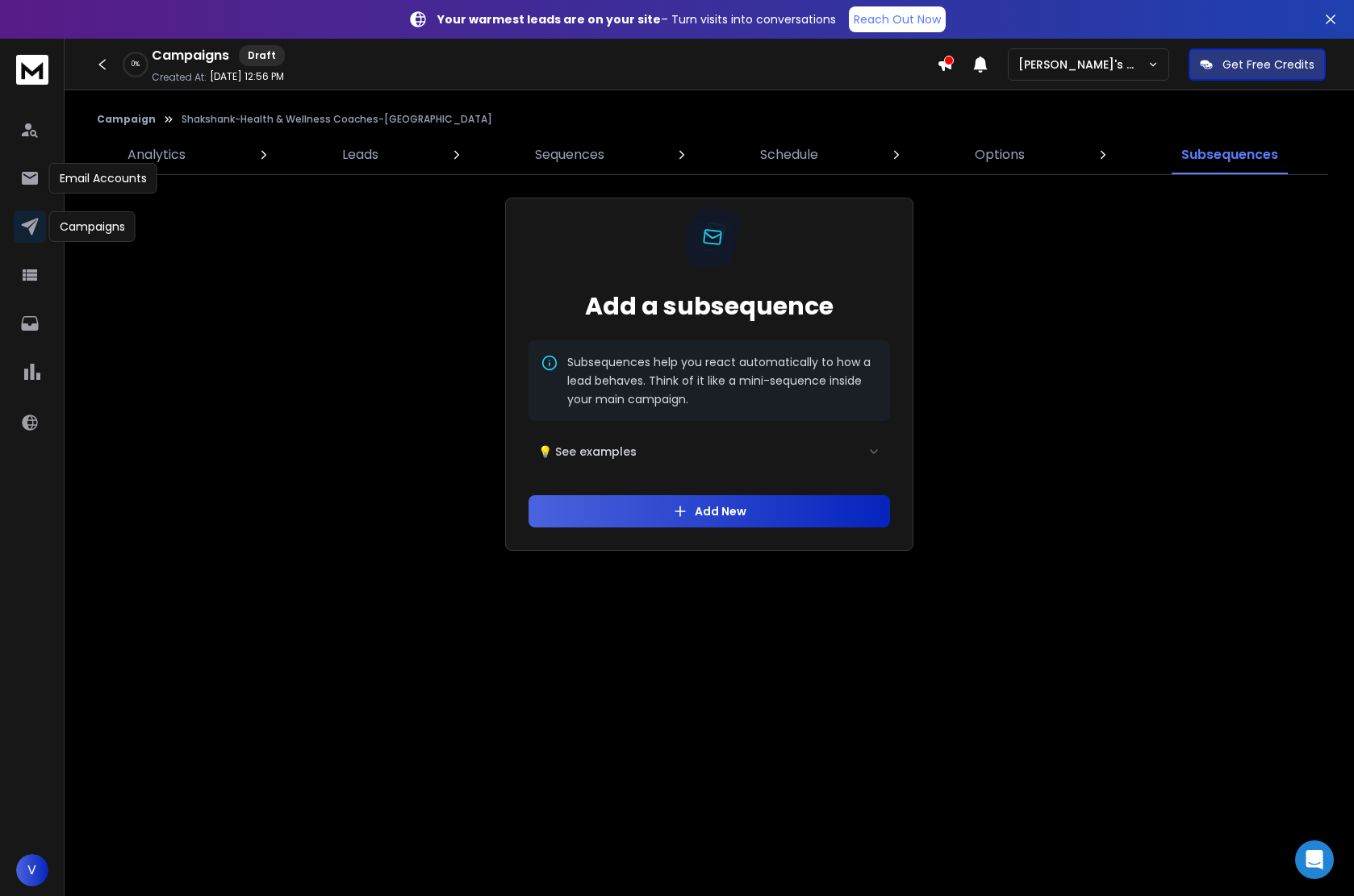
click at [30, 195] on div at bounding box center [32, 181] width 37 height 39
click at [31, 183] on icon at bounding box center [30, 179] width 16 height 13
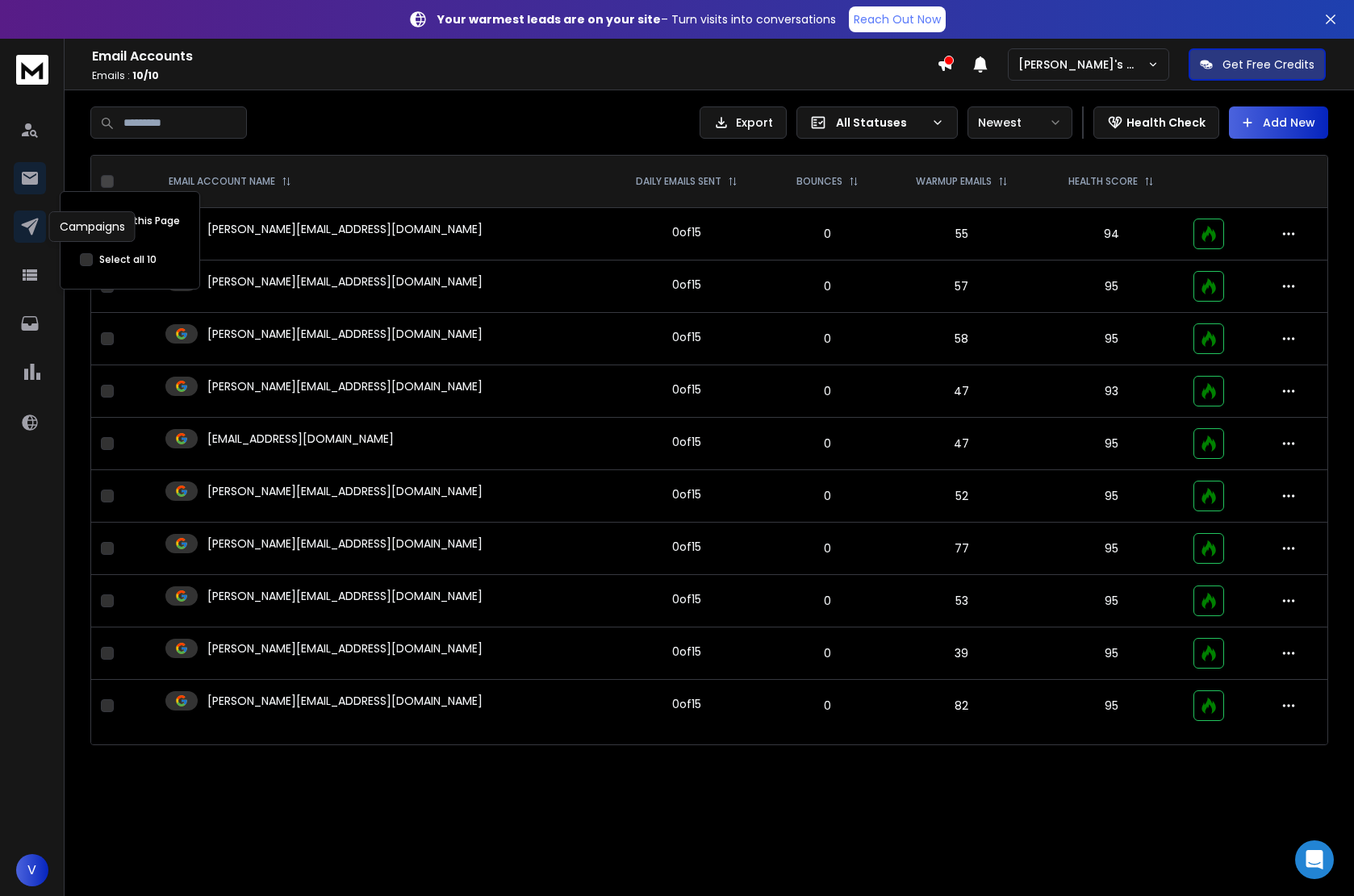
click at [38, 225] on icon at bounding box center [30, 227] width 20 height 20
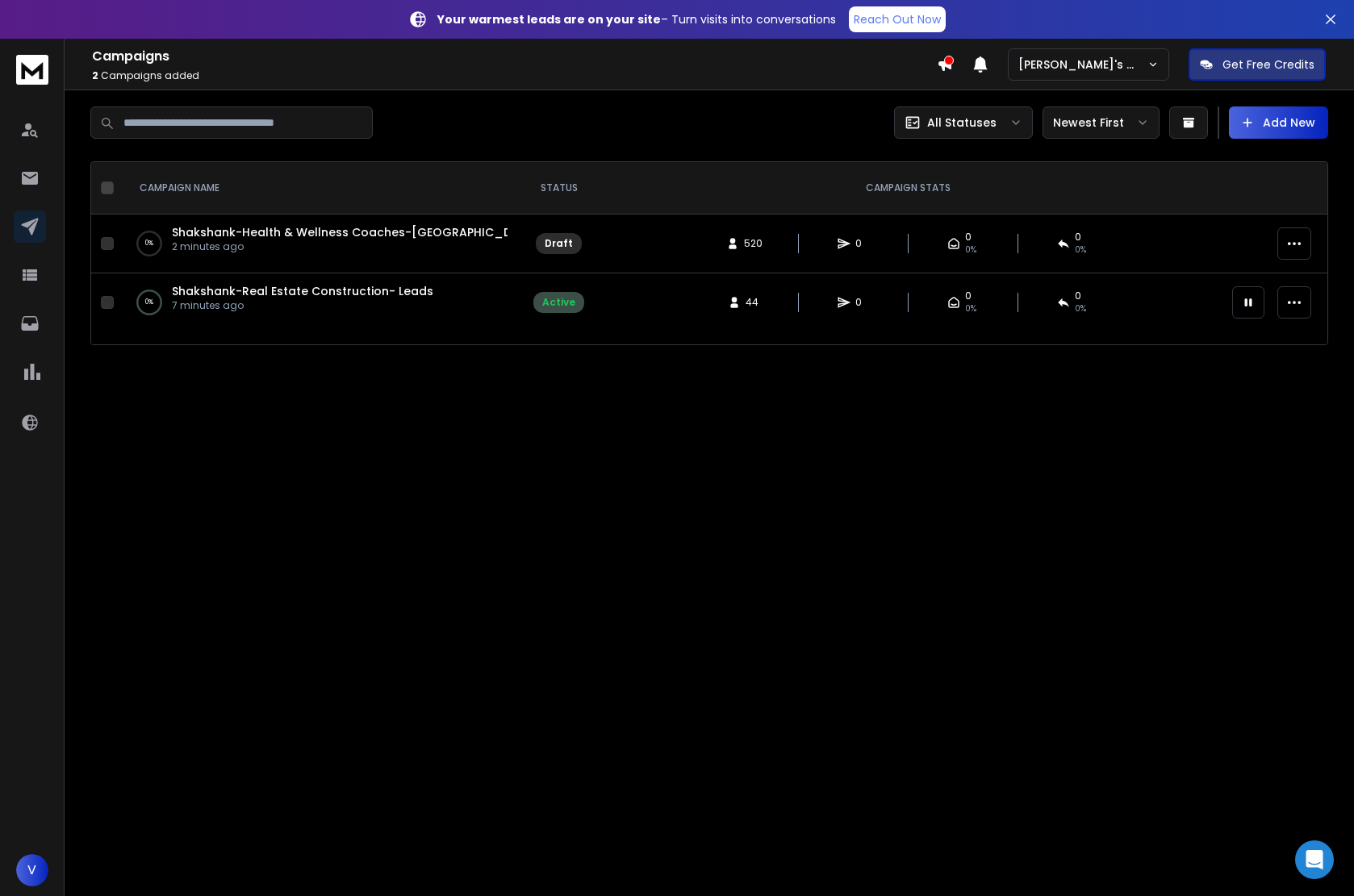
click at [323, 244] on p "2 minutes ago" at bounding box center [340, 247] width 336 height 13
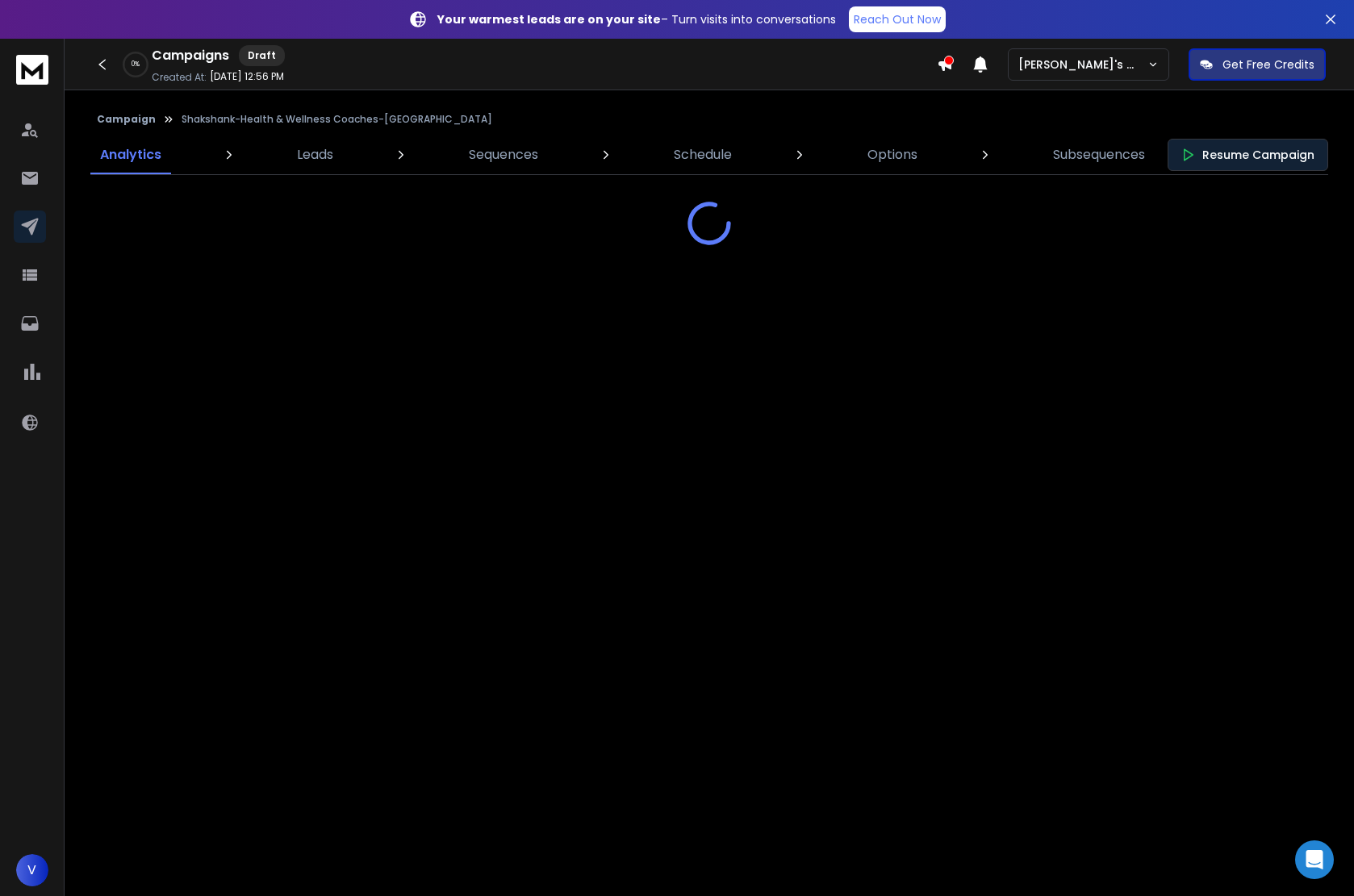
click at [1217, 158] on button "Resume Campaign" at bounding box center [1247, 155] width 161 height 32
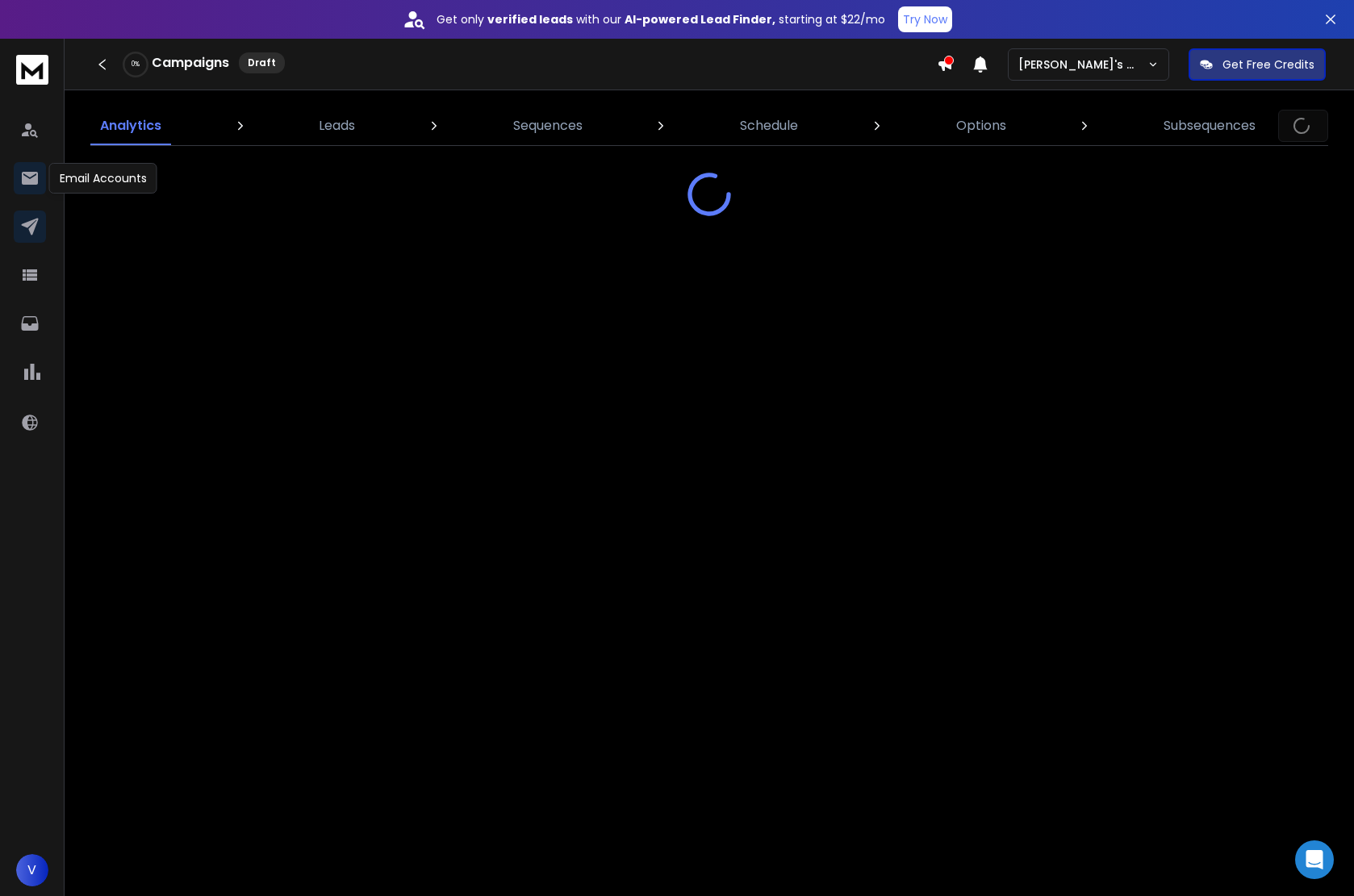
click at [35, 175] on icon at bounding box center [30, 179] width 16 height 13
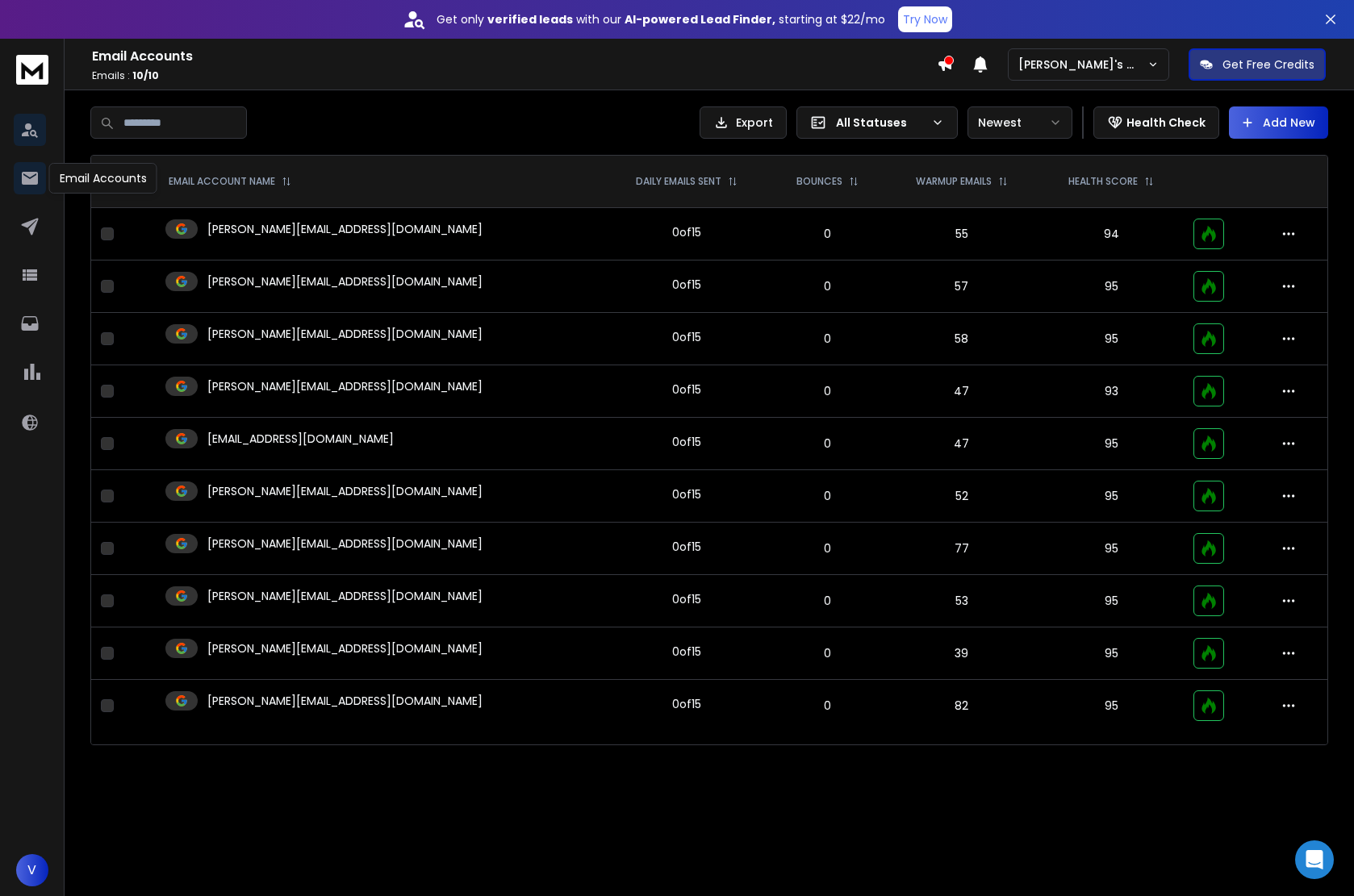
click at [16, 139] on link at bounding box center [30, 129] width 32 height 32
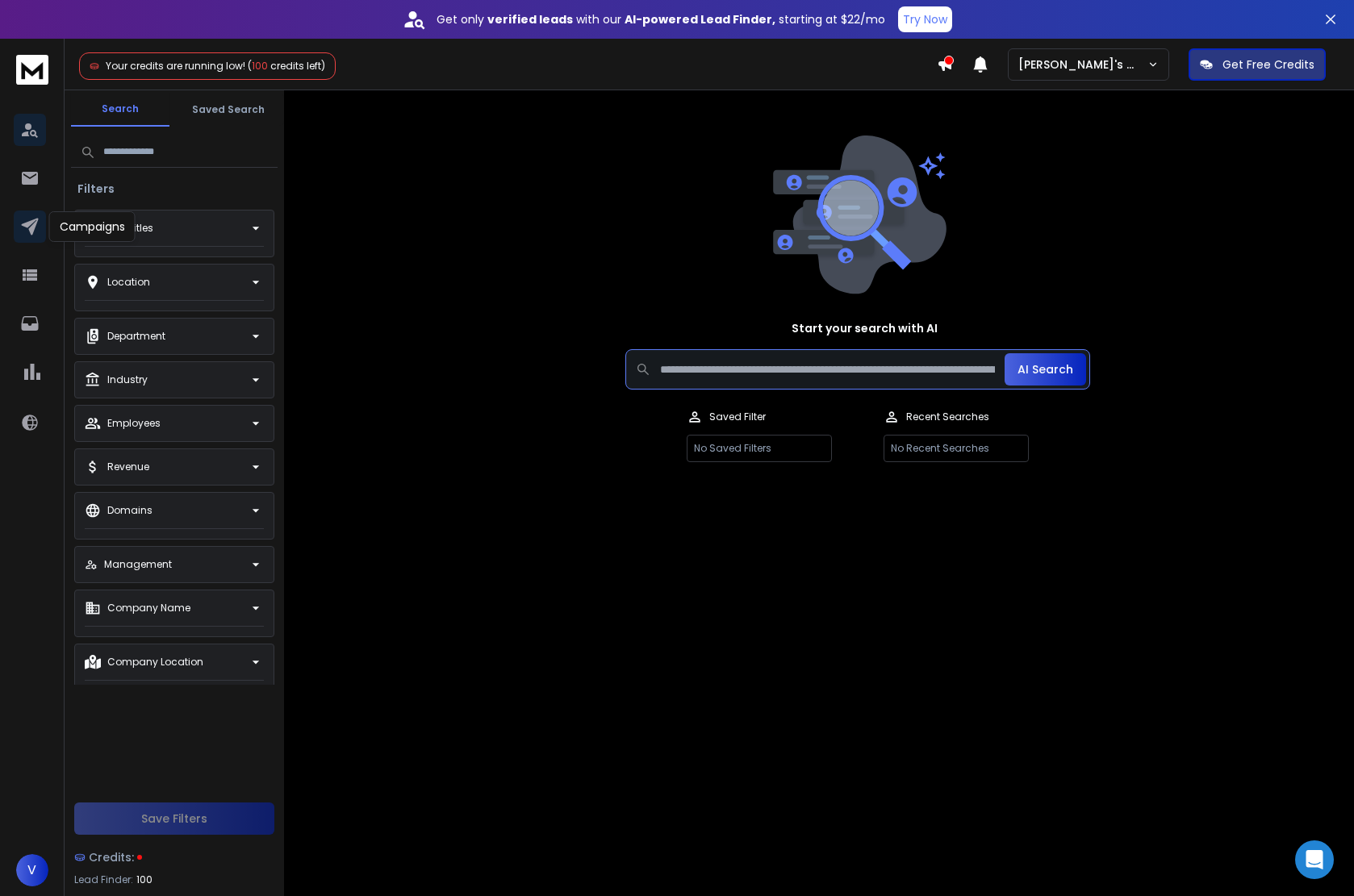
click at [29, 221] on icon at bounding box center [30, 227] width 20 height 20
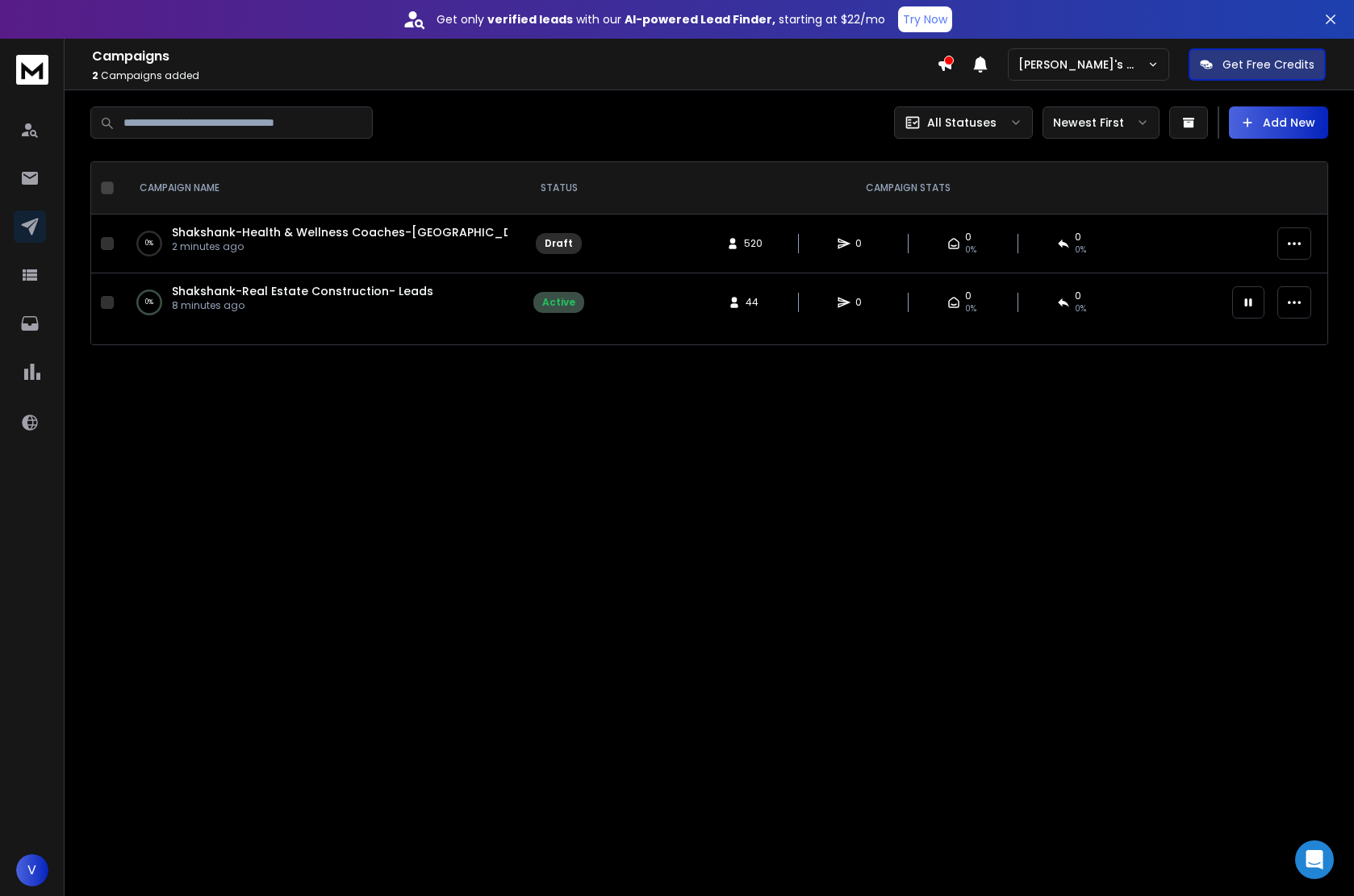
click at [385, 245] on p "2 minutes ago" at bounding box center [340, 247] width 336 height 13
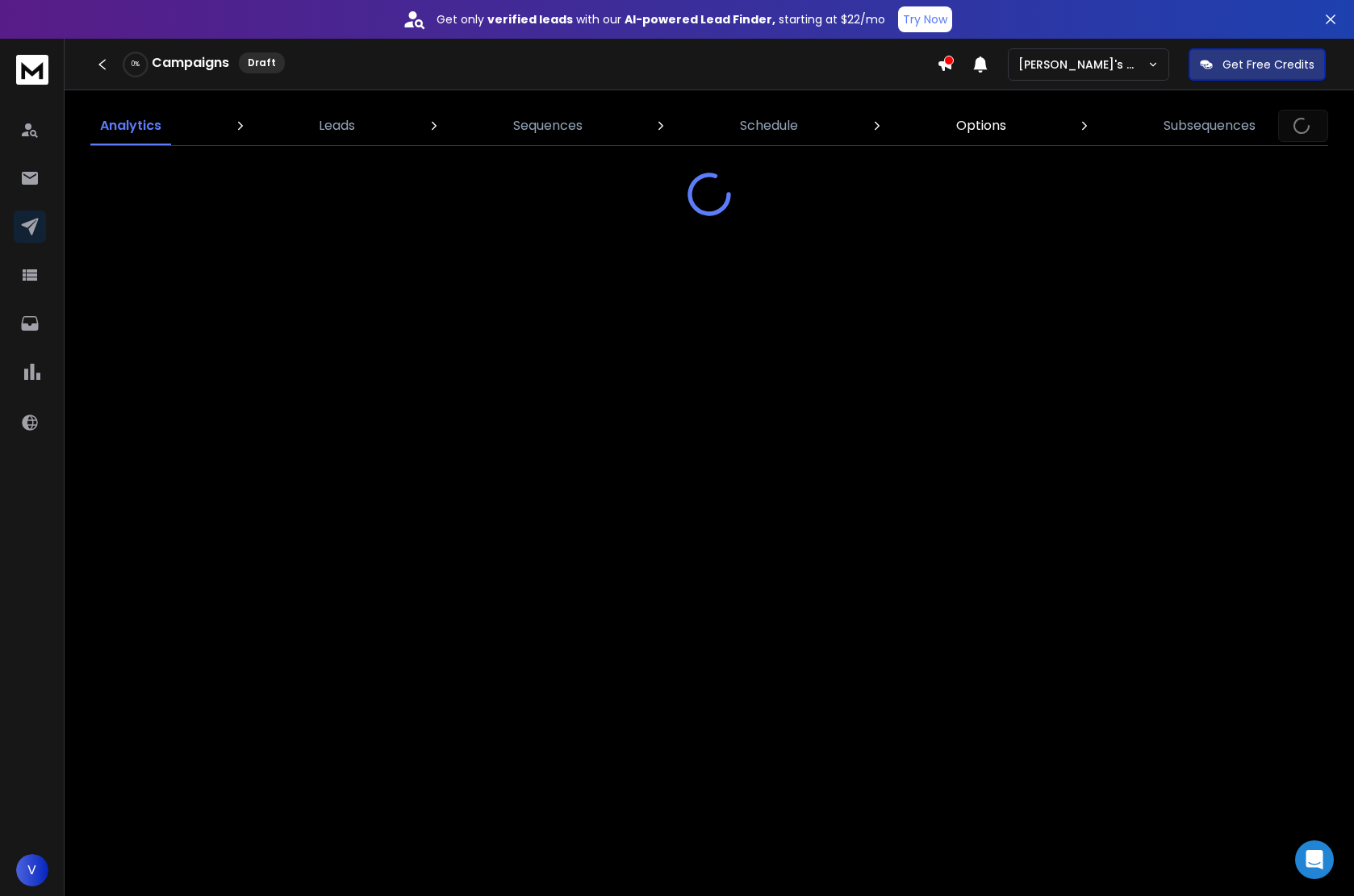
click at [989, 133] on p "Options" at bounding box center [981, 126] width 50 height 20
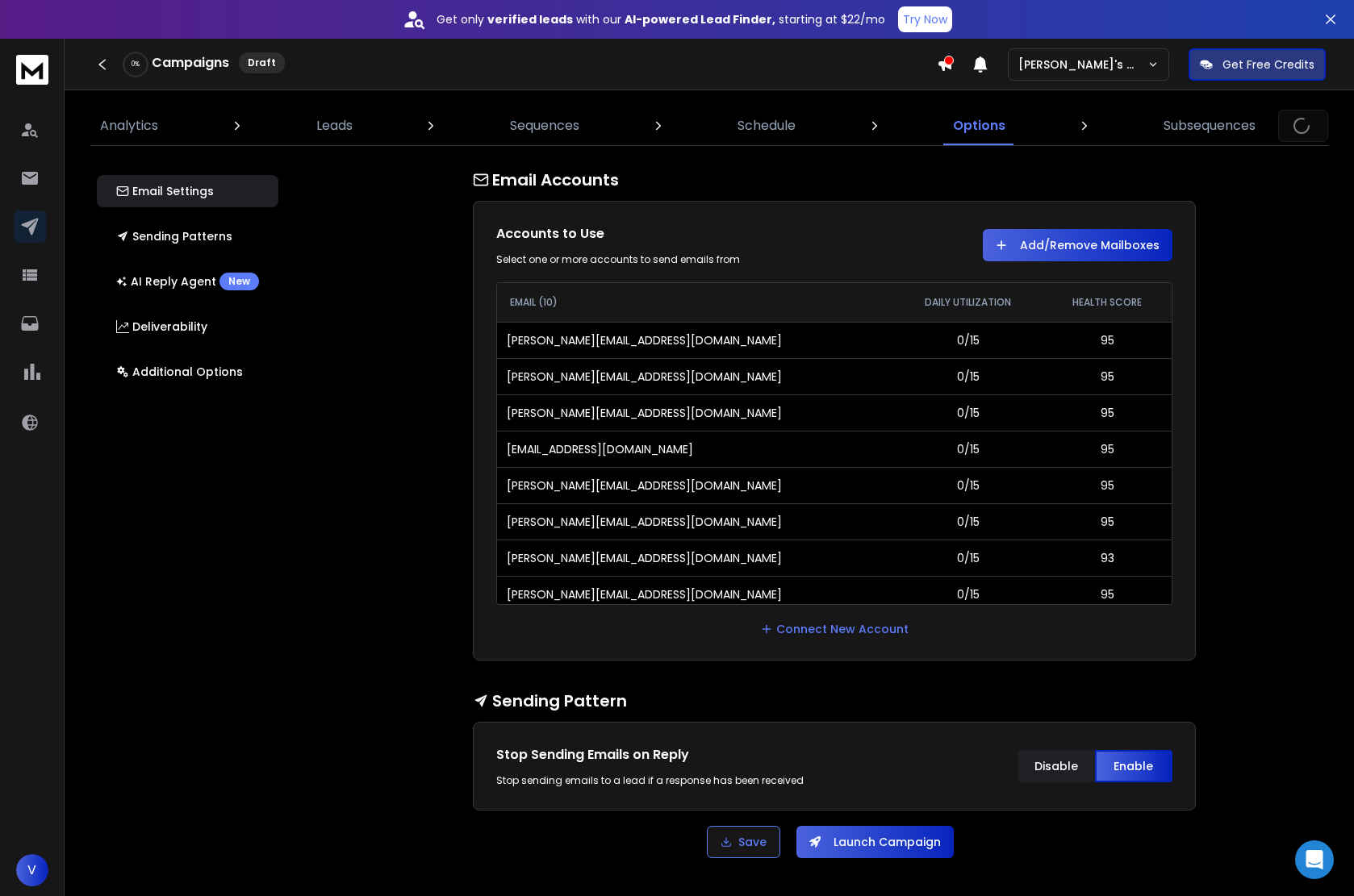
click at [831, 851] on button "Launch Campaign" at bounding box center [874, 842] width 157 height 32
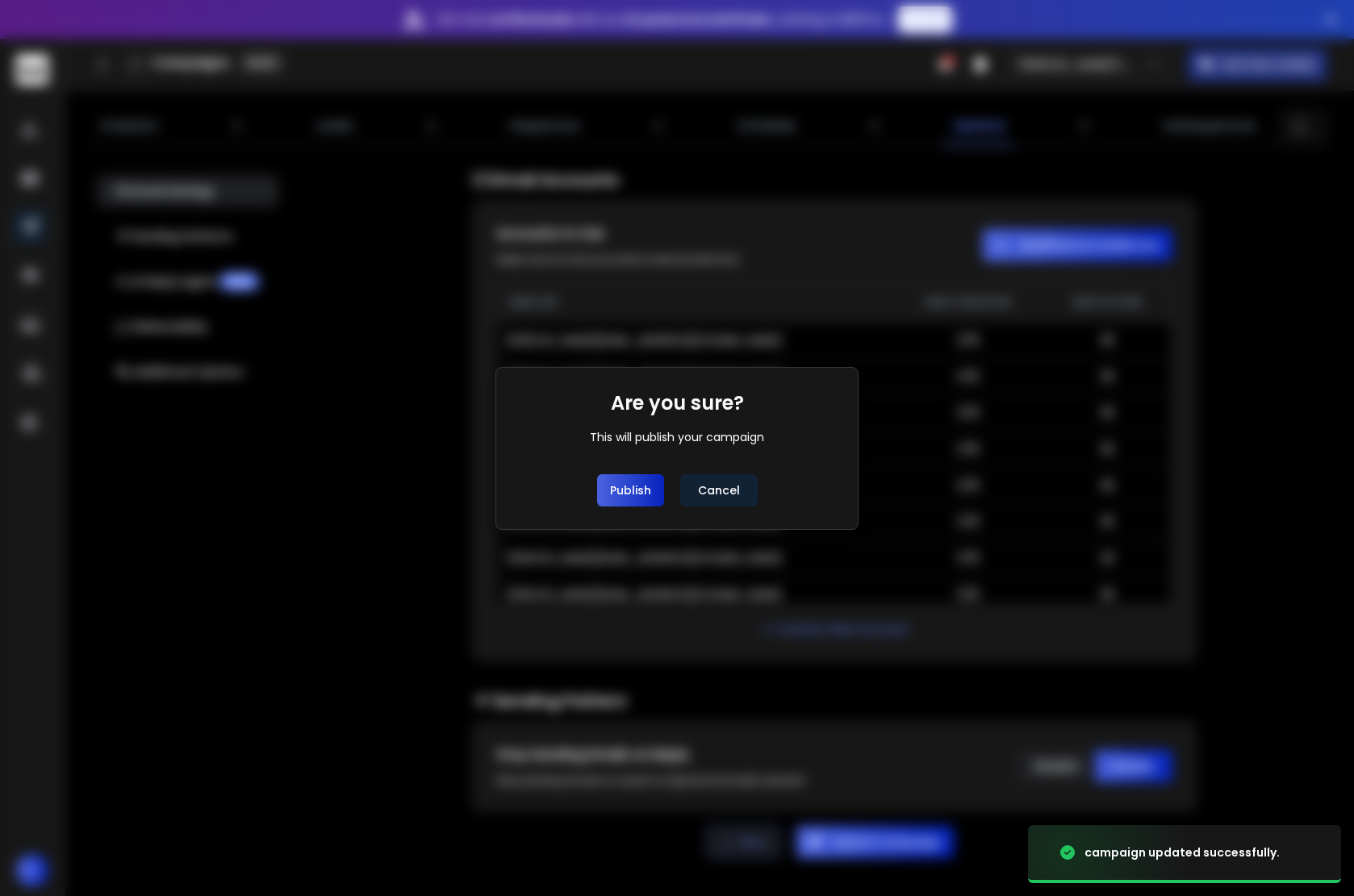
click at [649, 503] on button "Publish" at bounding box center [630, 490] width 67 height 32
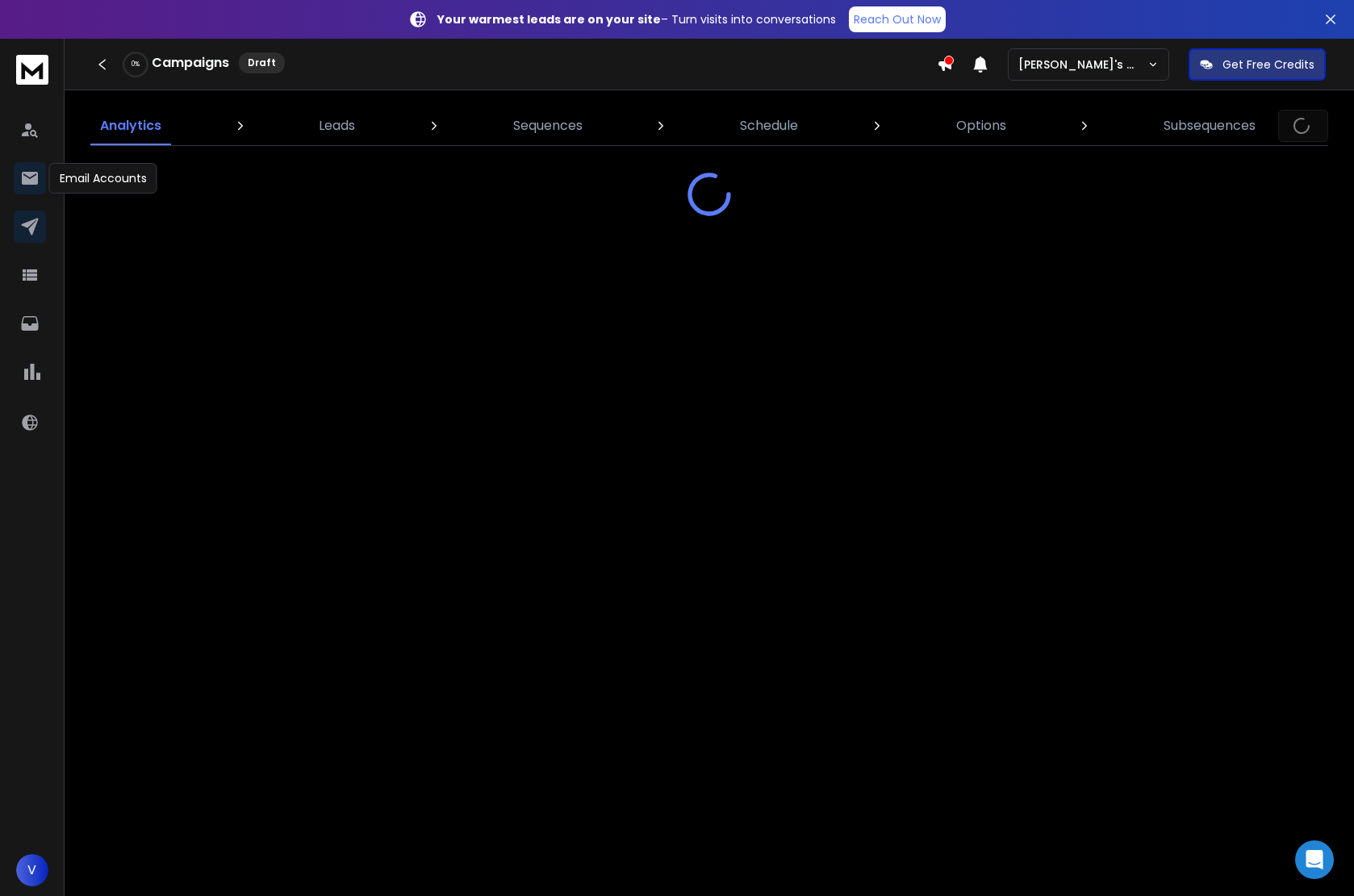
click at [40, 183] on link at bounding box center [30, 178] width 32 height 32
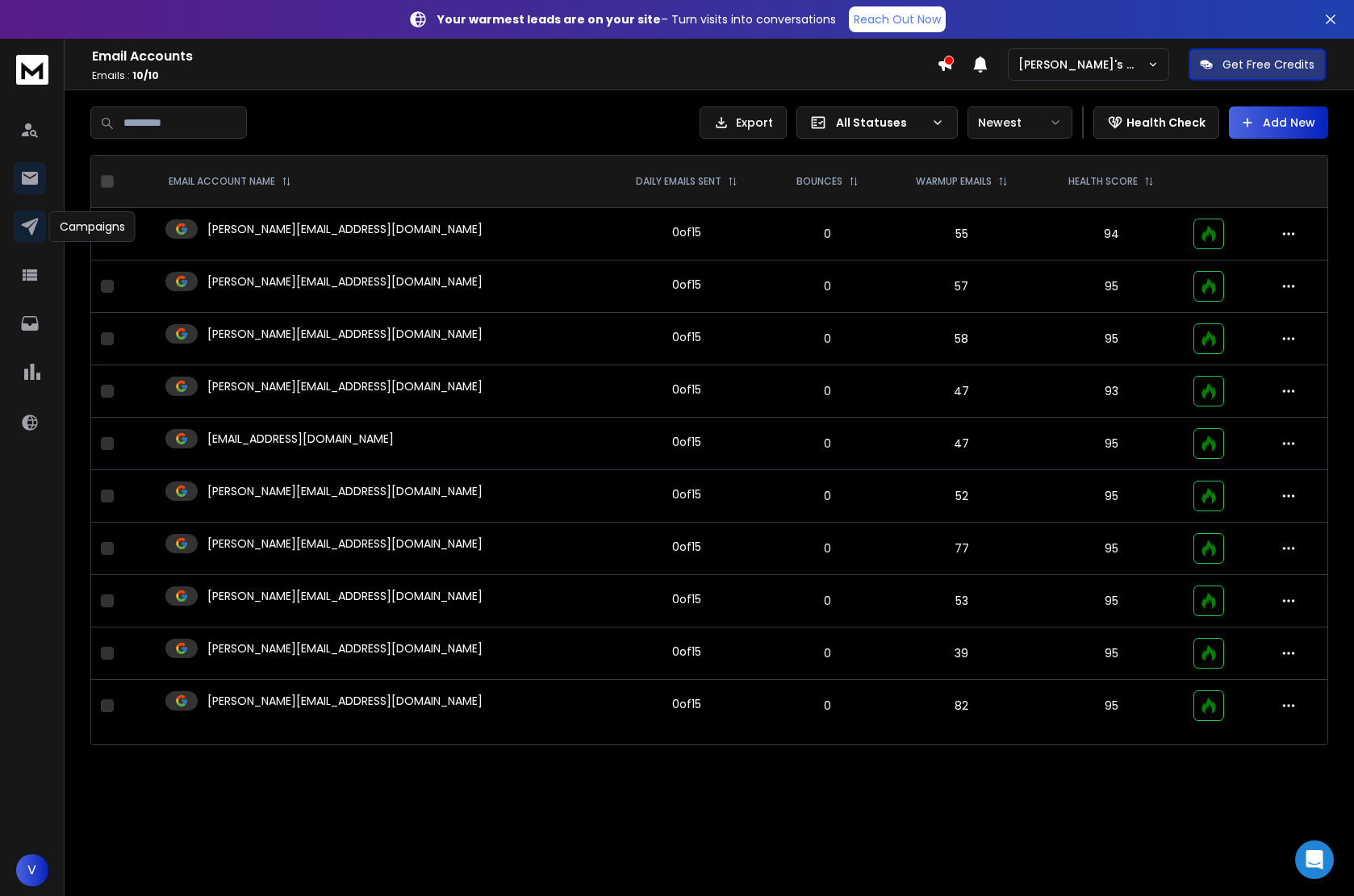
click at [36, 228] on icon at bounding box center [30, 227] width 20 height 20
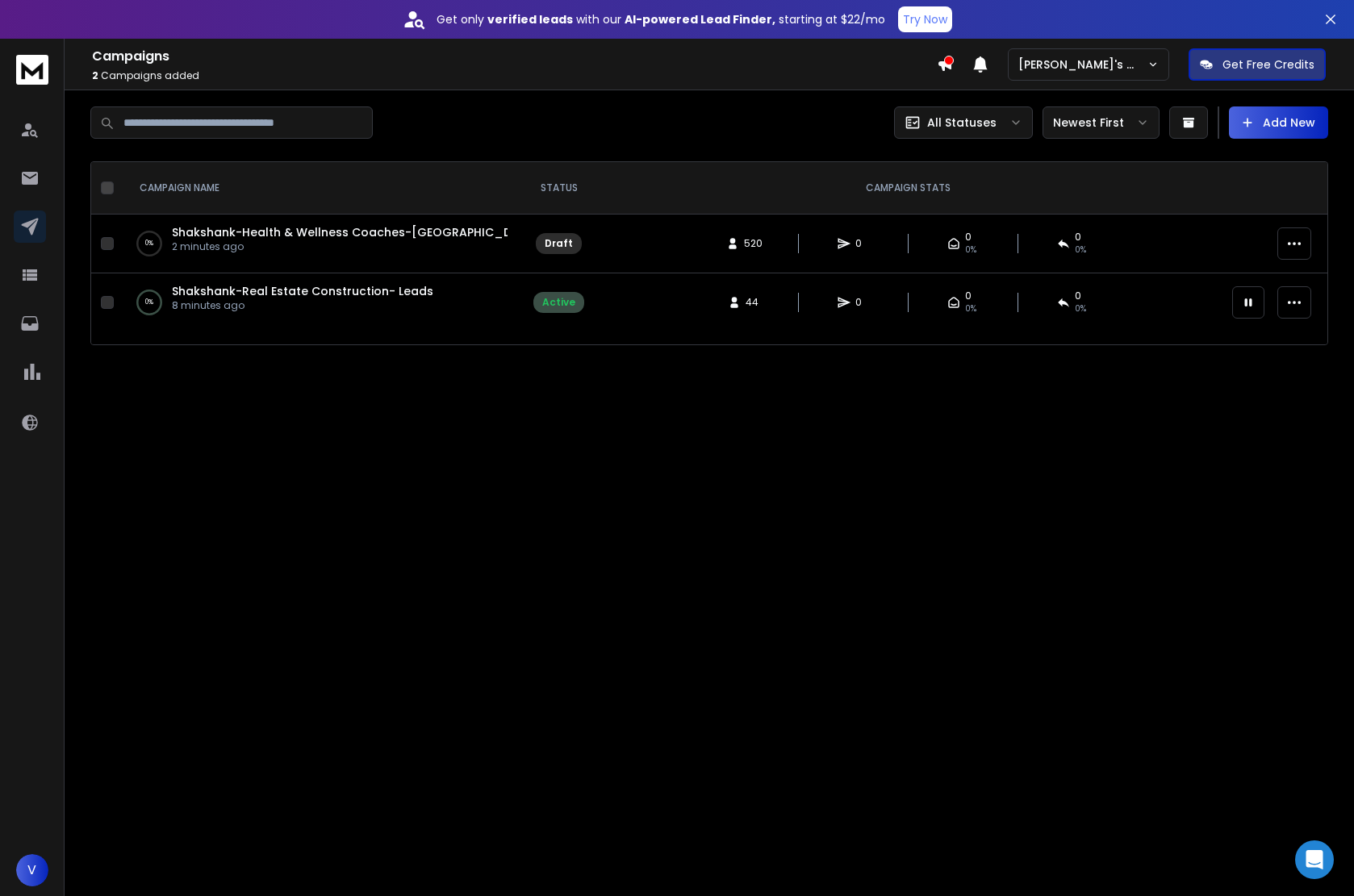
click at [1303, 245] on button "button" at bounding box center [1294, 243] width 34 height 32
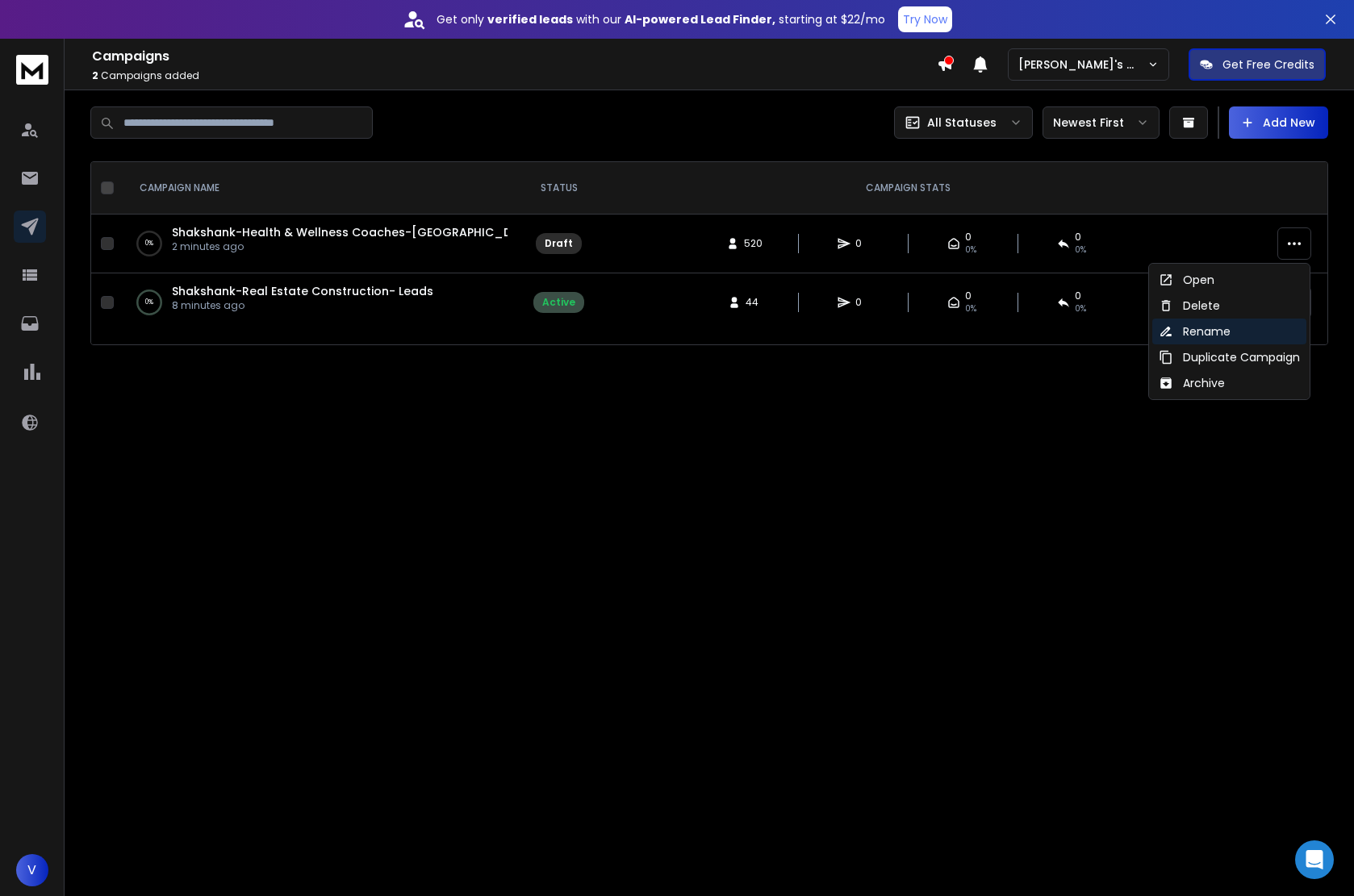
click at [370, 242] on p "2 minutes ago" at bounding box center [340, 247] width 336 height 13
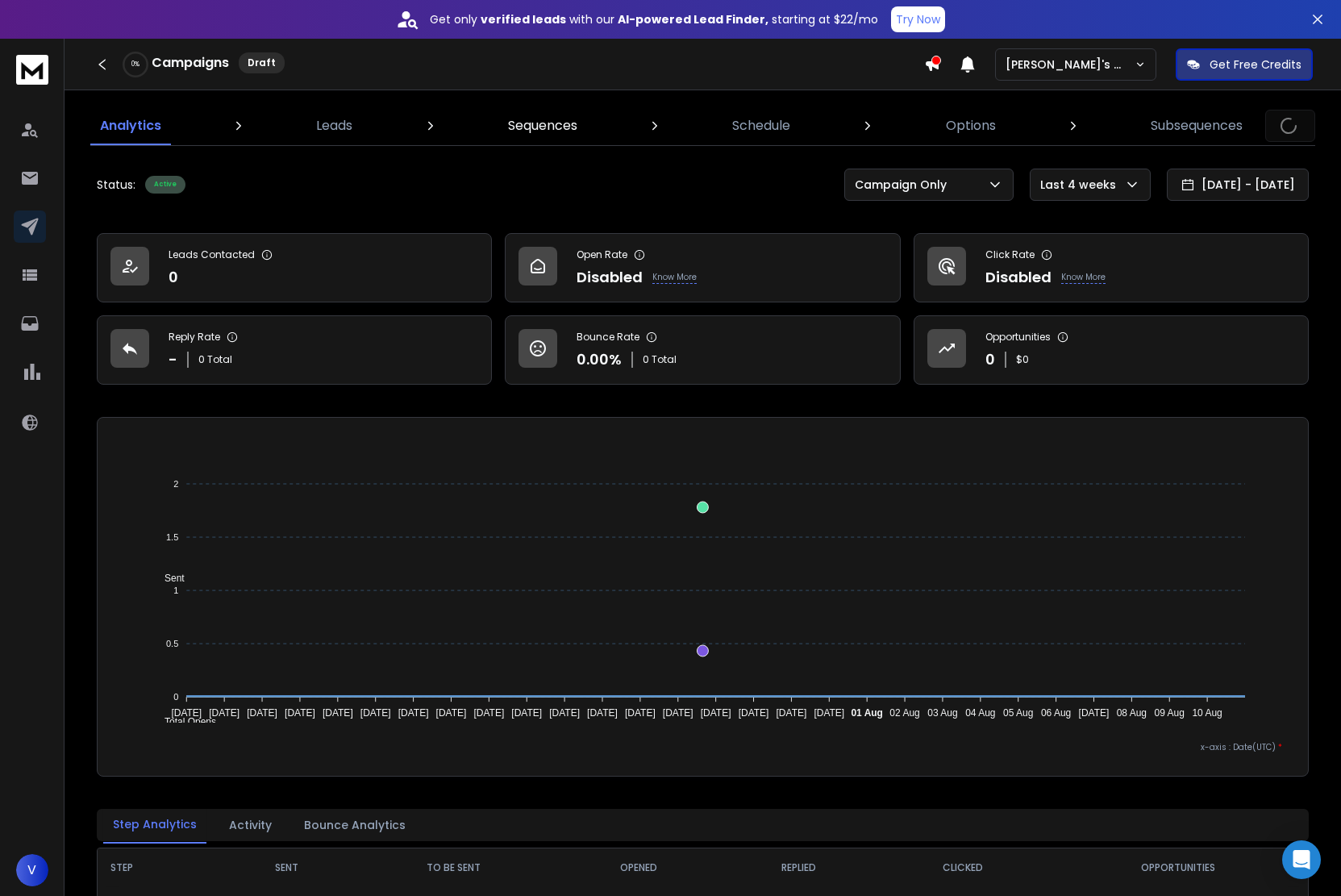
click at [536, 136] on link "Sequences" at bounding box center [543, 125] width 89 height 39
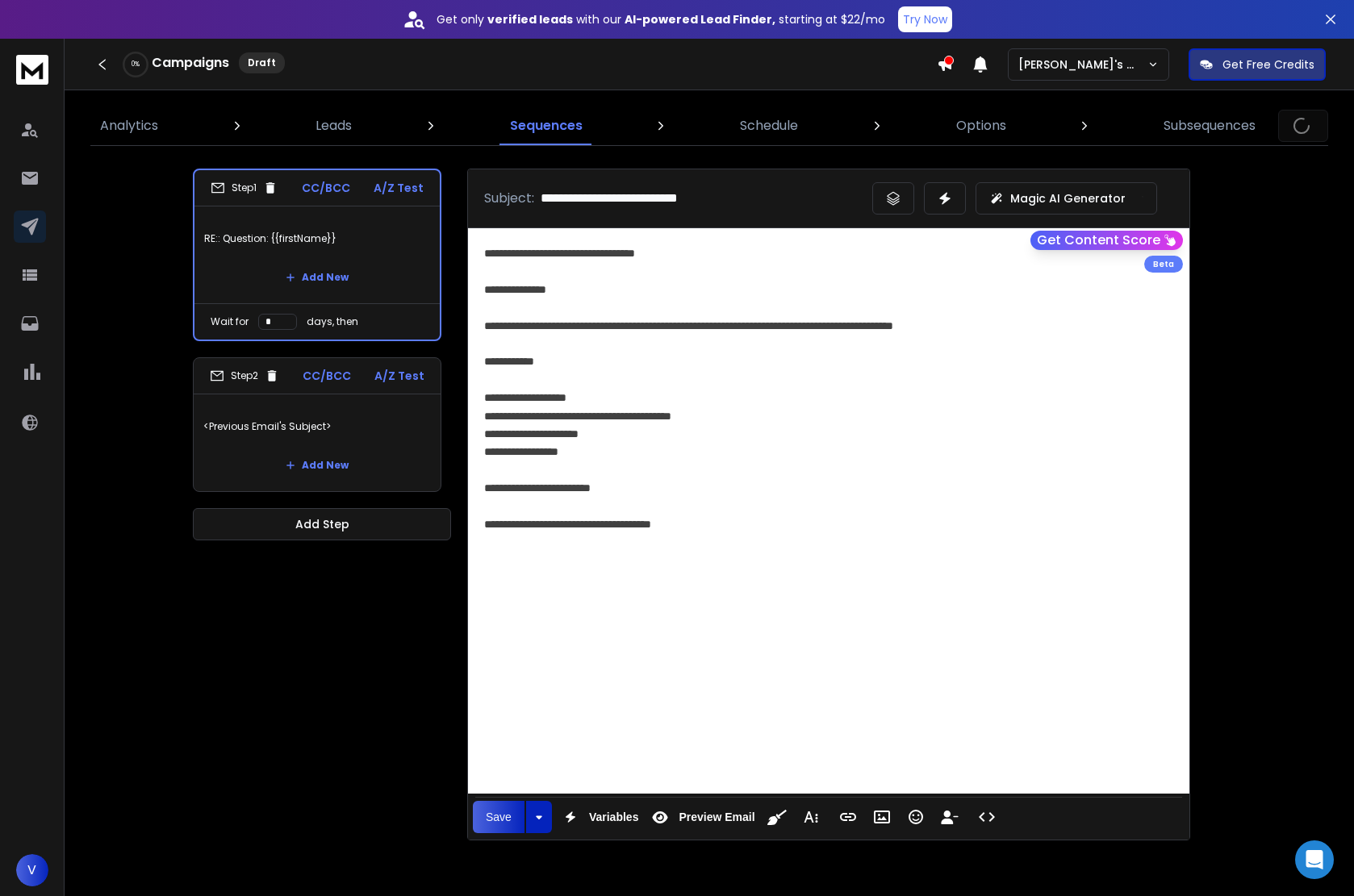
click at [333, 407] on p "<Previous Email's Subject>" at bounding box center [317, 426] width 227 height 45
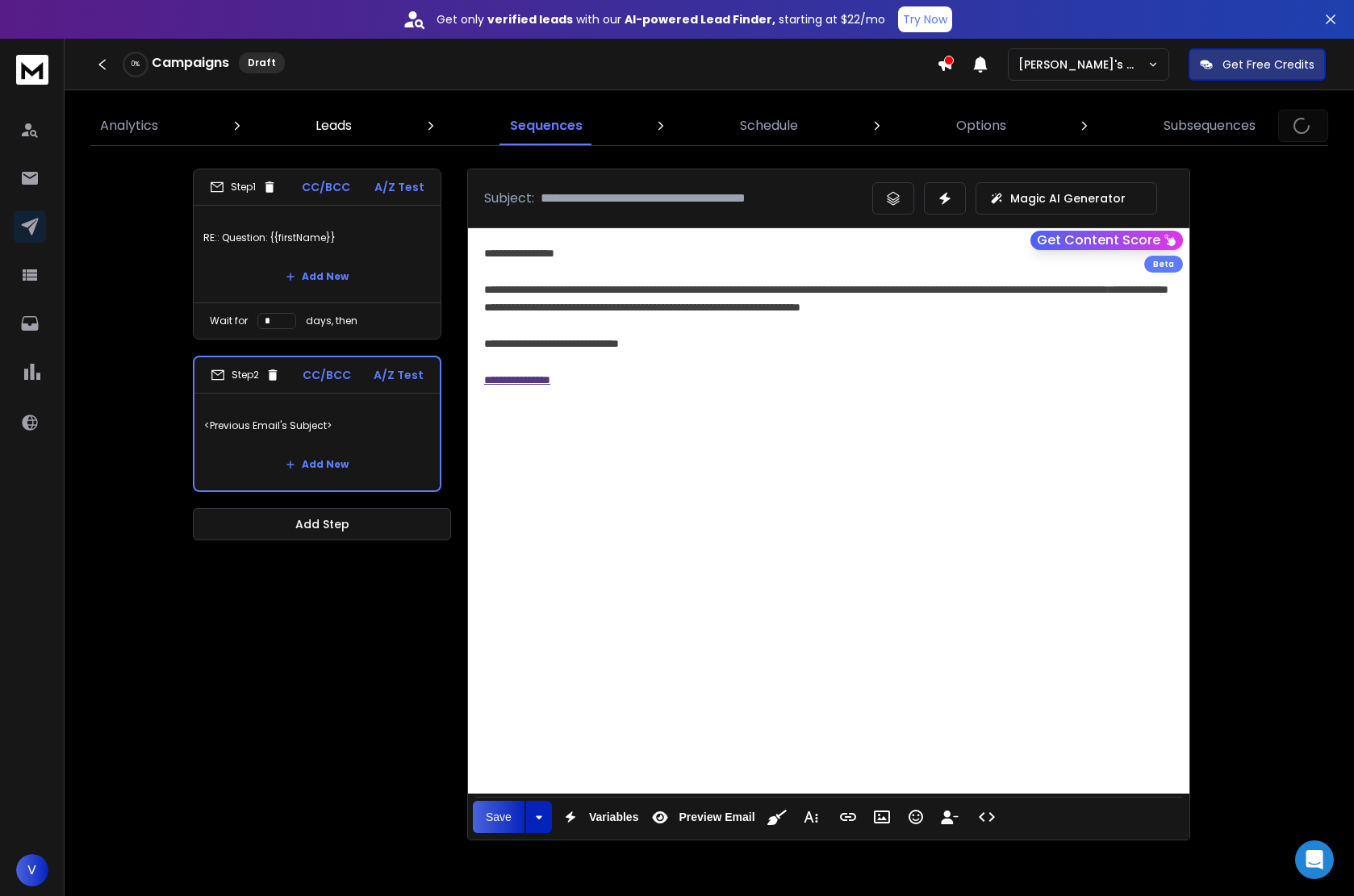
click at [347, 129] on p "Leads" at bounding box center [333, 126] width 36 height 20
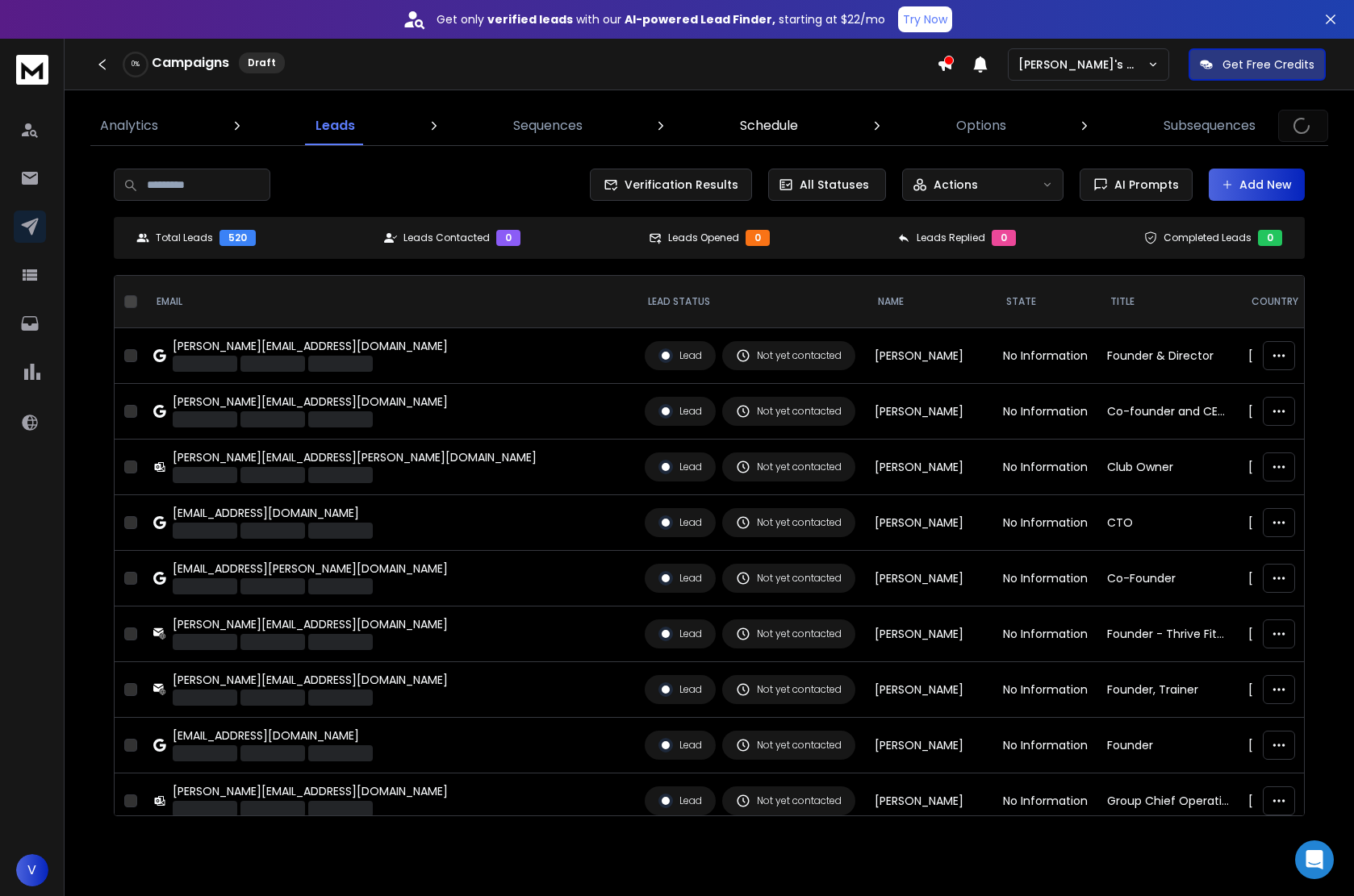
click at [788, 126] on p "Schedule" at bounding box center [769, 126] width 58 height 20
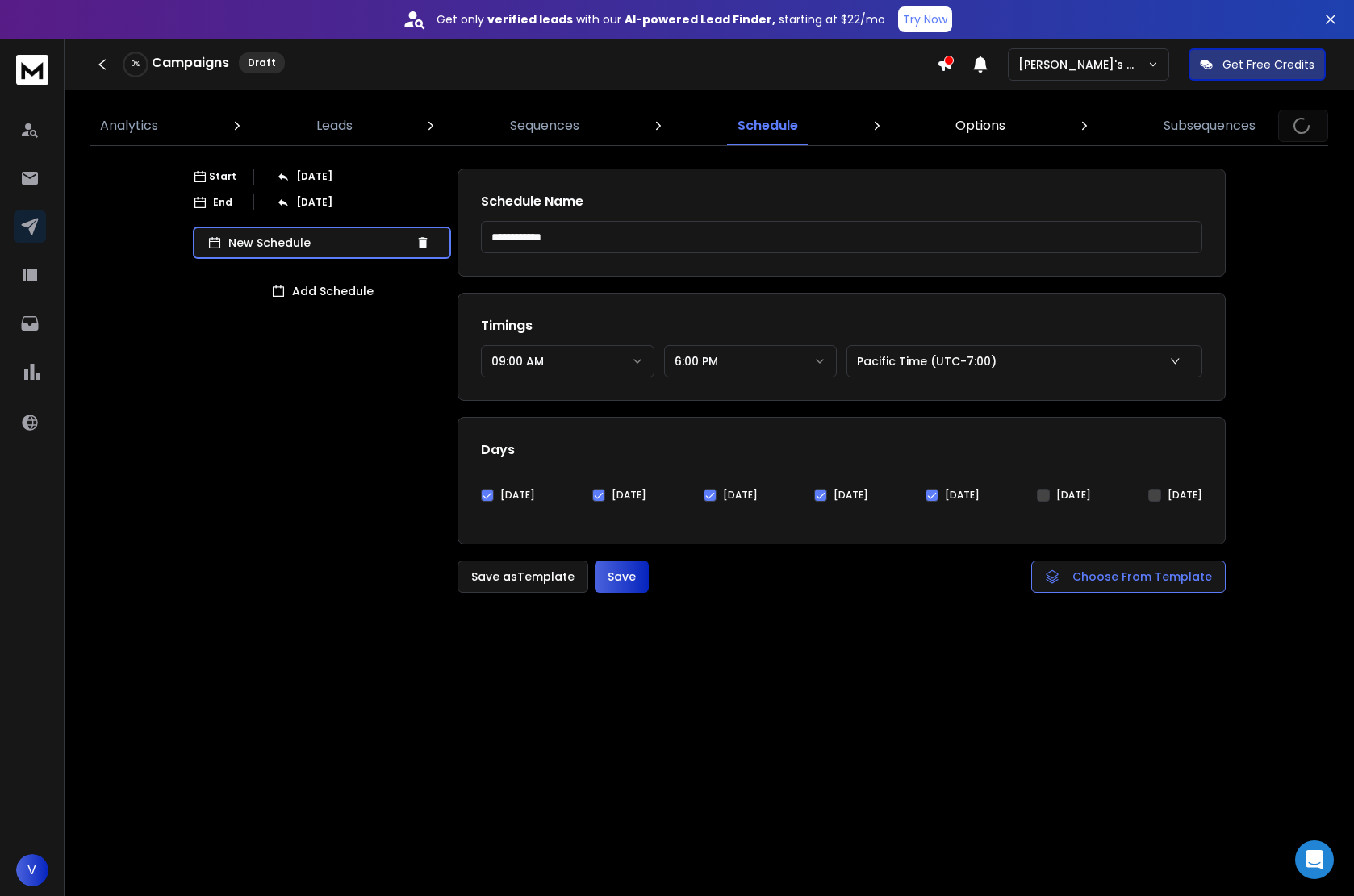
click at [971, 117] on p "Options" at bounding box center [980, 126] width 50 height 20
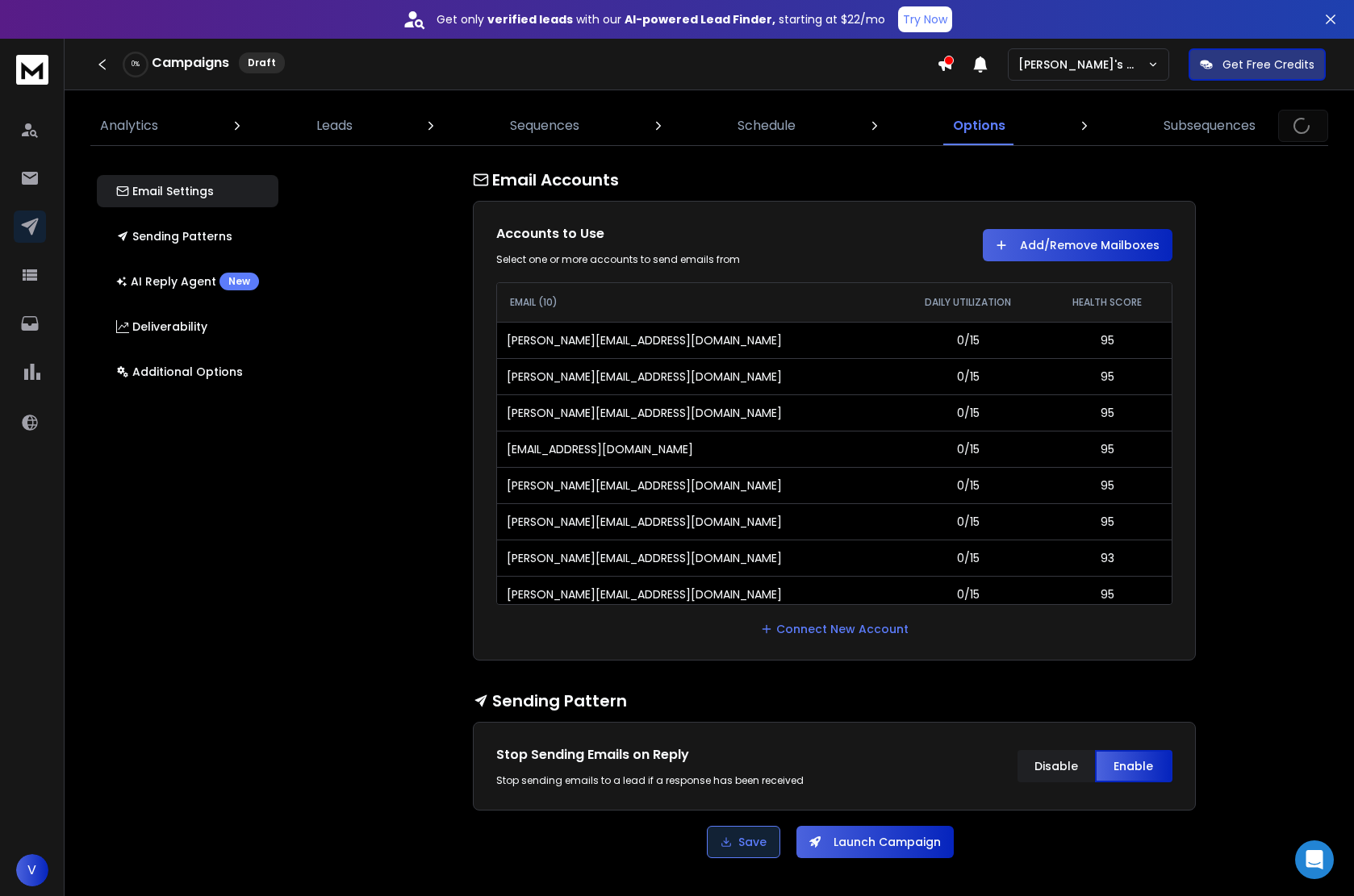
click at [769, 847] on button "Save" at bounding box center [743, 842] width 73 height 32
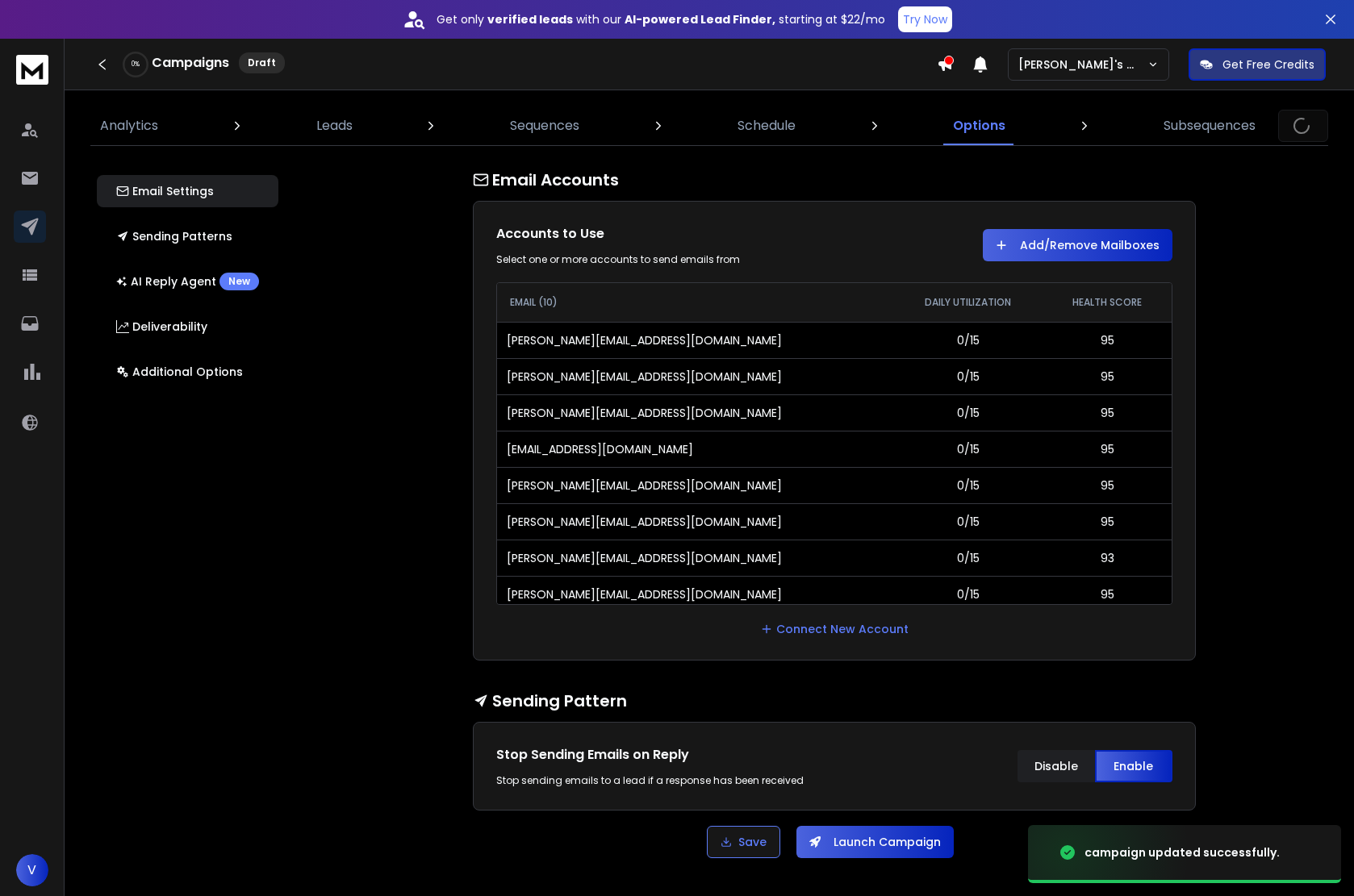
click at [859, 848] on button "Launch Campaign" at bounding box center [874, 842] width 157 height 32
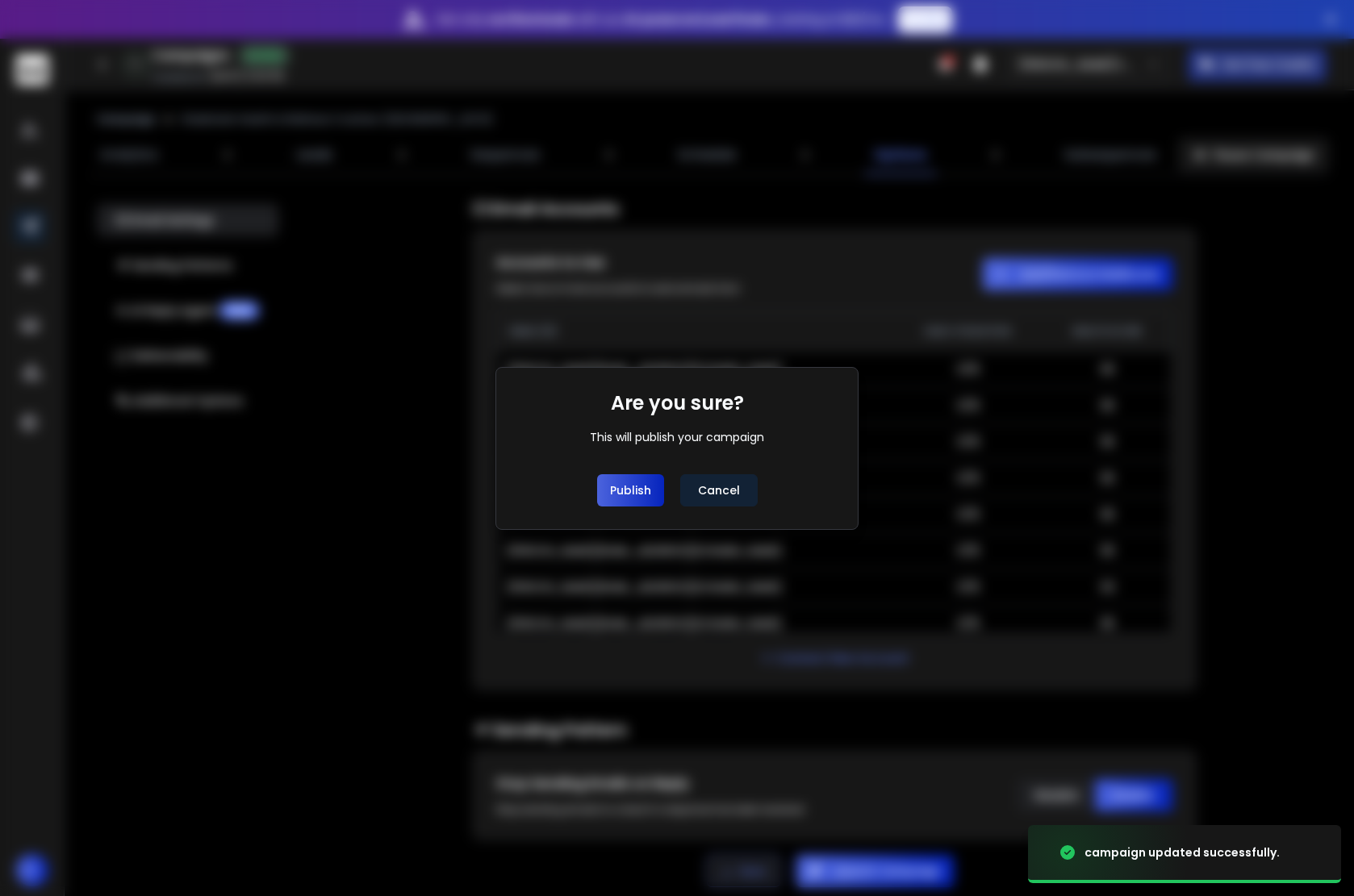
click at [644, 493] on button "Publish" at bounding box center [630, 490] width 67 height 32
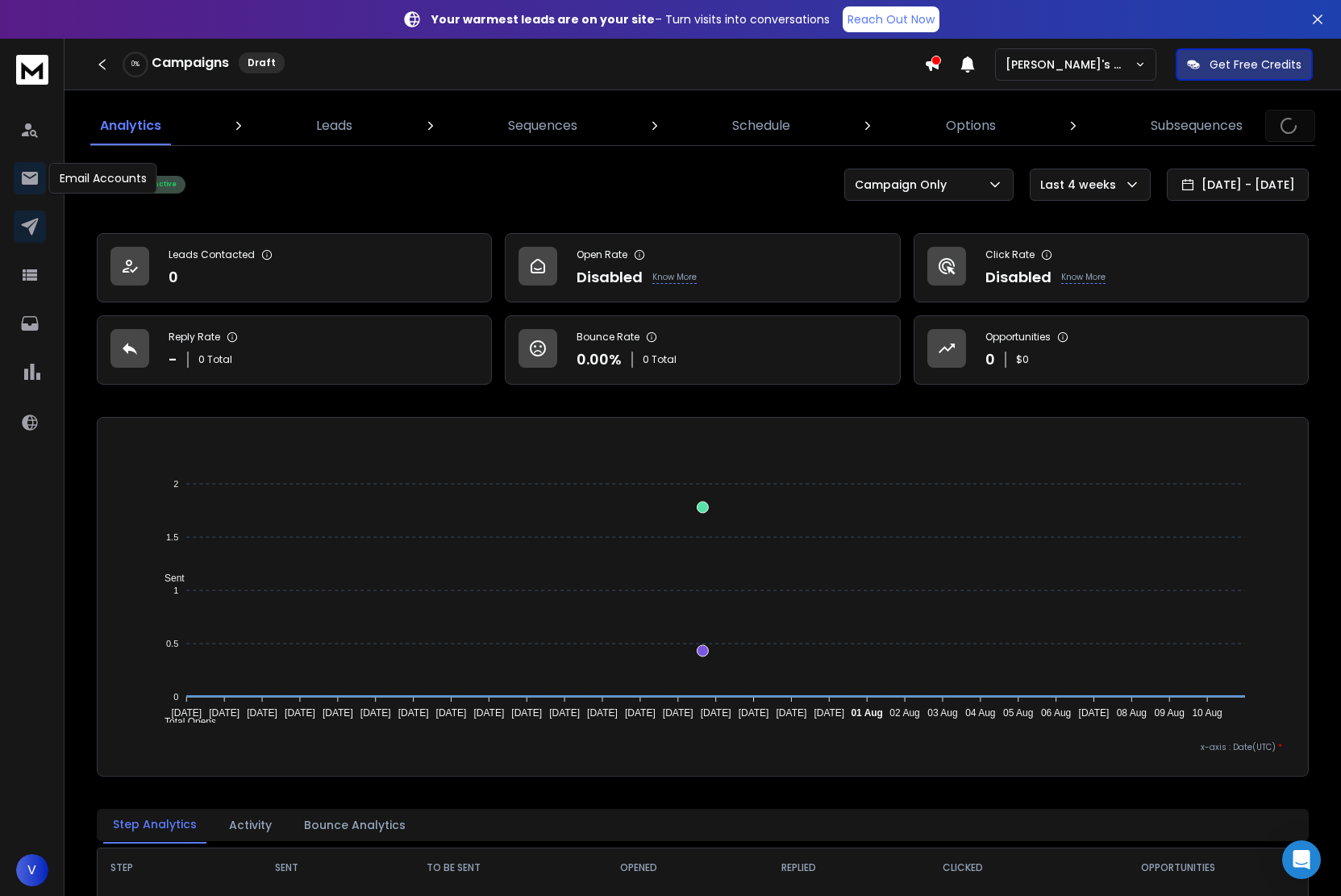
click at [44, 185] on link at bounding box center [30, 178] width 32 height 32
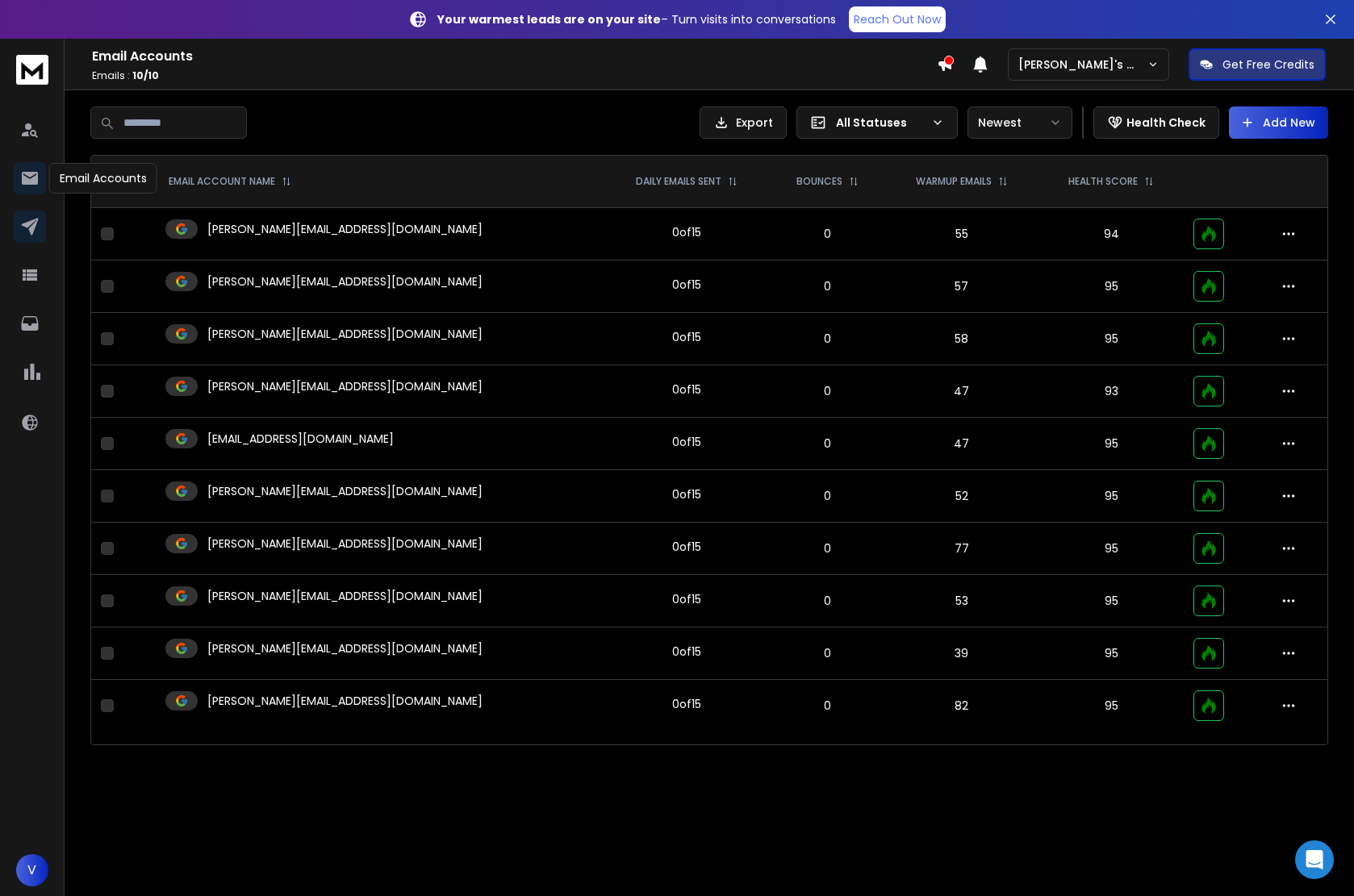
click at [38, 214] on link at bounding box center [30, 226] width 32 height 32
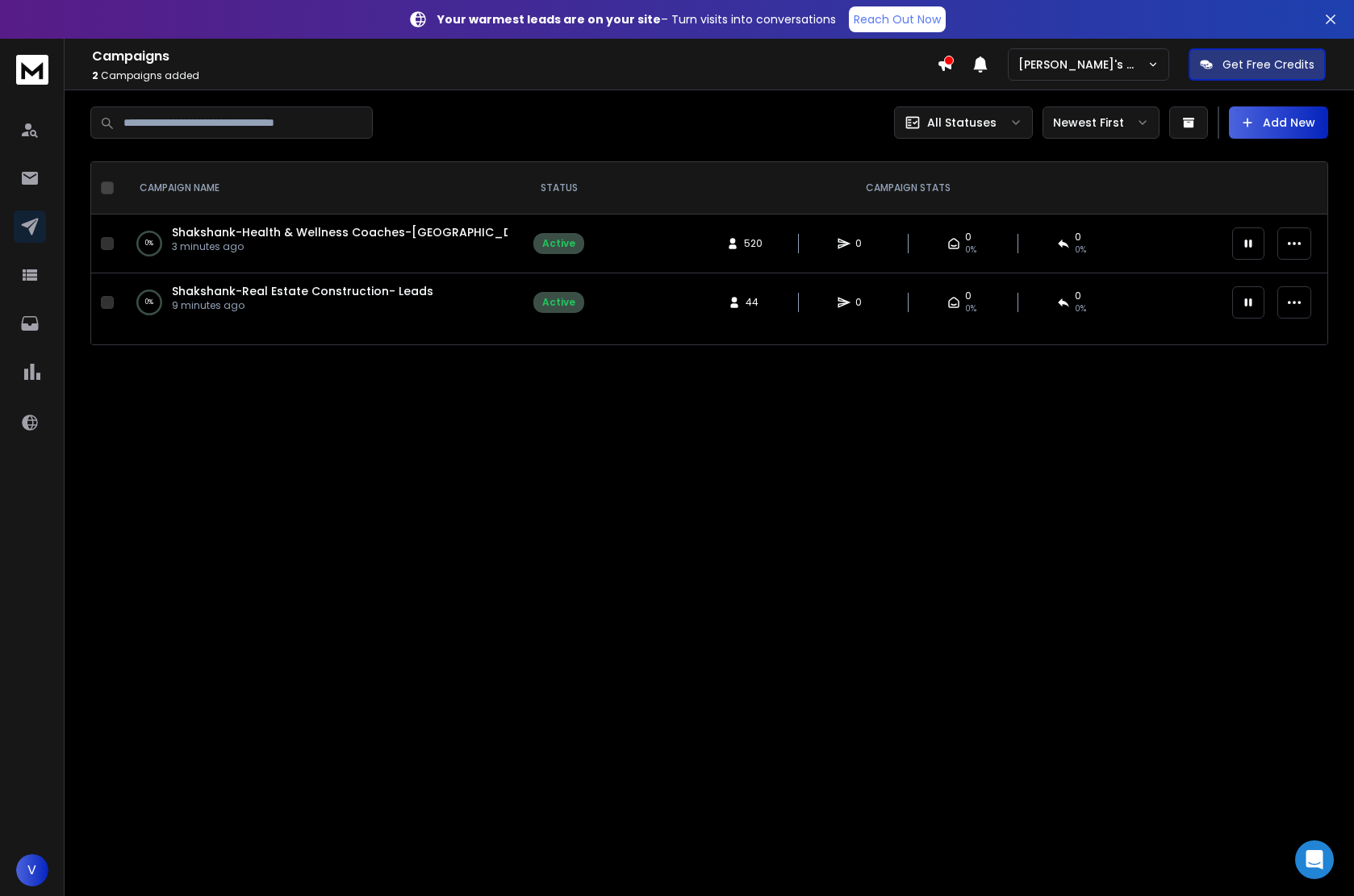
drag, startPoint x: 1290, startPoint y: 247, endPoint x: 1283, endPoint y: 257, distance: 12.2
click at [1291, 247] on icon "button" at bounding box center [1294, 244] width 16 height 16
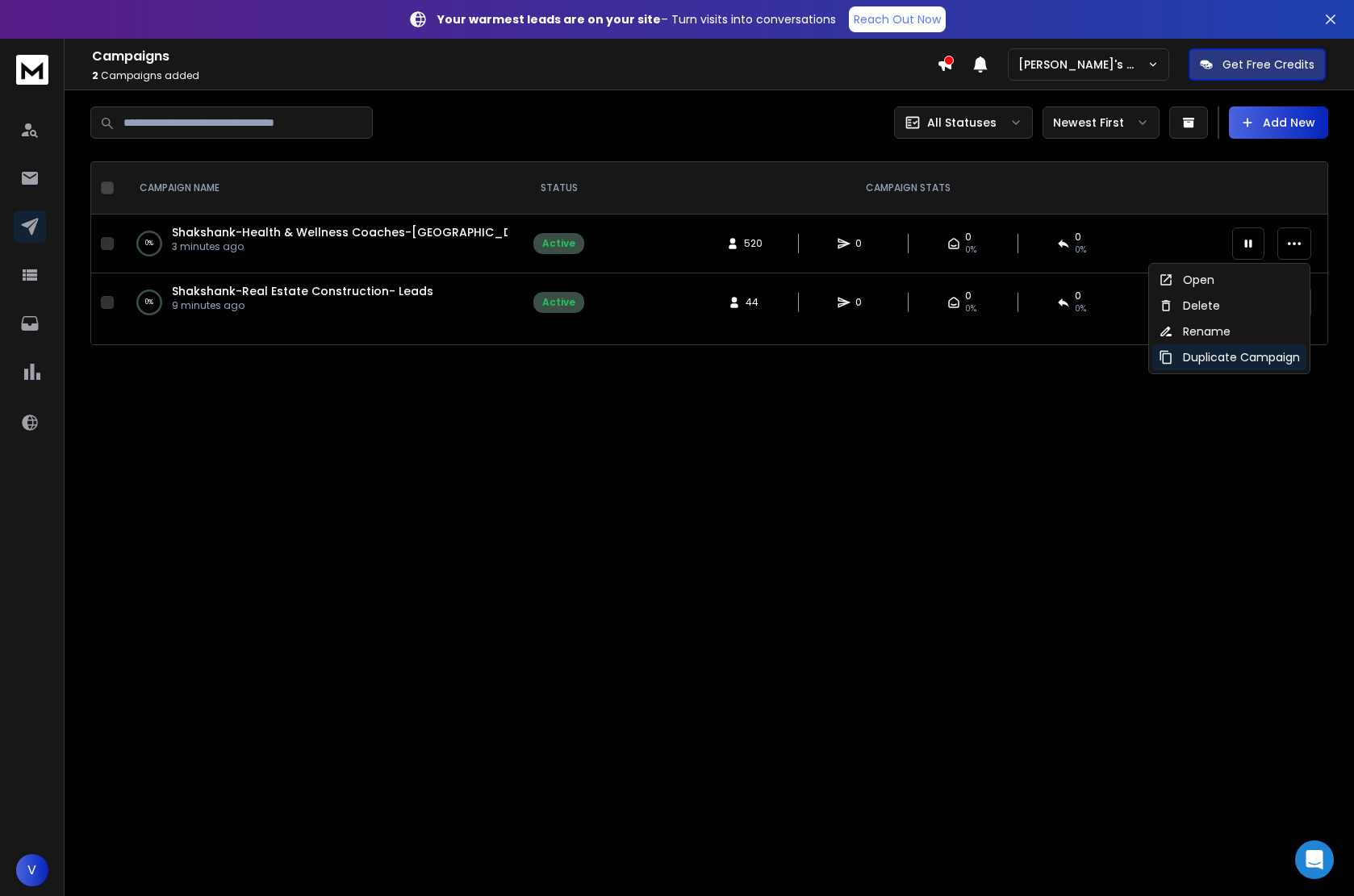
click at [1226, 350] on div "Duplicate Campaign" at bounding box center [1230, 357] width 142 height 16
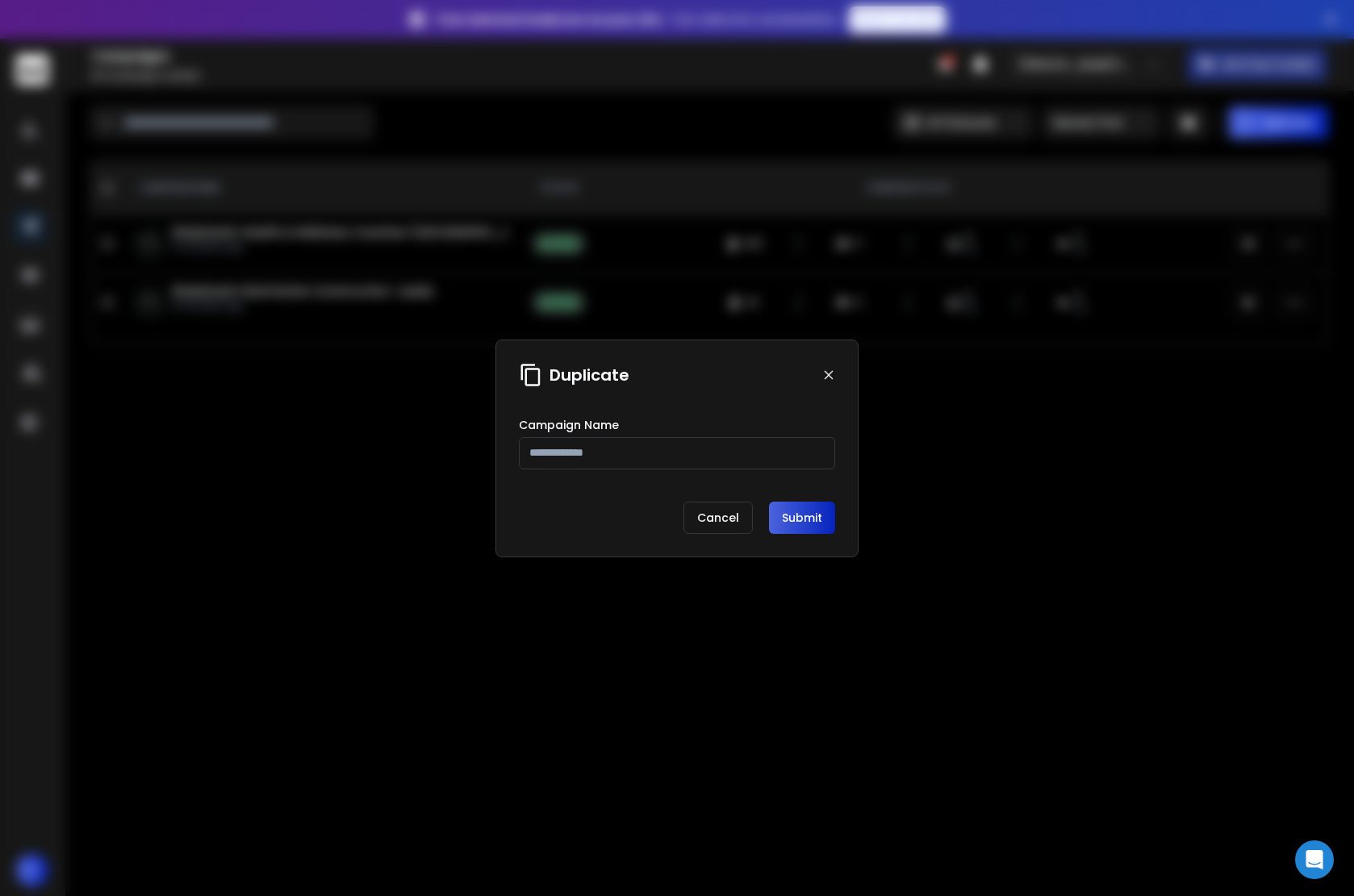
click at [570, 459] on input "text" at bounding box center [677, 453] width 316 height 32
paste input "**********"
drag, startPoint x: 766, startPoint y: 449, endPoint x: 677, endPoint y: 450, distance: 89.0
click at [677, 450] on input "**********" at bounding box center [677, 453] width 316 height 32
type input "**********"
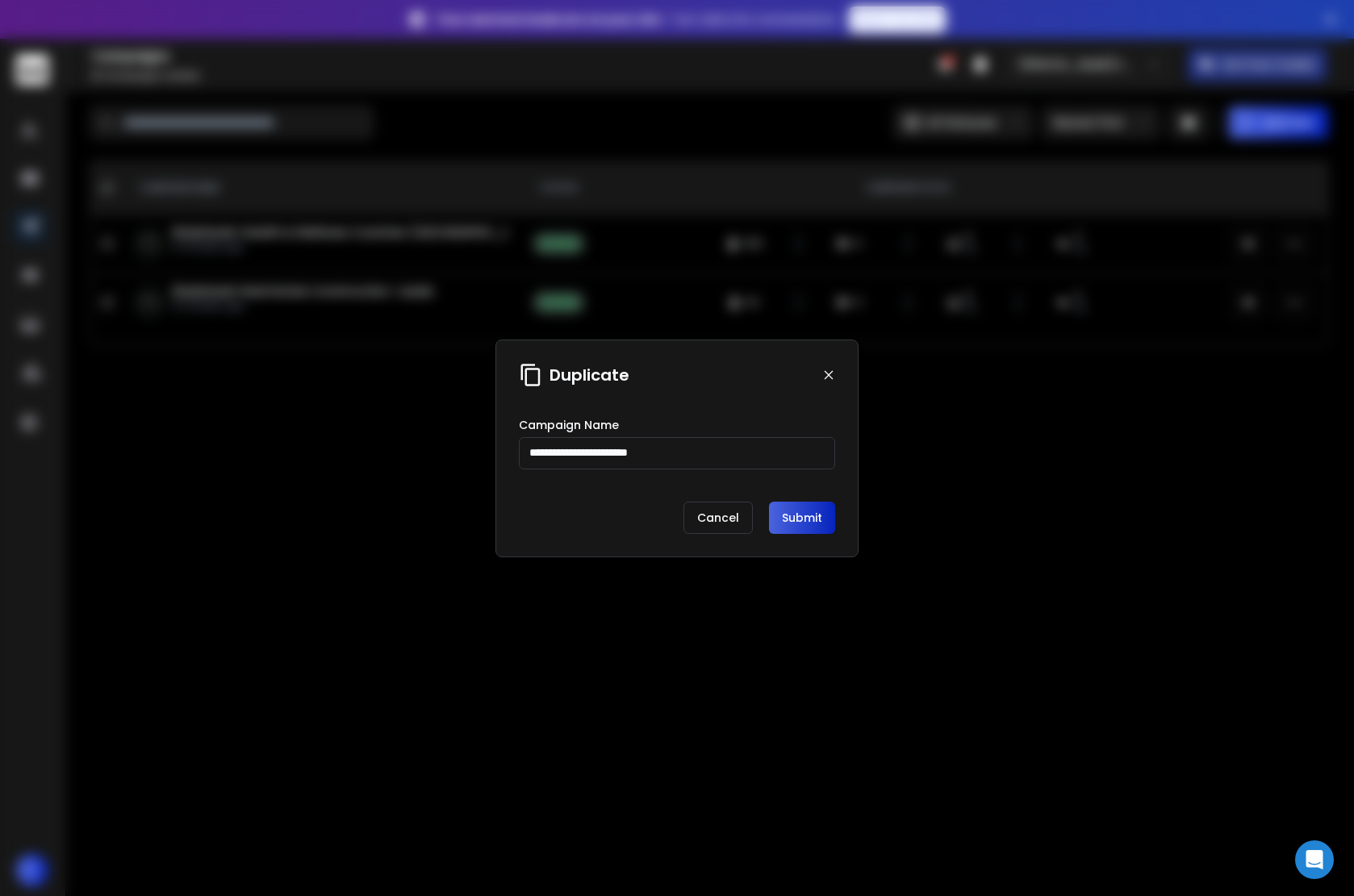
click at [814, 521] on button "Submit" at bounding box center [802, 518] width 66 height 32
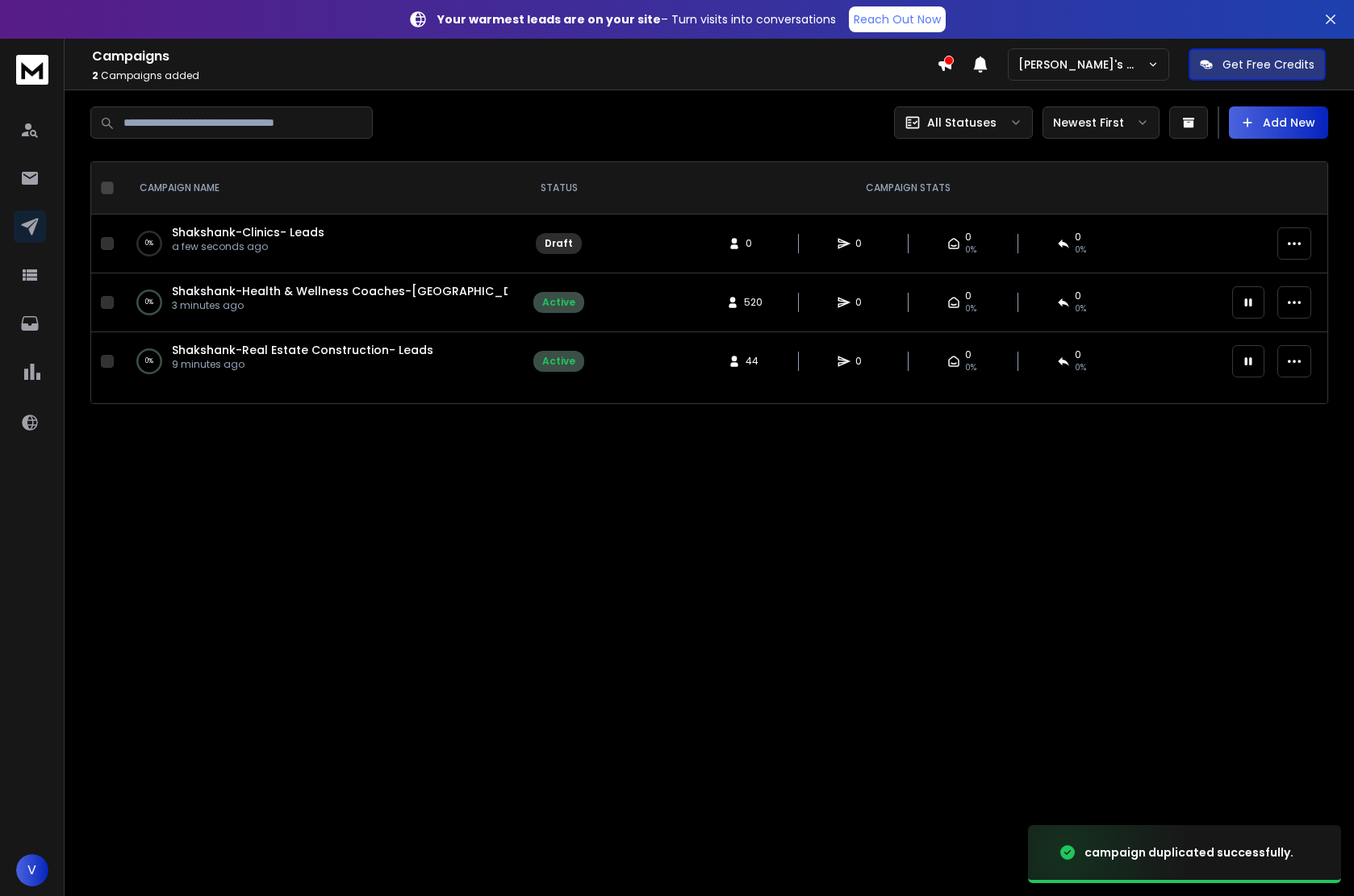
click at [230, 239] on span "Shakshank-Clinics- Leads" at bounding box center [248, 233] width 152 height 16
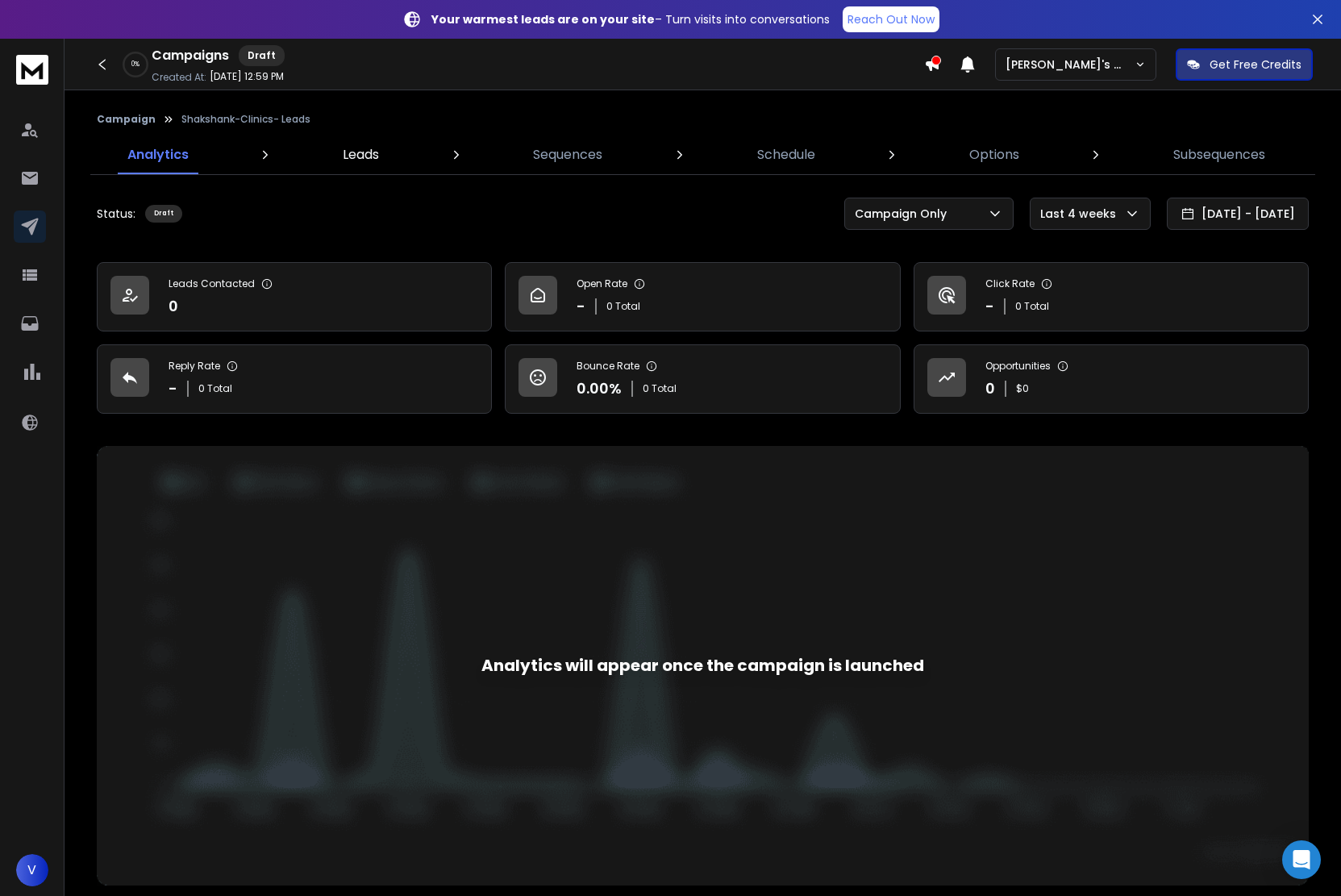
click at [380, 147] on link "Leads" at bounding box center [361, 155] width 56 height 39
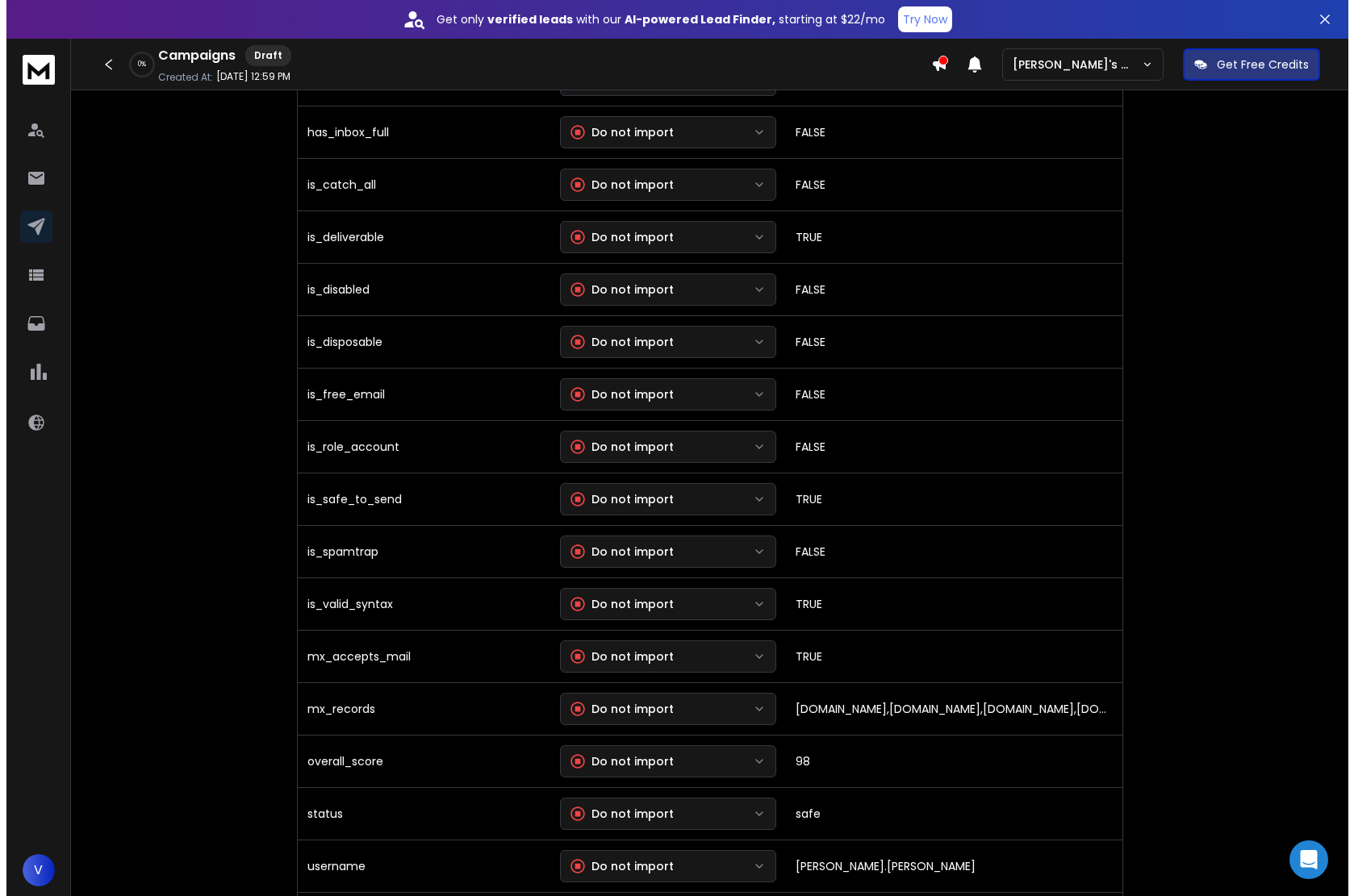
scroll to position [2773, 0]
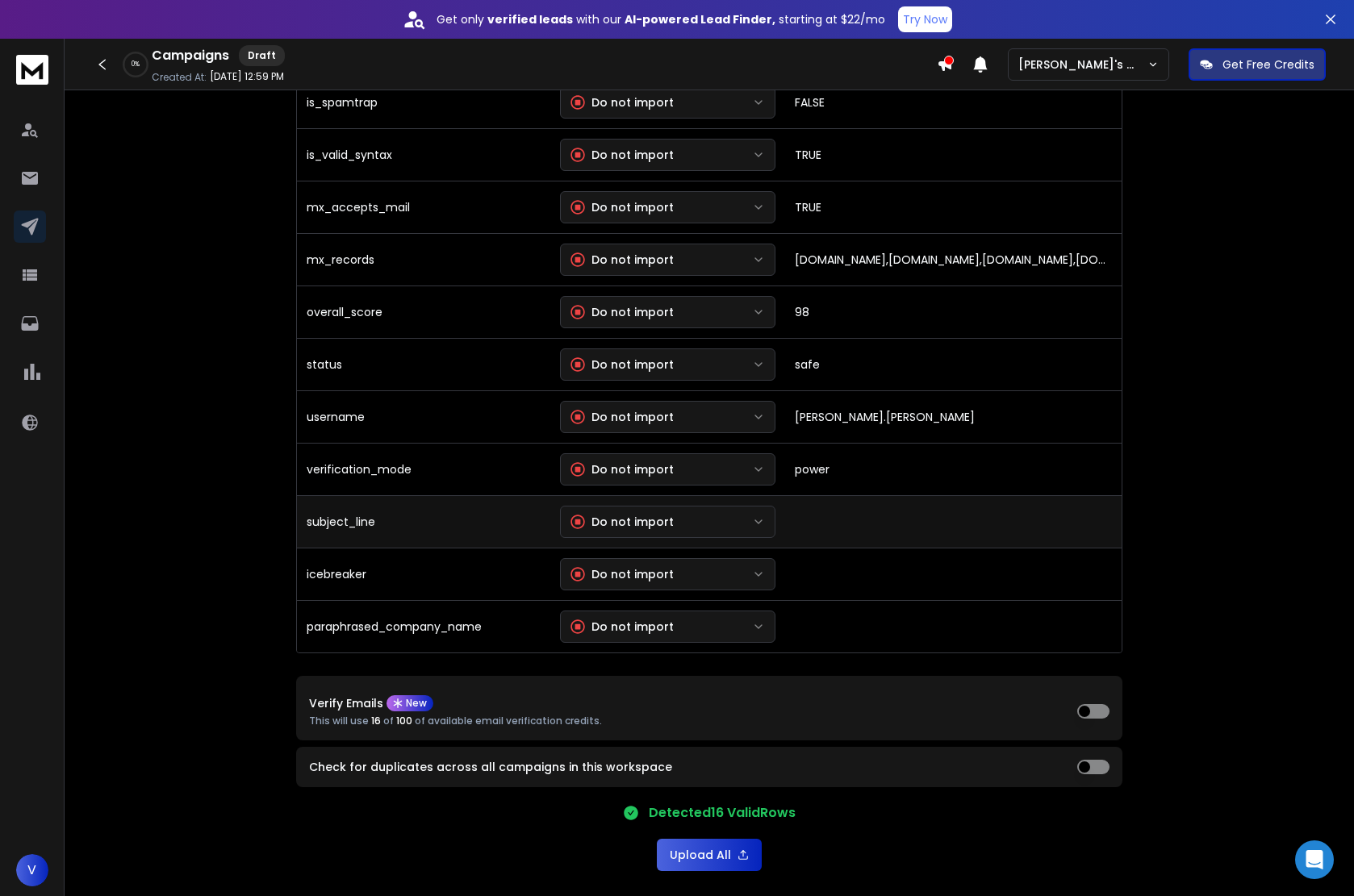
click at [658, 532] on button "Do not import" at bounding box center [668, 522] width 216 height 32
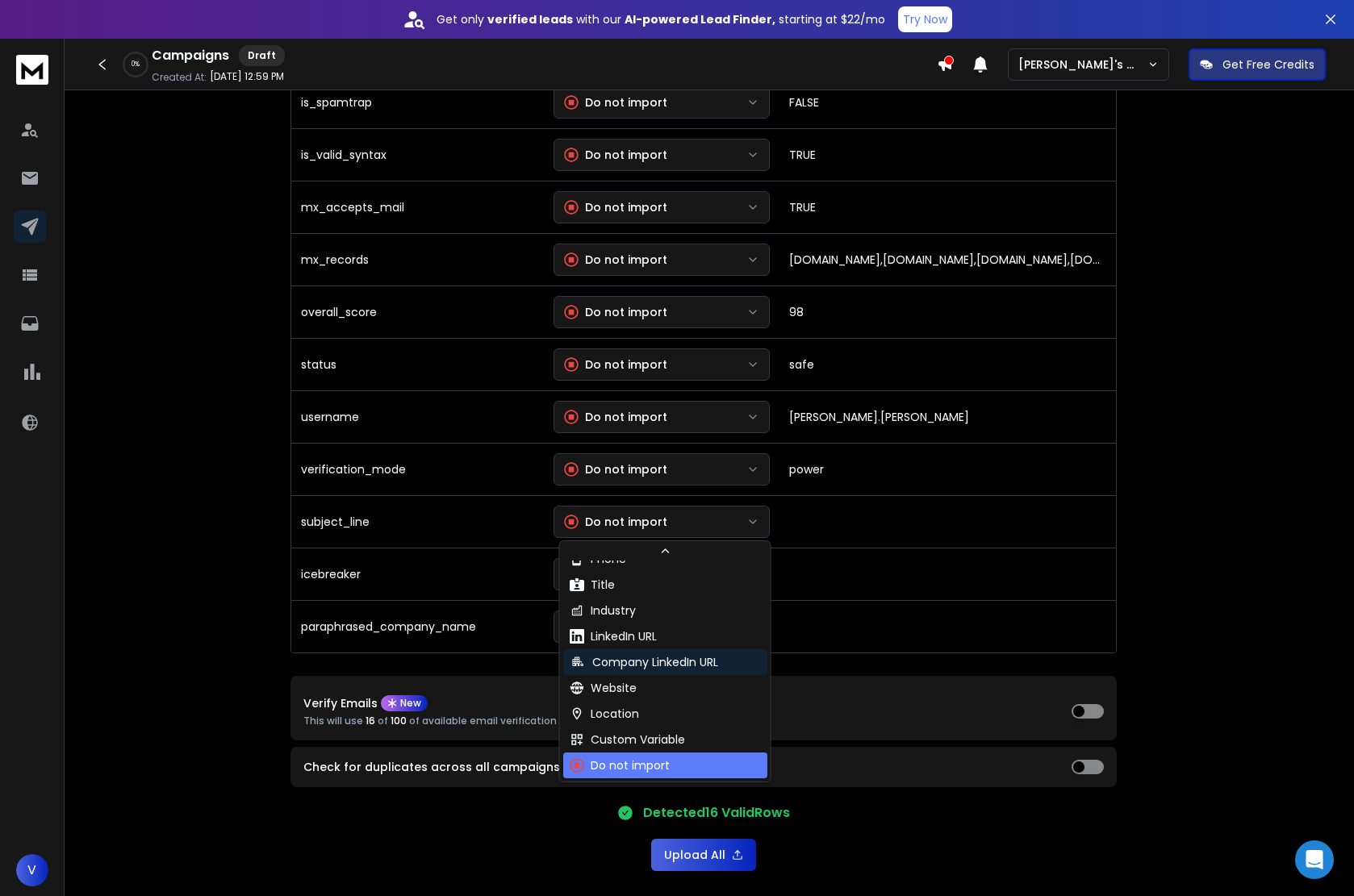
scroll to position [146, 0]
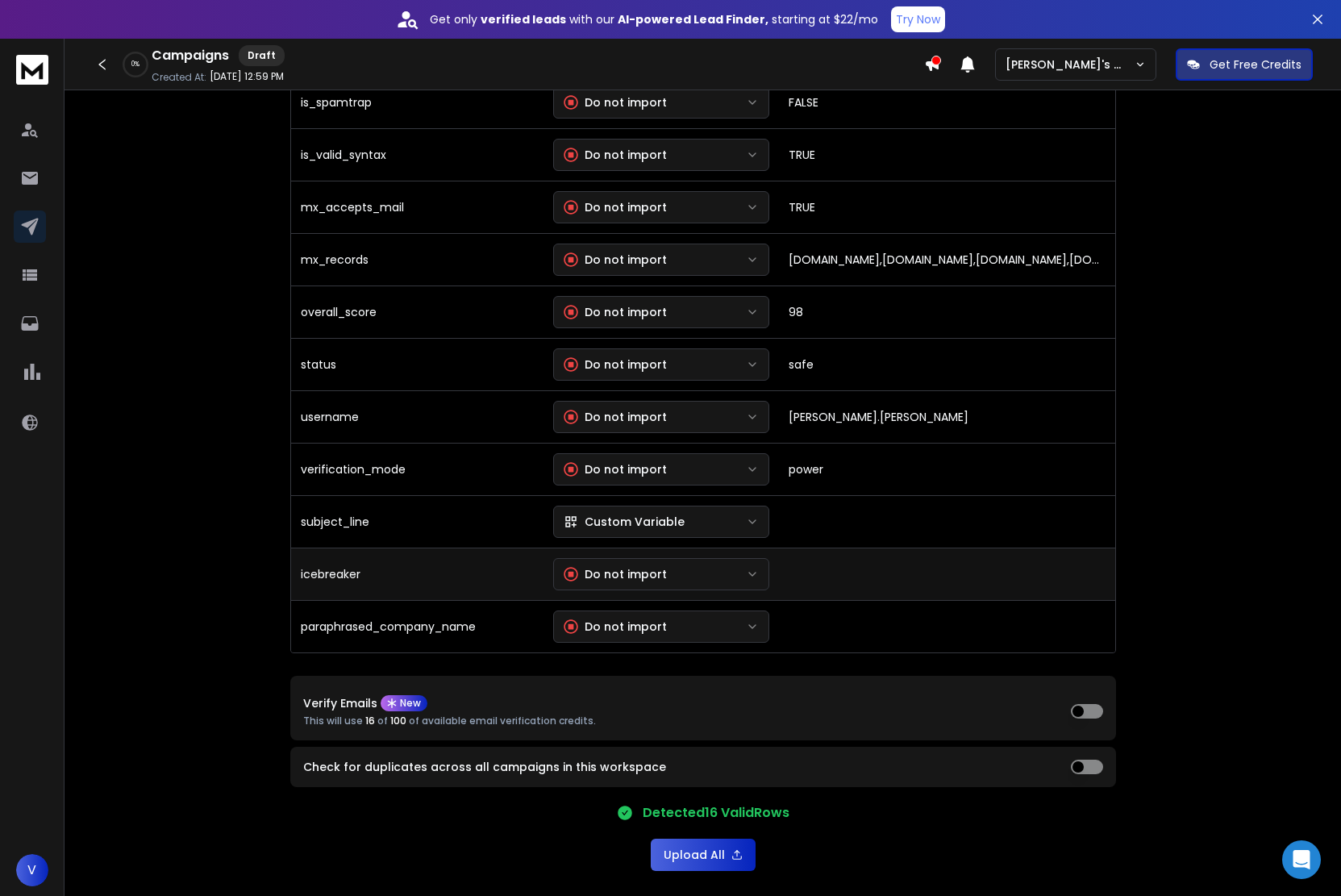
click at [630, 578] on div "Do not import" at bounding box center [615, 574] width 103 height 16
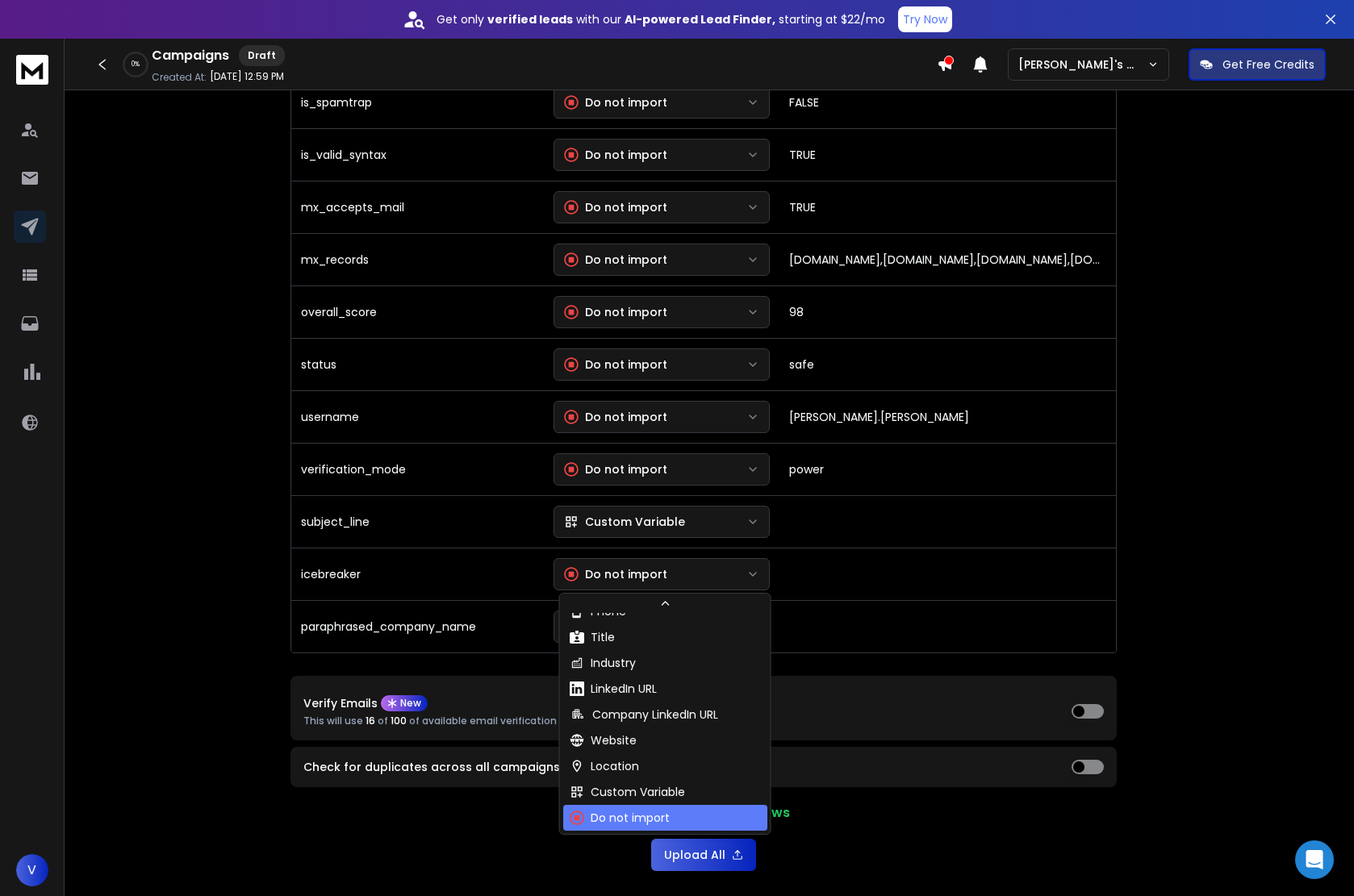
drag, startPoint x: 670, startPoint y: 789, endPoint x: 654, endPoint y: 730, distance: 61.1
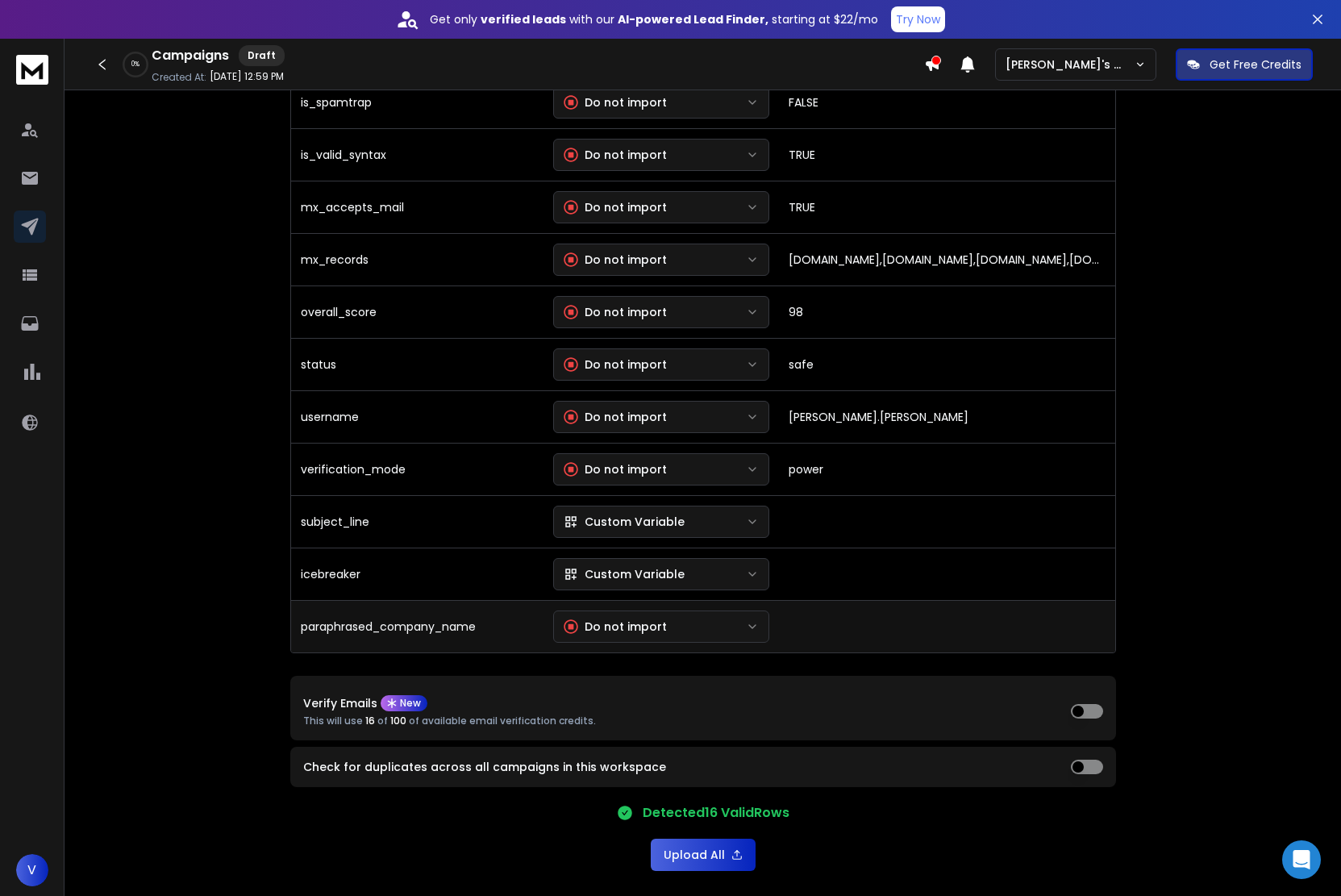
click at [638, 627] on div "Do not import" at bounding box center [615, 627] width 103 height 16
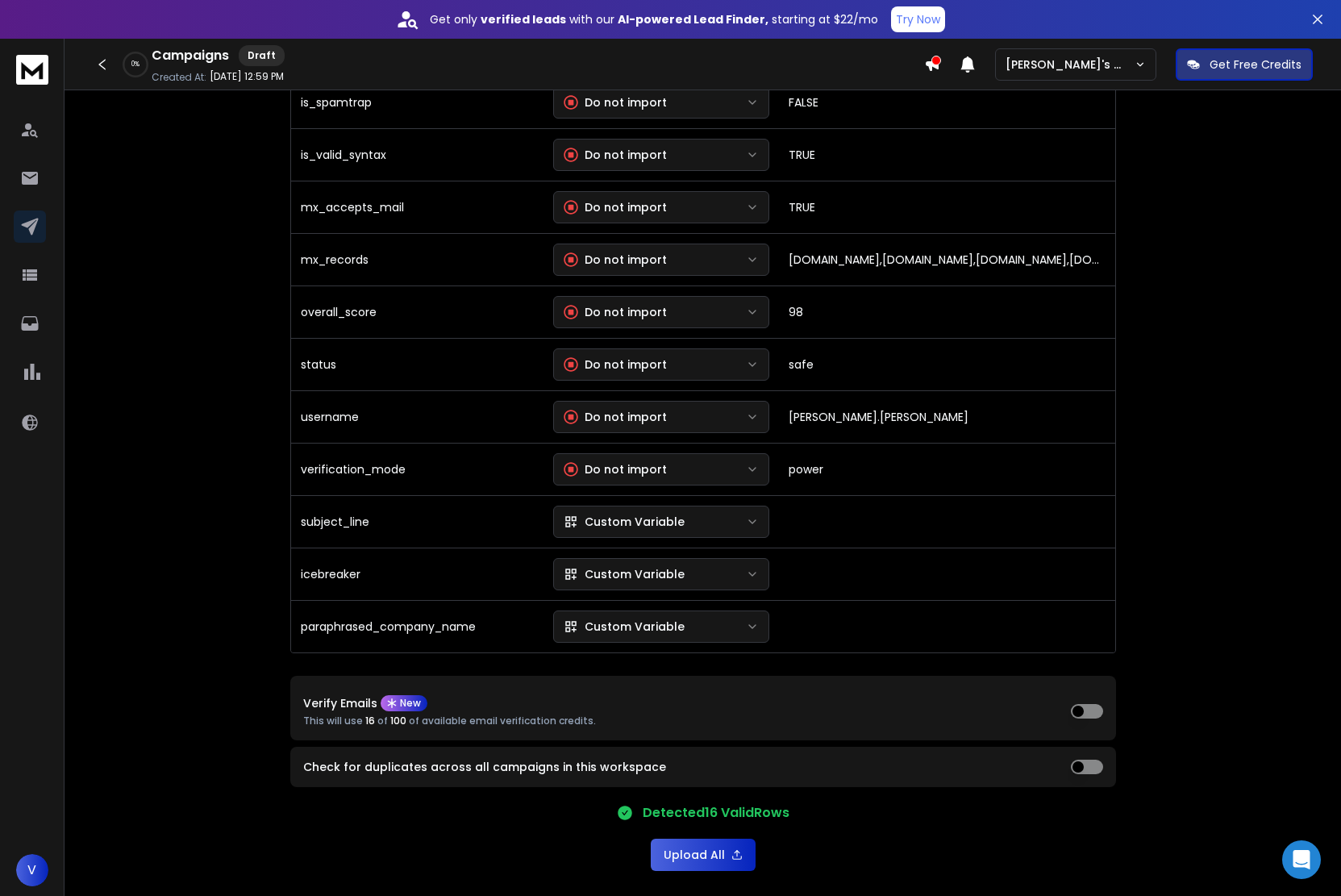
click at [702, 857] on button "Upload All" at bounding box center [703, 854] width 104 height 32
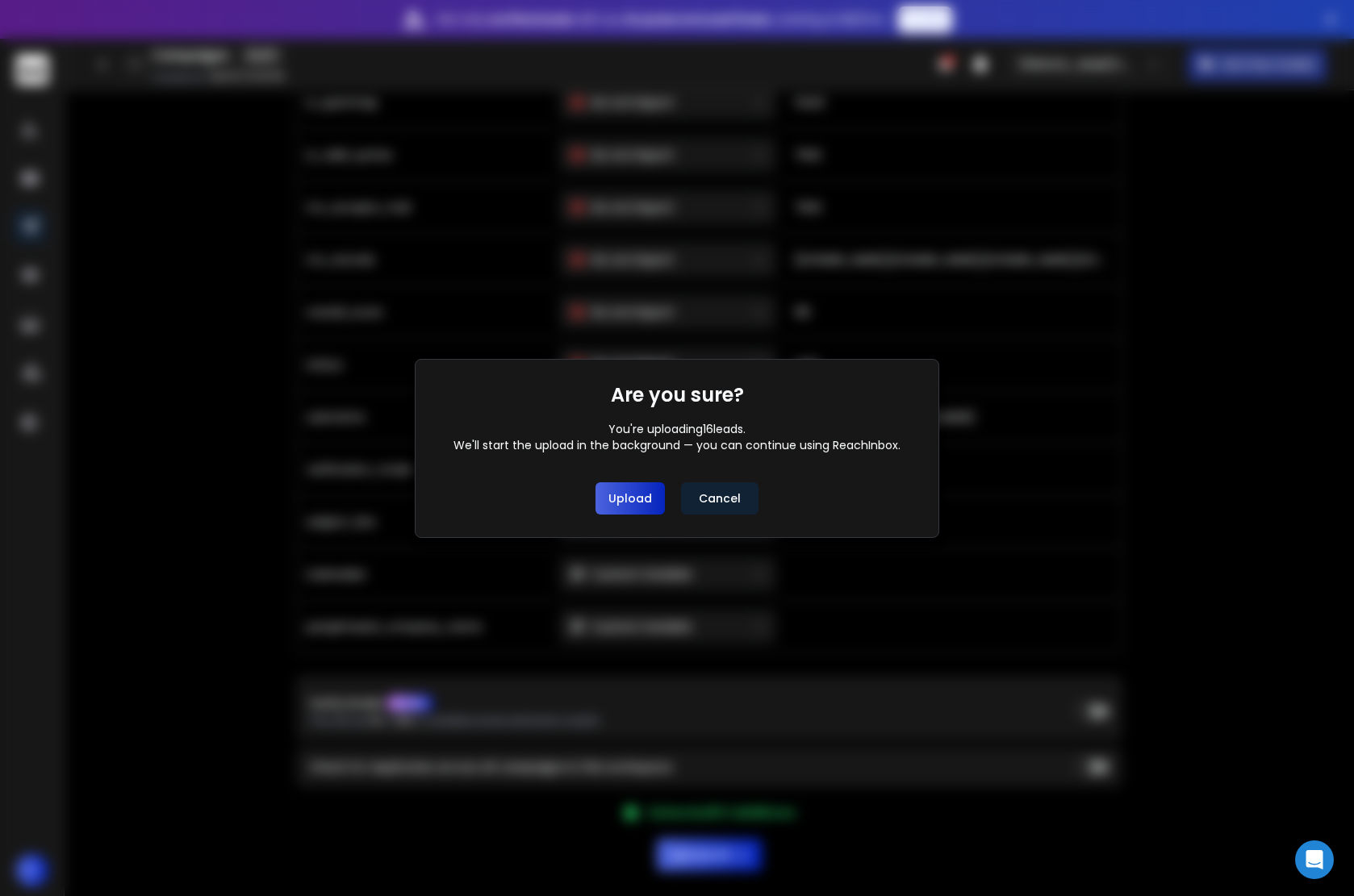
click at [622, 487] on button "Upload" at bounding box center [630, 498] width 69 height 32
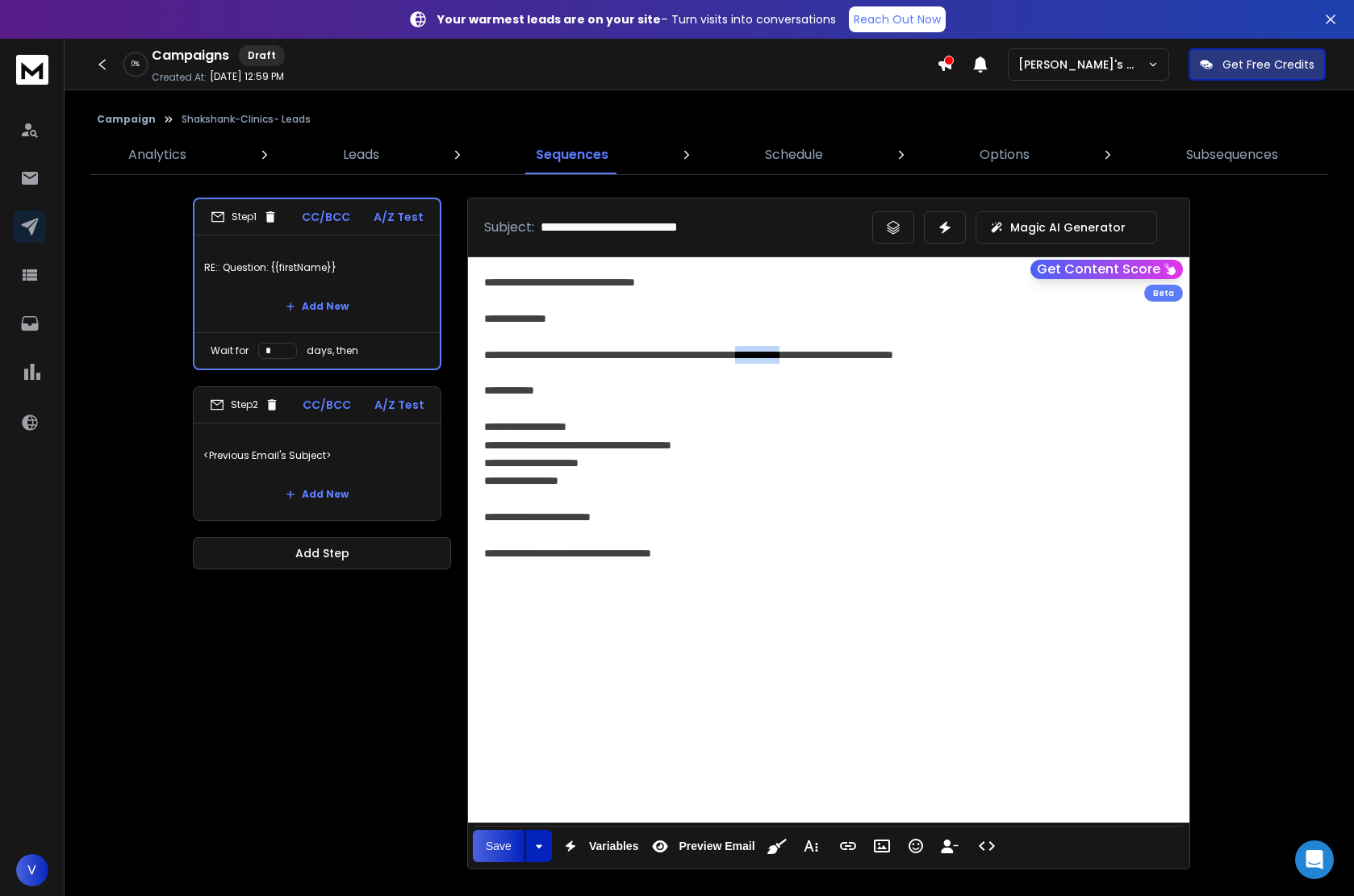
drag, startPoint x: 856, startPoint y: 353, endPoint x: 796, endPoint y: 358, distance: 60.2
click at [796, 358] on div "**********" at bounding box center [828, 355] width 689 height 18
copy div "**********"
click at [370, 439] on p "<Previous Email's Subject>" at bounding box center [317, 455] width 227 height 45
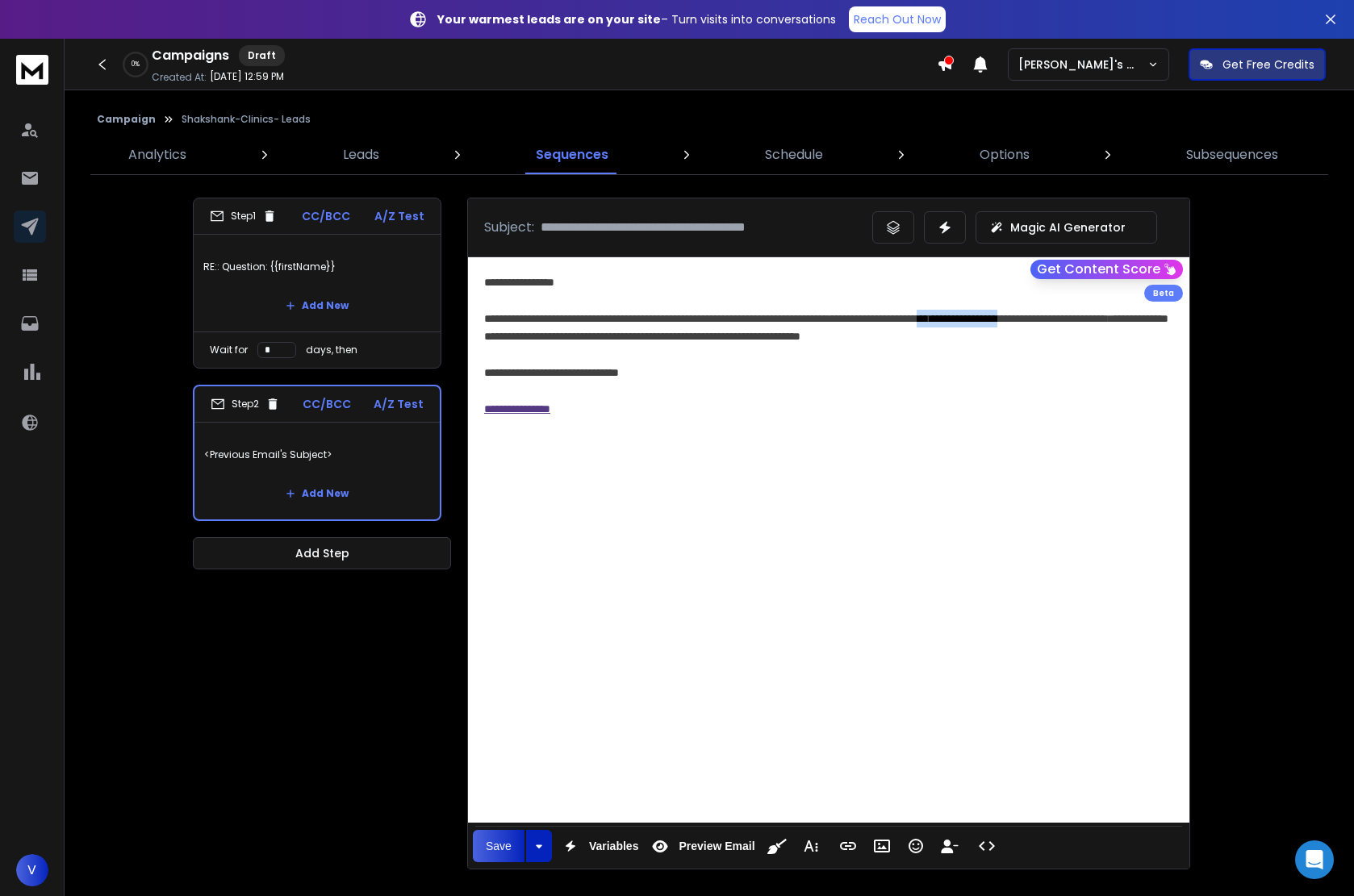
drag, startPoint x: 1007, startPoint y: 316, endPoint x: 1117, endPoint y: 313, distance: 110.0
click at [1117, 313] on div "**********" at bounding box center [828, 327] width 689 height 36
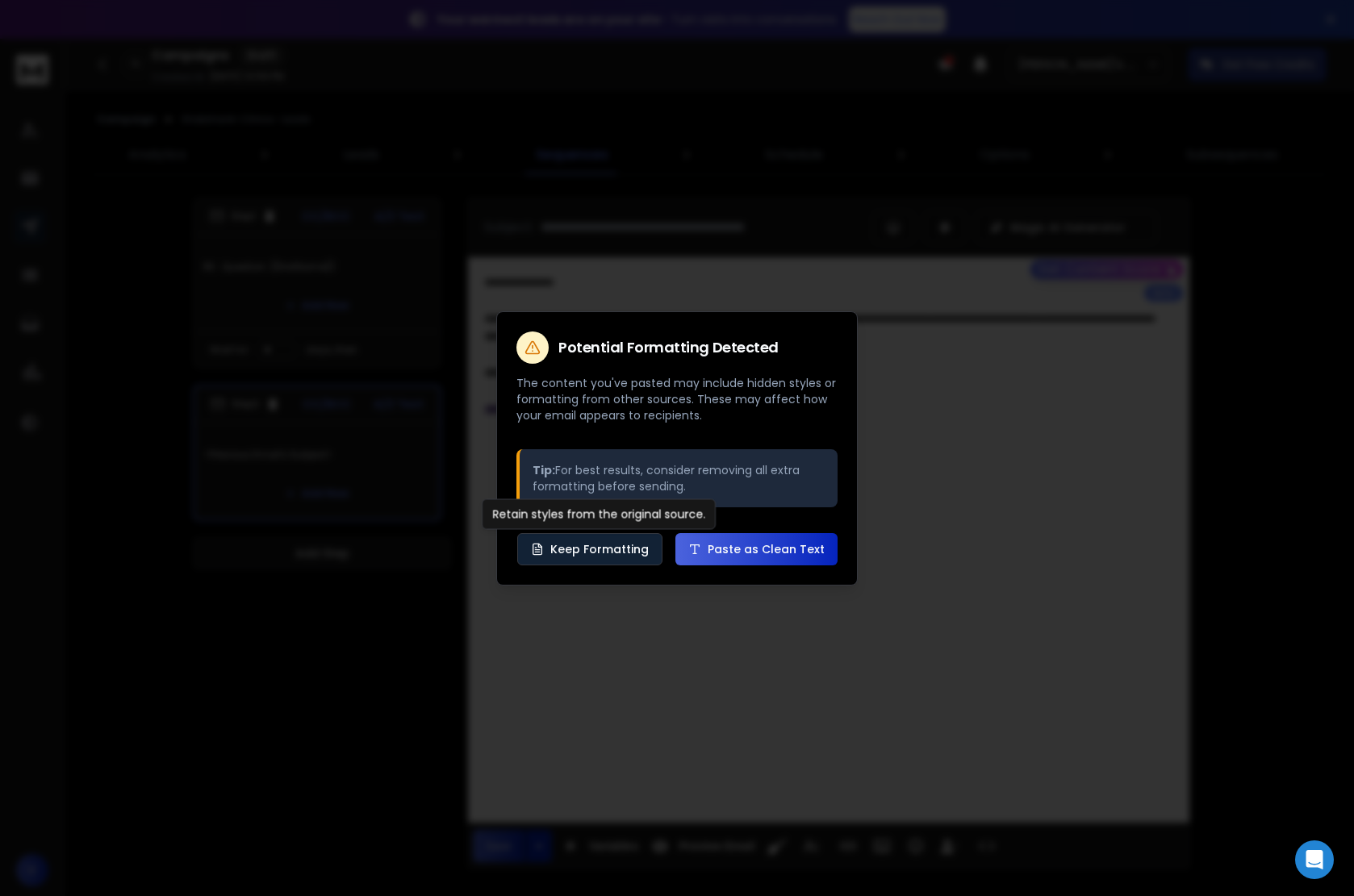
click at [618, 544] on button "Keep Formatting" at bounding box center [589, 549] width 145 height 32
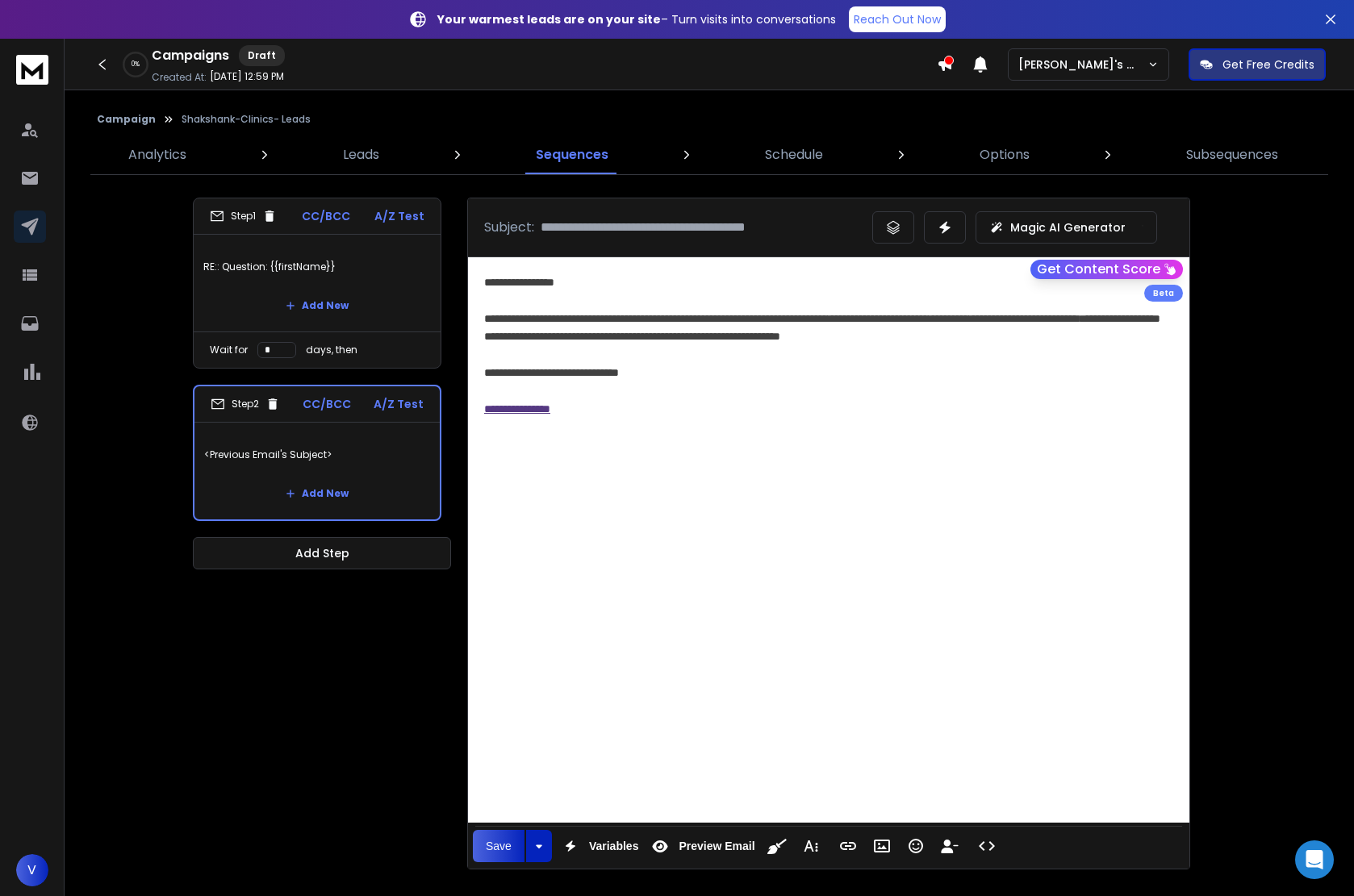
click at [1078, 318] on span "**********" at bounding box center [1023, 318] width 109 height 12
click at [1137, 393] on div at bounding box center [828, 391] width 689 height 18
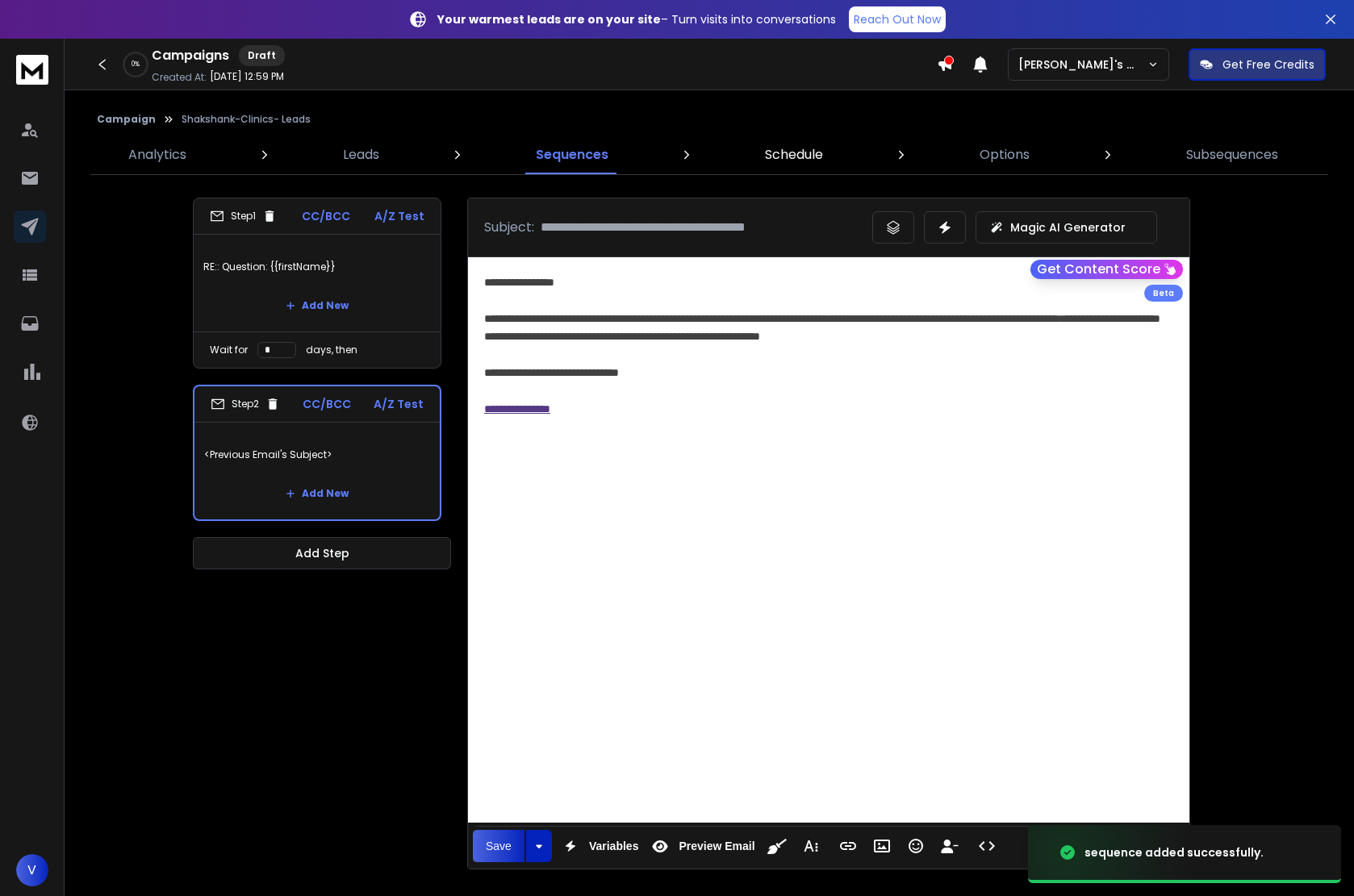
click at [808, 160] on p "Schedule" at bounding box center [793, 155] width 58 height 20
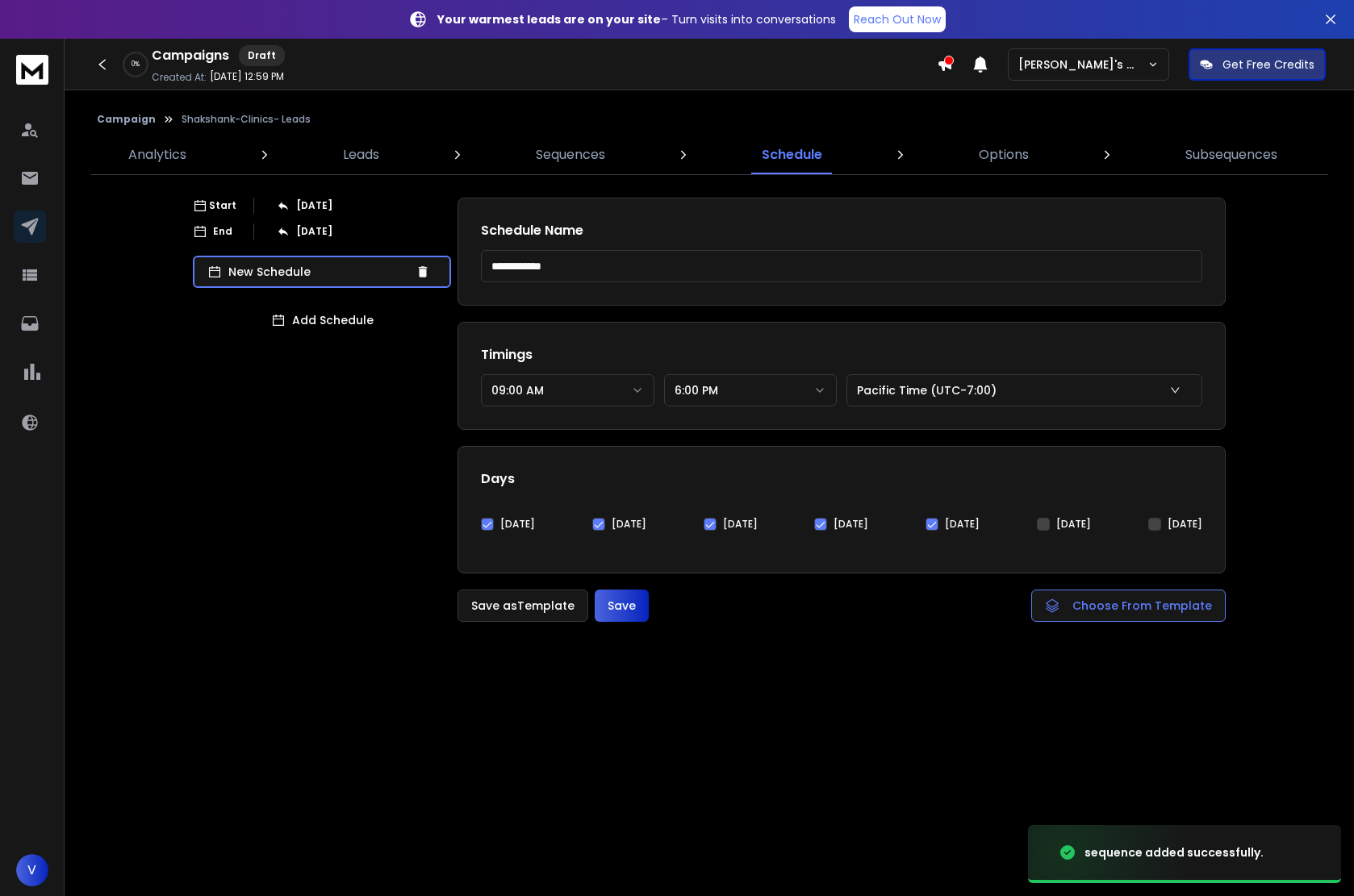
click at [960, 149] on div "Analytics Leads Sequences Schedule Options Subsequences" at bounding box center [703, 155] width 1225 height 39
click at [989, 154] on p "Options" at bounding box center [1003, 155] width 50 height 20
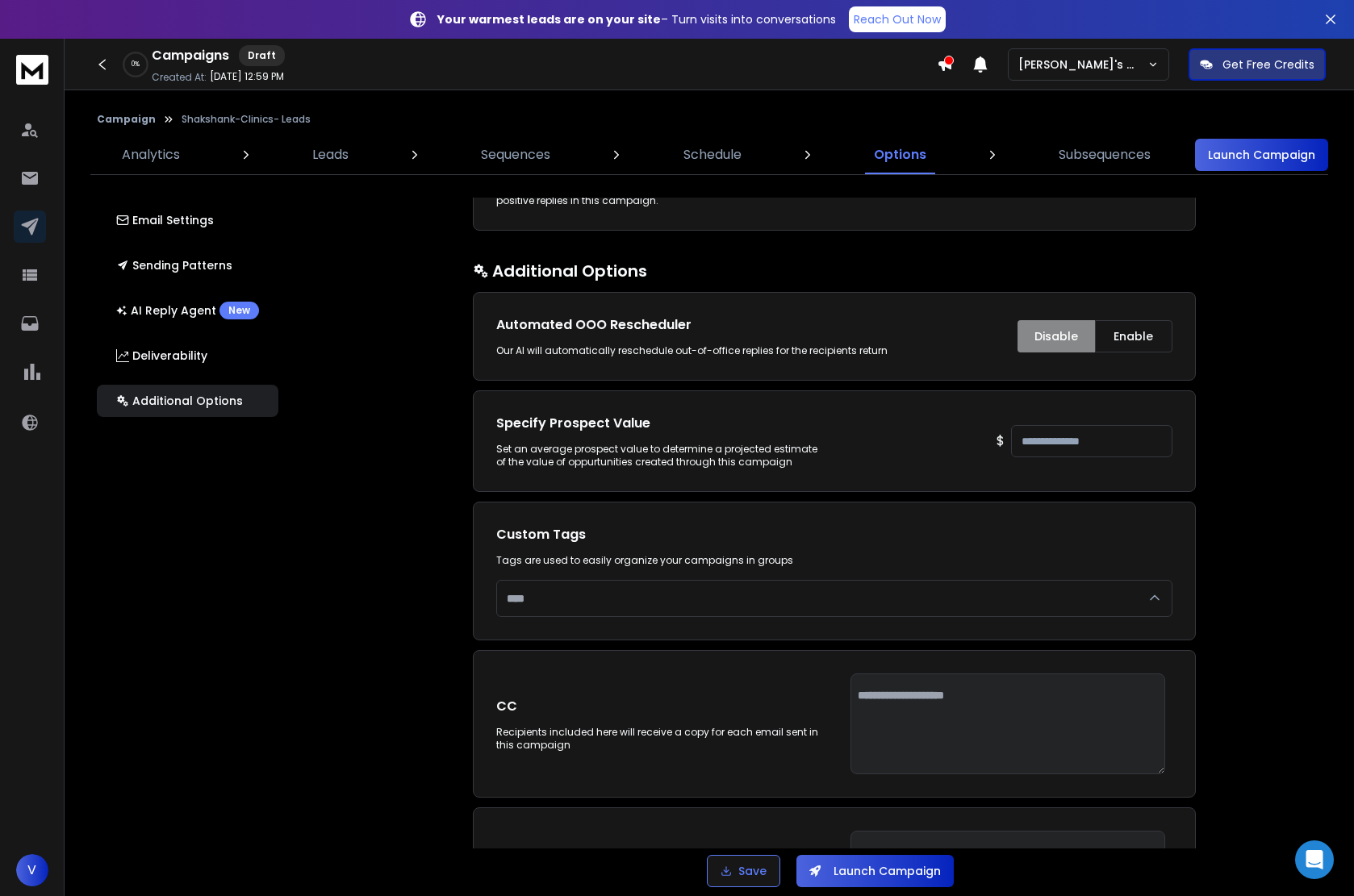
scroll to position [2963, 0]
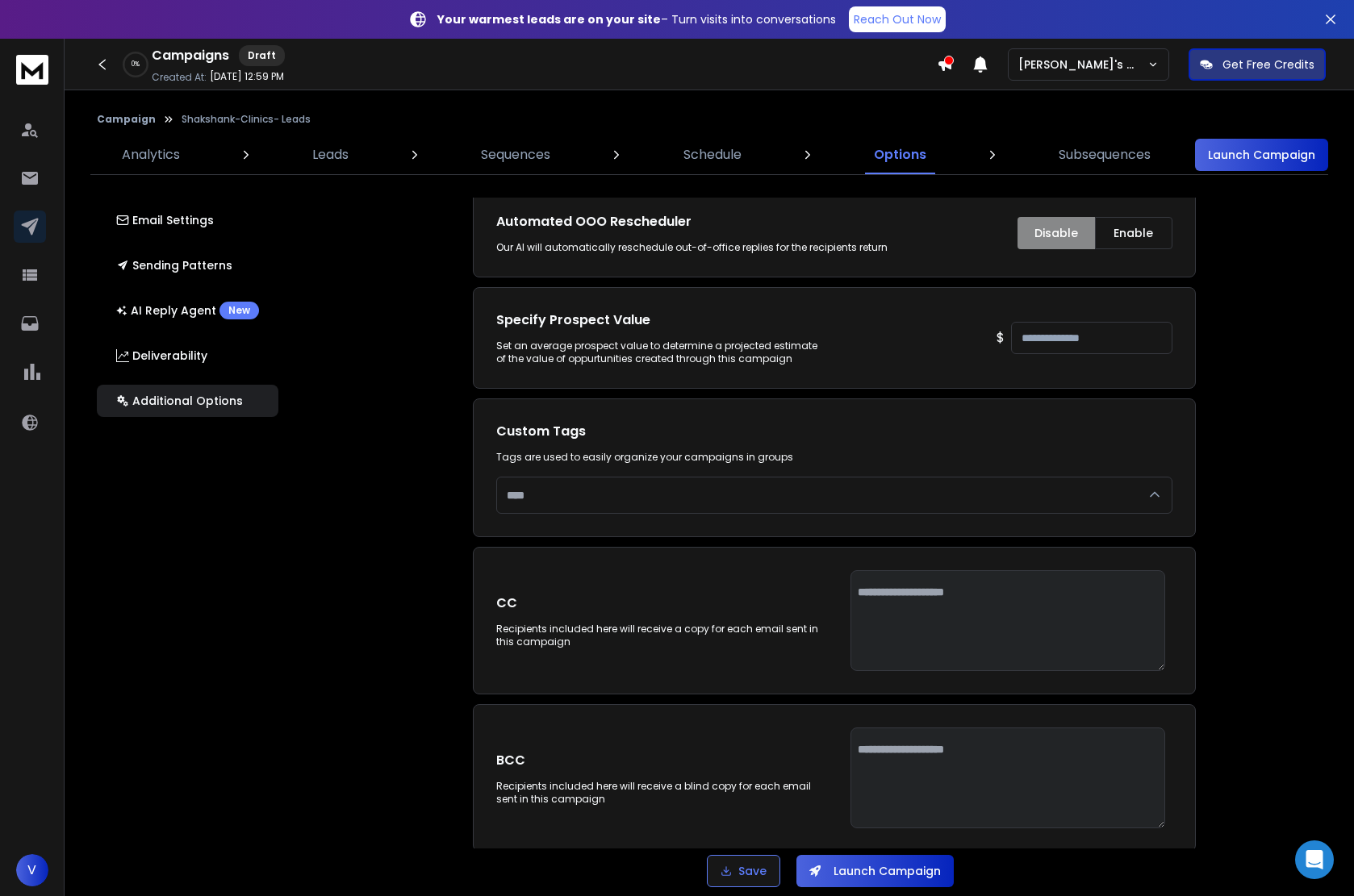
click at [858, 872] on button "Launch Campaign" at bounding box center [874, 870] width 157 height 32
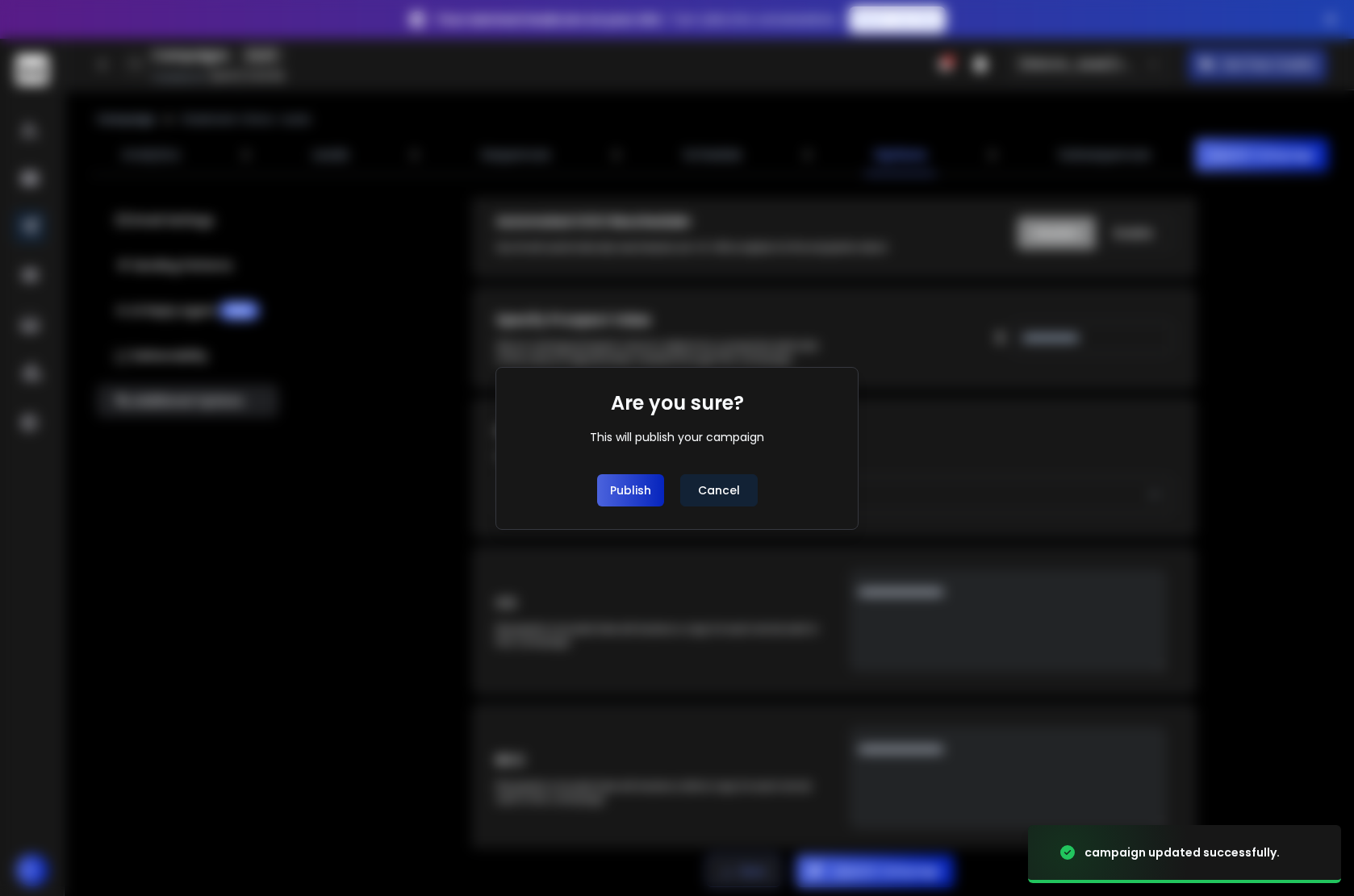
click at [653, 490] on button "Publish" at bounding box center [630, 490] width 67 height 32
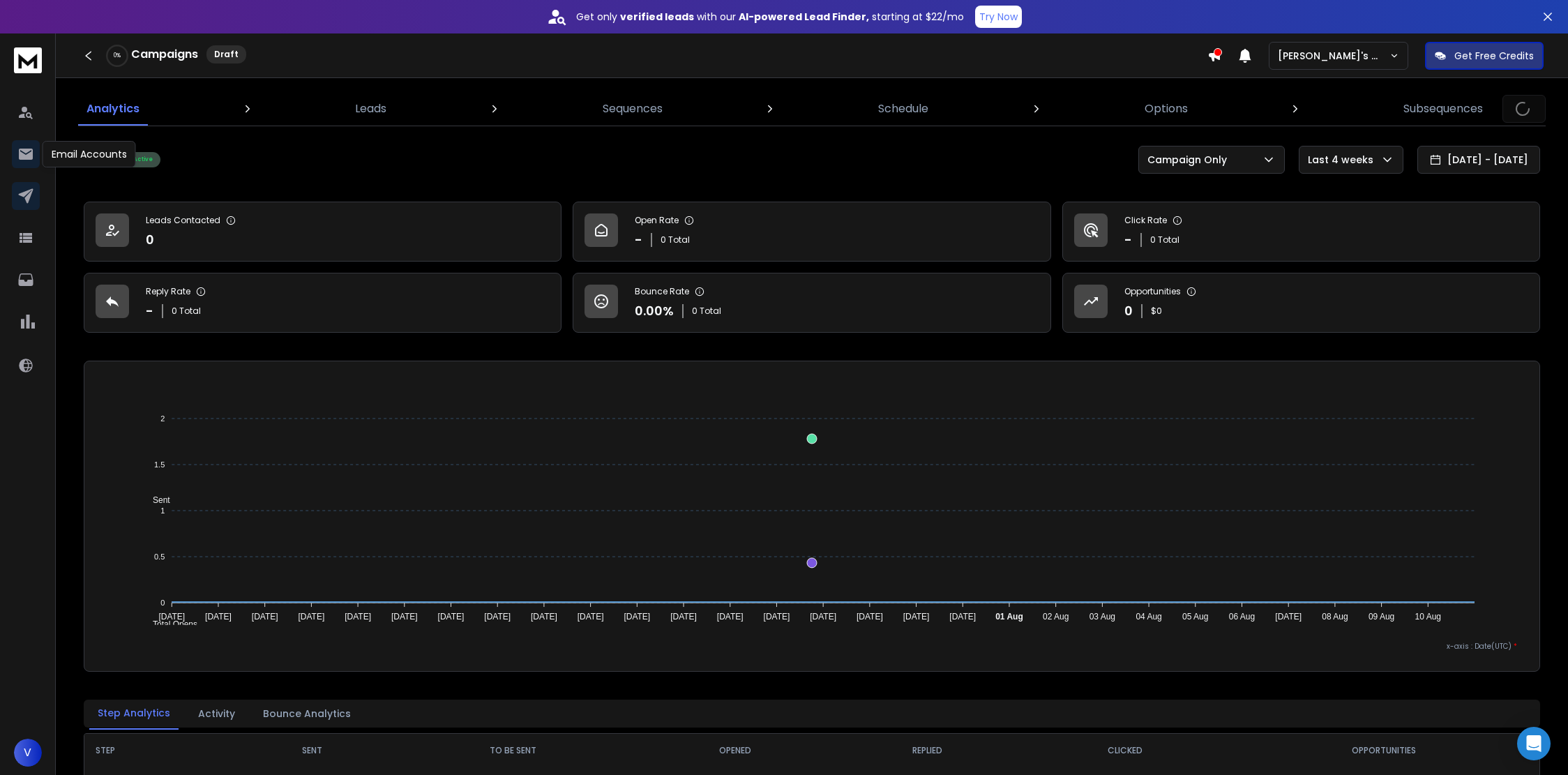
click at [34, 151] on link at bounding box center [26, 154] width 28 height 28
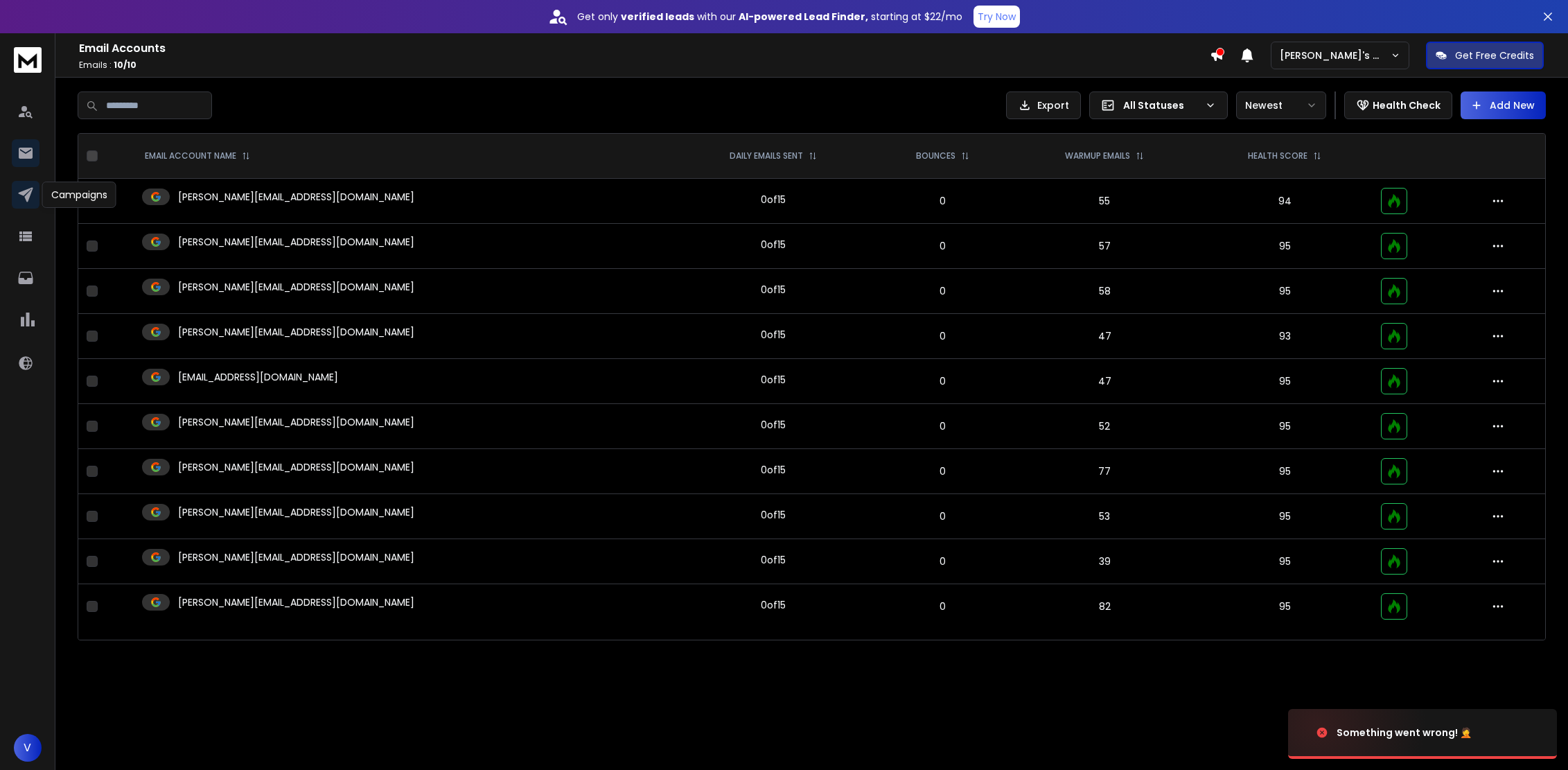
click at [13, 195] on link at bounding box center [25, 194] width 28 height 28
